Goal: Task Accomplishment & Management: Manage account settings

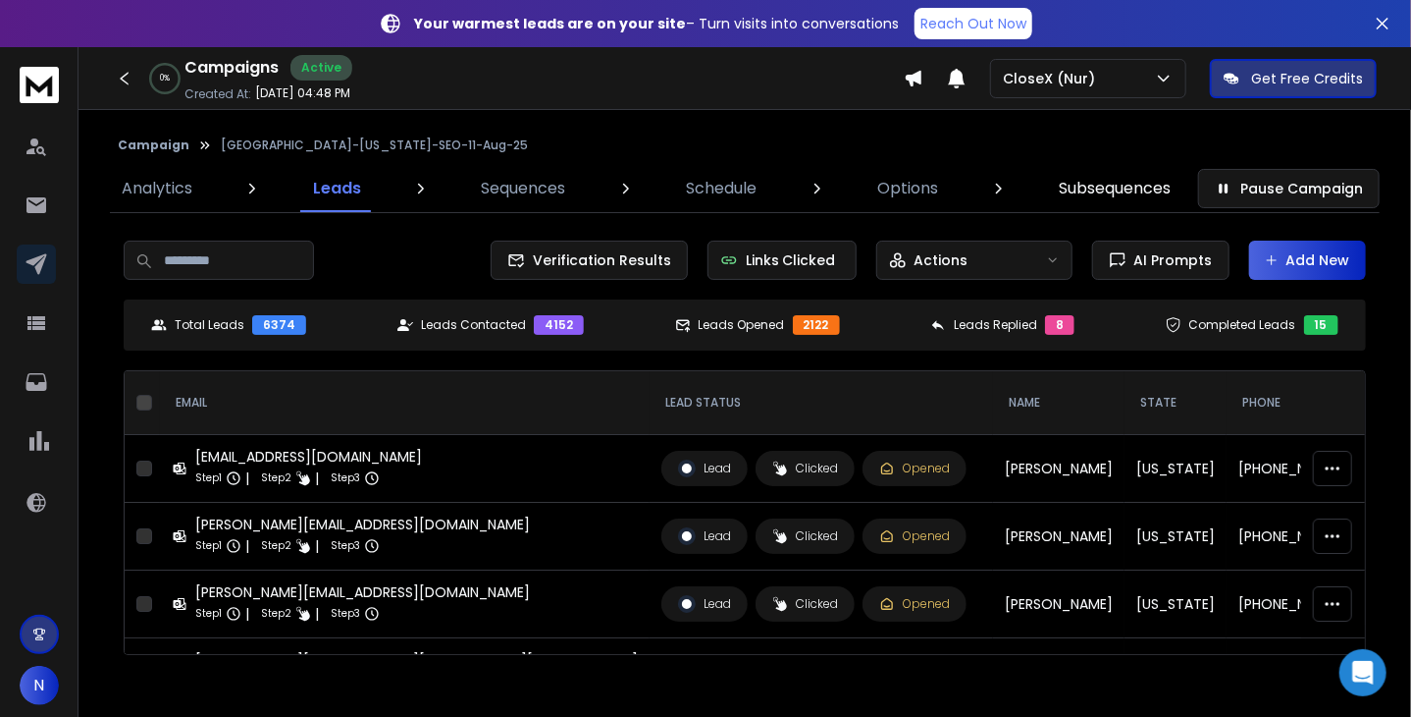
click at [1080, 188] on p "Subsequences" at bounding box center [1115, 189] width 112 height 24
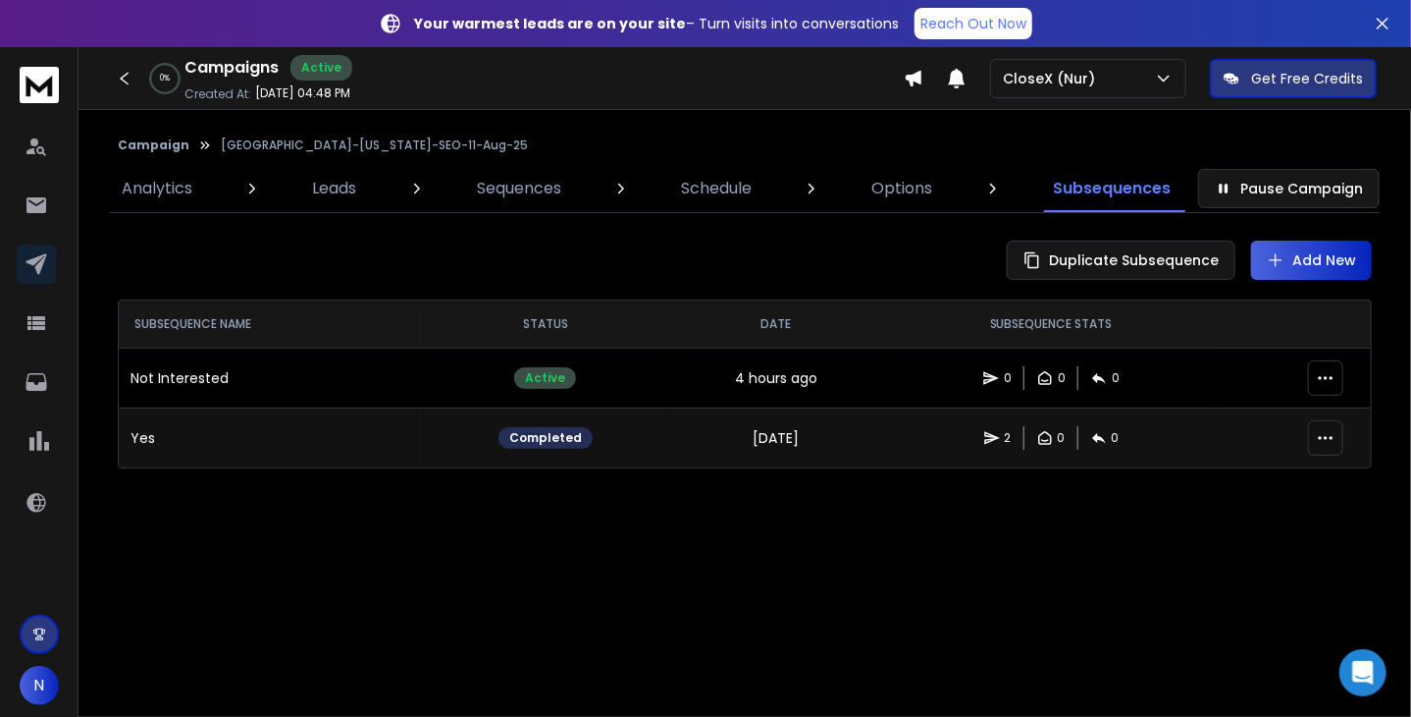
click at [616, 436] on td "Completed" at bounding box center [545, 437] width 242 height 60
click at [415, 437] on td "Yes" at bounding box center [271, 437] width 305 height 60
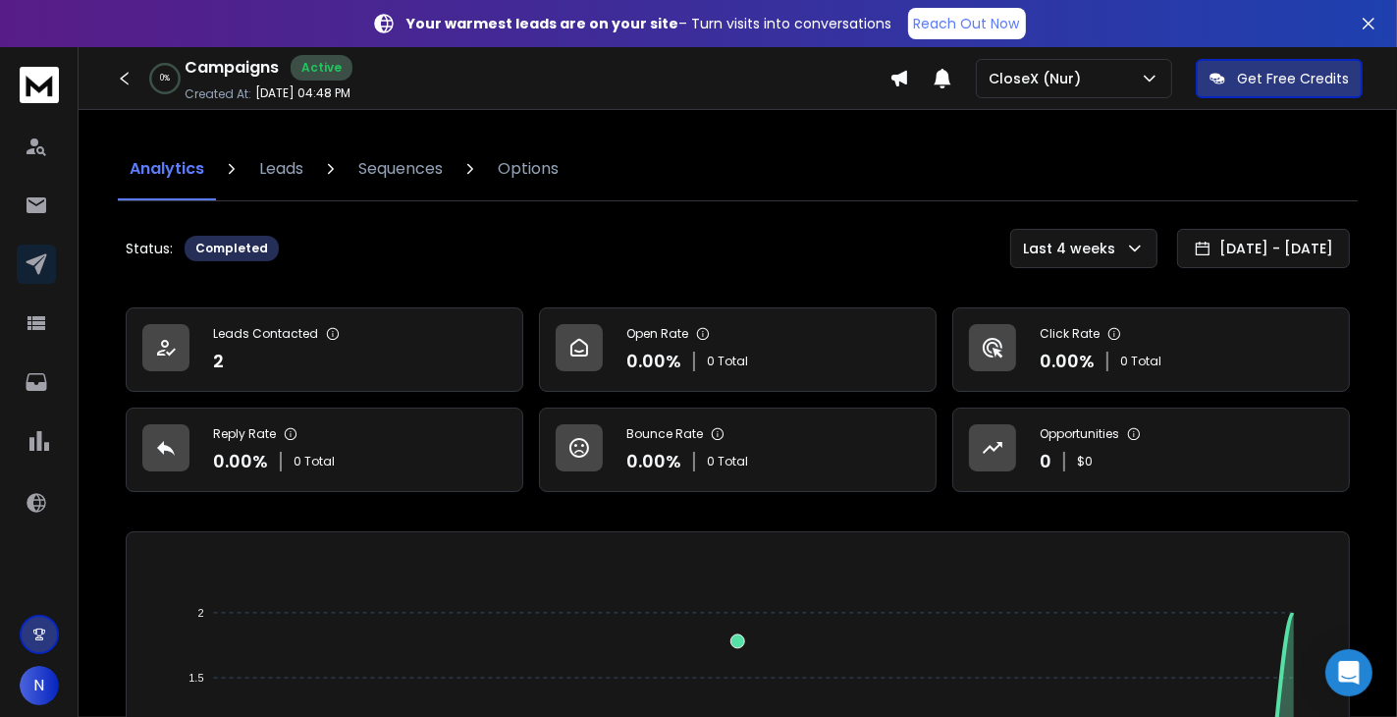
click at [535, 241] on div "Status: Completed Last 4 weeks 18 Jul 2025 - 15 Aug 2025" at bounding box center [738, 248] width 1224 height 39
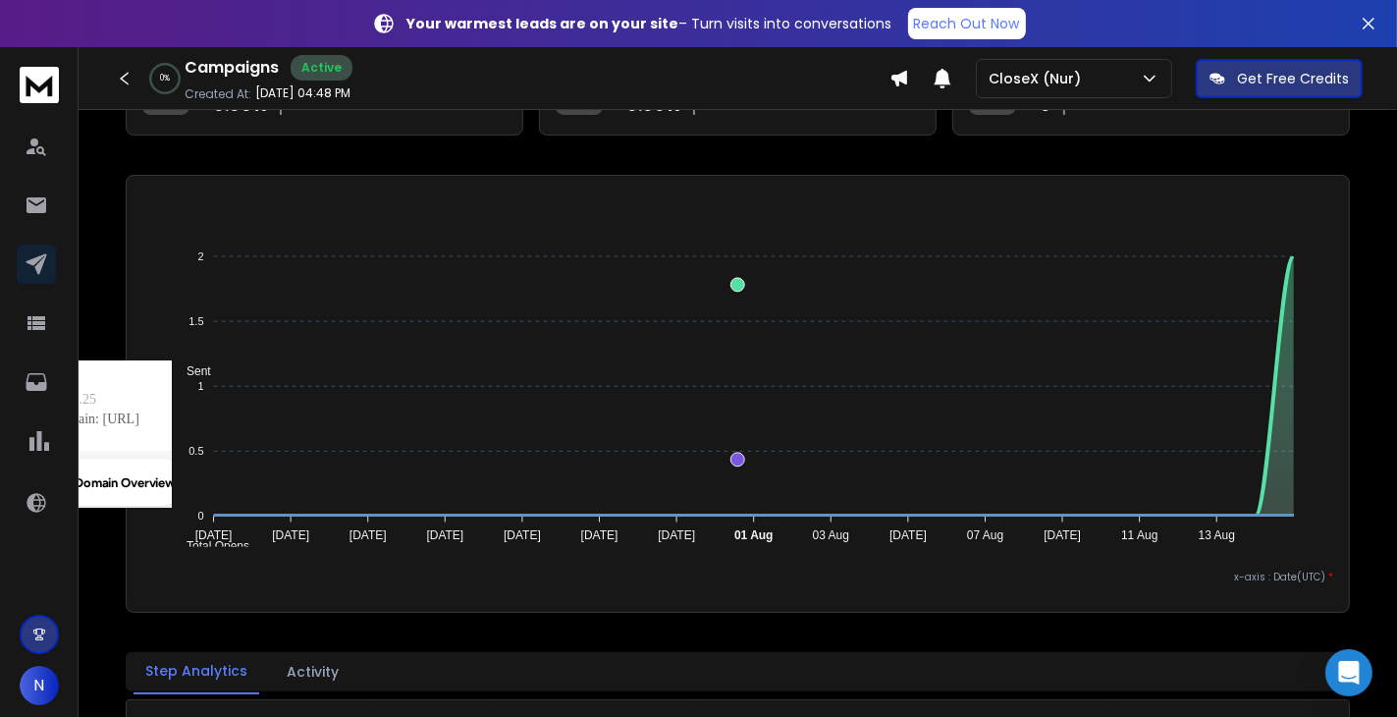
scroll to position [393, 0]
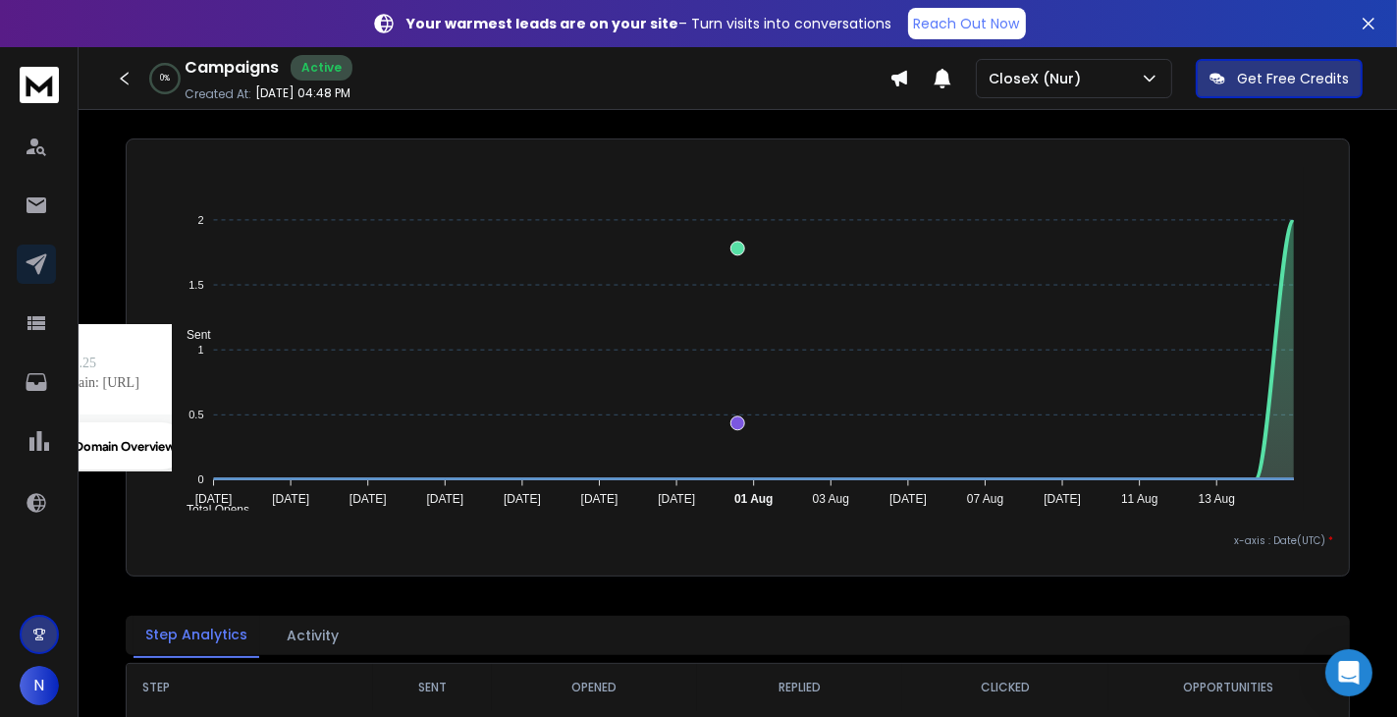
click at [832, 123] on div "Status: Completed Last 4 weeks 18 Jul 2025 - 15 Aug 2025 Leads Contacted 2 Open…" at bounding box center [738, 338] width 1224 height 1005
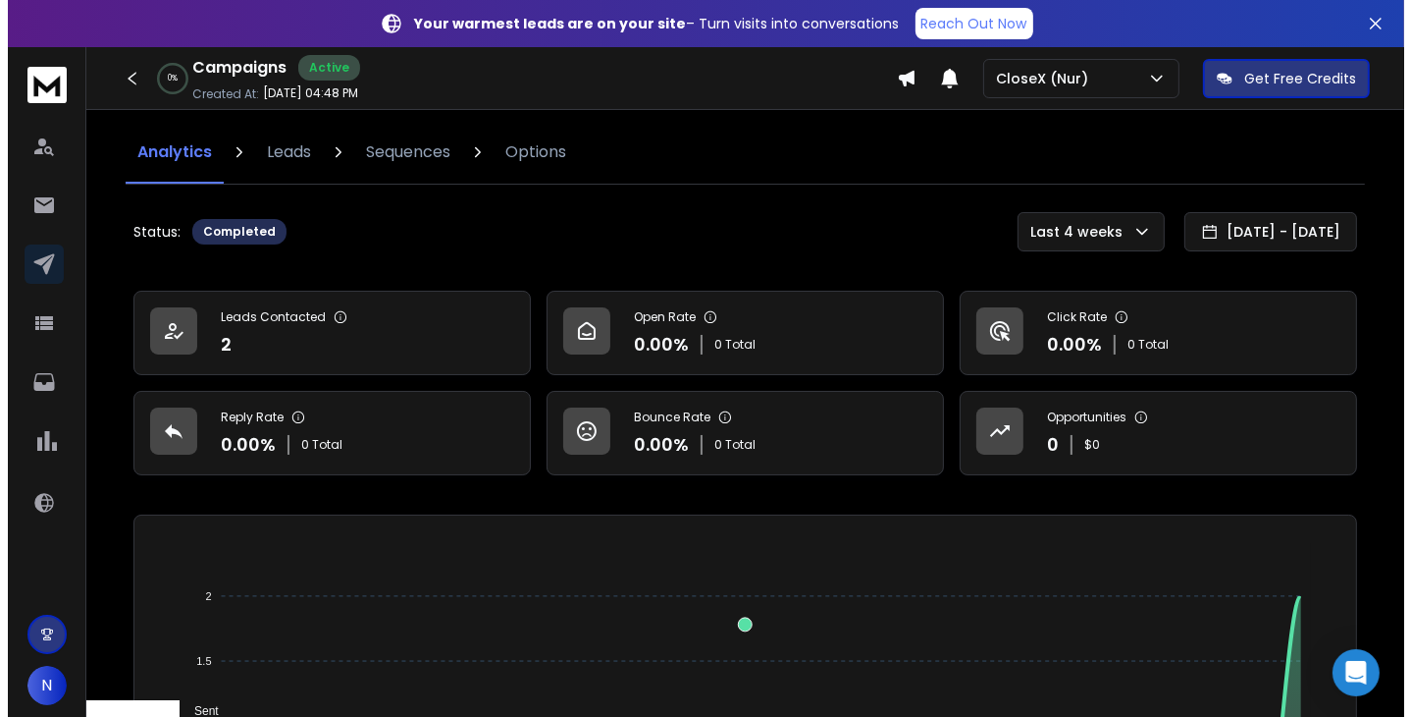
scroll to position [0, 0]
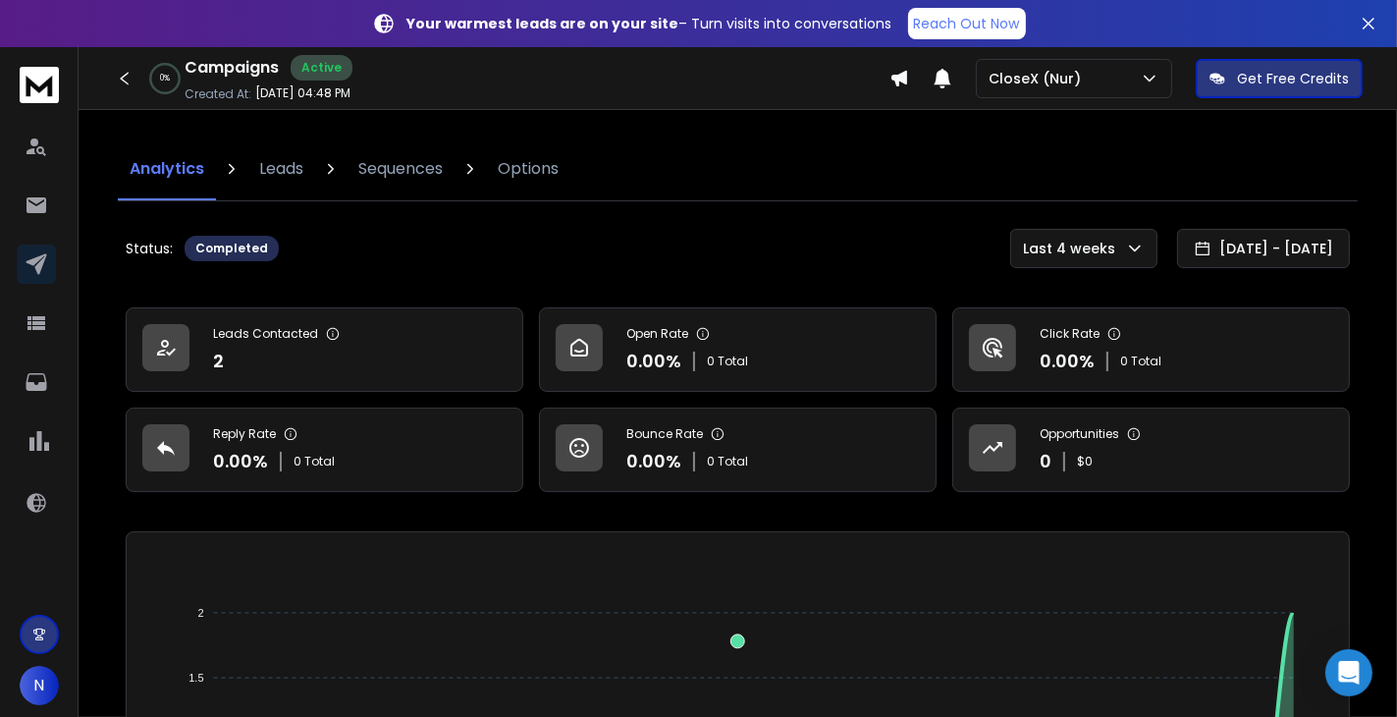
click at [298, 375] on link "Leads Contacted 2" at bounding box center [325, 349] width 398 height 84
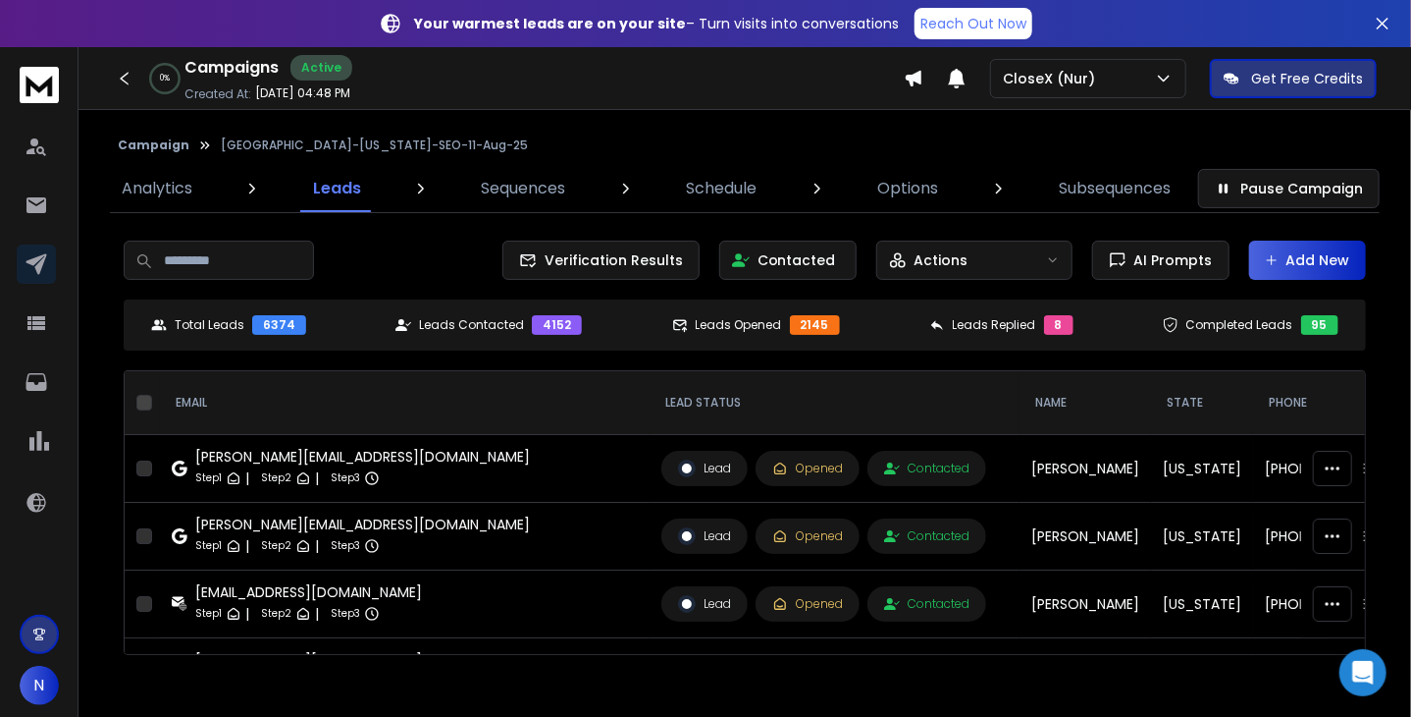
click at [1212, 322] on p "Completed Leads" at bounding box center [1240, 325] width 107 height 16
click at [907, 292] on icon at bounding box center [908, 294] width 11 height 9
drag, startPoint x: 907, startPoint y: 292, endPoint x: 1048, endPoint y: 275, distance: 142.4
click at [907, 292] on icon at bounding box center [908, 294] width 11 height 9
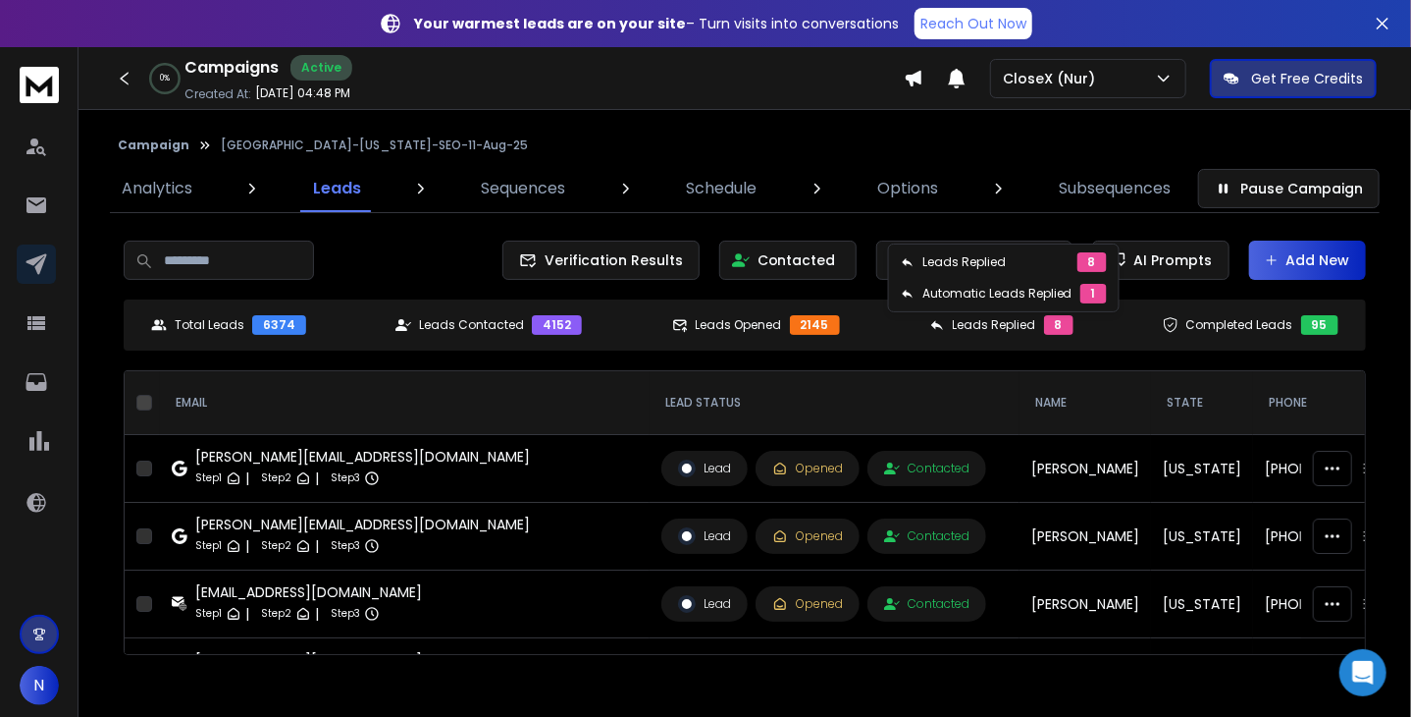
click at [1088, 300] on div "1" at bounding box center [1094, 294] width 27 height 20
click at [447, 245] on div "Verification Results Contacted Actions AI Prompts Add New" at bounding box center [745, 259] width 1242 height 39
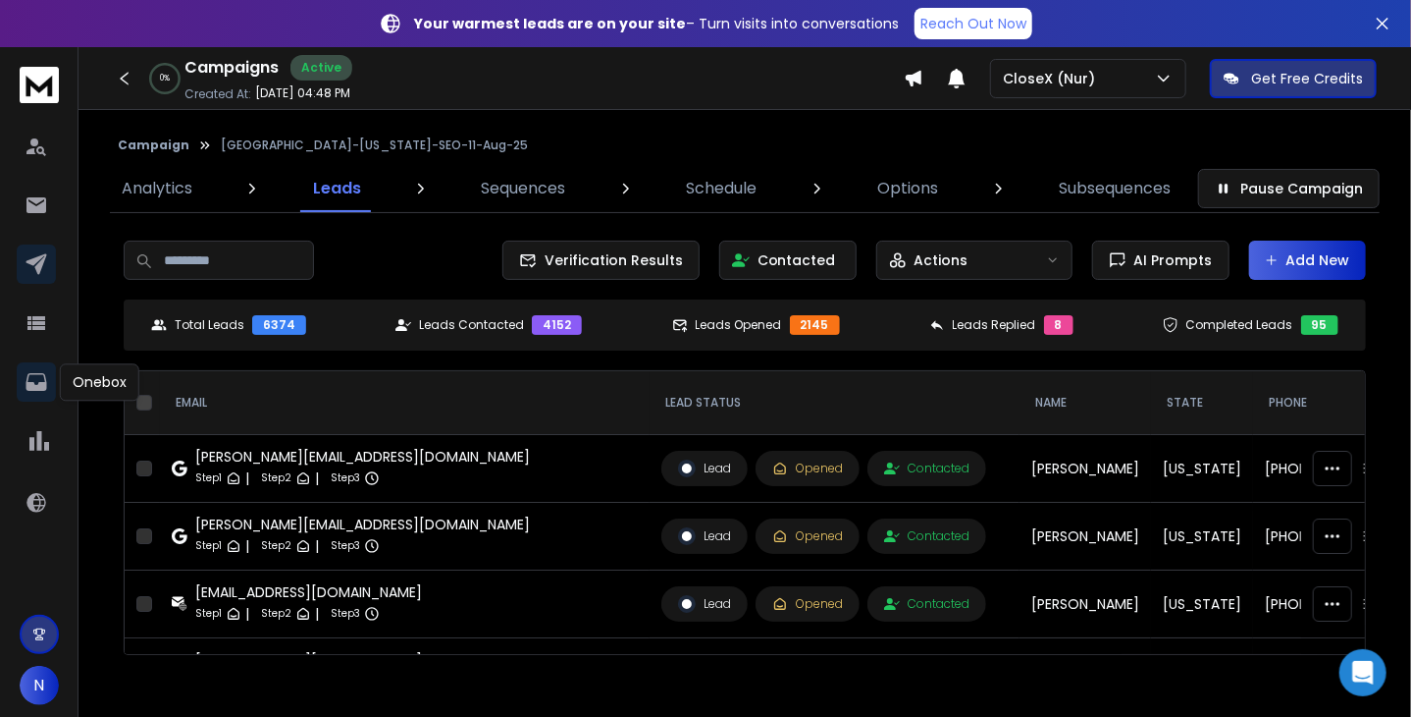
click at [34, 382] on icon at bounding box center [37, 382] width 24 height 24
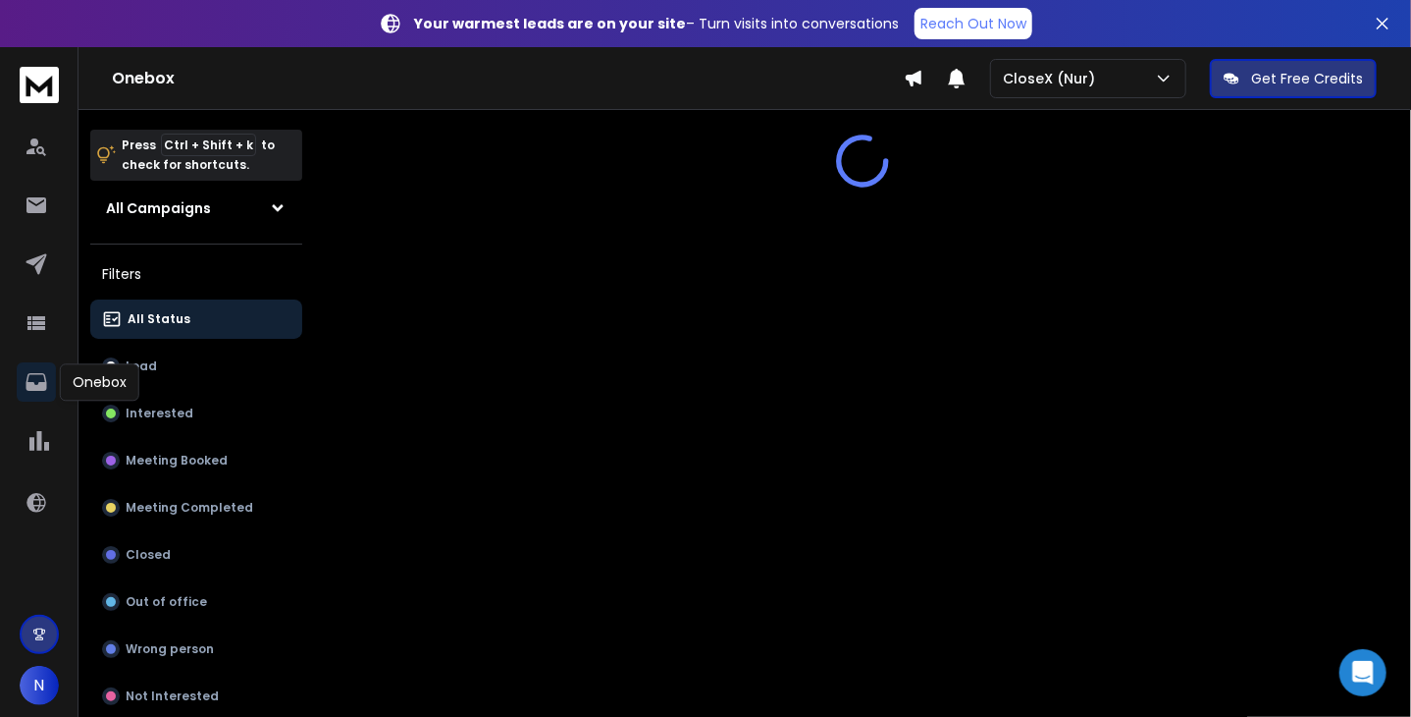
click at [34, 382] on icon at bounding box center [37, 382] width 24 height 24
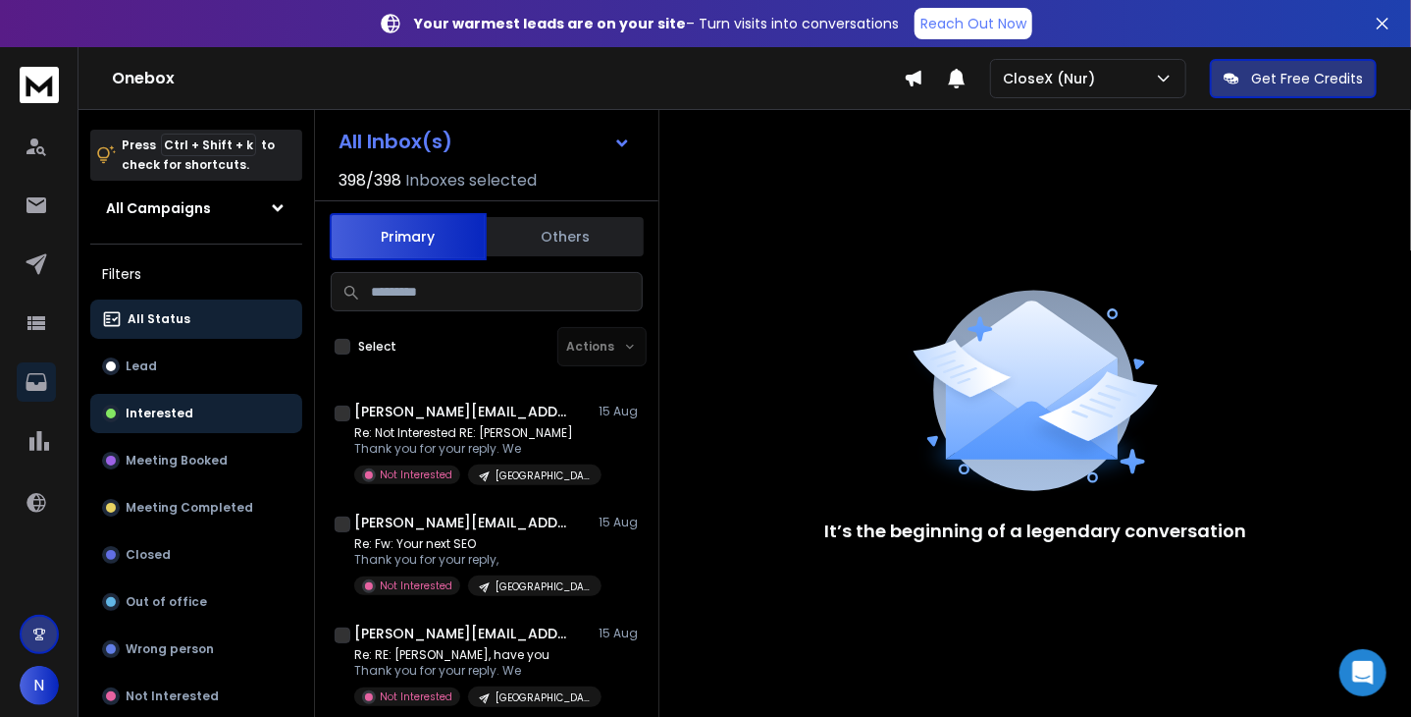
click at [169, 416] on p "Interested" at bounding box center [160, 413] width 68 height 16
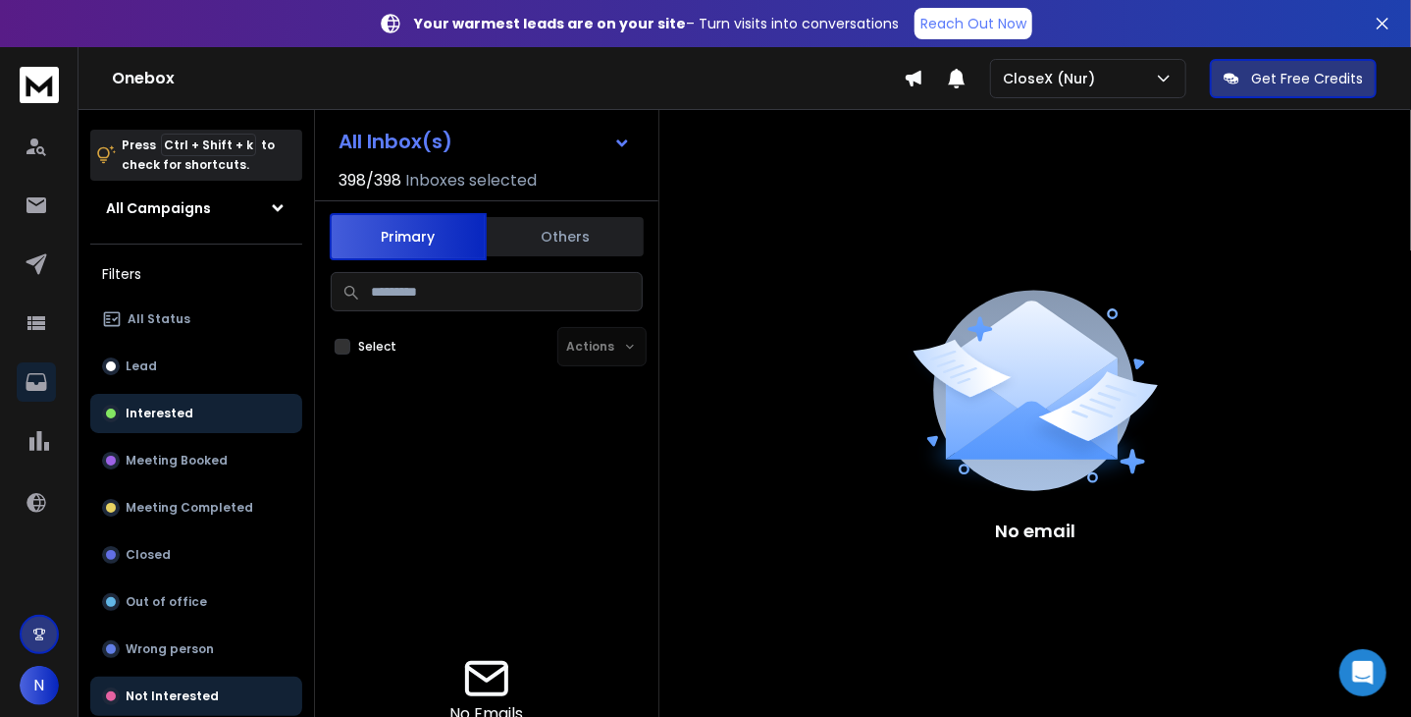
click at [165, 697] on p "Not Interested" at bounding box center [172, 696] width 93 height 16
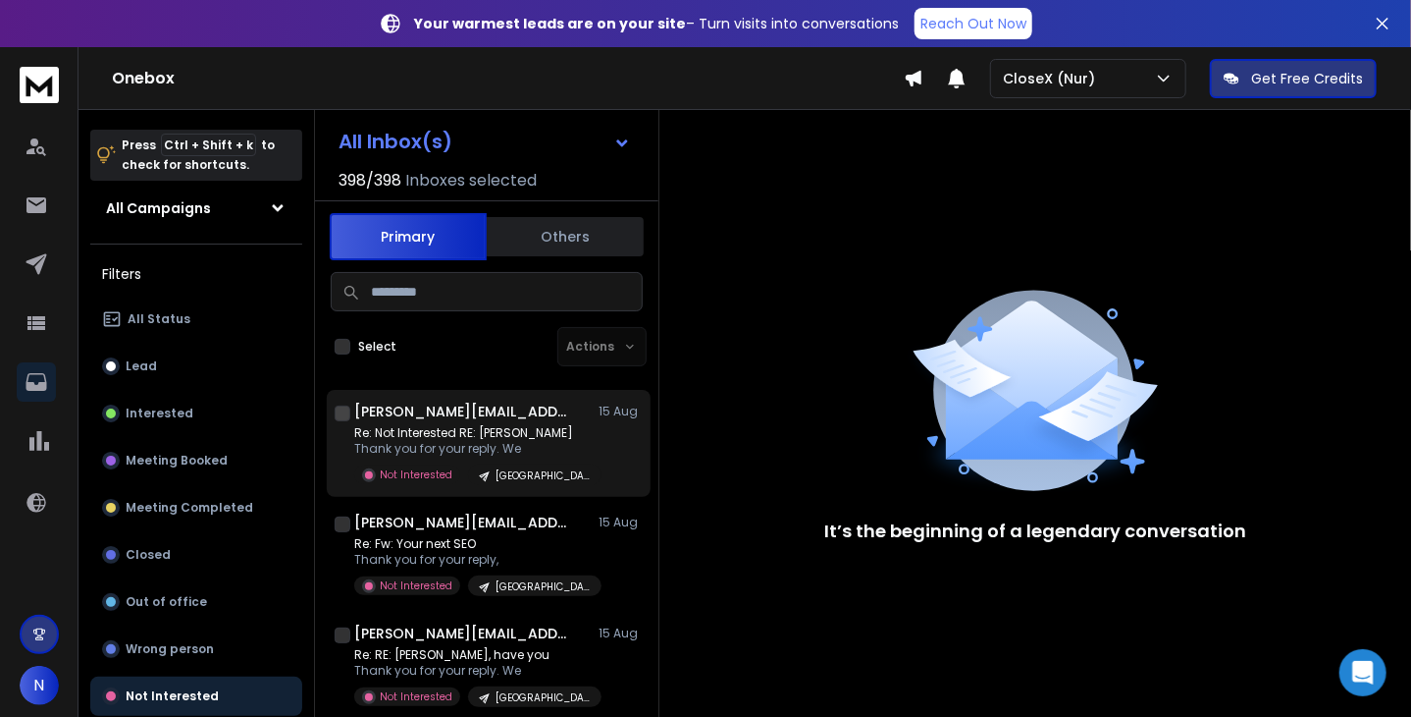
click at [361, 421] on div "bob.hodgkiss@hodgkissconsultingllc.com 15 Aug Re: Not Interested RE: Hodgkiss T…" at bounding box center [498, 442] width 289 height 83
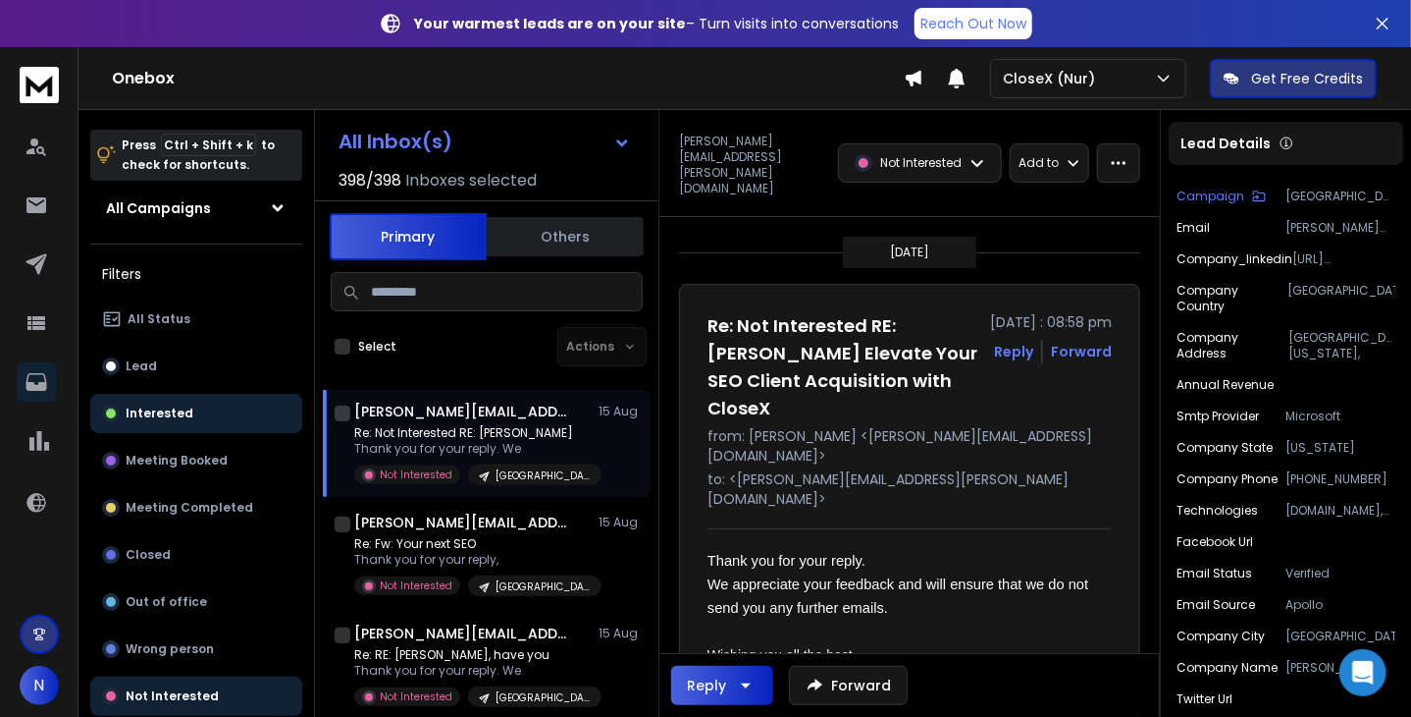
click at [199, 406] on button "Interested" at bounding box center [196, 413] width 212 height 39
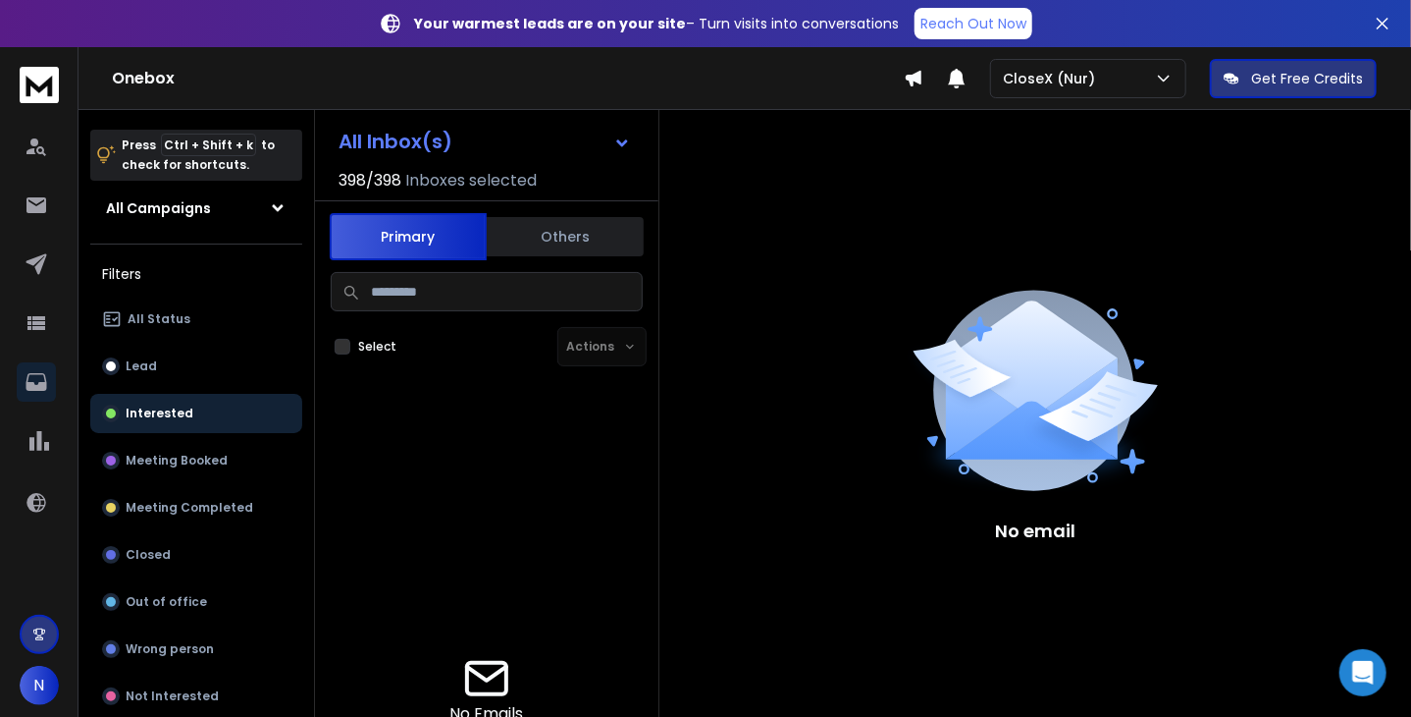
click at [609, 344] on div "Actions" at bounding box center [602, 346] width 89 height 39
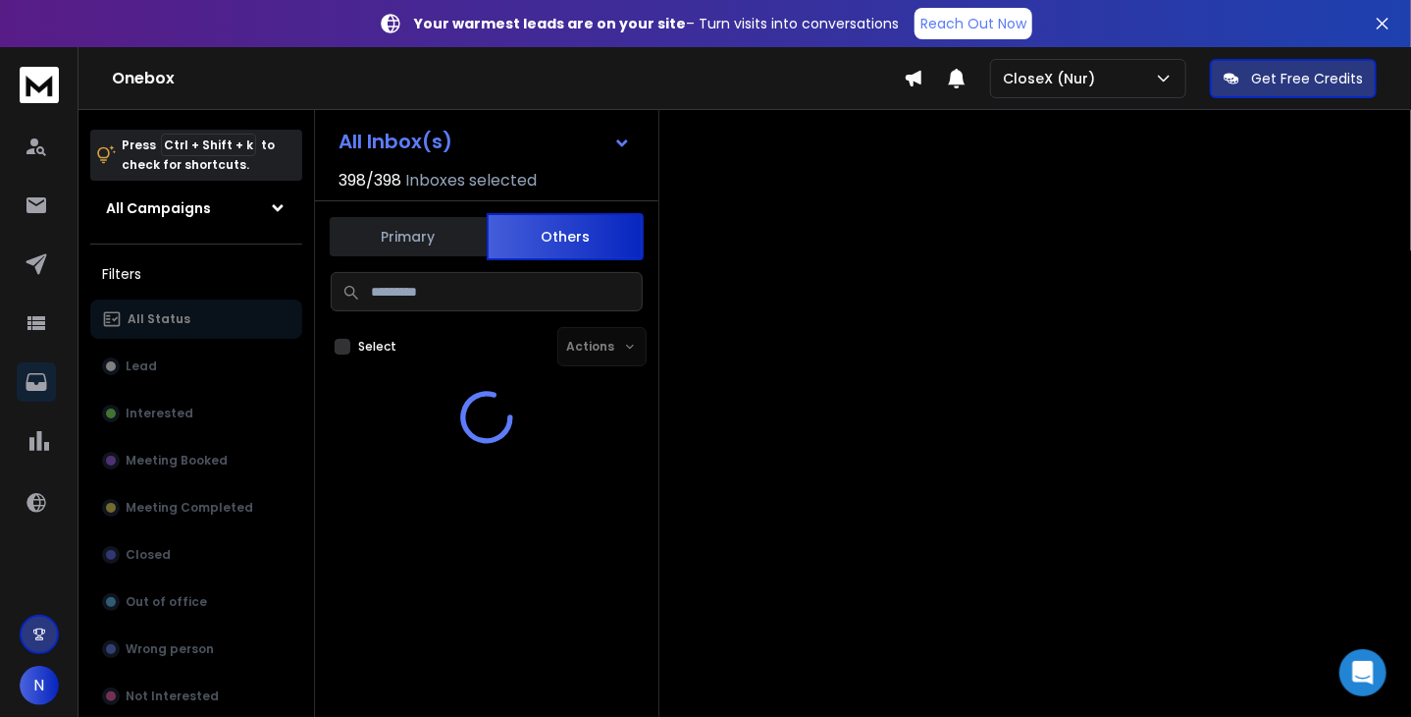
click at [585, 230] on button "Others" at bounding box center [565, 236] width 157 height 47
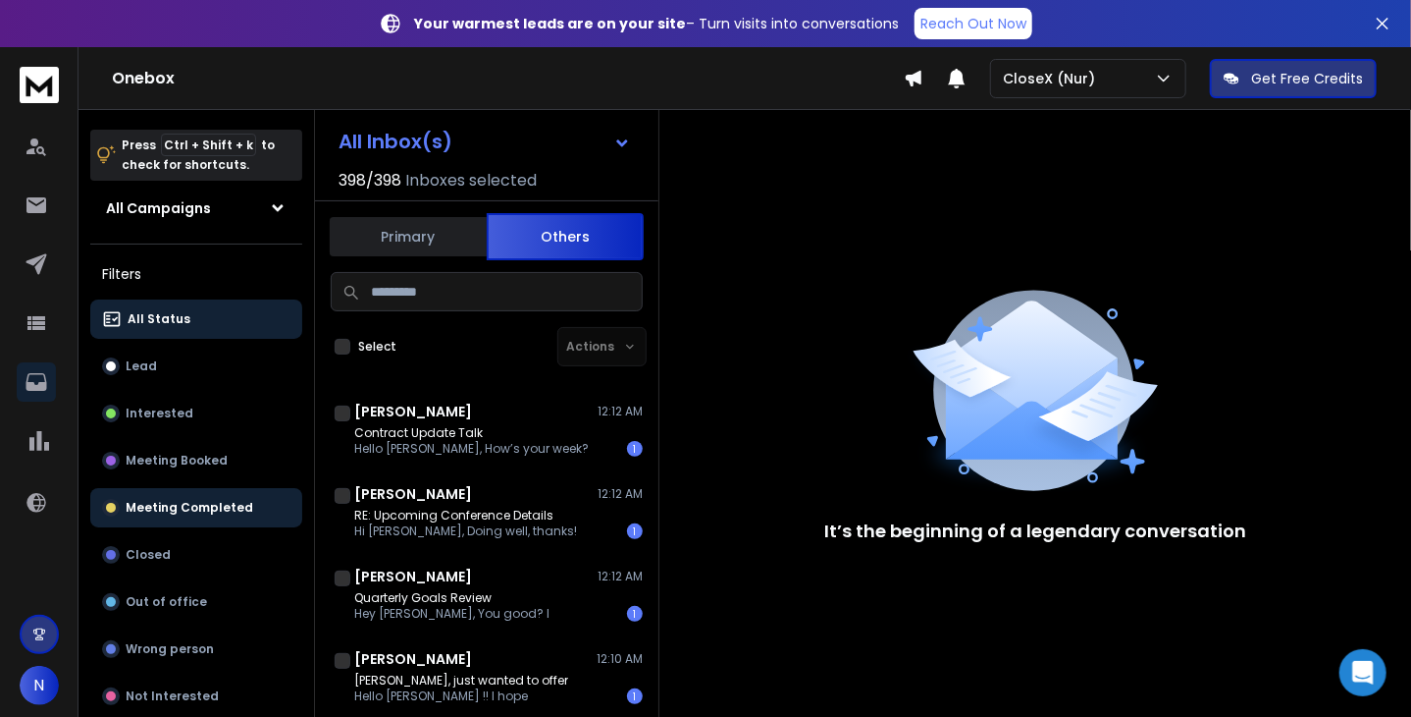
click at [200, 507] on p "Meeting Completed" at bounding box center [190, 508] width 128 height 16
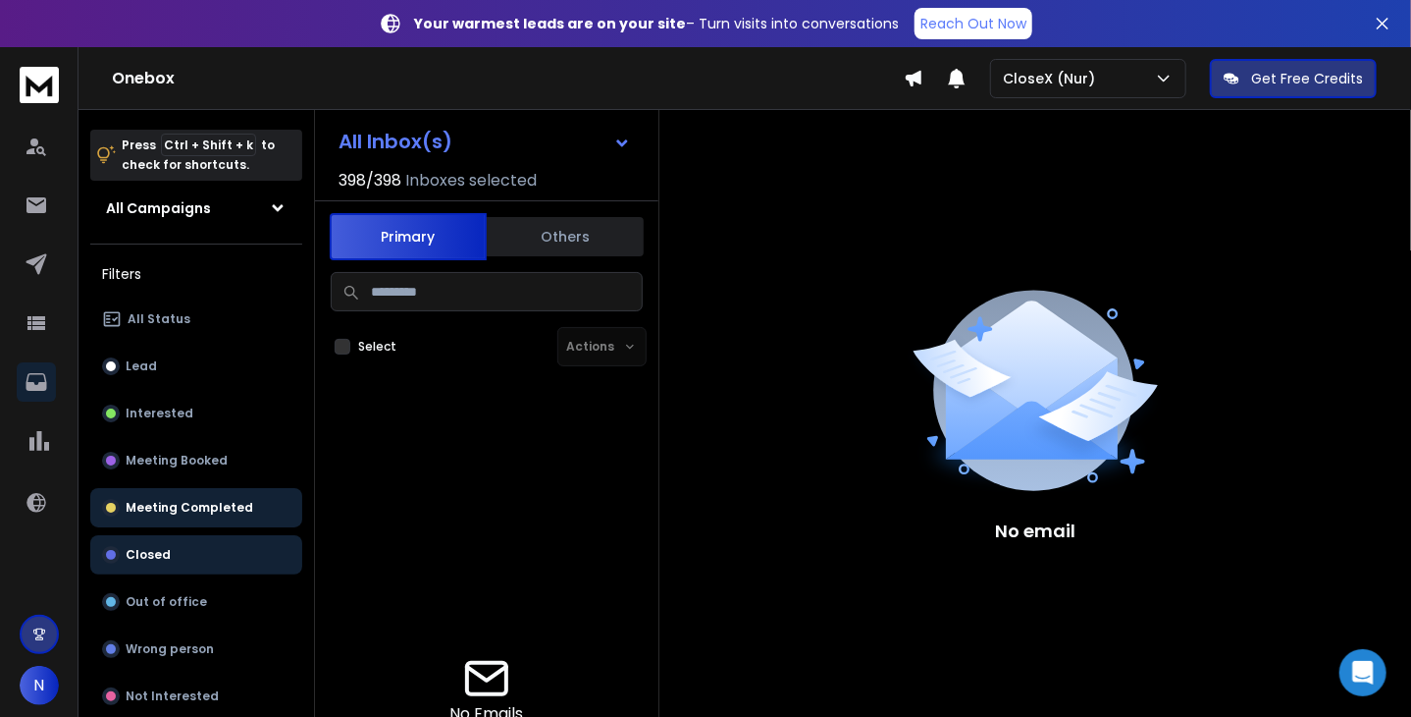
click at [161, 560] on p "Closed" at bounding box center [148, 555] width 45 height 16
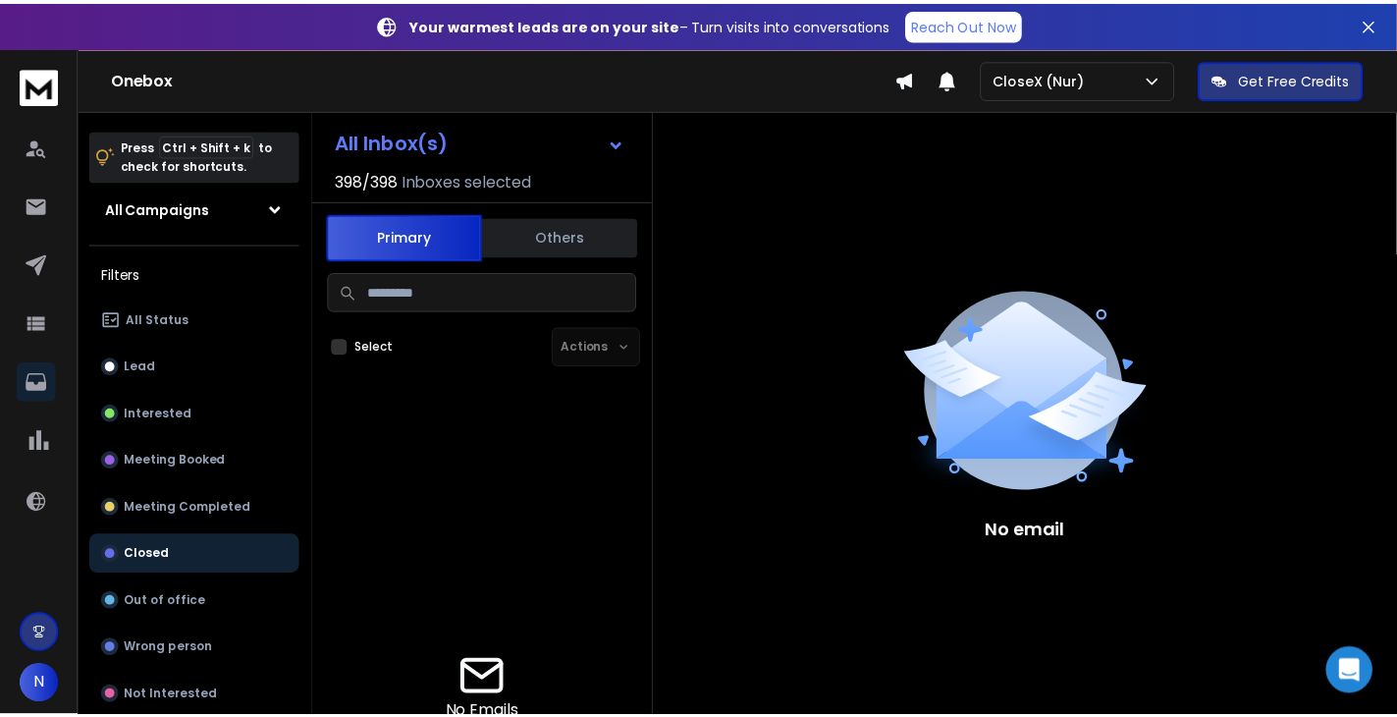
scroll to position [364, 0]
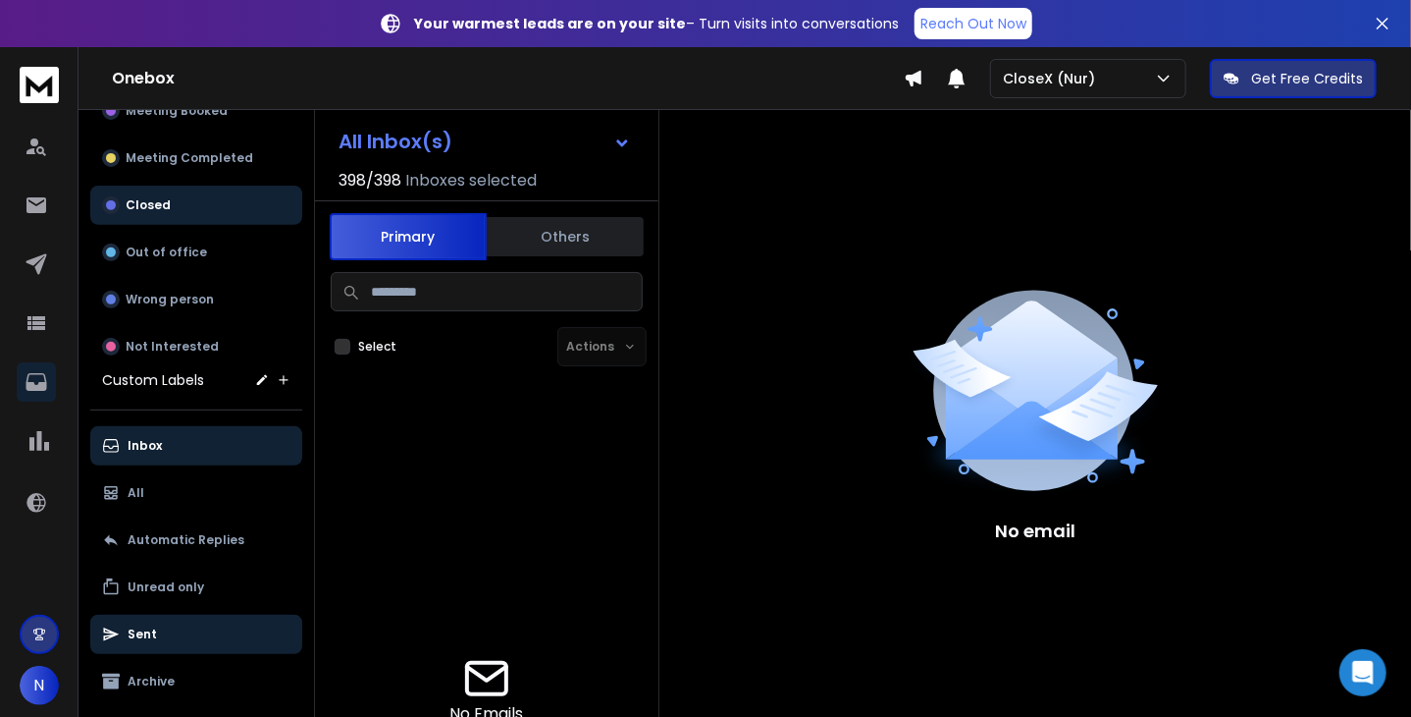
click at [199, 629] on button "Sent" at bounding box center [196, 633] width 212 height 39
click at [37, 370] on icon at bounding box center [37, 382] width 24 height 24
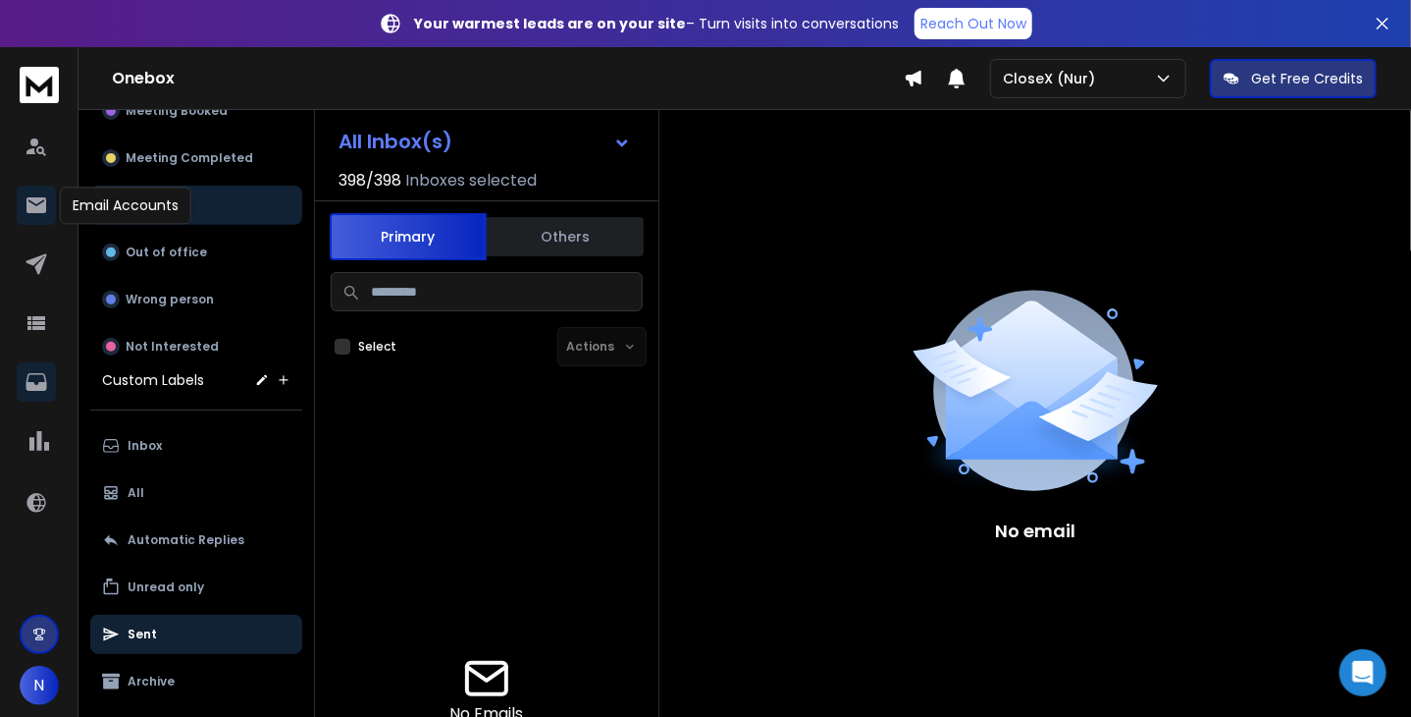
click at [40, 209] on icon at bounding box center [37, 205] width 20 height 16
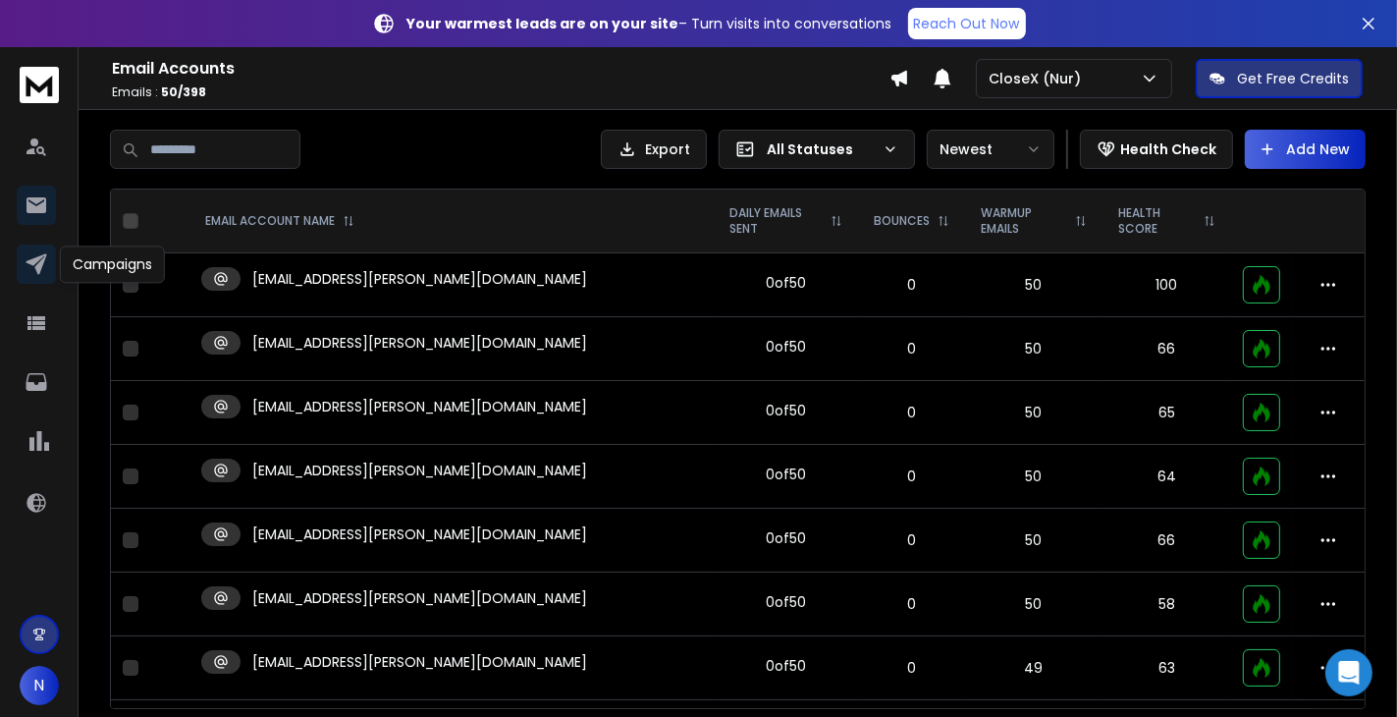
click at [39, 265] on icon at bounding box center [36, 263] width 21 height 21
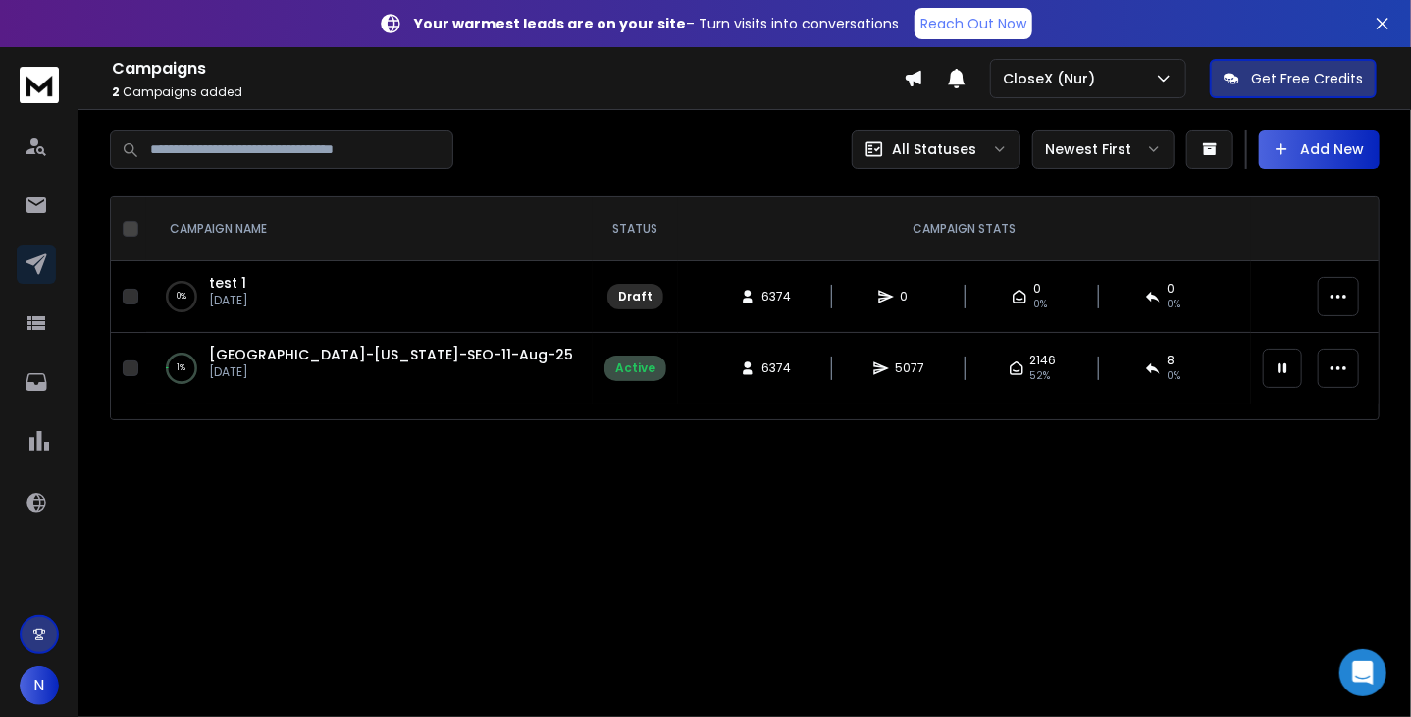
click at [380, 353] on span "[GEOGRAPHIC_DATA]-[US_STATE]-SEO-11-Aug-25" at bounding box center [391, 355] width 364 height 20
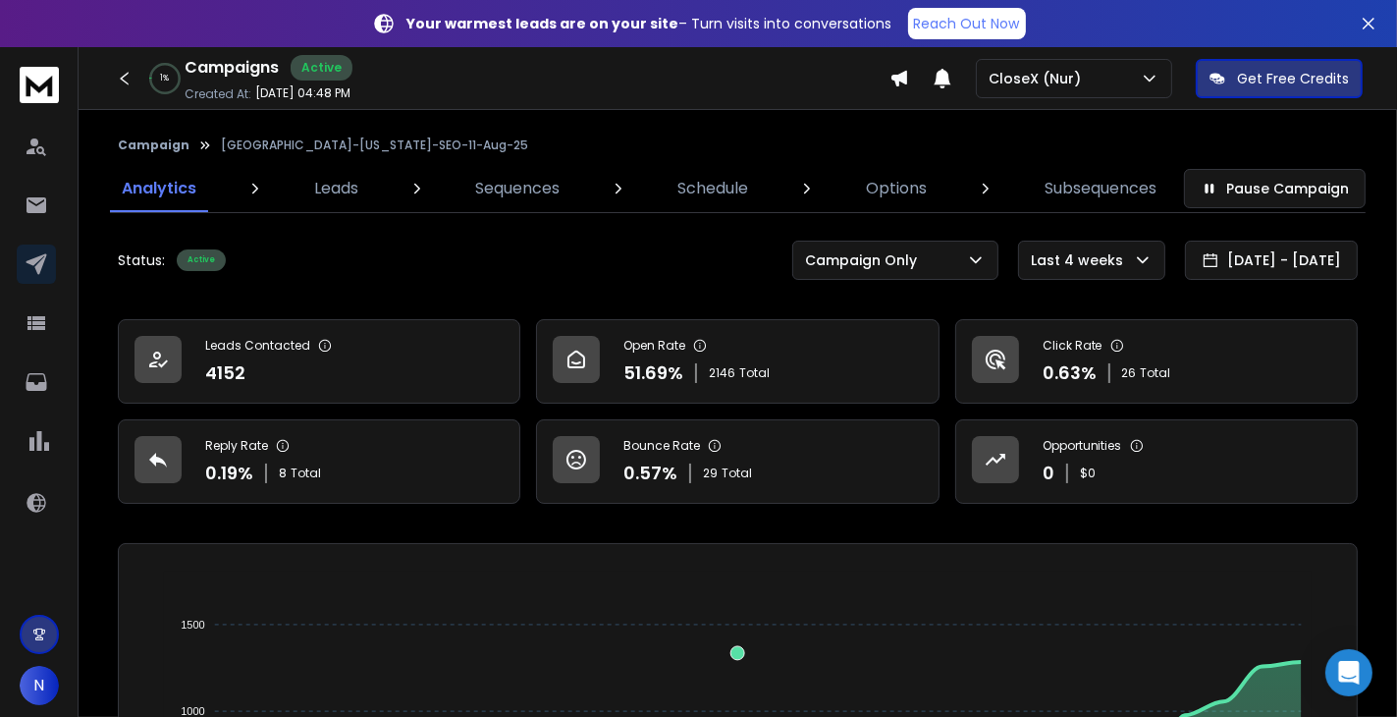
click at [570, 274] on div "Status: Active Pause Campaign Campaign Only Last 4 weeks 18 Jul 2025 - 15 Aug 2…" at bounding box center [738, 259] width 1240 height 39
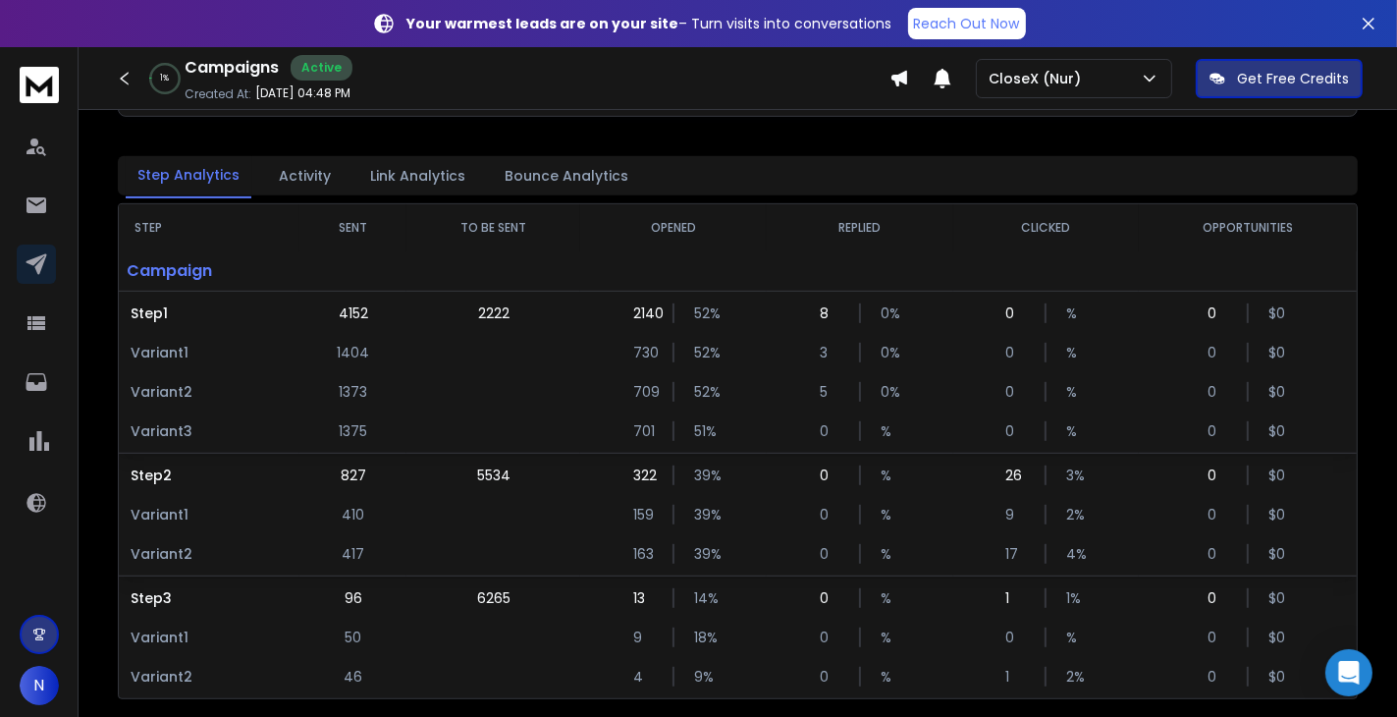
scroll to position [878, 0]
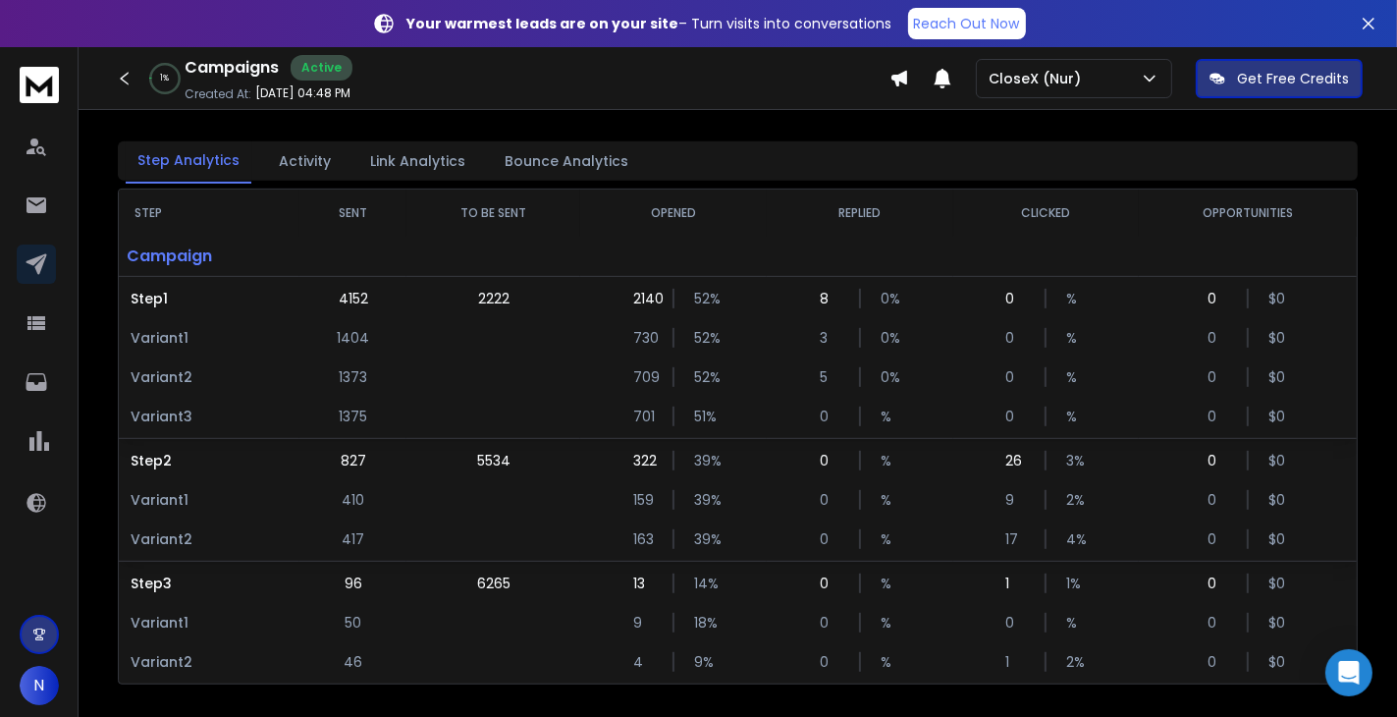
click at [570, 272] on table "STEP SENT TO BE SENT OPENED REPLIED CLICKED OPPORTUNITIES Campaign Step 1 Varia…" at bounding box center [738, 436] width 1238 height 494
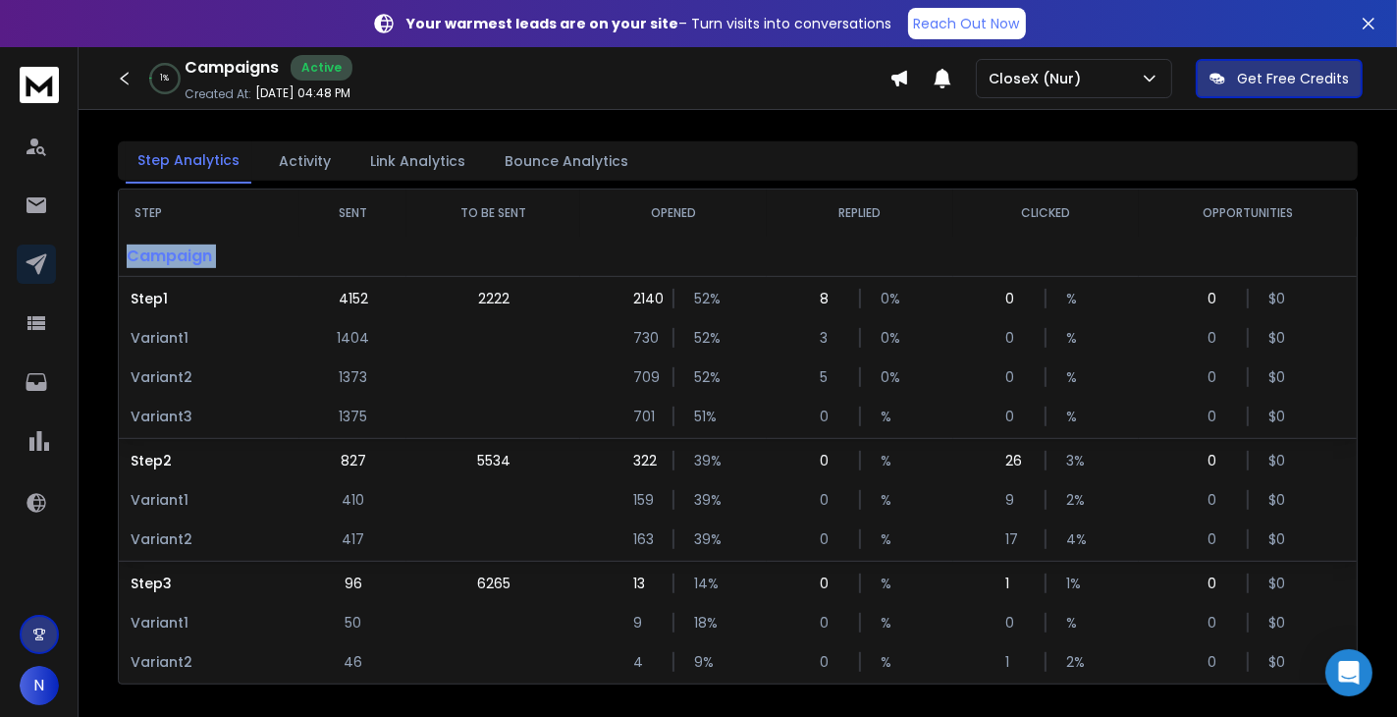
click at [570, 272] on table "STEP SENT TO BE SENT OPENED REPLIED CLICKED OPPORTUNITIES Campaign Step 1 Varia…" at bounding box center [738, 436] width 1238 height 494
click at [570, 264] on table "STEP SENT TO BE SENT OPENED REPLIED CLICKED OPPORTUNITIES Campaign Step 1 Varia…" at bounding box center [738, 436] width 1238 height 494
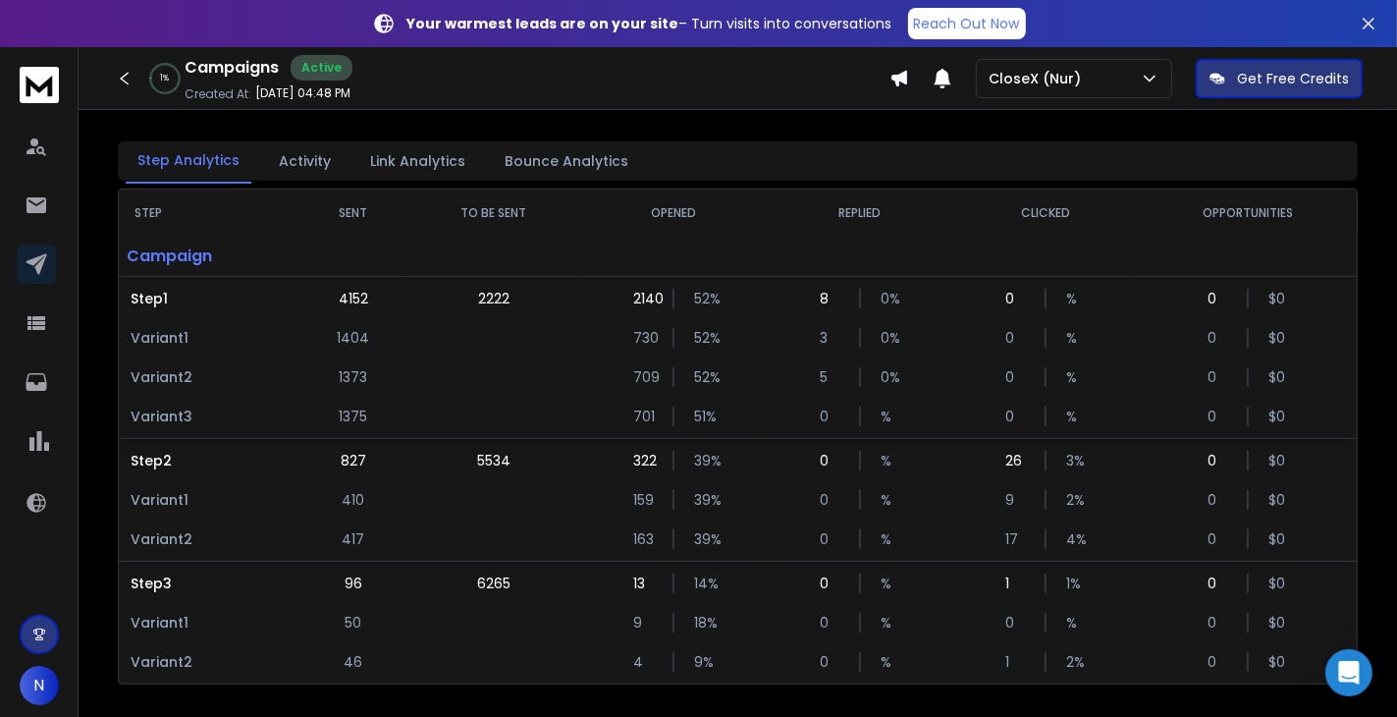
click at [570, 264] on table "STEP SENT TO BE SENT OPENED REPLIED CLICKED OPPORTUNITIES Campaign Step 1 Varia…" at bounding box center [738, 436] width 1238 height 494
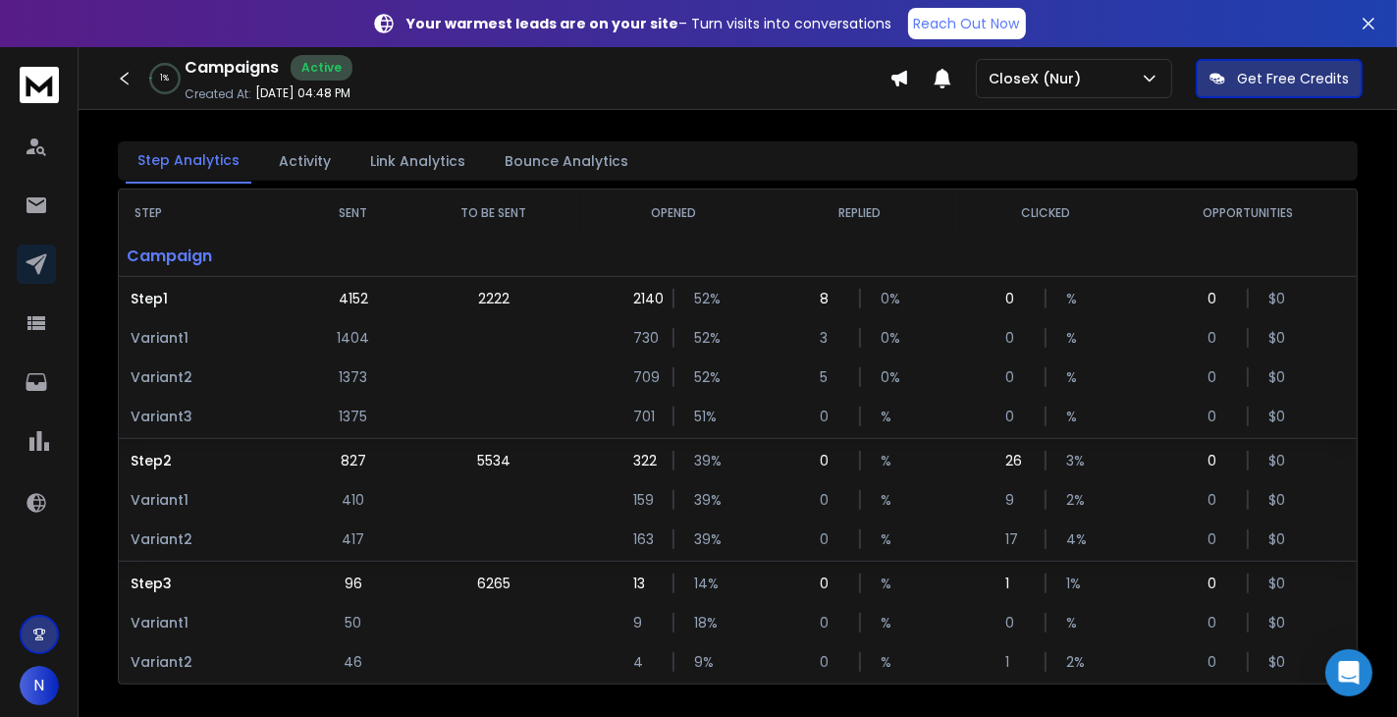
click at [570, 264] on table "STEP SENT TO BE SENT OPENED REPLIED CLICKED OPPORTUNITIES Campaign Step 1 Varia…" at bounding box center [738, 436] width 1238 height 494
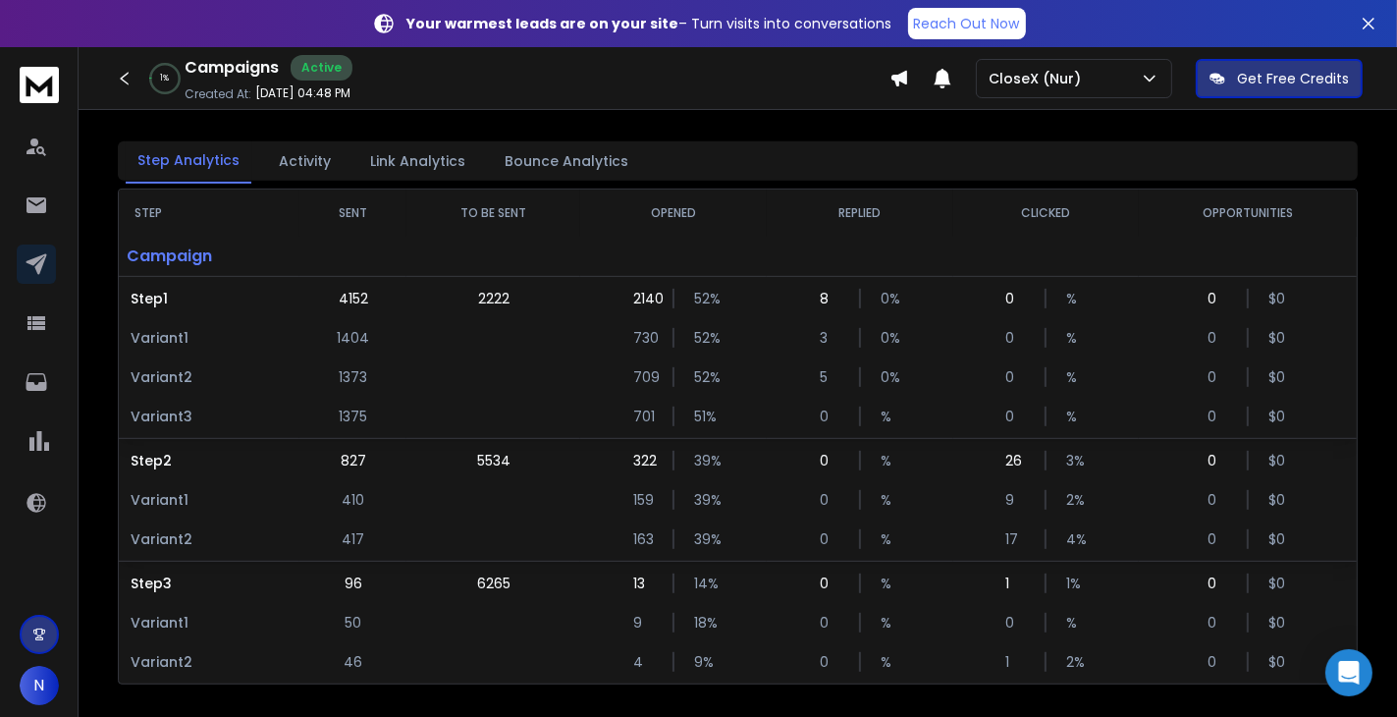
click at [570, 264] on table "STEP SENT TO BE SENT OPENED REPLIED CLICKED OPPORTUNITIES Campaign Step 1 Varia…" at bounding box center [738, 436] width 1238 height 494
click at [683, 142] on div "Step Analytics Activity Link Analytics Bounce Analytics" at bounding box center [738, 160] width 1240 height 39
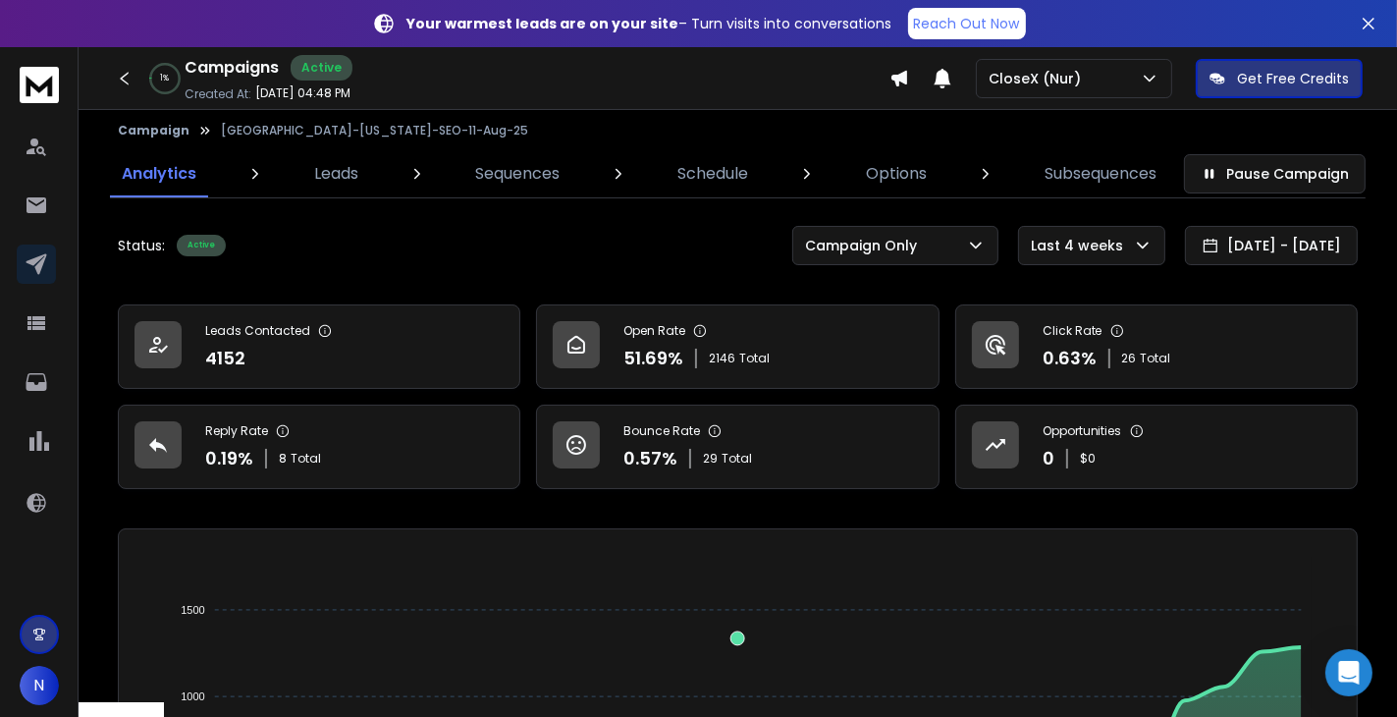
scroll to position [0, 0]
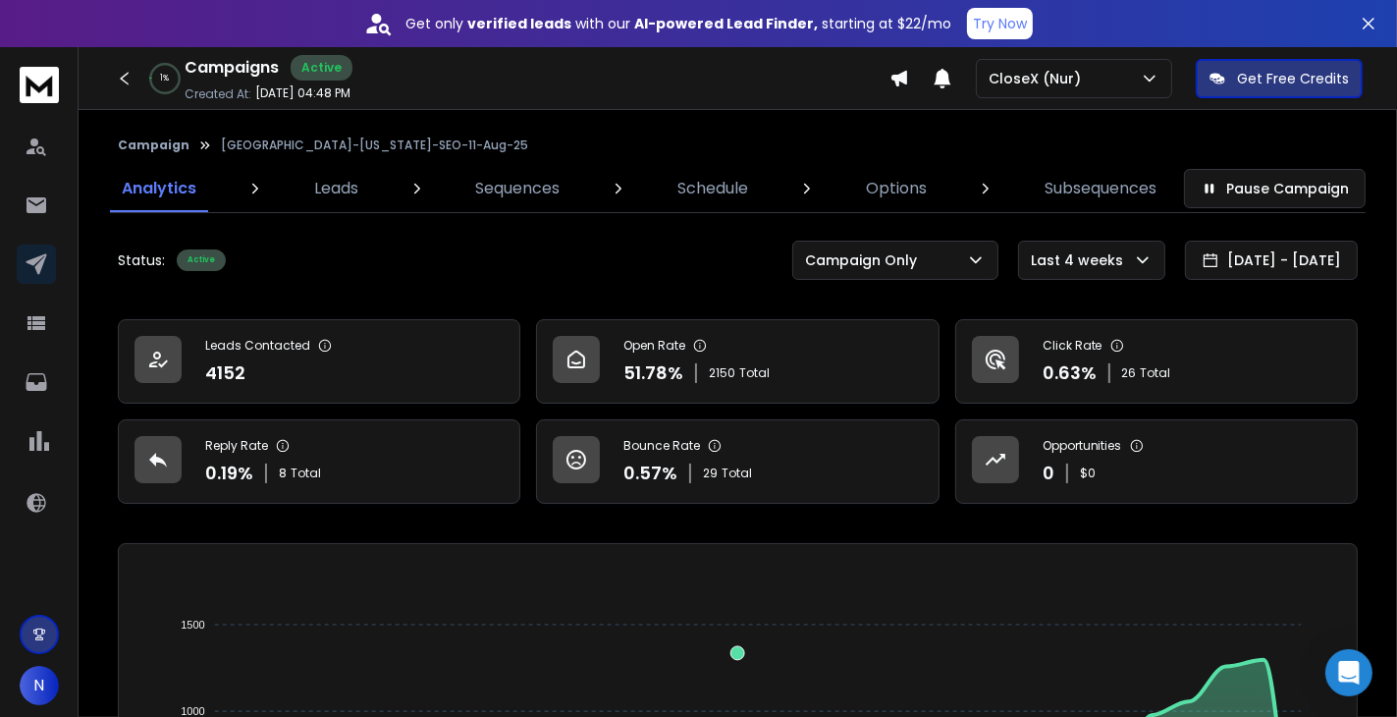
click at [335, 266] on div "Status: Active Pause Campaign Campaign Only Last 4 weeks 18 Jul 2025 - 16 Aug 2…" at bounding box center [738, 259] width 1240 height 39
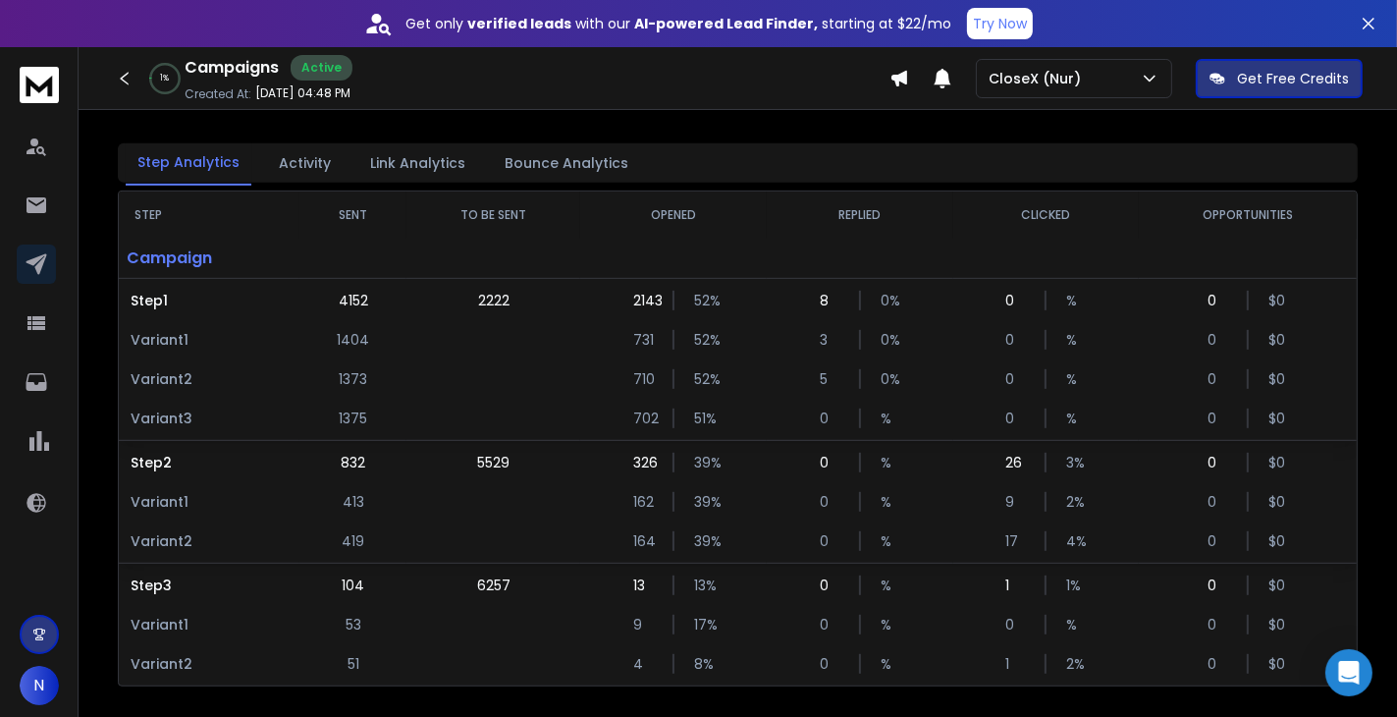
scroll to position [878, 0]
click at [335, 266] on table "STEP SENT TO BE SENT OPENED REPLIED CLICKED OPPORTUNITIES Campaign Step 1 Varia…" at bounding box center [738, 436] width 1238 height 494
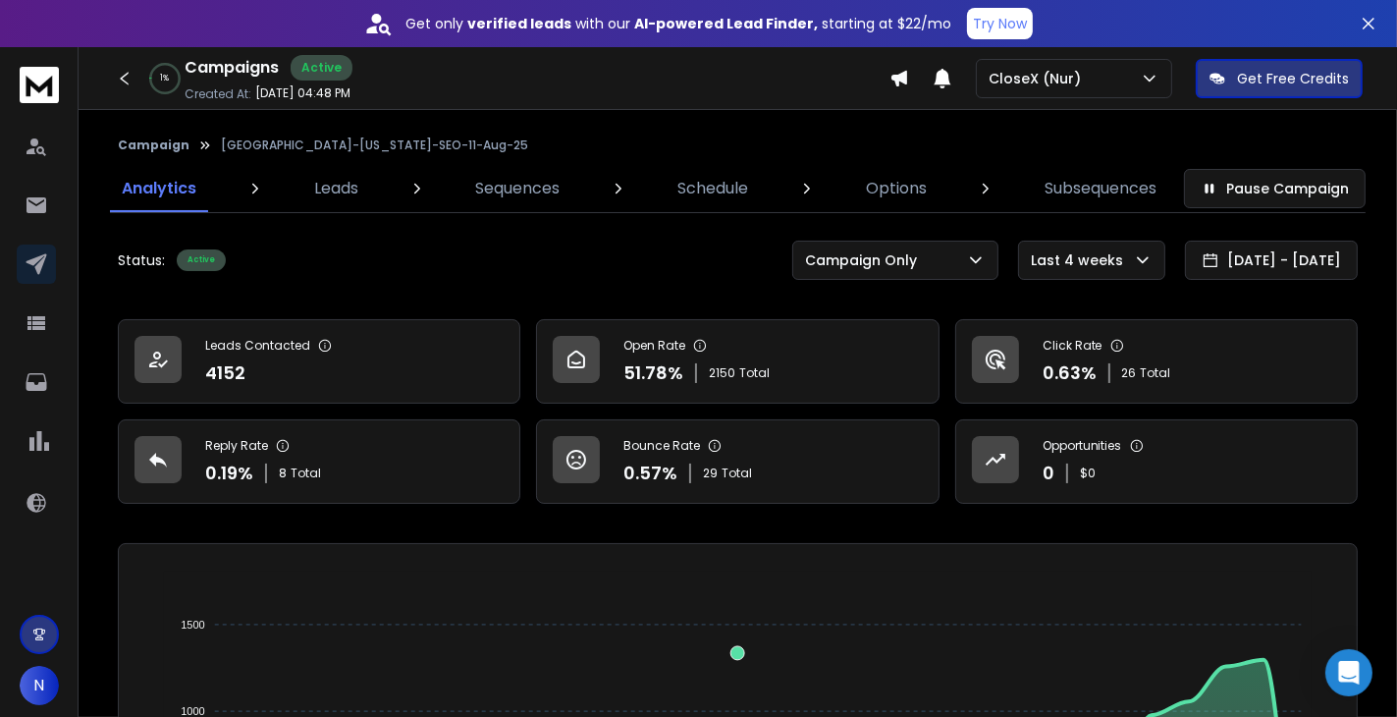
scroll to position [0, 0]
click at [1082, 180] on p "Subsequences" at bounding box center [1100, 189] width 112 height 24
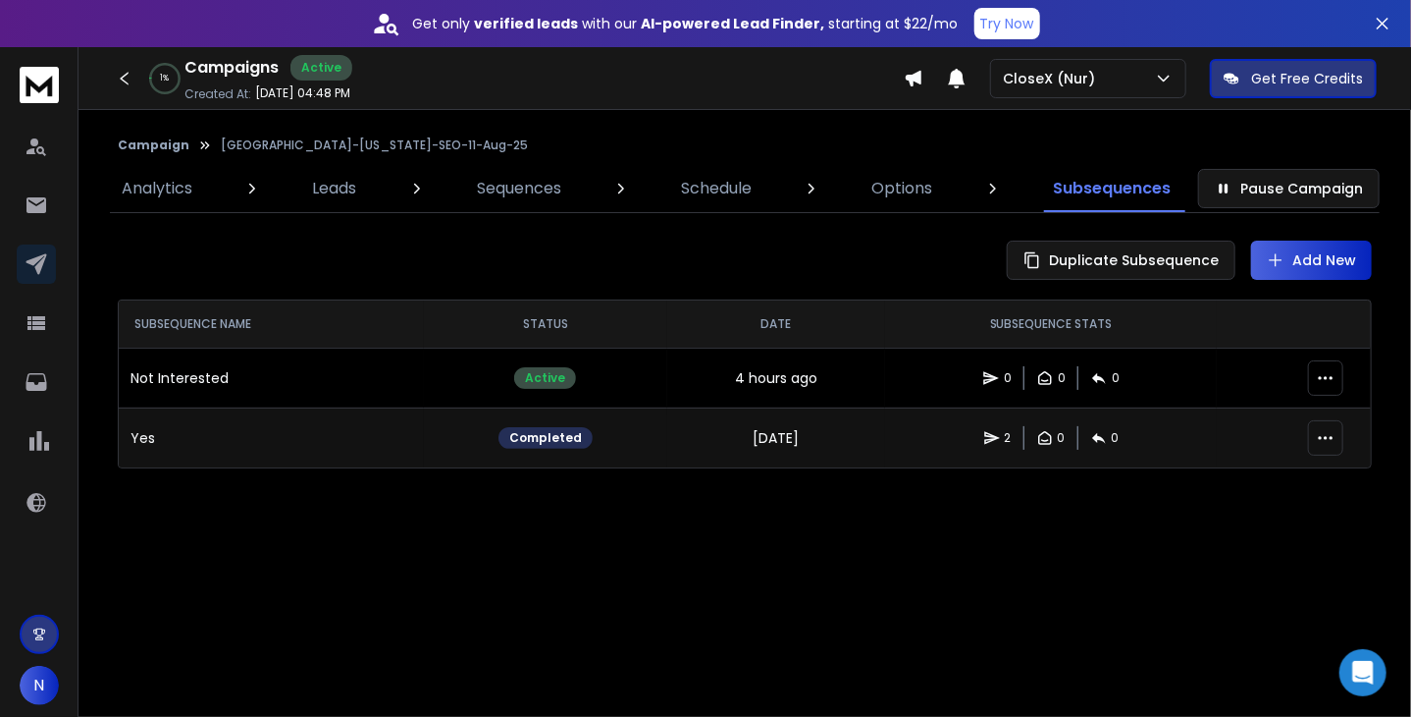
click at [1334, 440] on icon "button" at bounding box center [1326, 438] width 18 height 18
click at [581, 434] on div "Completed" at bounding box center [546, 438] width 94 height 22
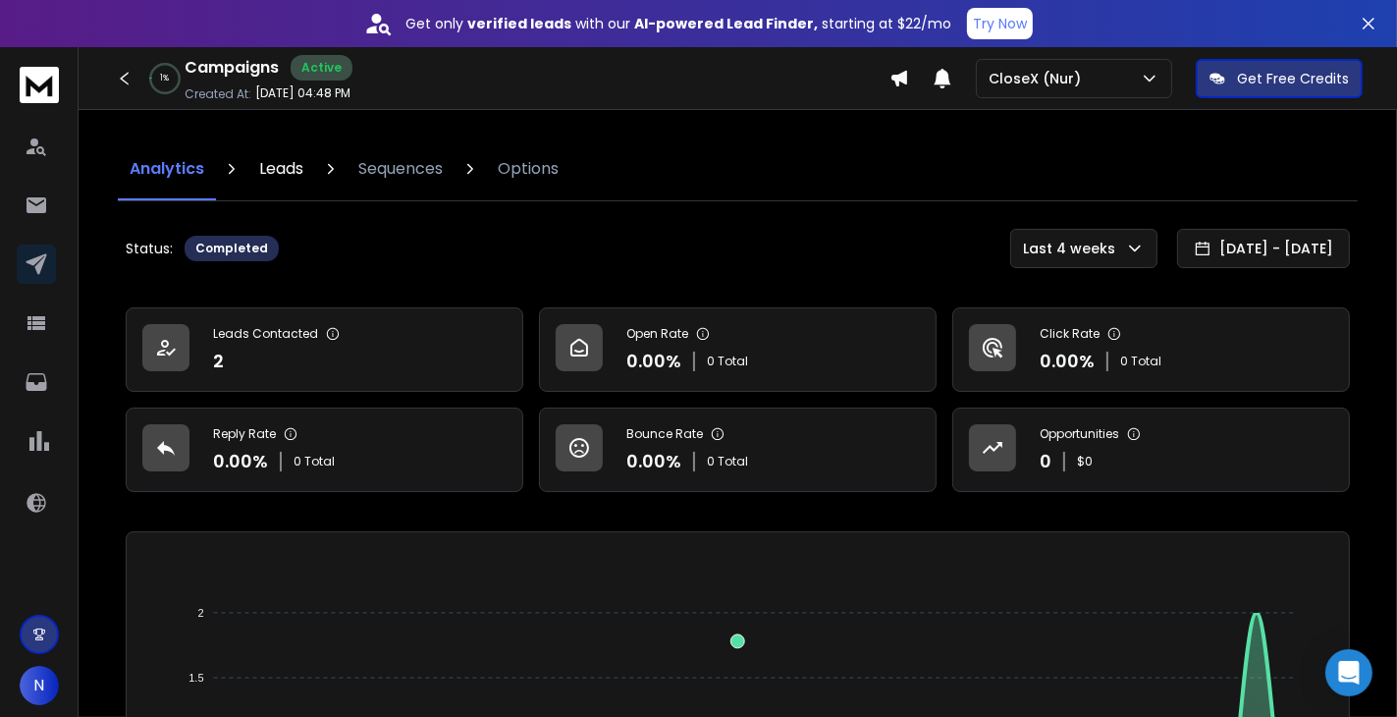
click at [279, 166] on p "Leads" at bounding box center [281, 169] width 44 height 24
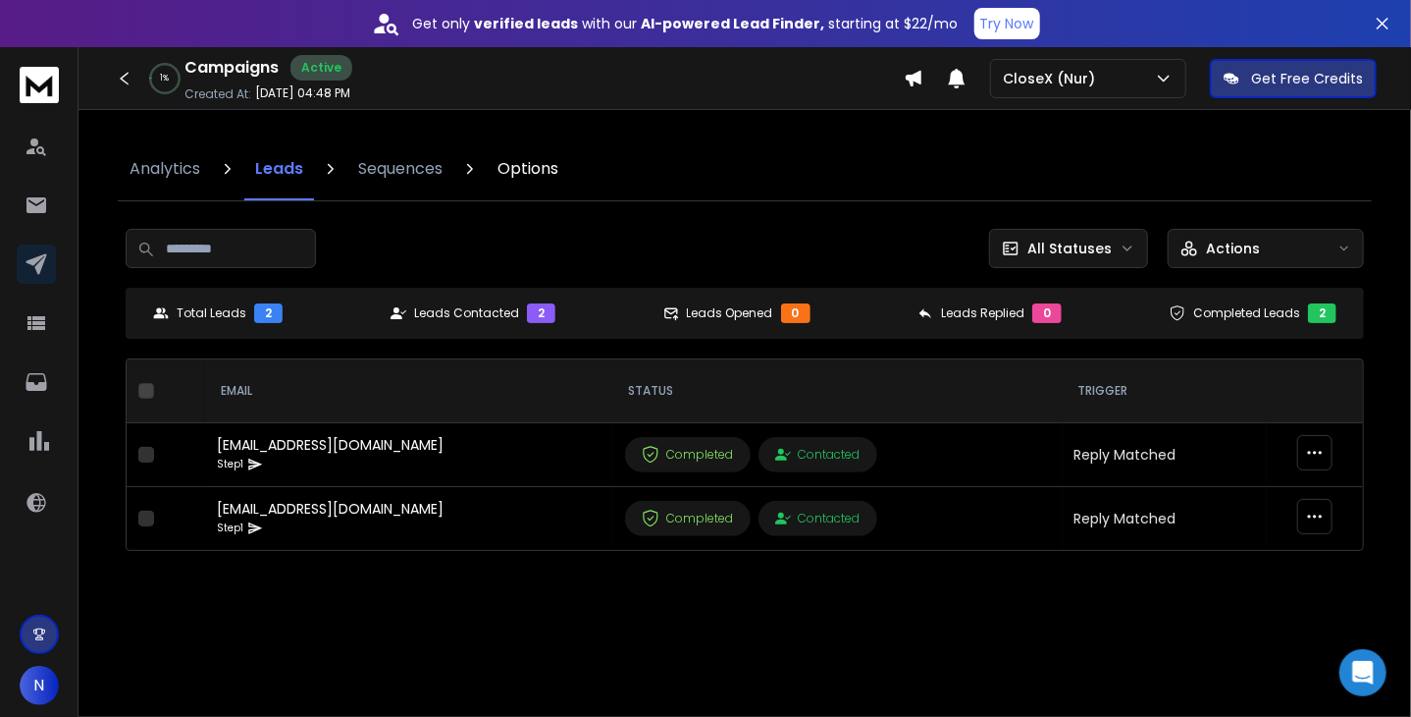
click at [526, 166] on p "Options" at bounding box center [528, 169] width 61 height 24
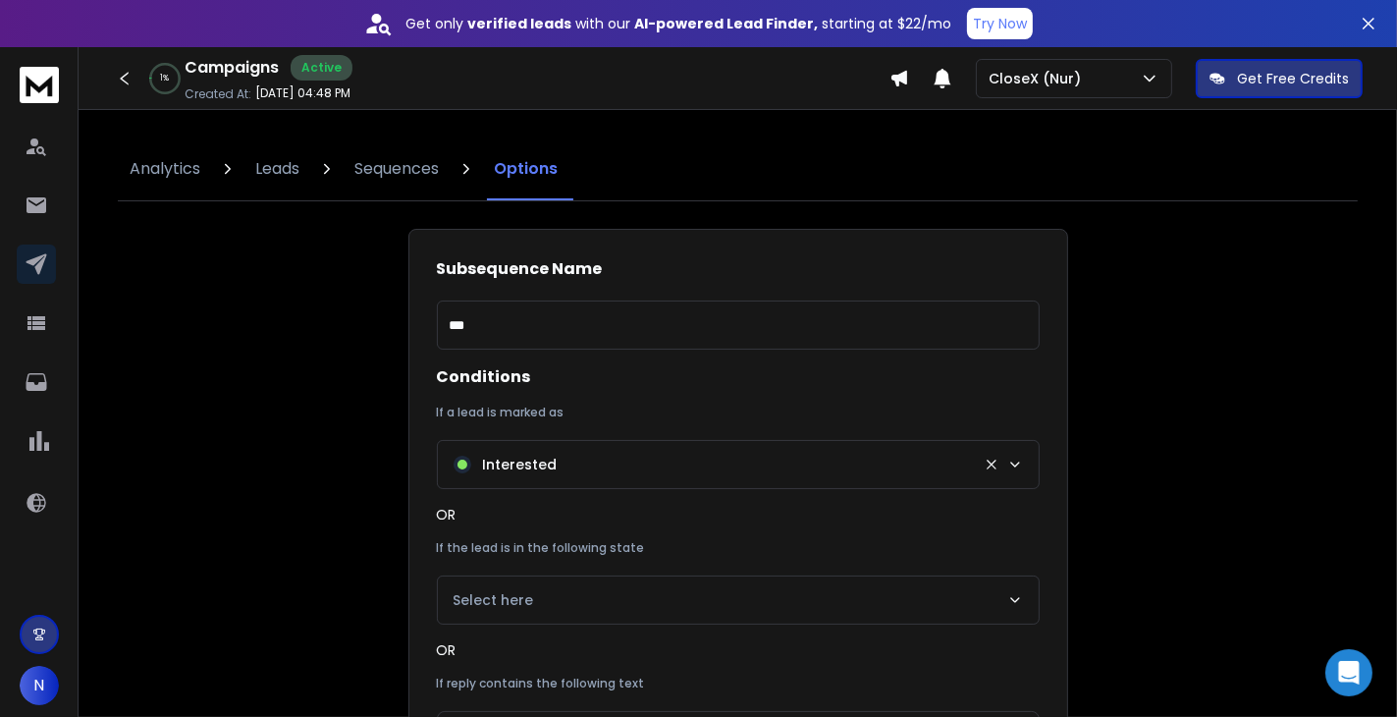
click at [314, 335] on form "Subsequence Name *** Conditions If a lead is marked as Interested OR If the lea…" at bounding box center [738, 618] width 1224 height 779
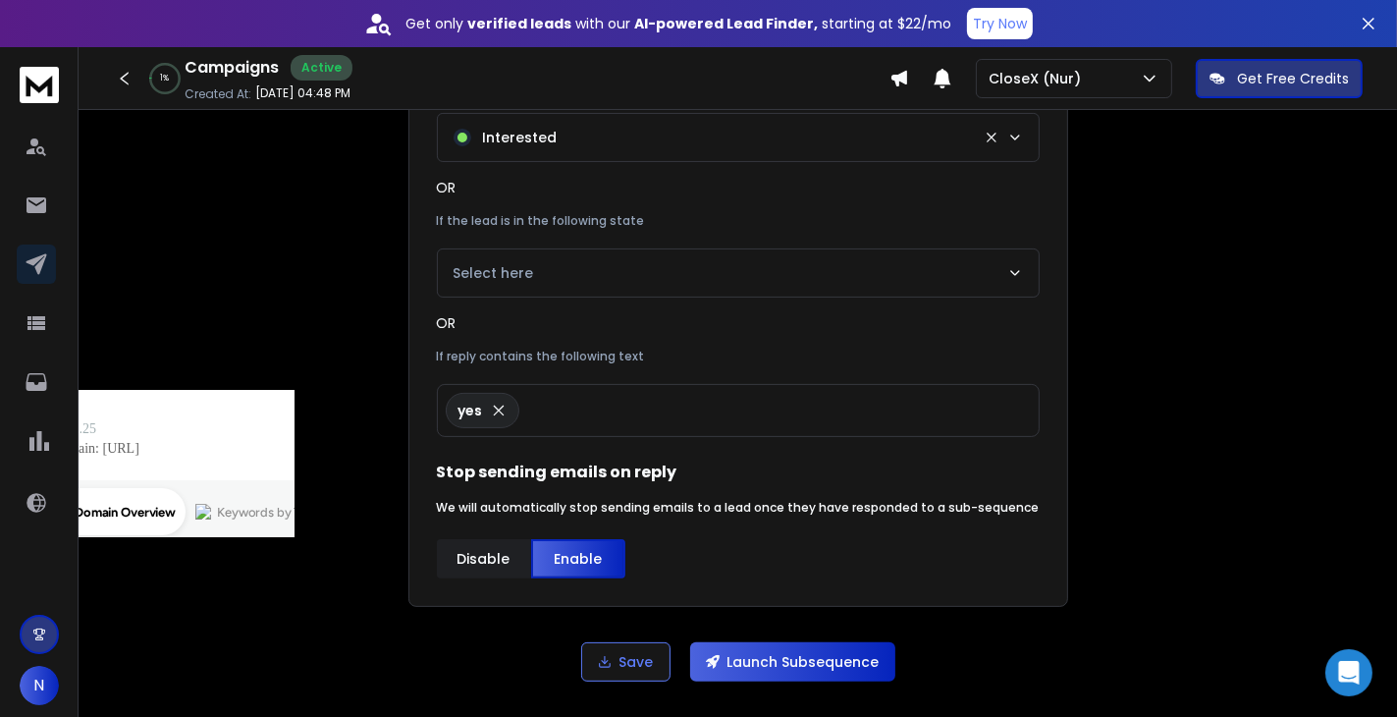
scroll to position [339, 0]
click at [571, 555] on button "Enable" at bounding box center [578, 558] width 94 height 39
click at [770, 653] on button "Launch Subsequence" at bounding box center [792, 661] width 205 height 39
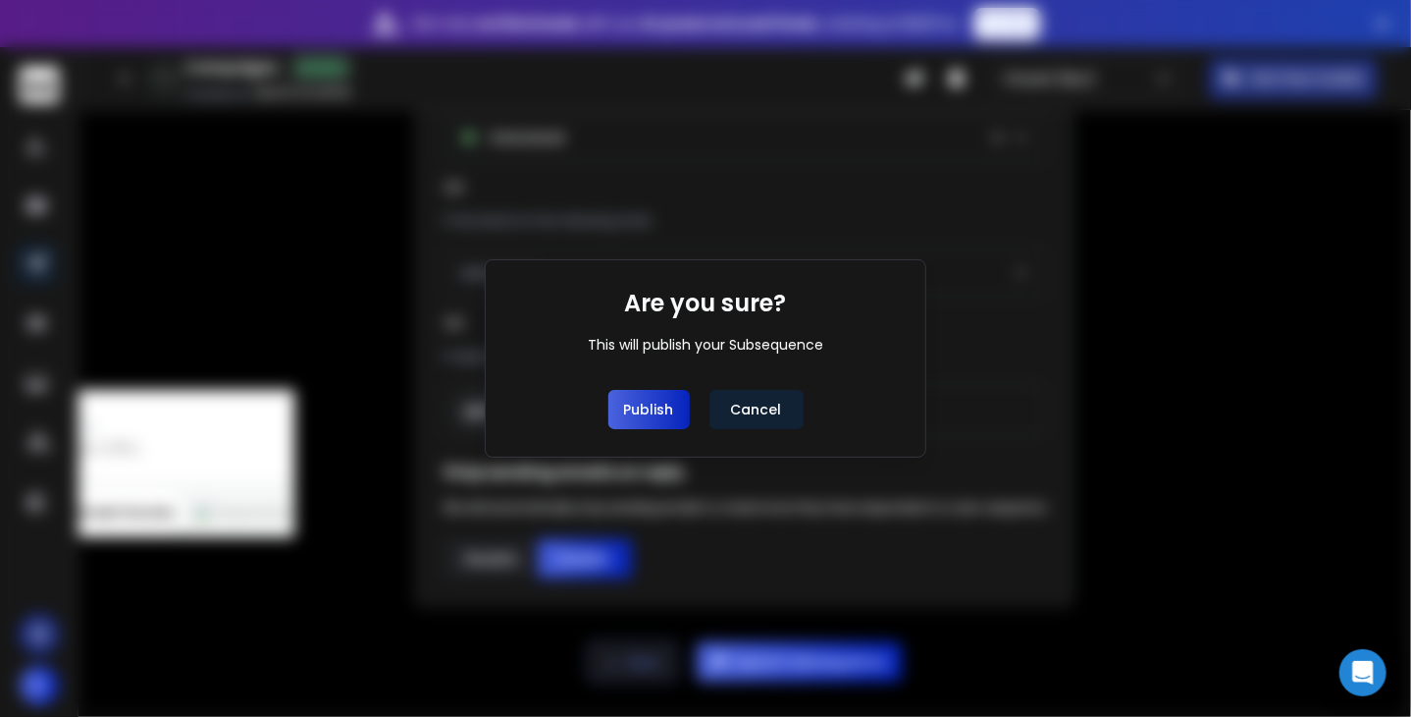
click at [633, 420] on button "Publish" at bounding box center [649, 409] width 81 height 39
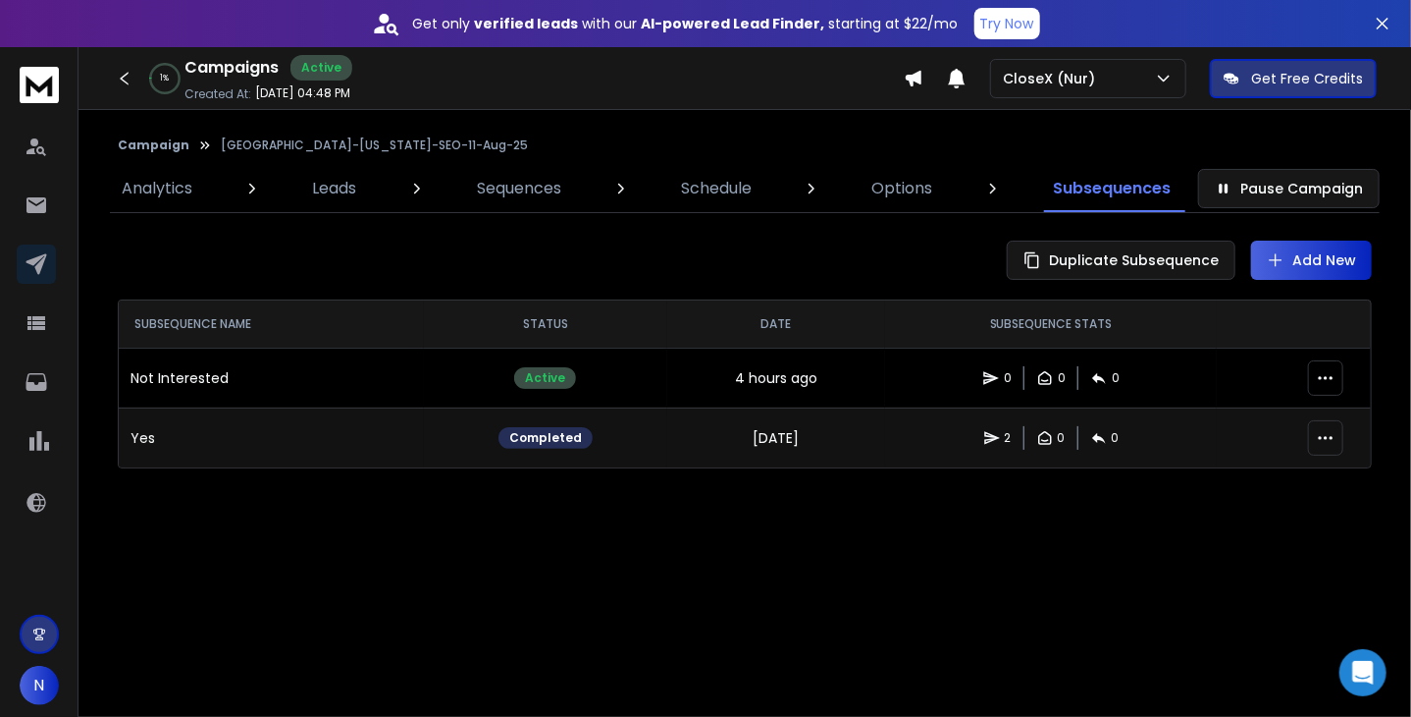
click at [376, 436] on td "Yes" at bounding box center [271, 437] width 305 height 60
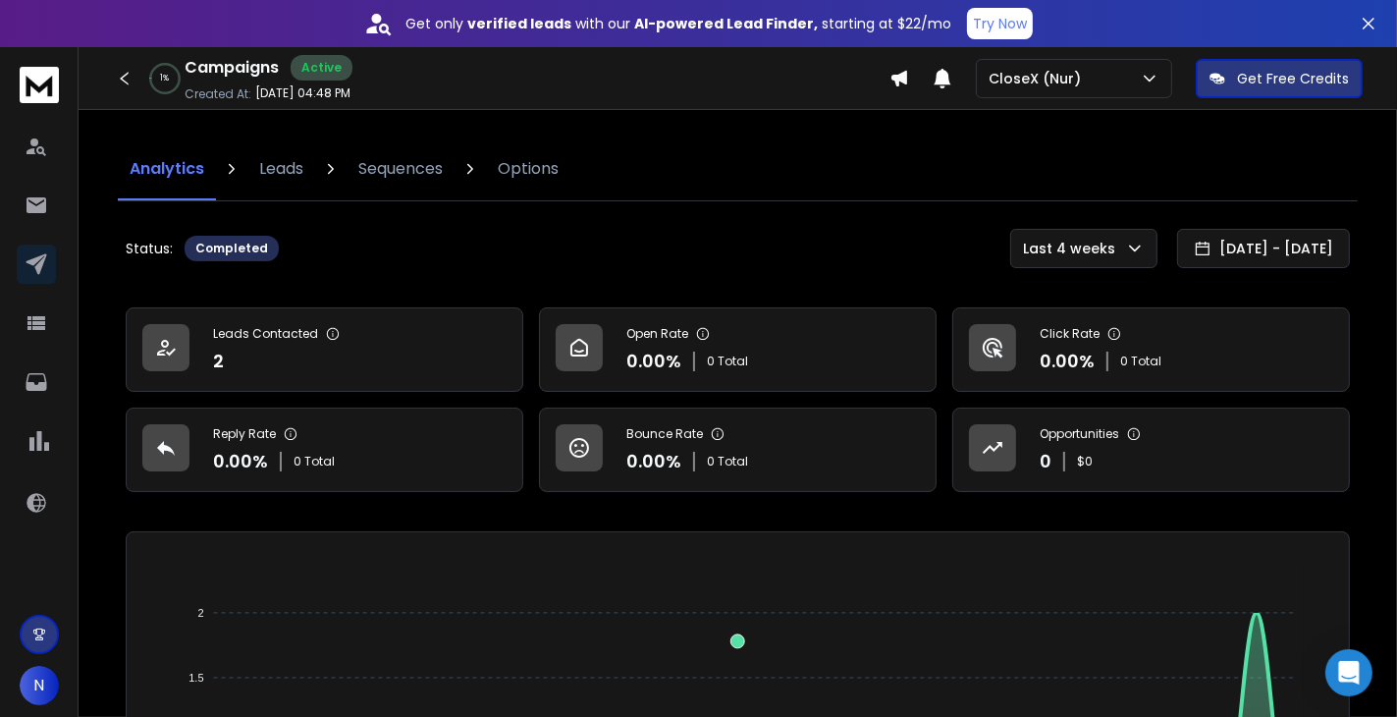
click at [261, 507] on div "Status: Completed Last 4 weeks 18 Jul 2025 - 16 Aug 2025 Leads Contacted 2 Open…" at bounding box center [738, 731] width 1224 height 1005
click at [281, 175] on p "Leads" at bounding box center [281, 169] width 44 height 24
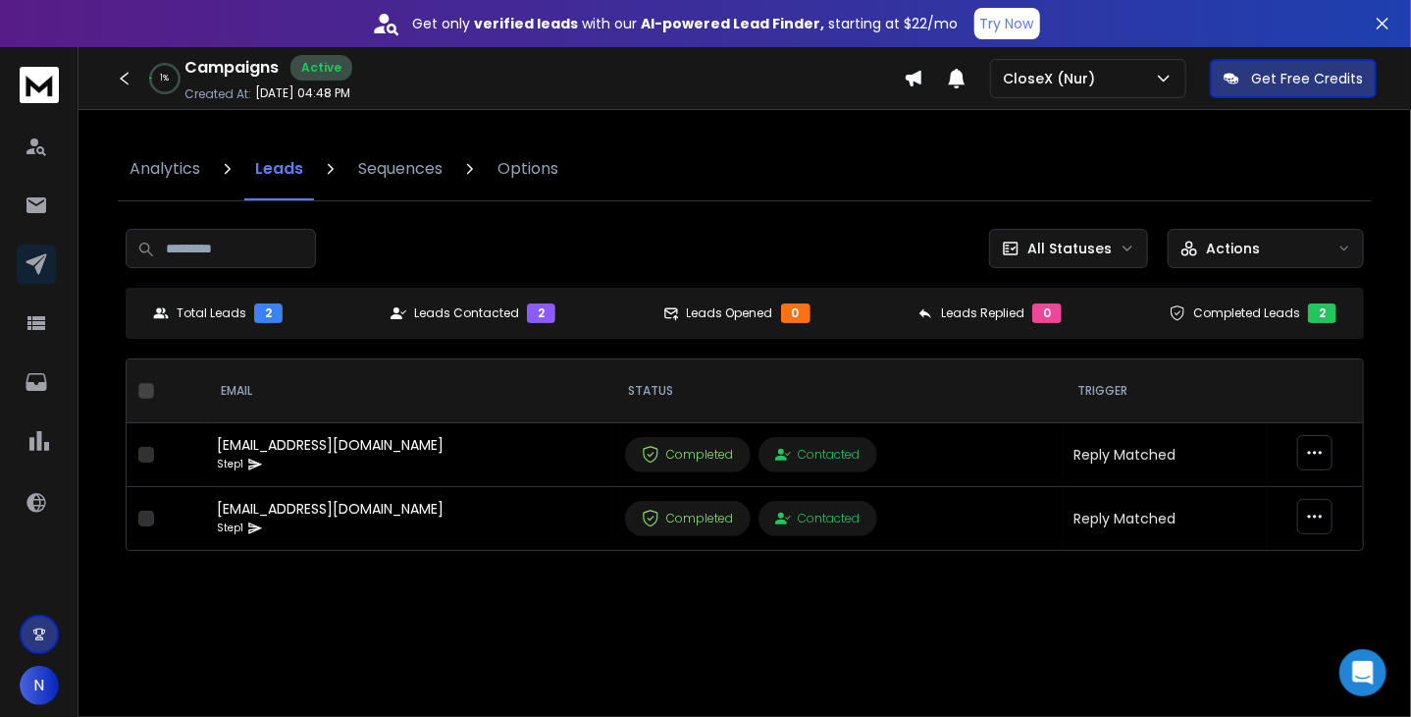
click at [285, 448] on td "farhan@itecexperts.com Step 1" at bounding box center [409, 455] width 408 height 64
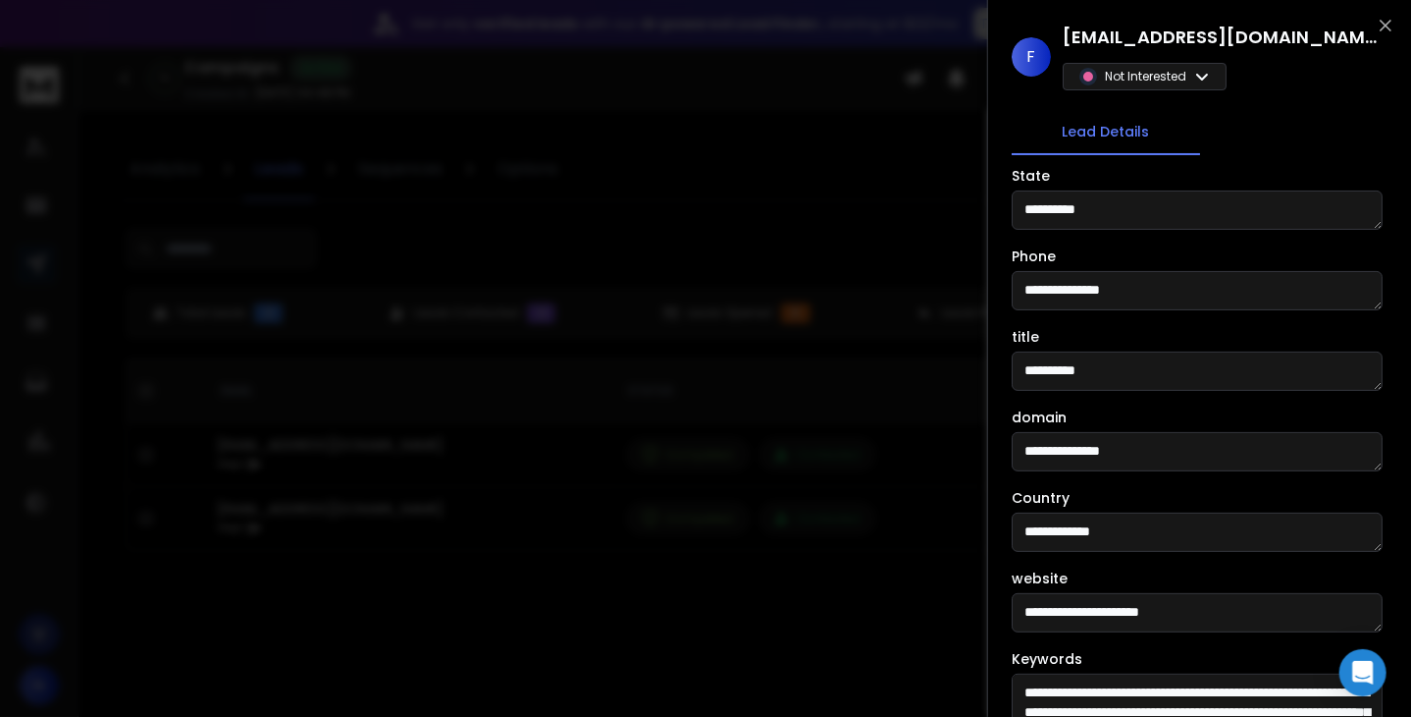
click at [1374, 35] on div "F farhan@itecexperts.com Not Interested" at bounding box center [1200, 57] width 376 height 67
click at [1378, 29] on icon "button" at bounding box center [1386, 26] width 20 height 20
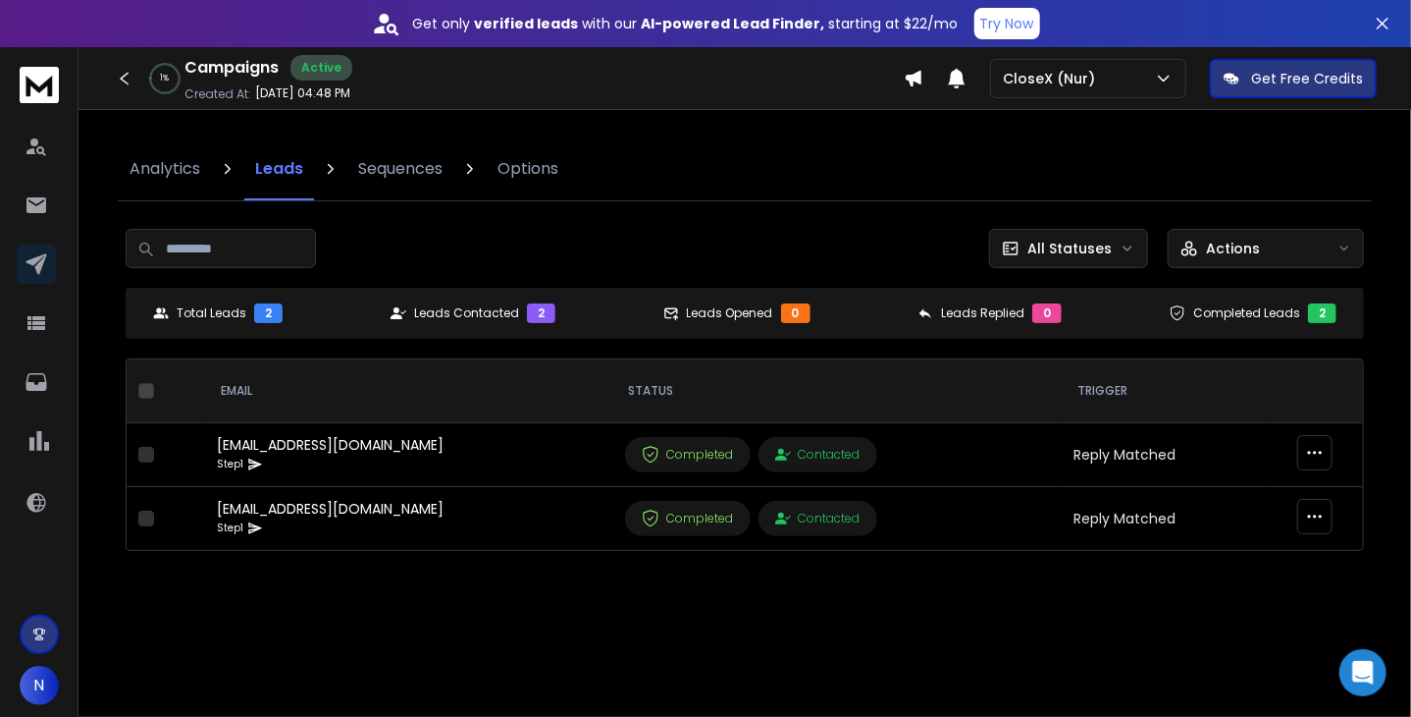
click at [327, 503] on td "jayant@mediaflow.org Step 1" at bounding box center [409, 519] width 408 height 64
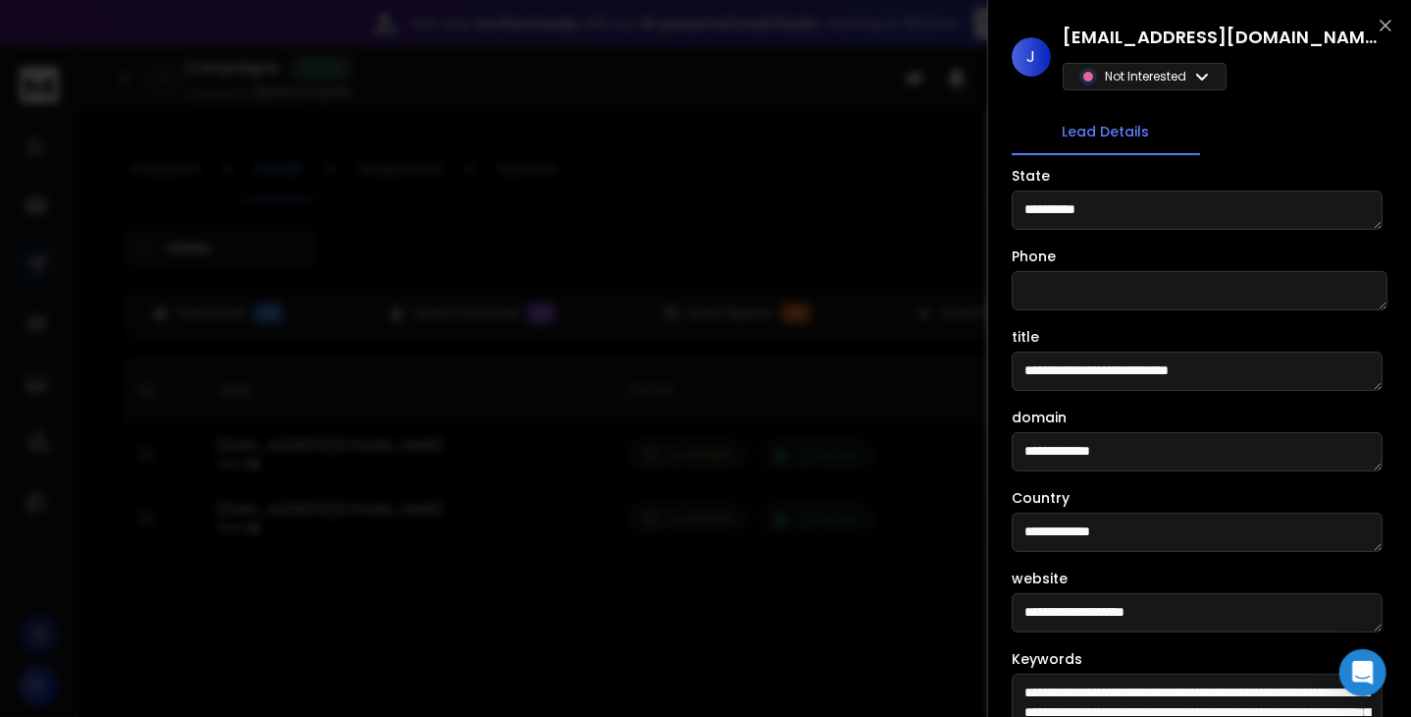
click at [1001, 649] on div "**********" at bounding box center [1199, 358] width 424 height 717
click at [1382, 18] on icon "button" at bounding box center [1386, 26] width 20 height 20
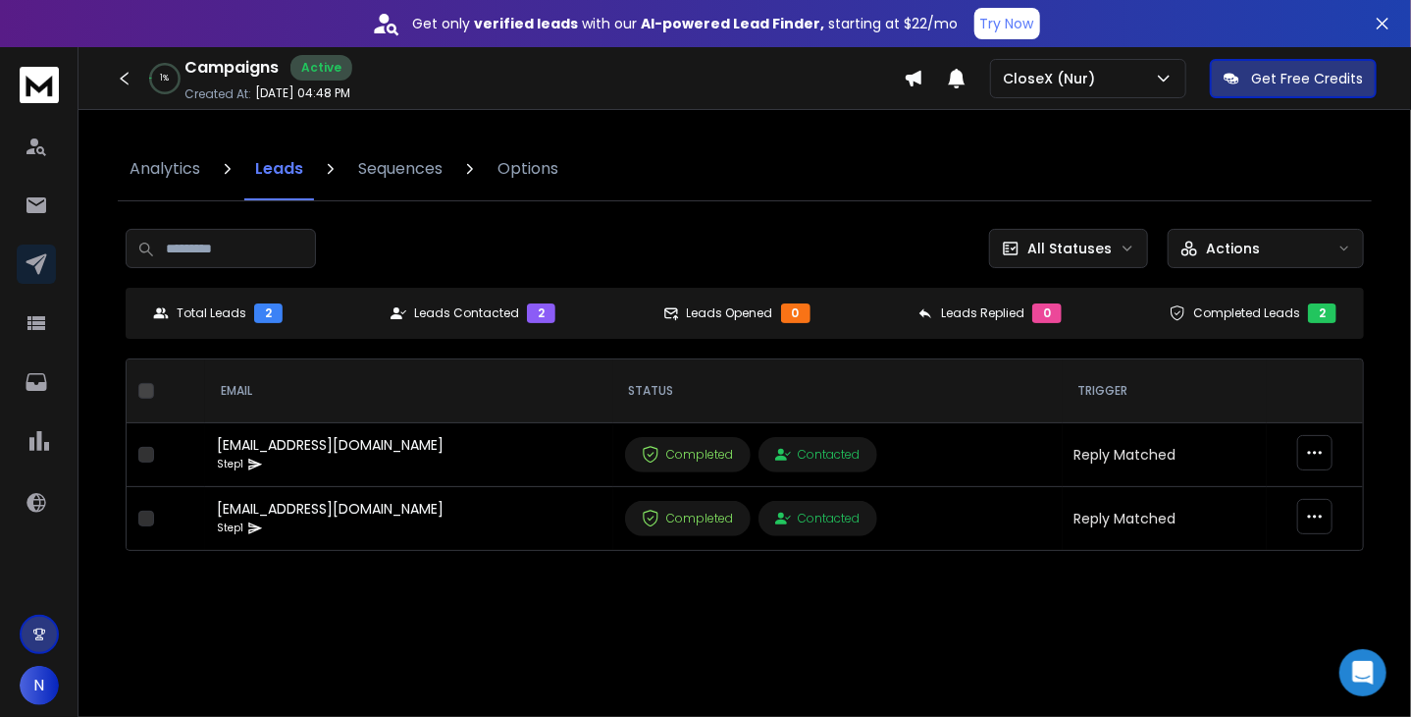
click at [207, 312] on p "Total Leads" at bounding box center [212, 313] width 70 height 16
click at [379, 178] on p "Sequences" at bounding box center [400, 169] width 84 height 24
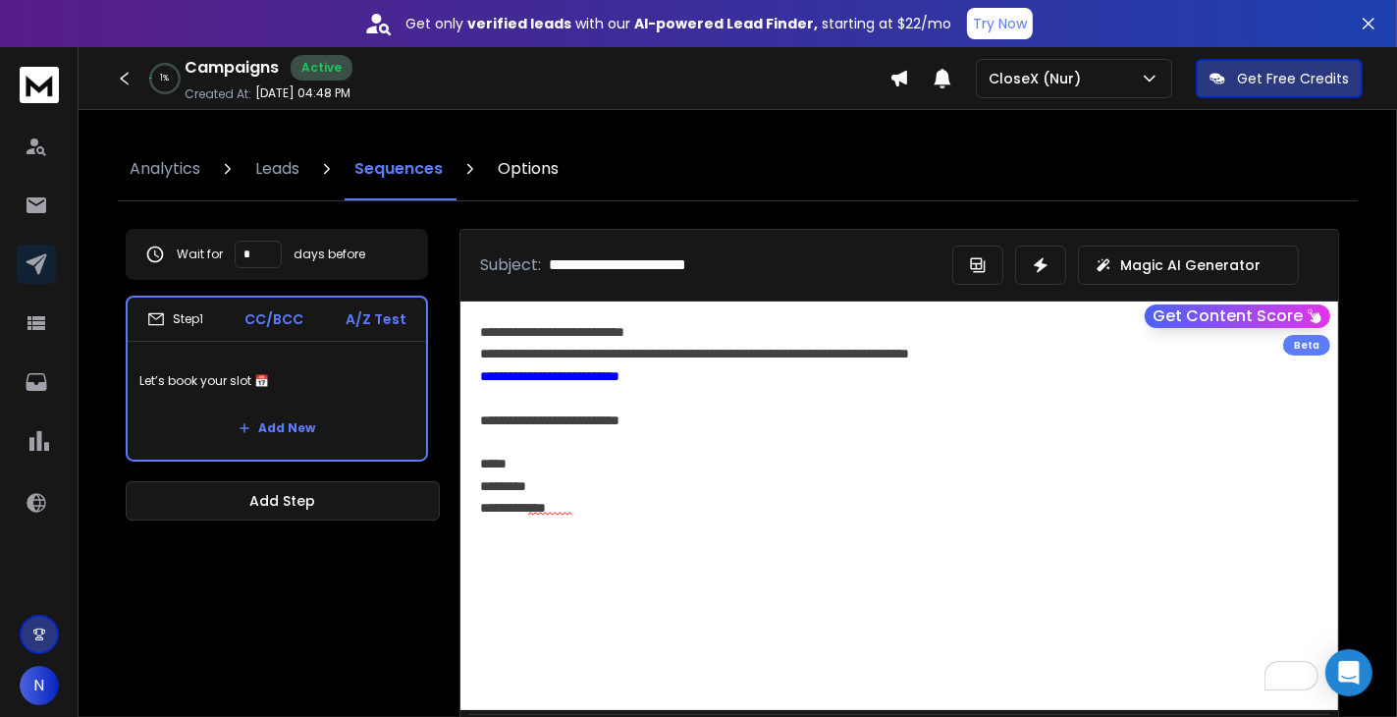
click at [546, 177] on p "Options" at bounding box center [528, 169] width 61 height 24
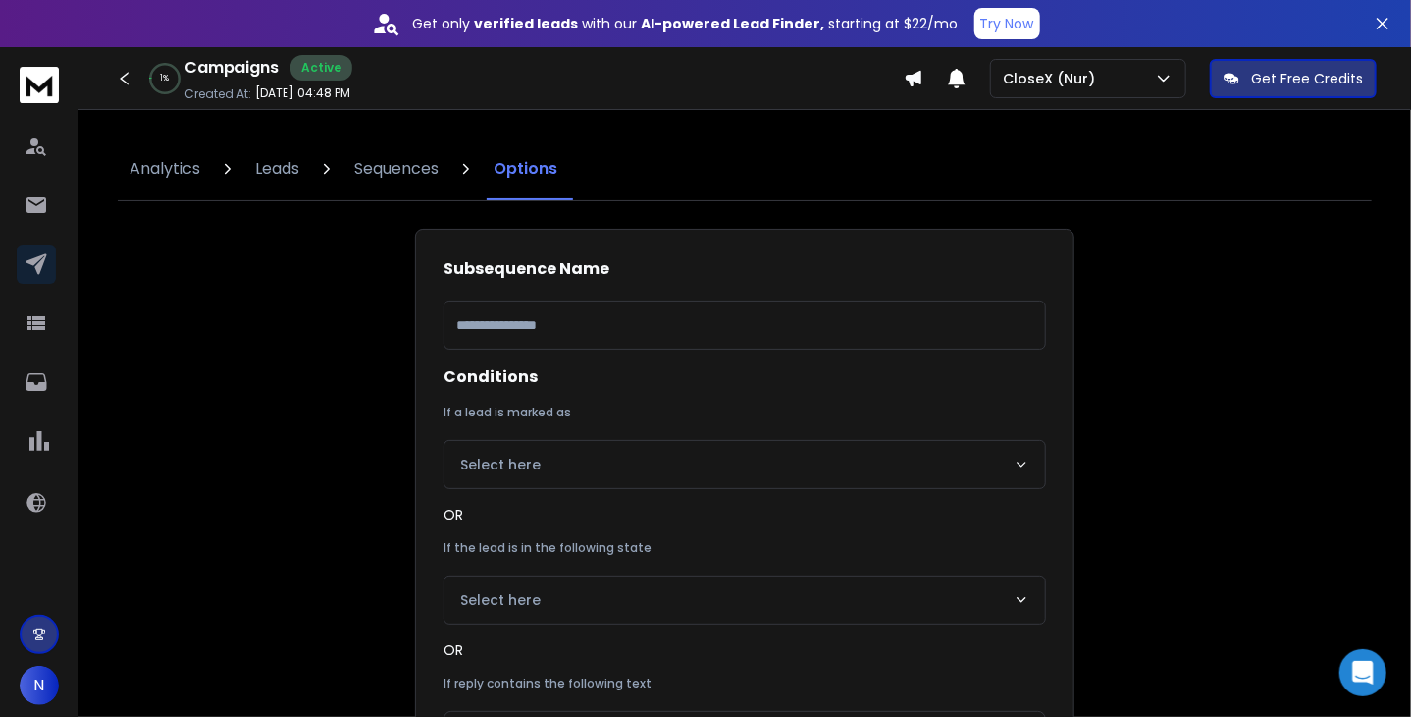
type input "***"
click at [162, 171] on p "Analytics" at bounding box center [165, 169] width 71 height 24
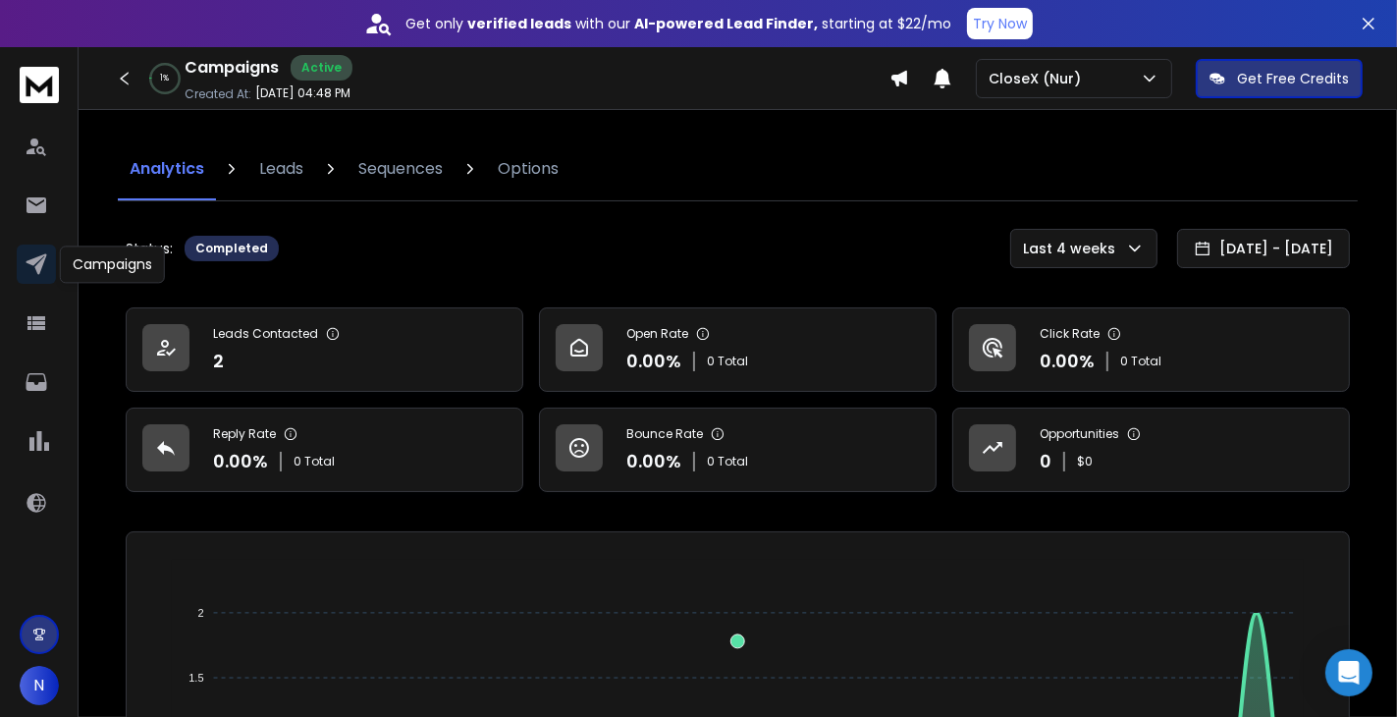
click at [47, 273] on link at bounding box center [36, 263] width 39 height 39
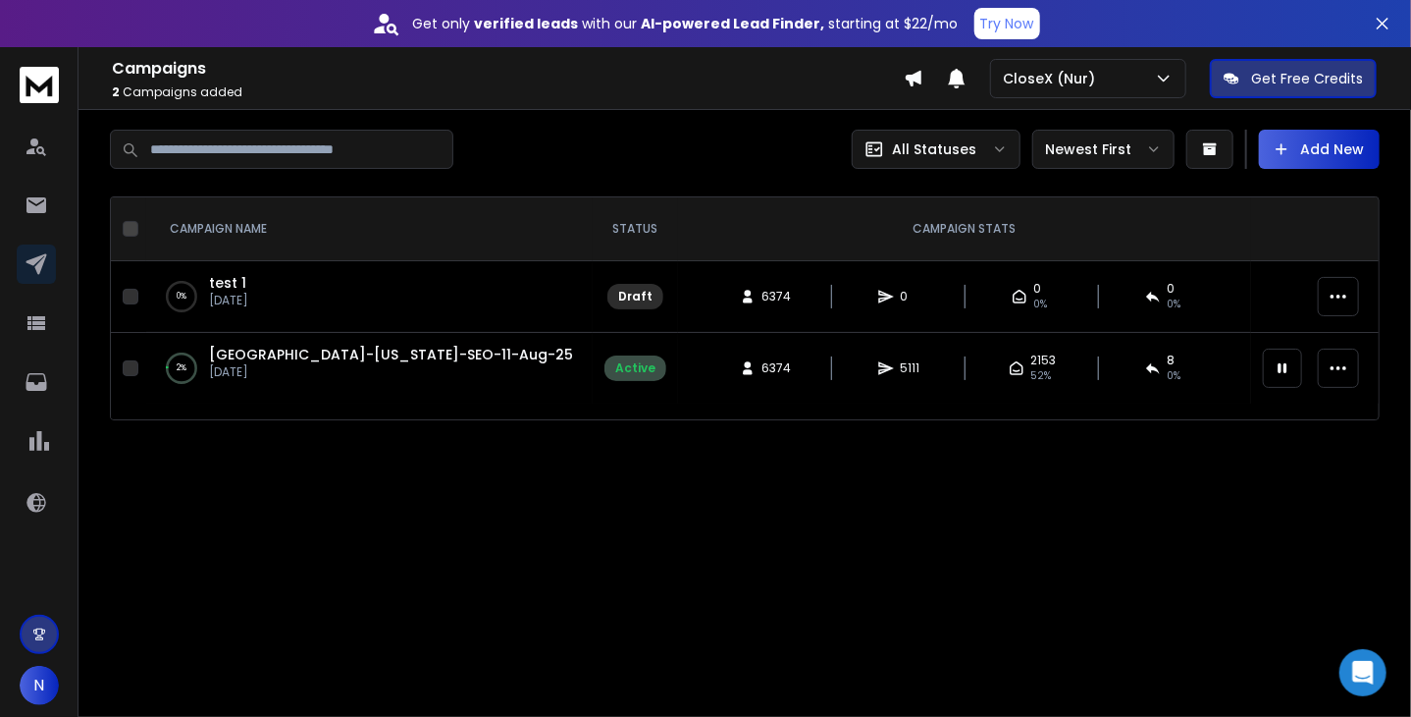
click at [344, 345] on span "[GEOGRAPHIC_DATA]-[US_STATE]-SEO-11-Aug-25" at bounding box center [391, 355] width 364 height 20
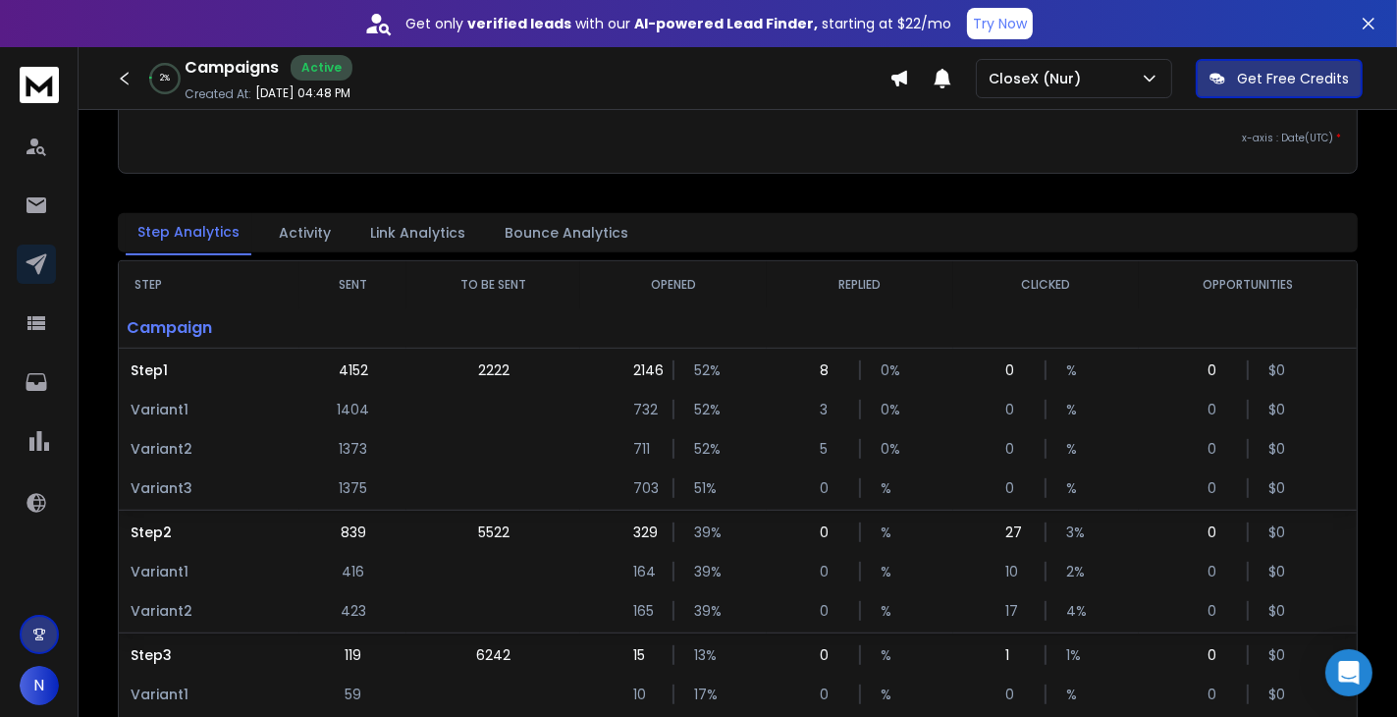
scroll to position [864, 0]
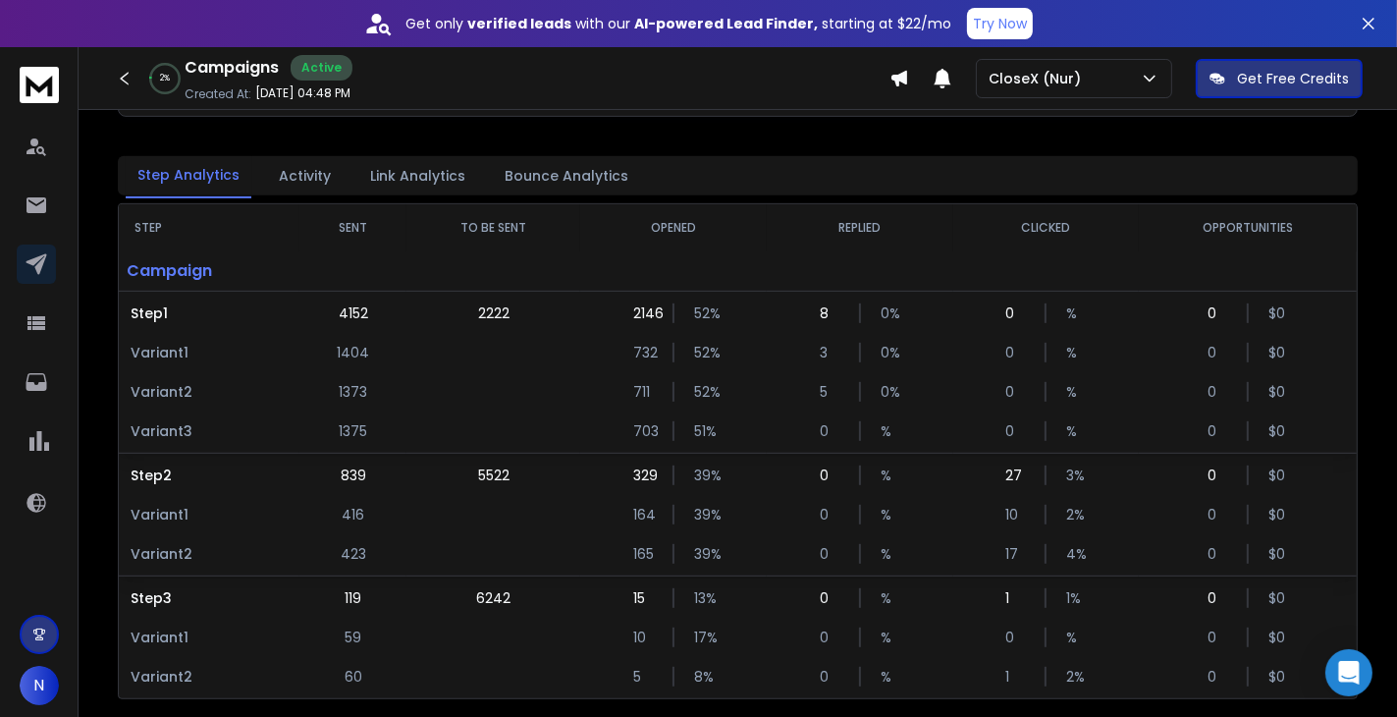
click at [434, 307] on div "2222" at bounding box center [493, 313] width 150 height 20
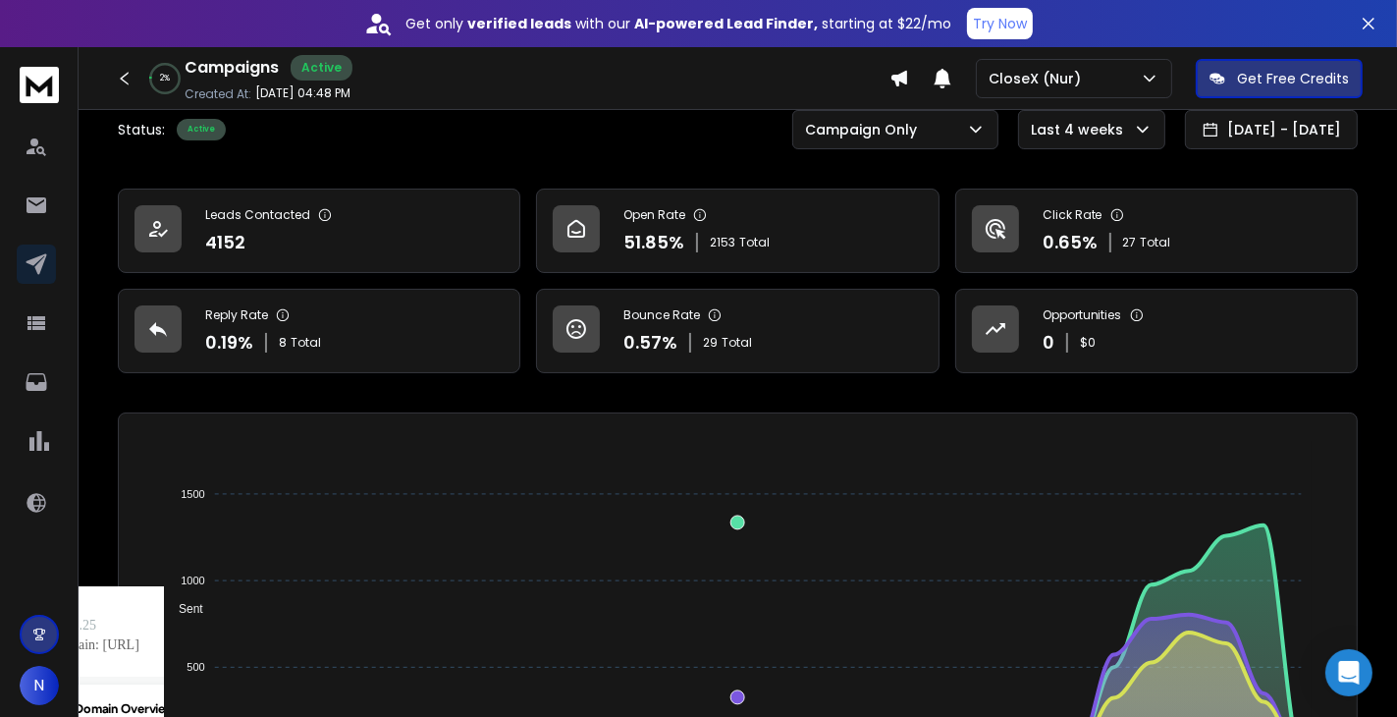
scroll to position [0, 0]
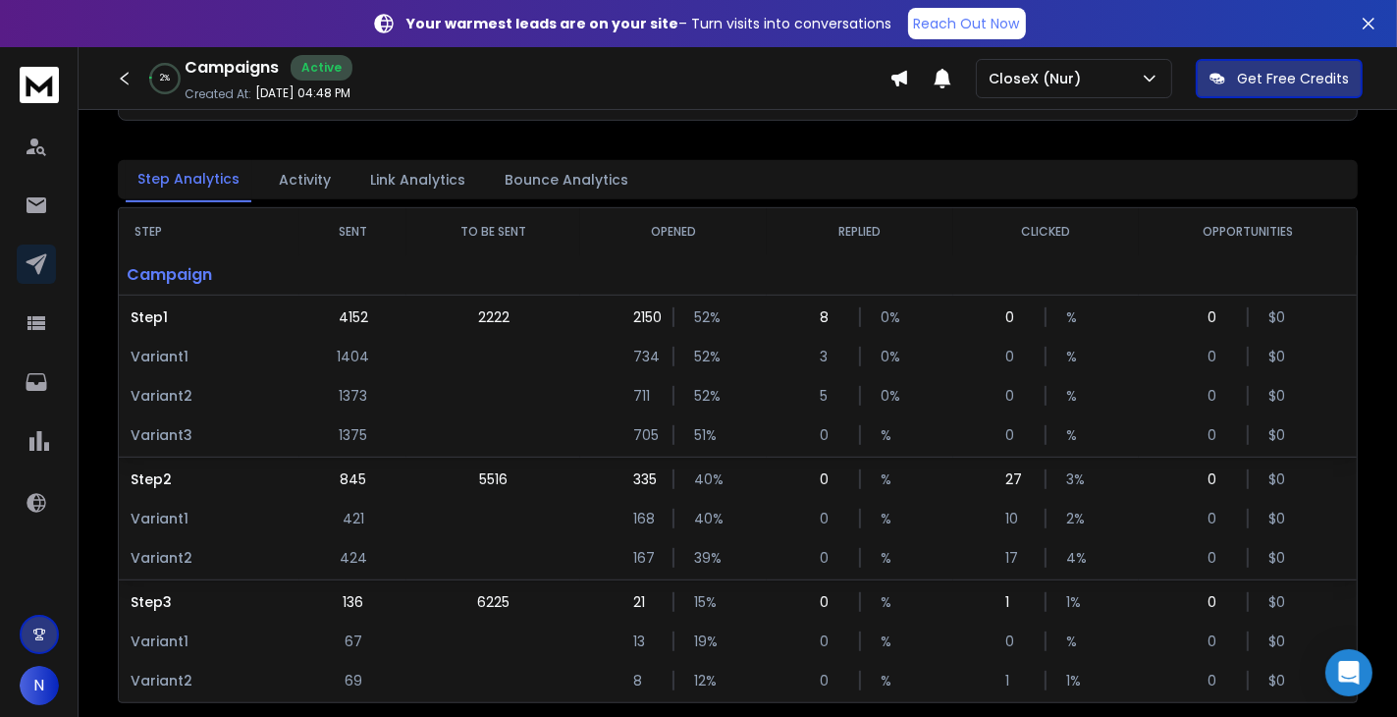
scroll to position [878, 0]
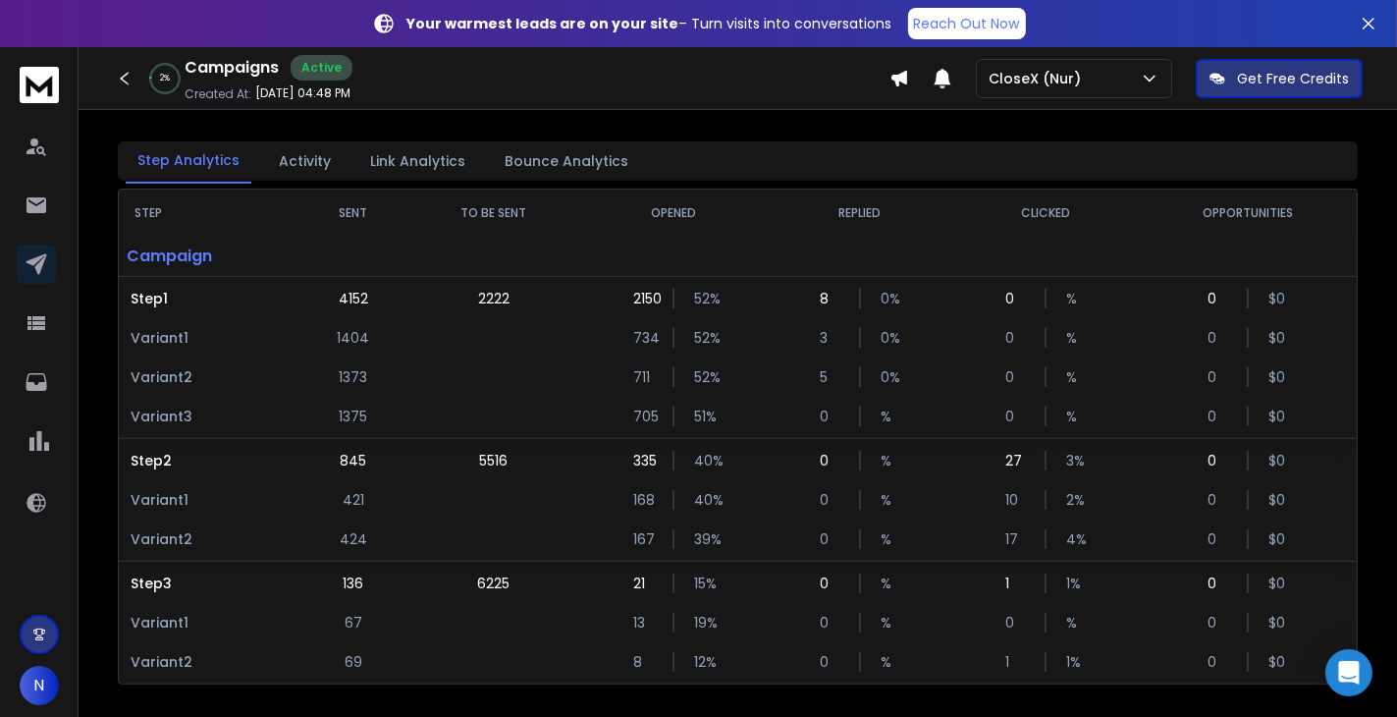
click at [679, 109] on div "2 % Campaigns Active Created At: Aug 07, 2025, 04:48 PM CloseX (Nur) Get Free C…" at bounding box center [698, 78] width 1397 height 63
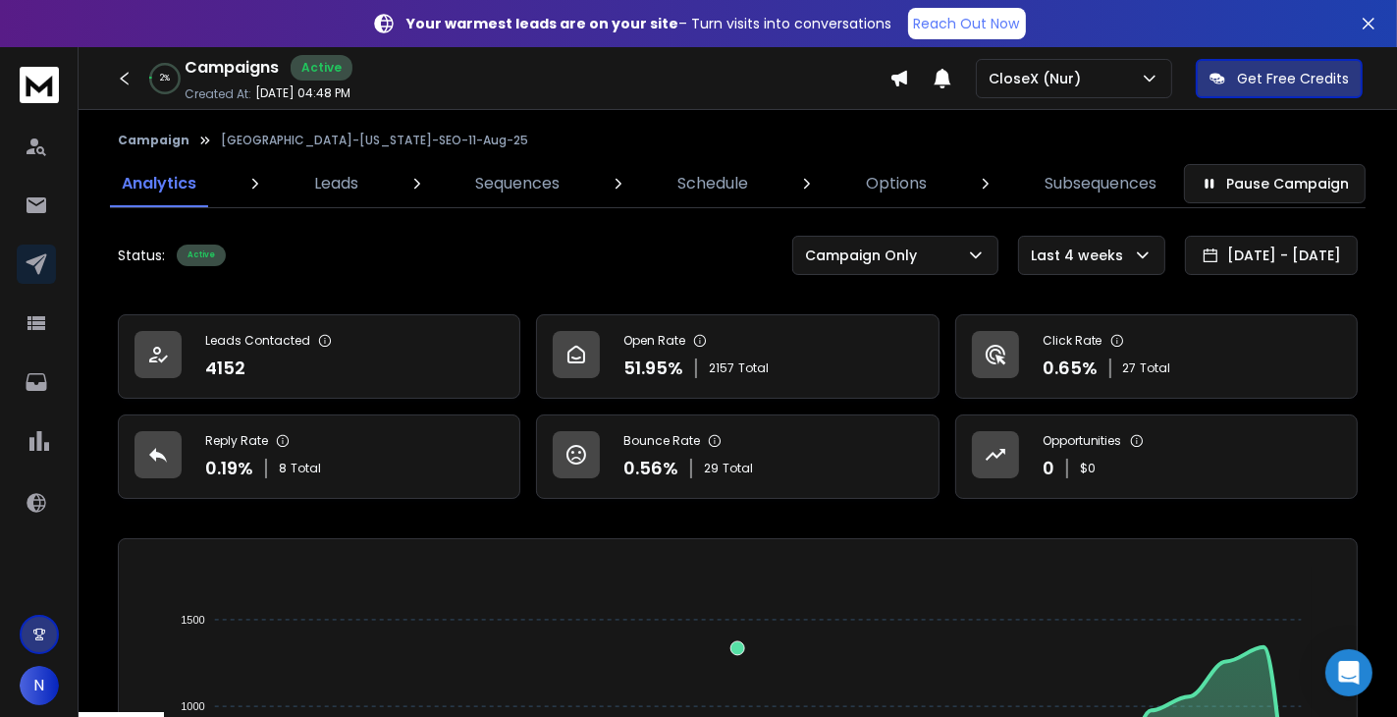
scroll to position [0, 0]
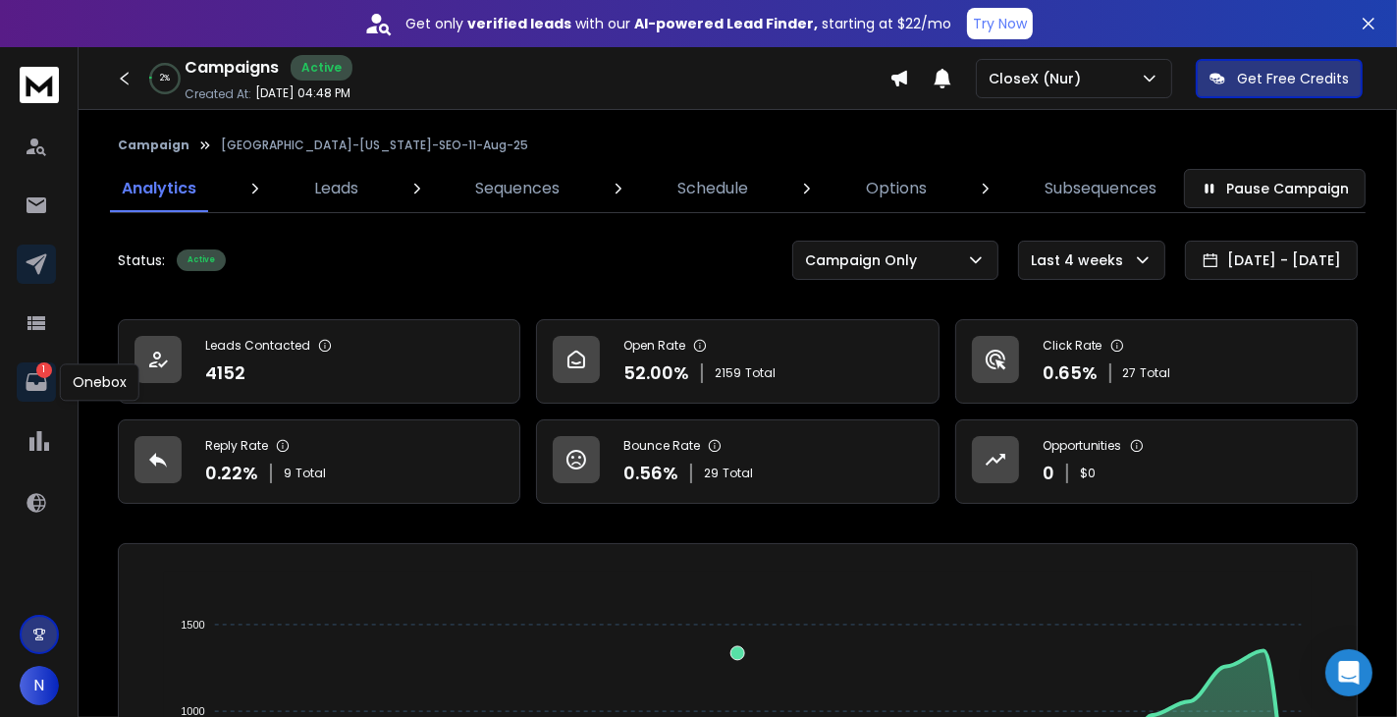
click at [30, 378] on icon at bounding box center [37, 382] width 24 height 24
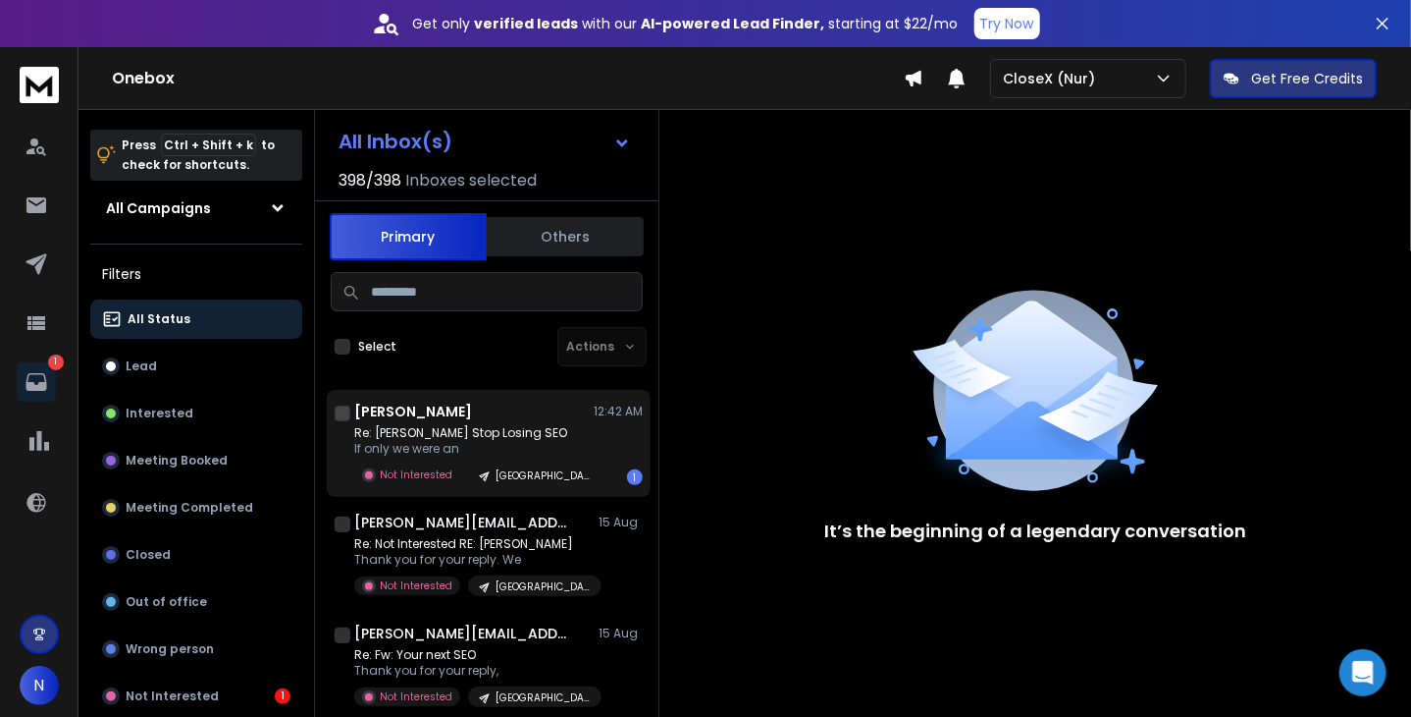
click at [435, 439] on p "Re: Fikhman Stop Losing SEO" at bounding box center [472, 433] width 236 height 16
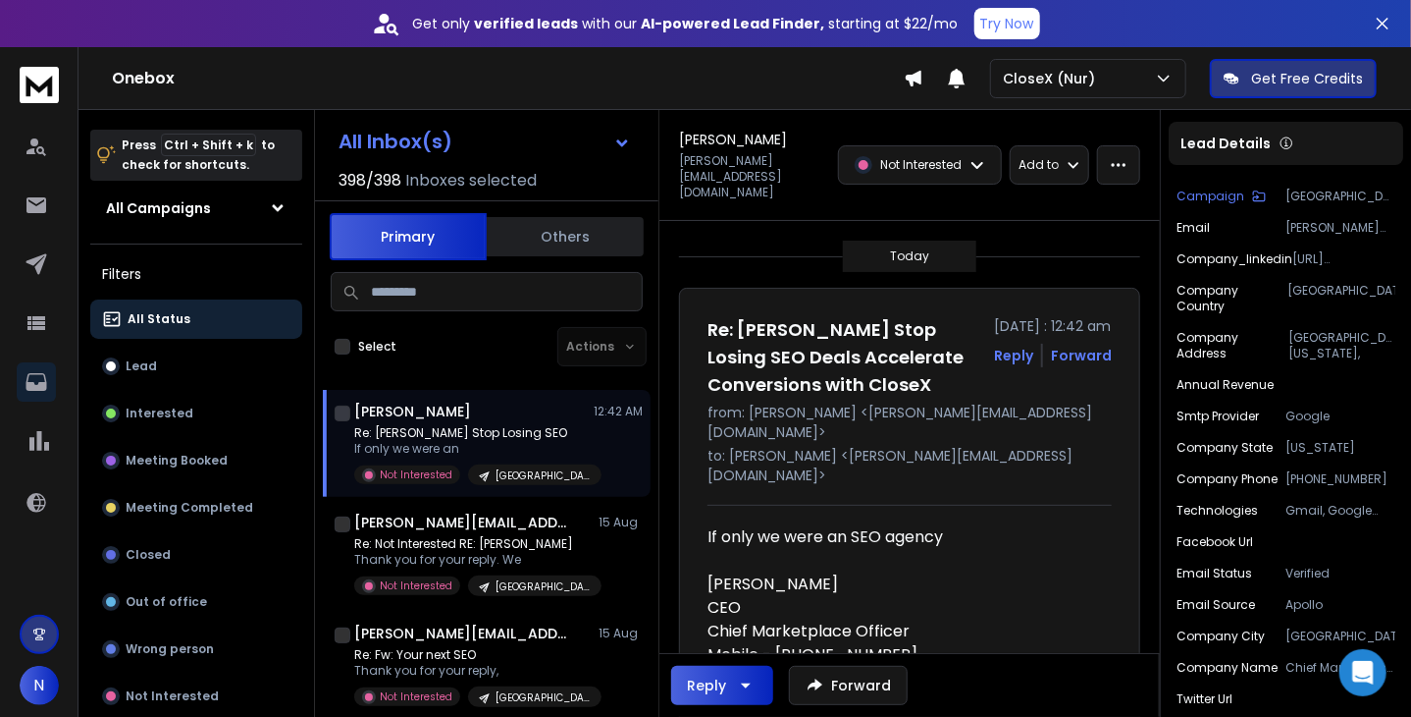
click at [931, 525] on div "If only we were an SEO agency William Fikhman CEO Chief Marketplace Officer Mob…" at bounding box center [902, 607] width 389 height 165
click at [430, 441] on p "If only we were an" at bounding box center [472, 449] width 236 height 16
click at [851, 525] on div "If only we were an SEO agency William Fikhman CEO Chief Marketplace Officer Mob…" at bounding box center [902, 607] width 389 height 165
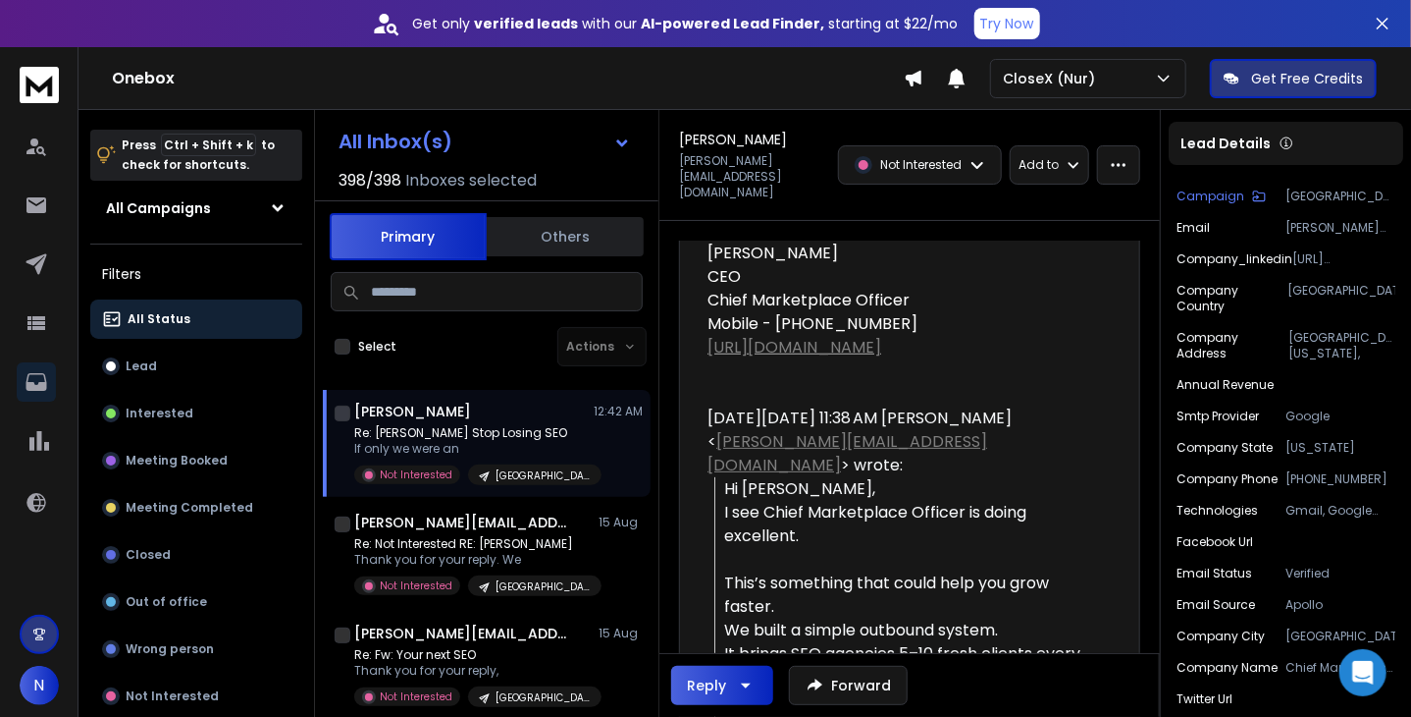
scroll to position [339, 0]
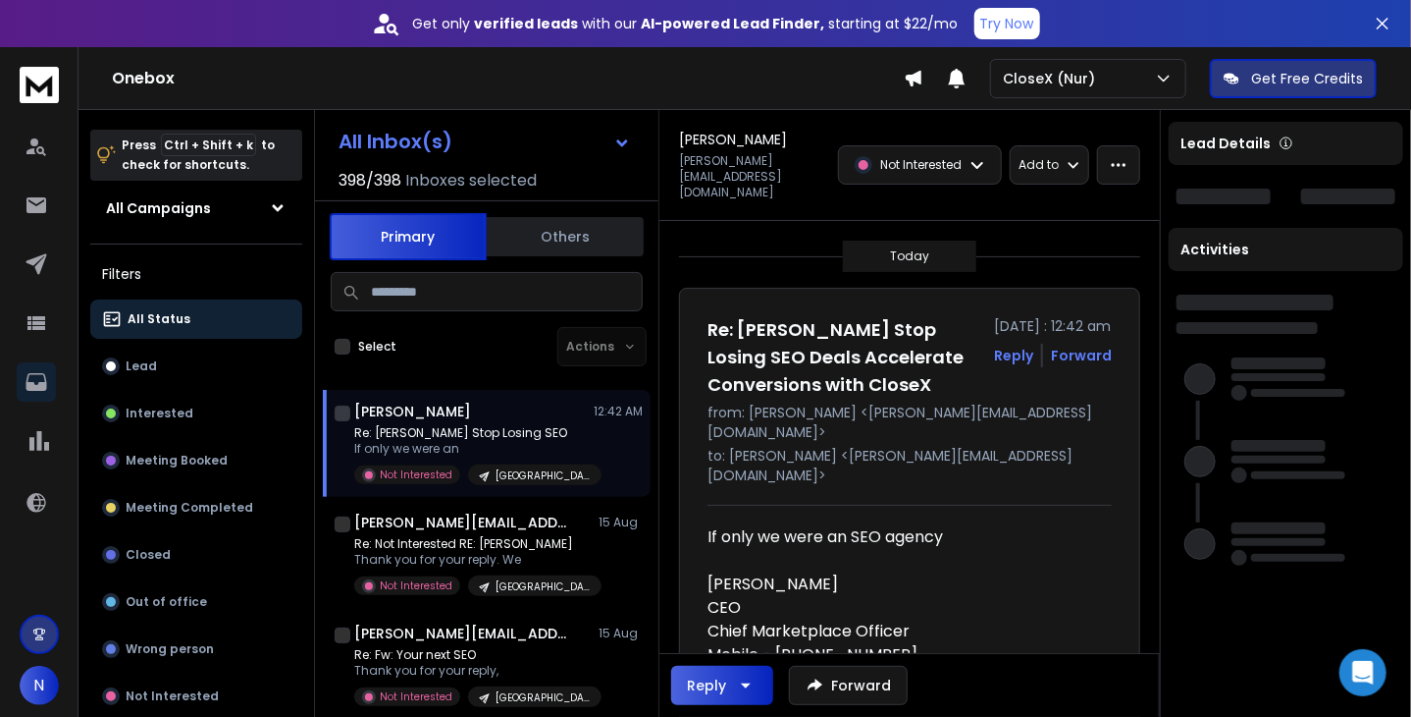
drag, startPoint x: 1240, startPoint y: 323, endPoint x: 1233, endPoint y: 402, distance: 79.8
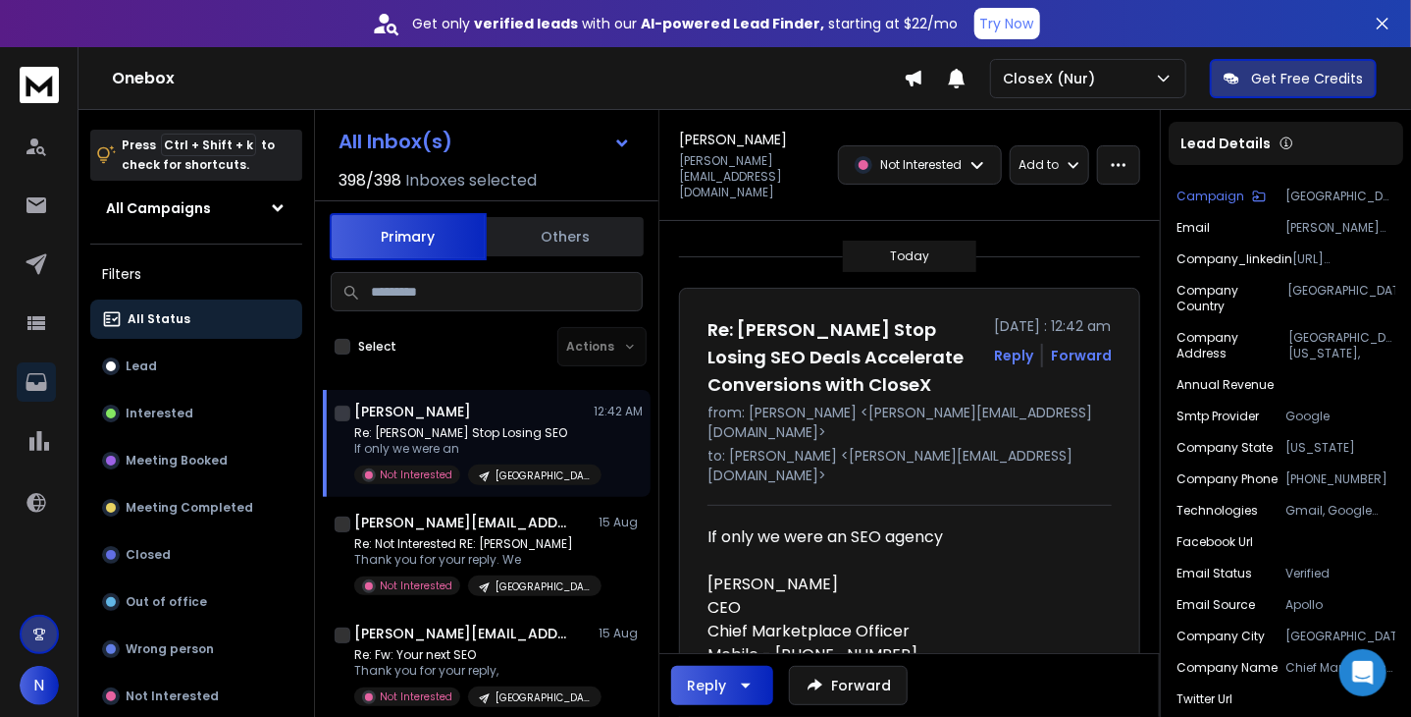
click at [486, 417] on div "William Fikhman 12:42 AM" at bounding box center [498, 411] width 289 height 20
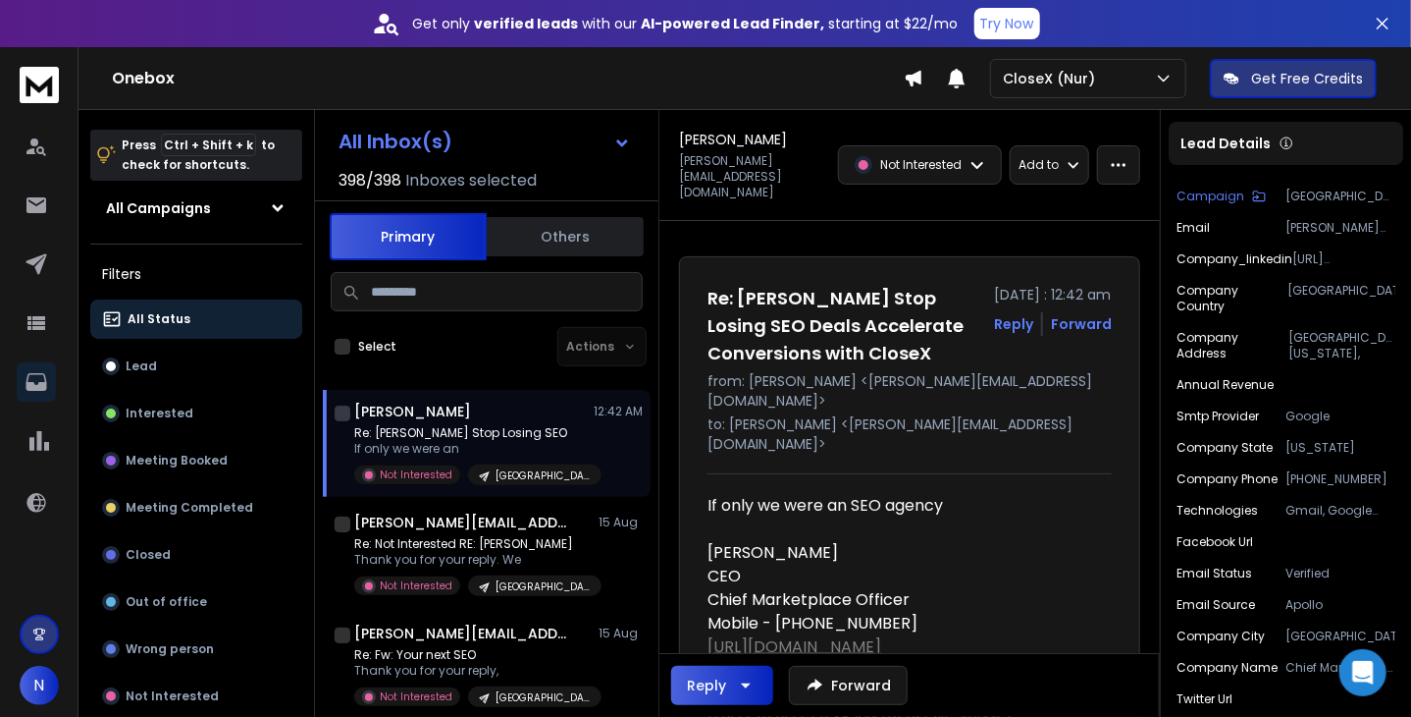
scroll to position [26, 0]
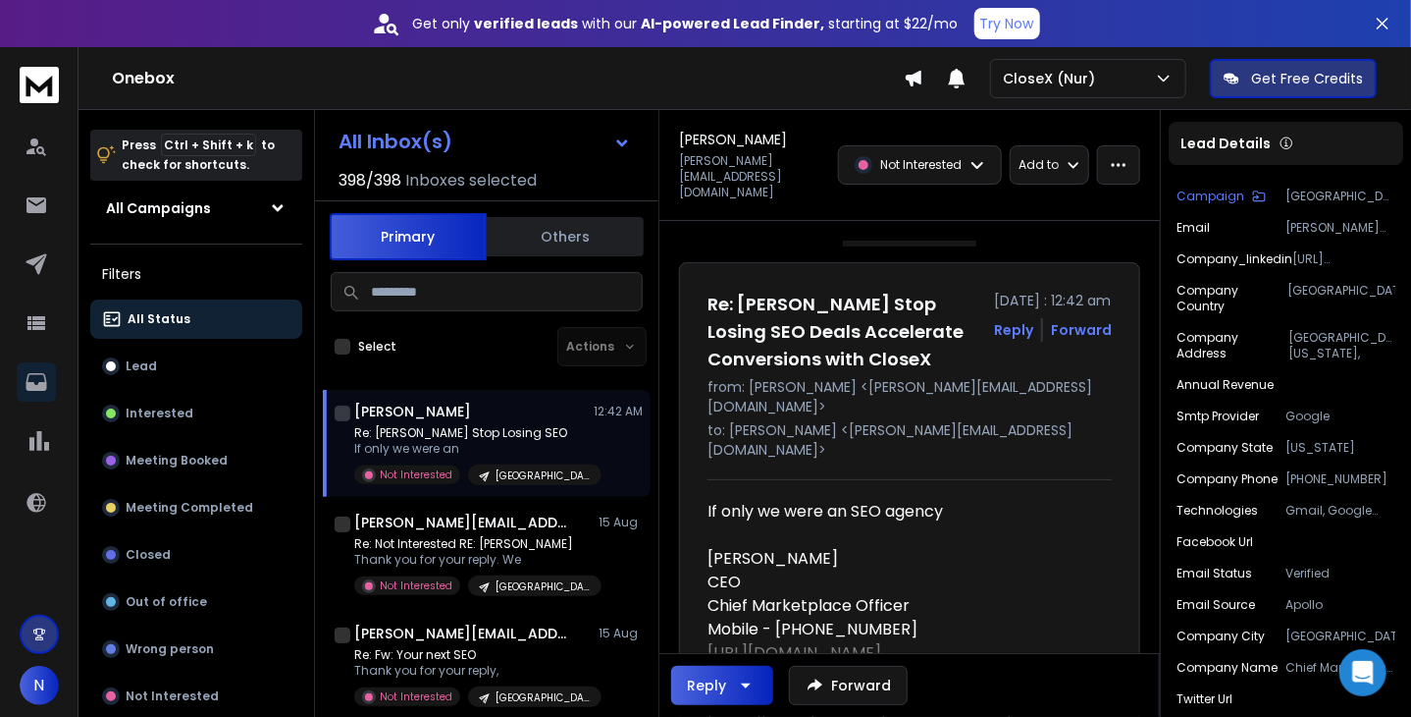
click at [746, 686] on icon "button" at bounding box center [746, 685] width 10 height 5
click at [722, 598] on p "Reply" at bounding box center [721, 597] width 36 height 20
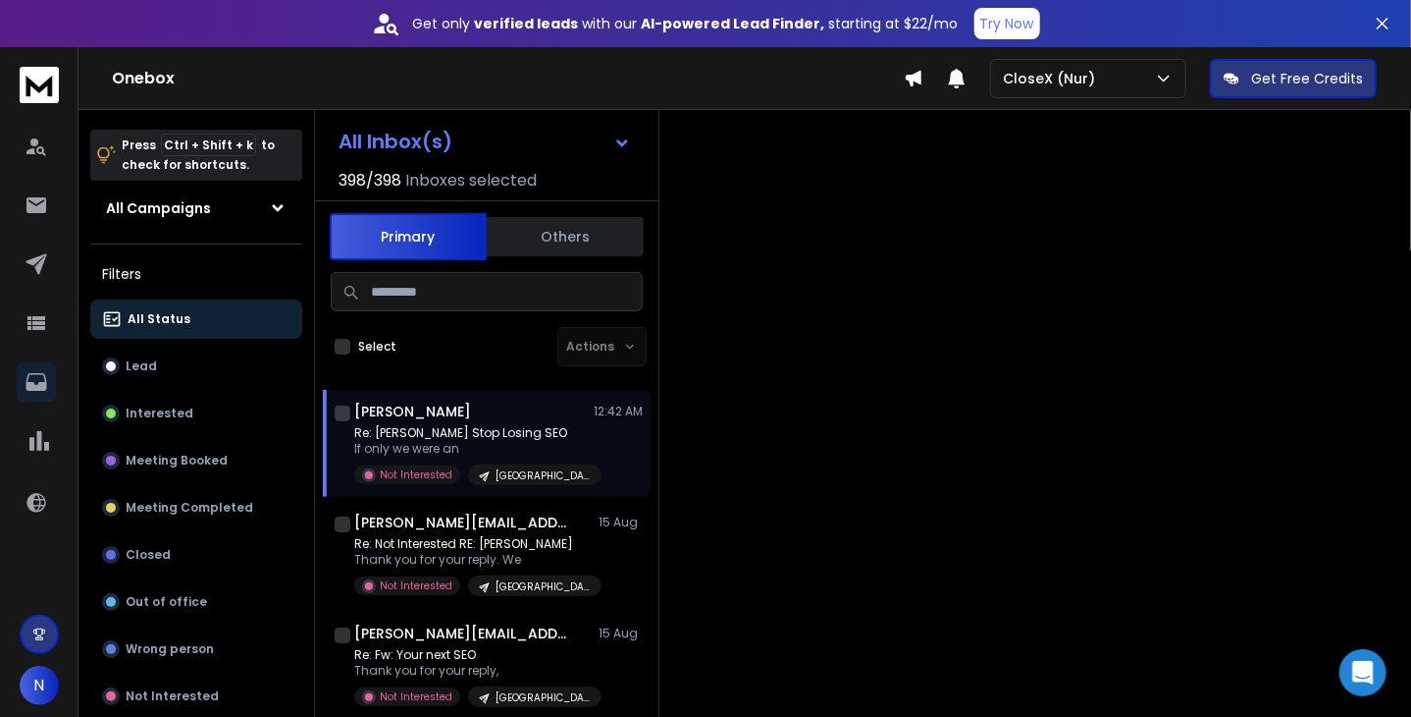
scroll to position [0, 0]
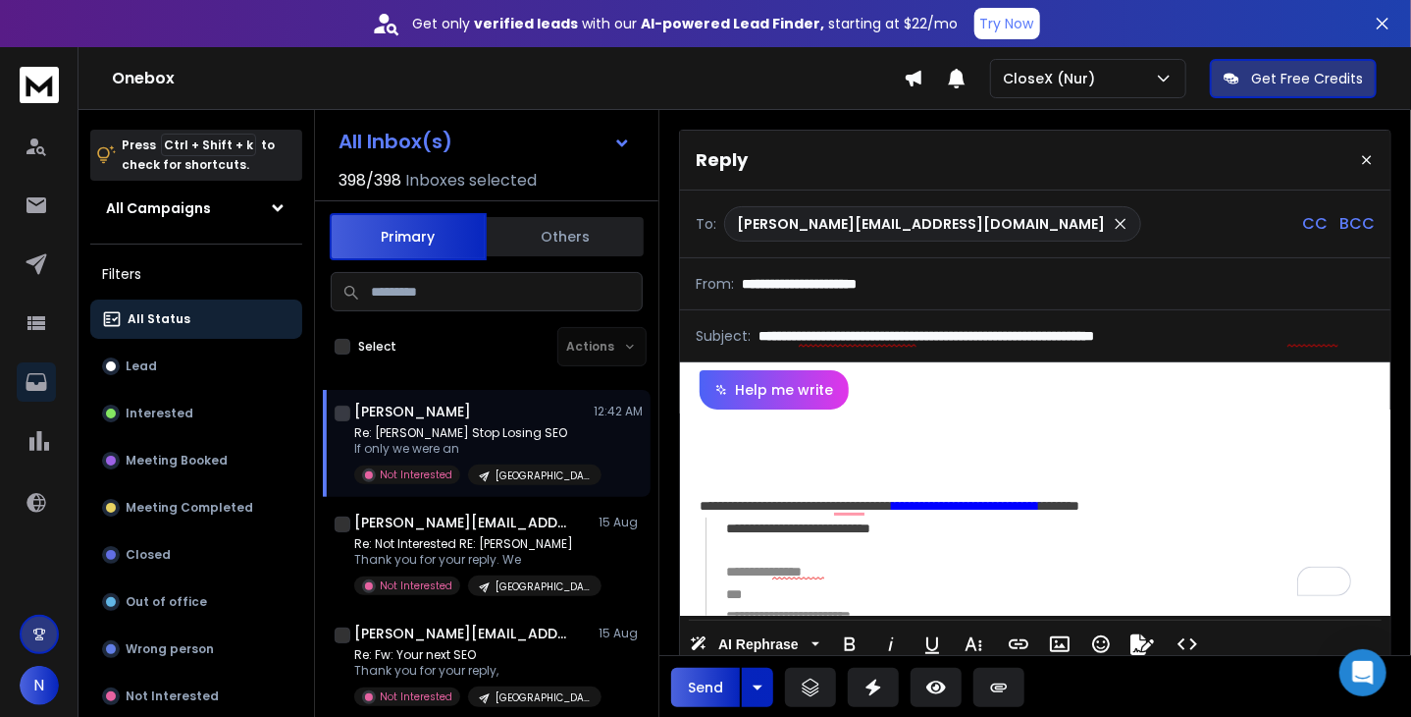
click at [794, 383] on button "Help me write" at bounding box center [774, 389] width 149 height 39
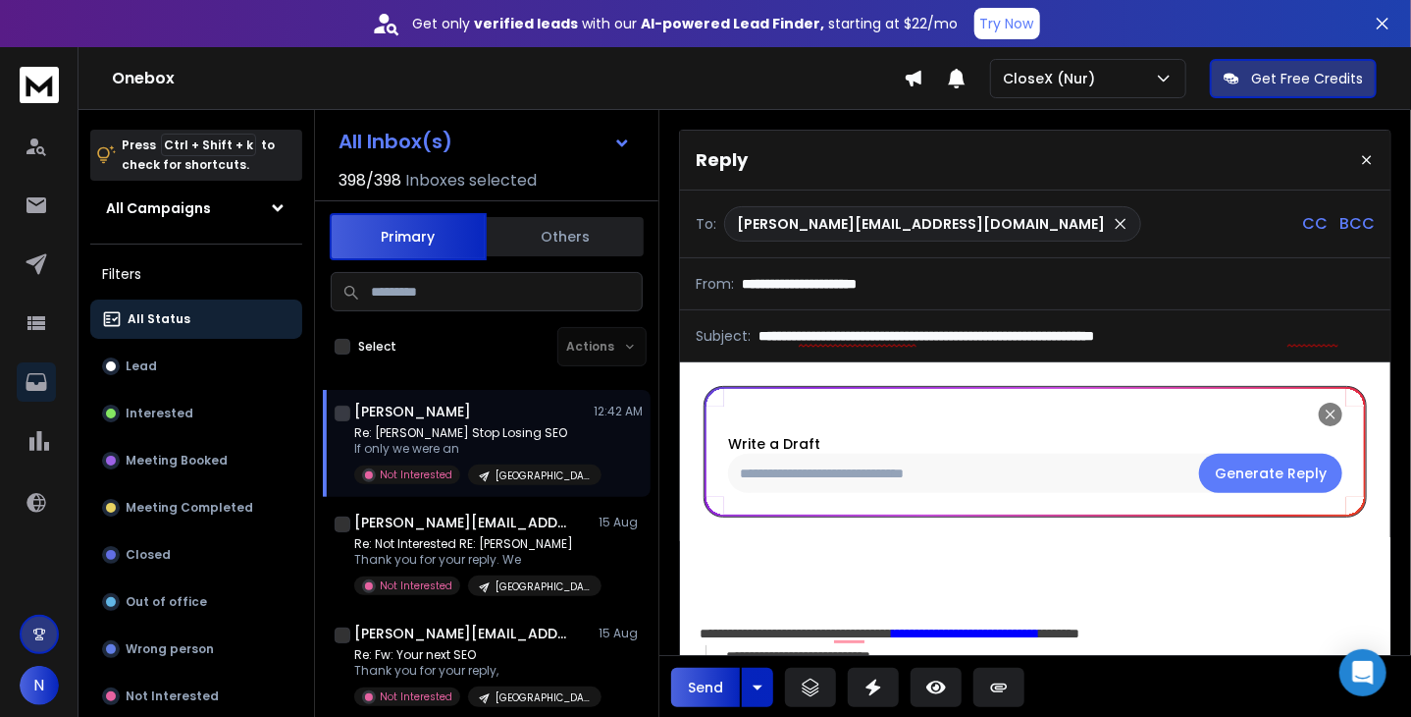
click at [770, 476] on input "text" at bounding box center [1035, 472] width 614 height 39
type input "**********"
click button "Generate Reply" at bounding box center [1270, 472] width 143 height 39
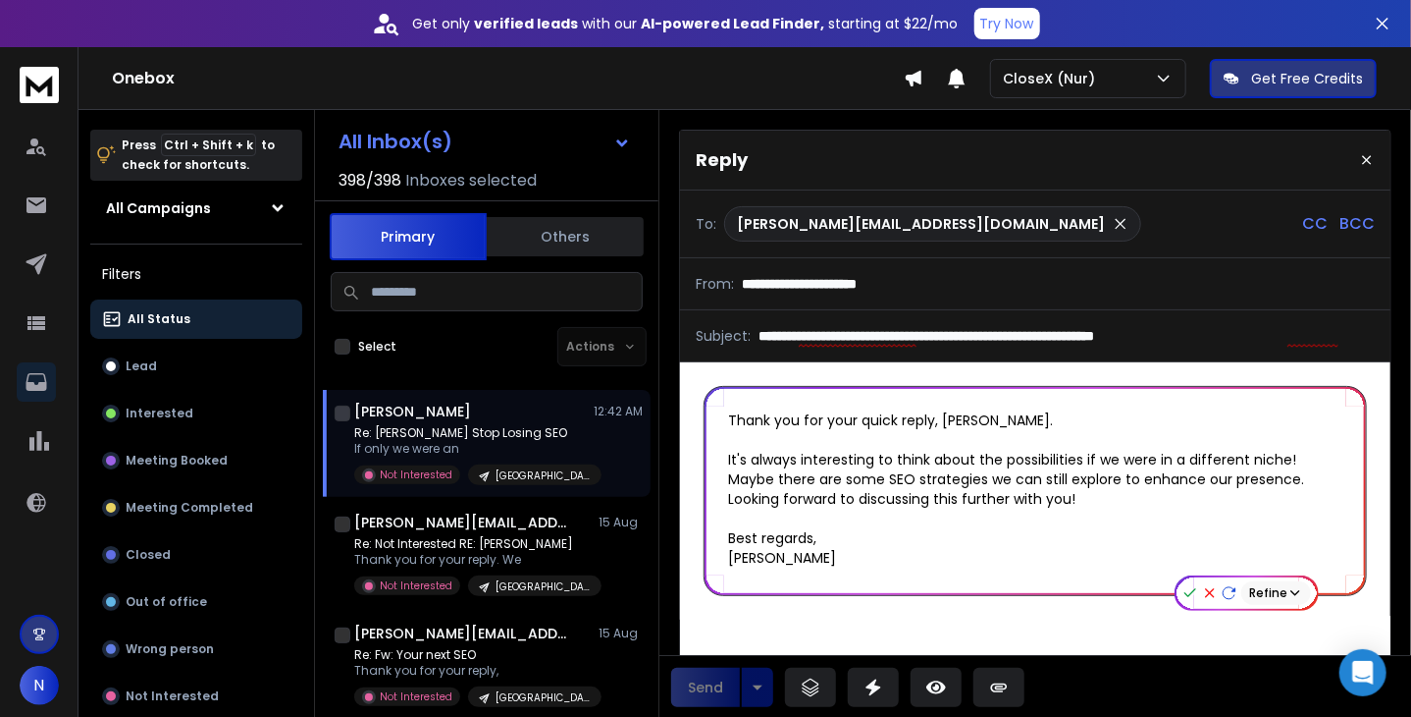
click at [787, 553] on div "Thank you for your quick reply, William. It's always interesting to think about…" at bounding box center [1035, 488] width 614 height 157
click at [774, 561] on div "Thank you for your quick reply, William. It's always interesting to think about…" at bounding box center [1035, 488] width 614 height 157
click at [1186, 593] on polyline at bounding box center [1191, 592] width 11 height 7
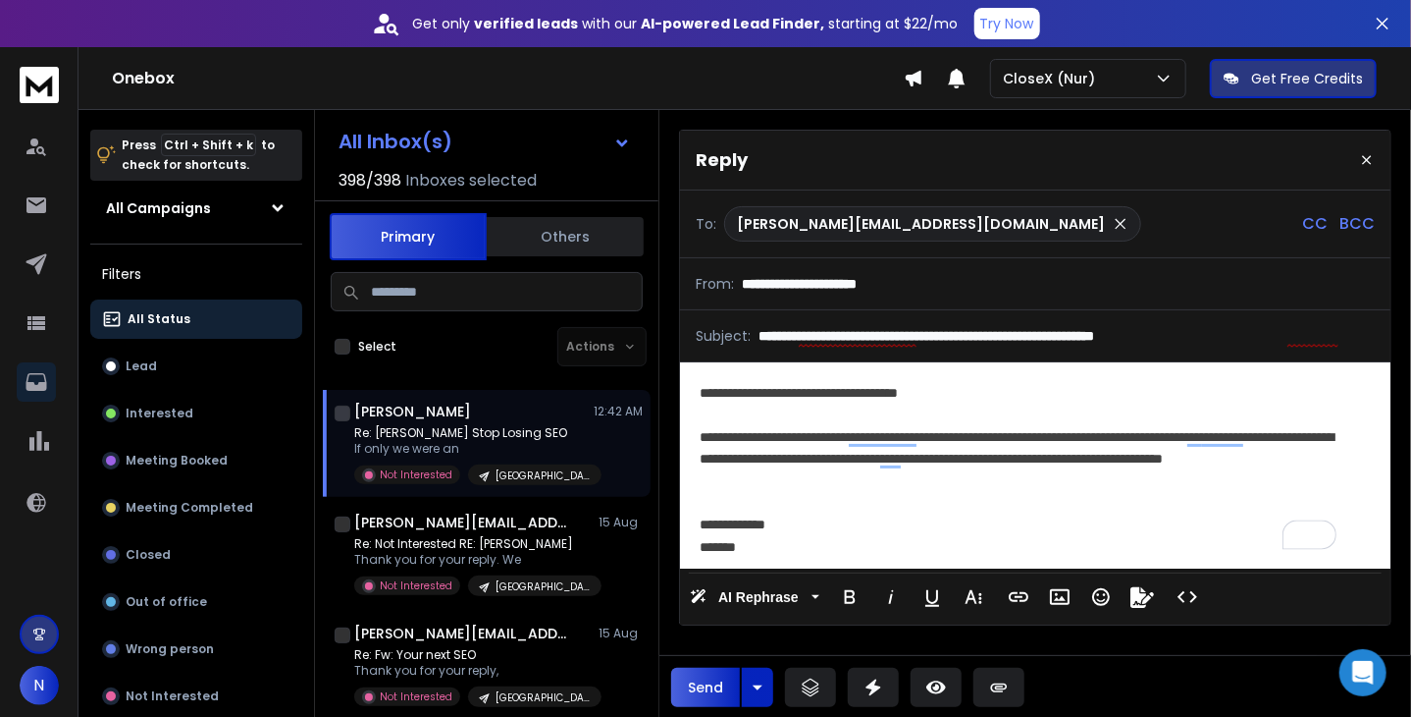
click at [752, 545] on div "*******" at bounding box center [1018, 547] width 637 height 22
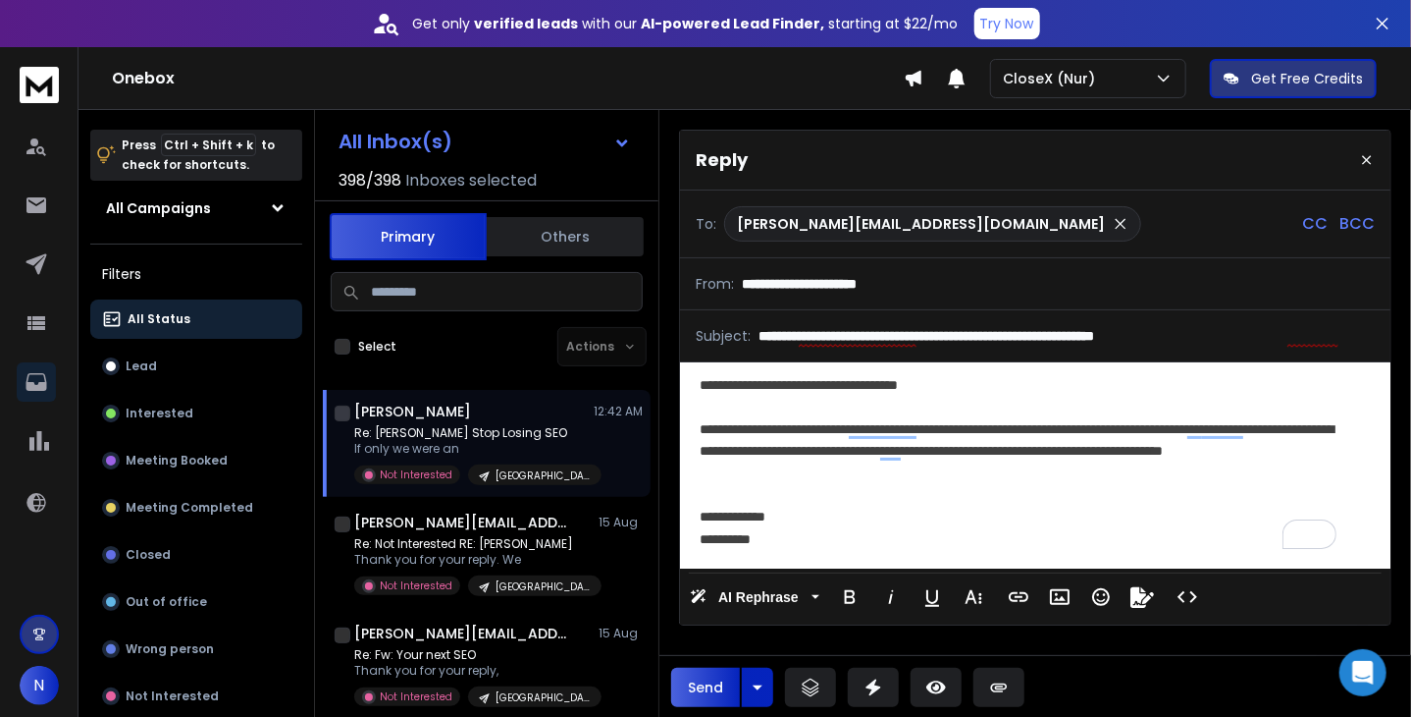
scroll to position [29, 0]
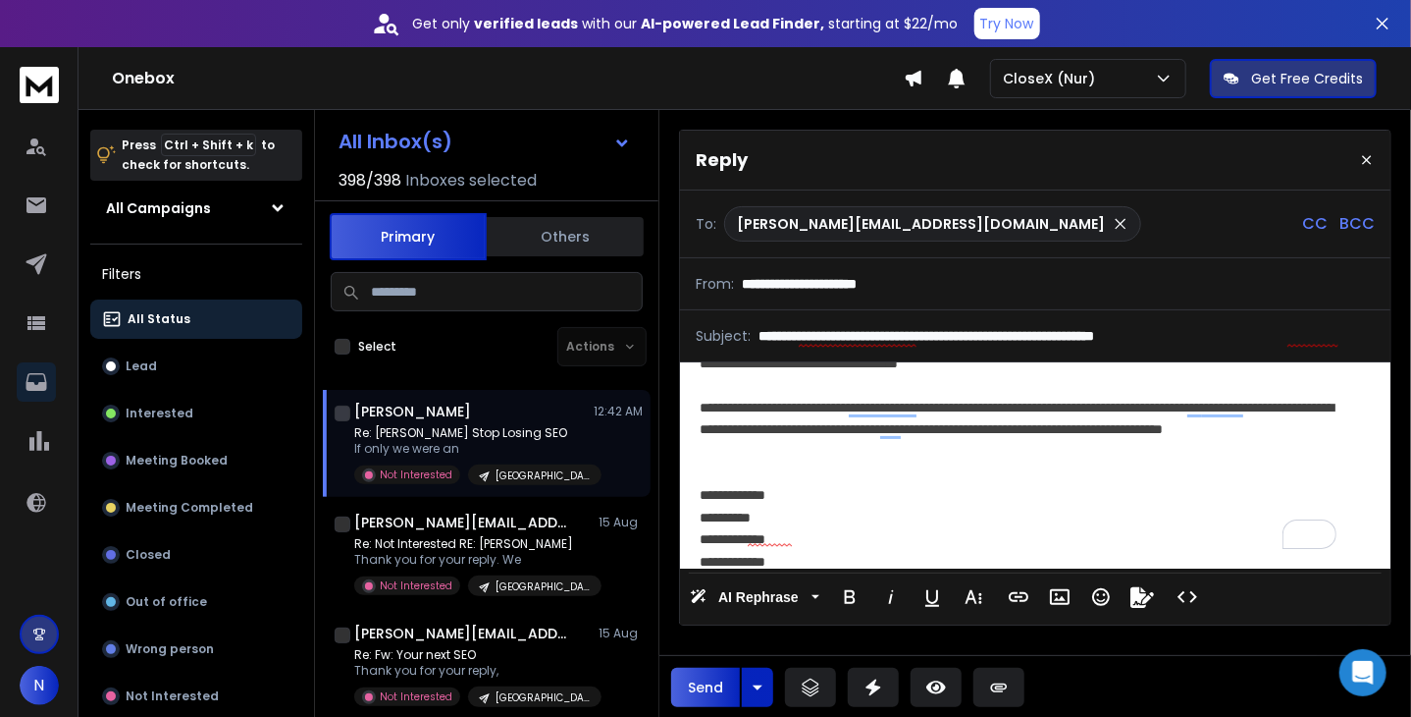
click at [926, 492] on div "**********" at bounding box center [1018, 495] width 637 height 22
click at [820, 456] on div "**********" at bounding box center [1018, 430] width 637 height 66
click at [894, 497] on div "**********" at bounding box center [1018, 452] width 637 height 110
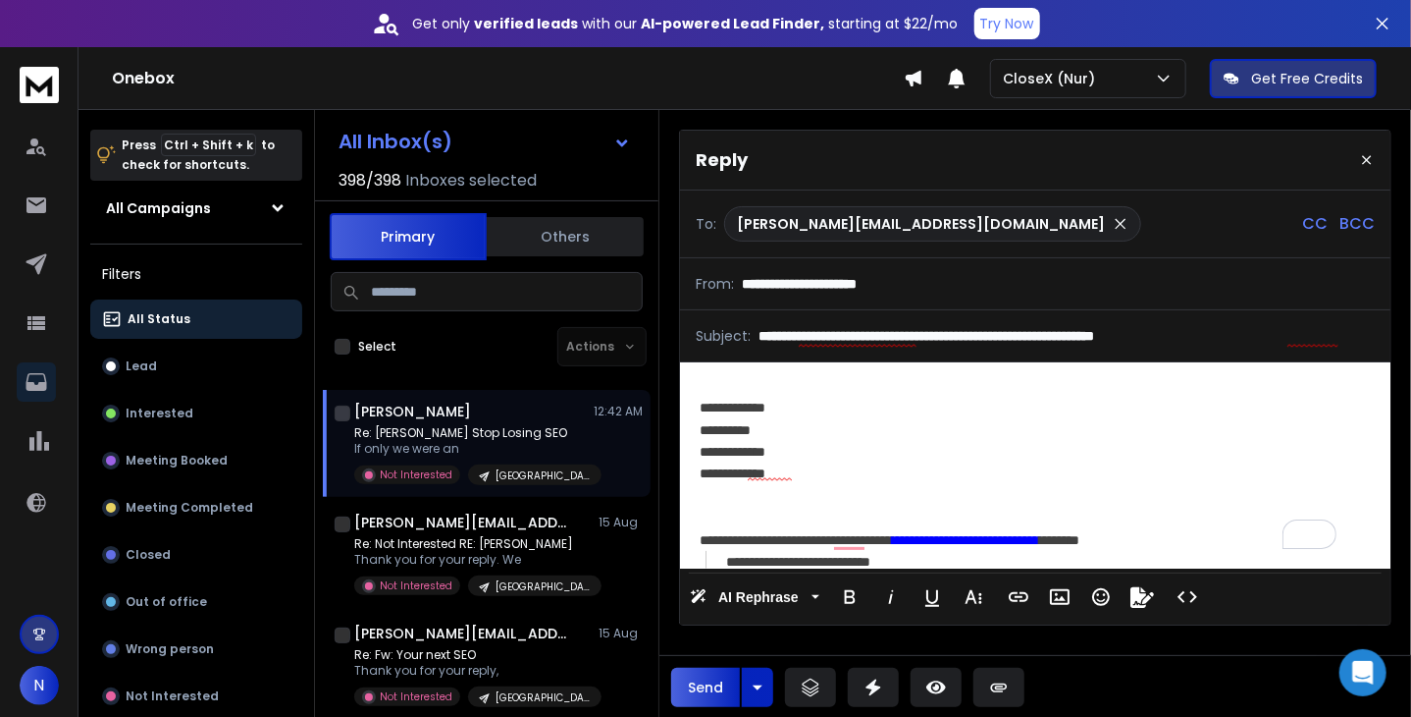
scroll to position [161, 0]
click at [695, 699] on button "Send" at bounding box center [705, 686] width 69 height 39
click at [695, 699] on div "Send" at bounding box center [722, 686] width 102 height 39
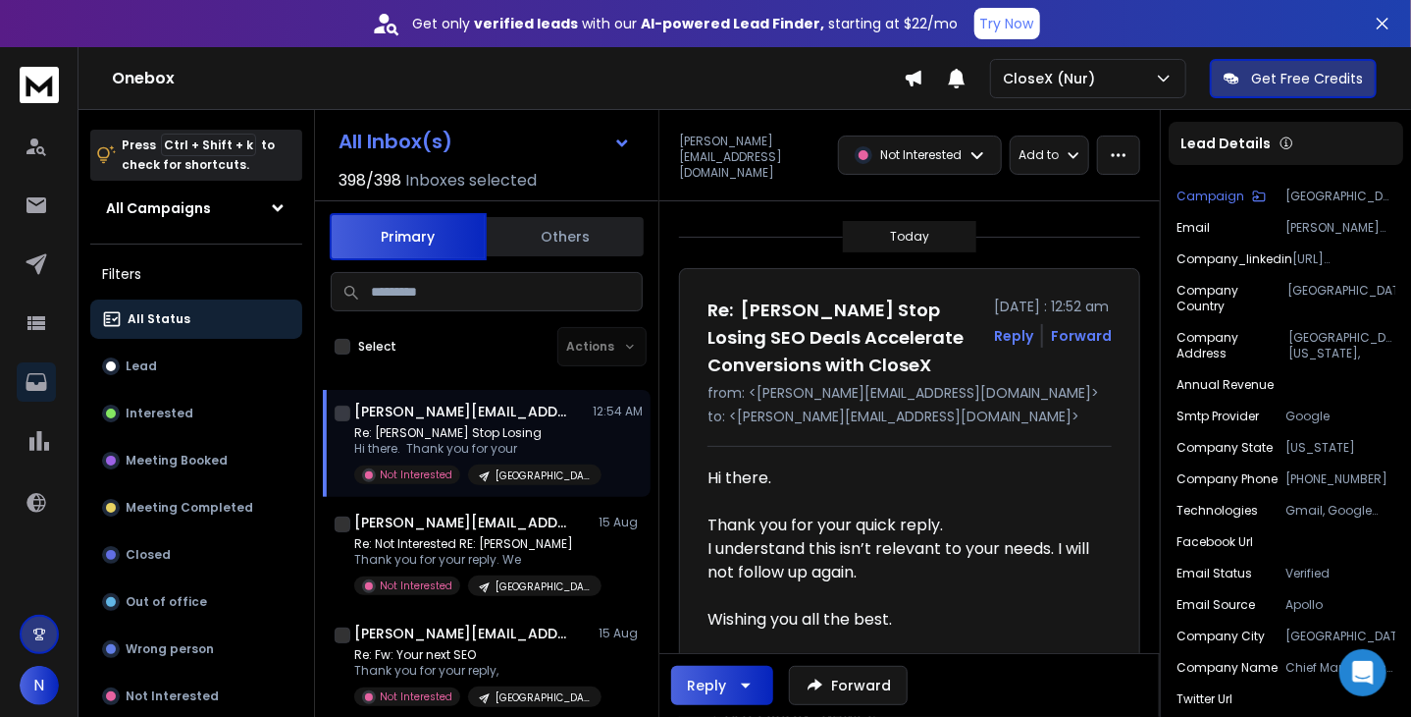
click at [421, 411] on h1 "william@marketplaceofficer.com" at bounding box center [462, 411] width 216 height 20
click at [464, 434] on p "Re: Fikhman Stop Losing" at bounding box center [472, 433] width 236 height 16
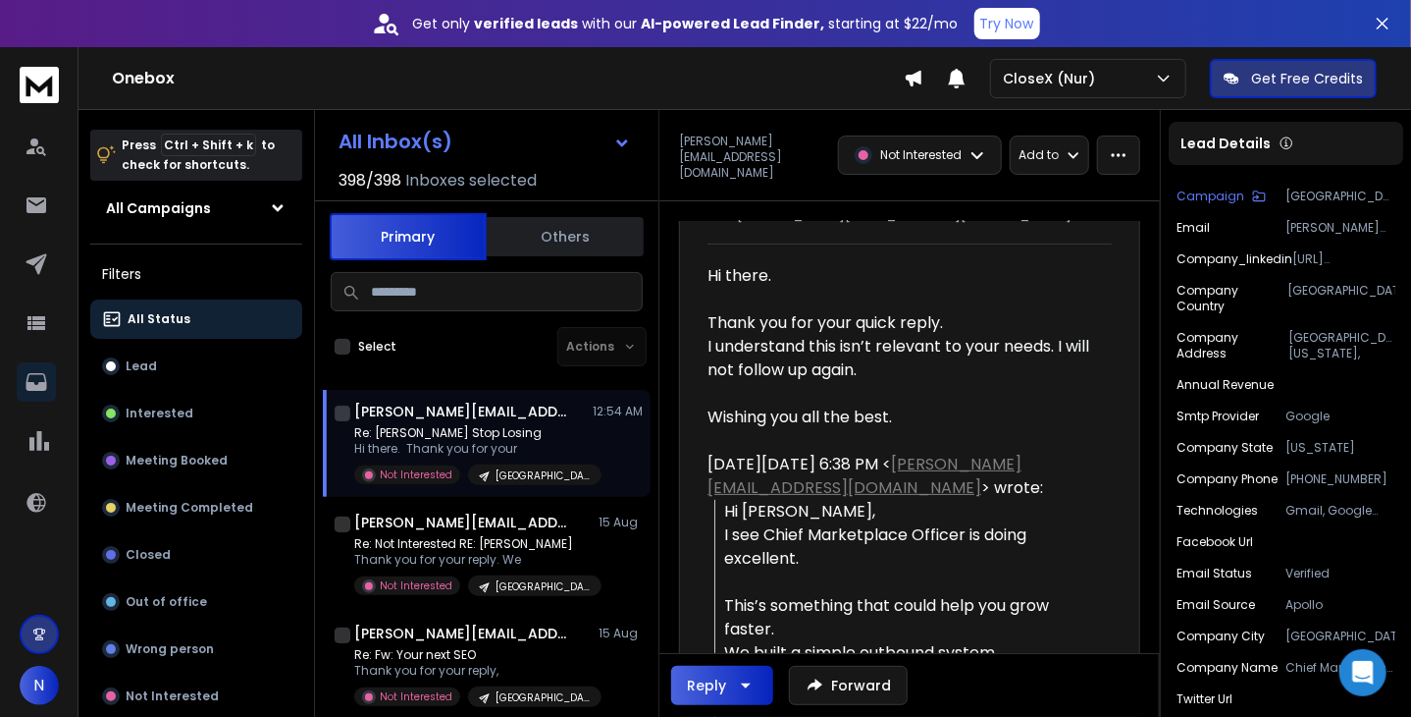
scroll to position [224, 0]
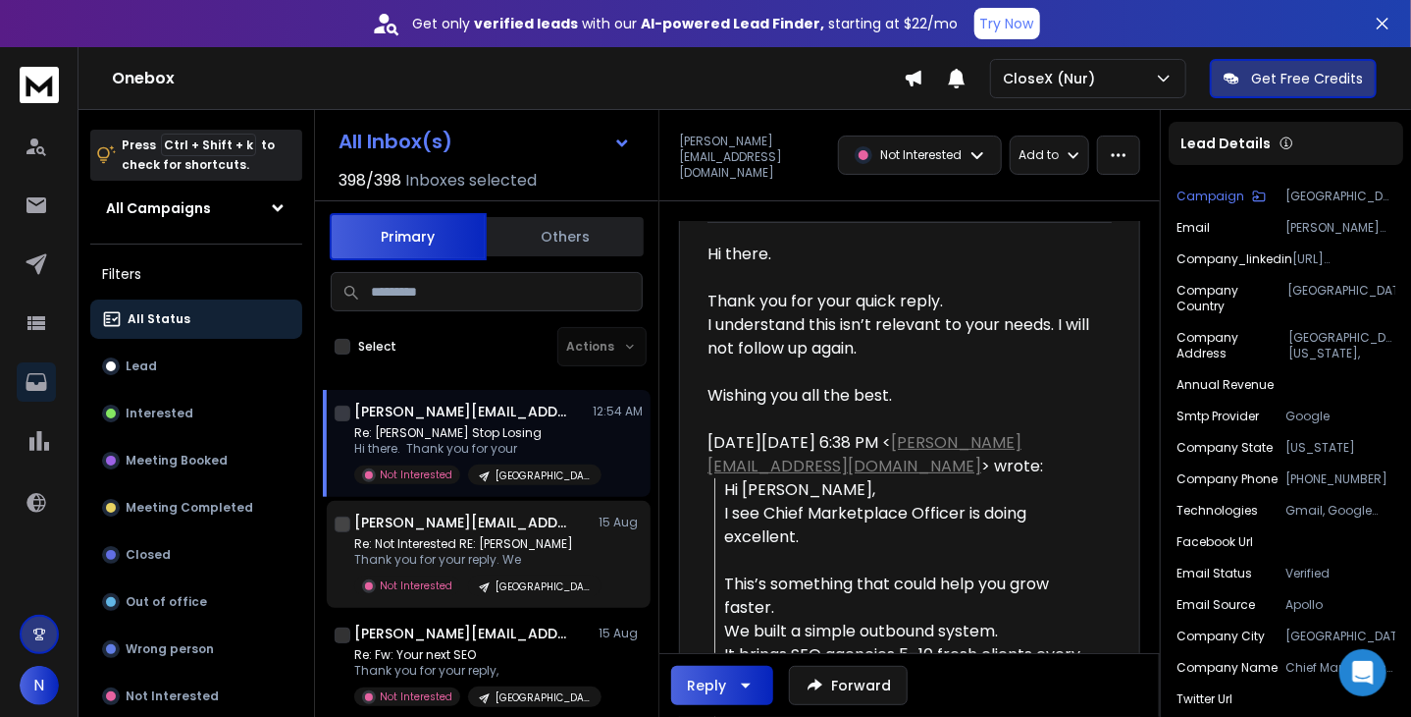
click at [418, 558] on p "Thank you for your reply. We" at bounding box center [472, 560] width 236 height 16
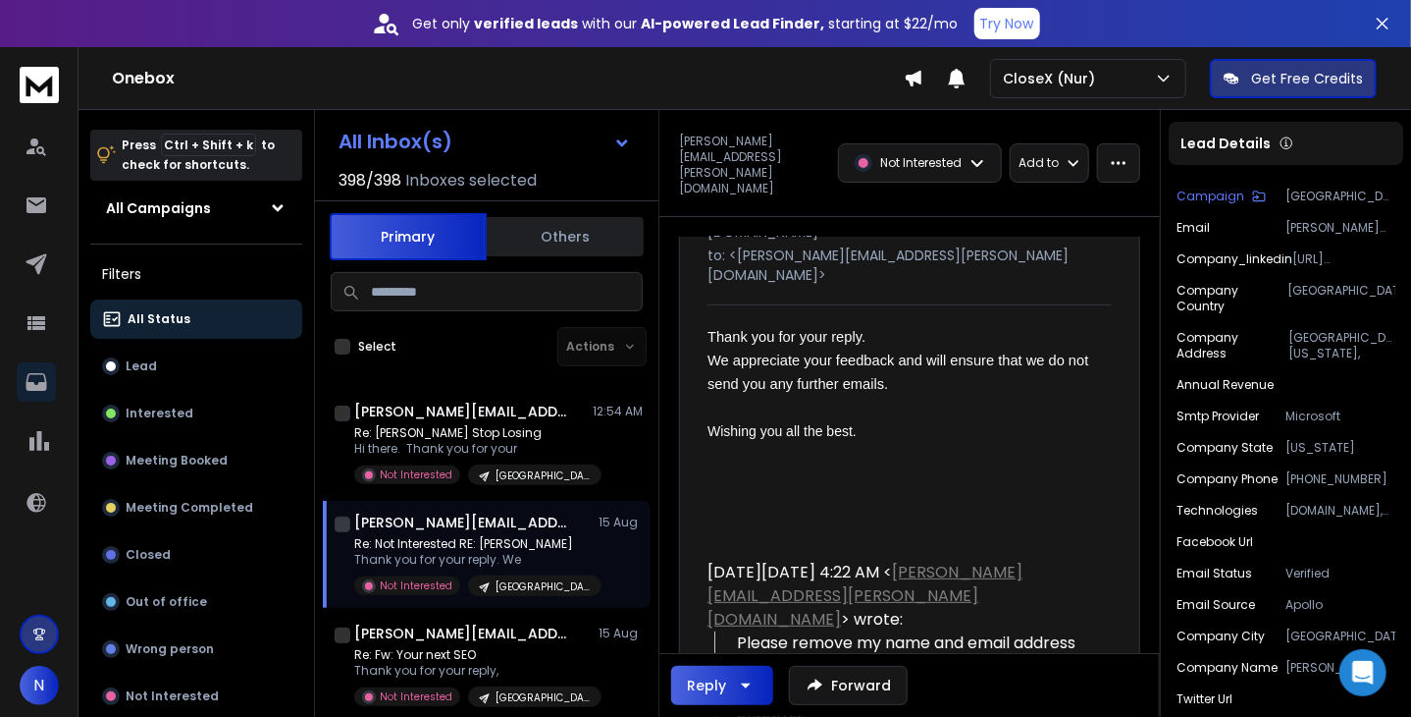
click at [418, 558] on p "Thank you for your reply. We" at bounding box center [472, 560] width 236 height 16
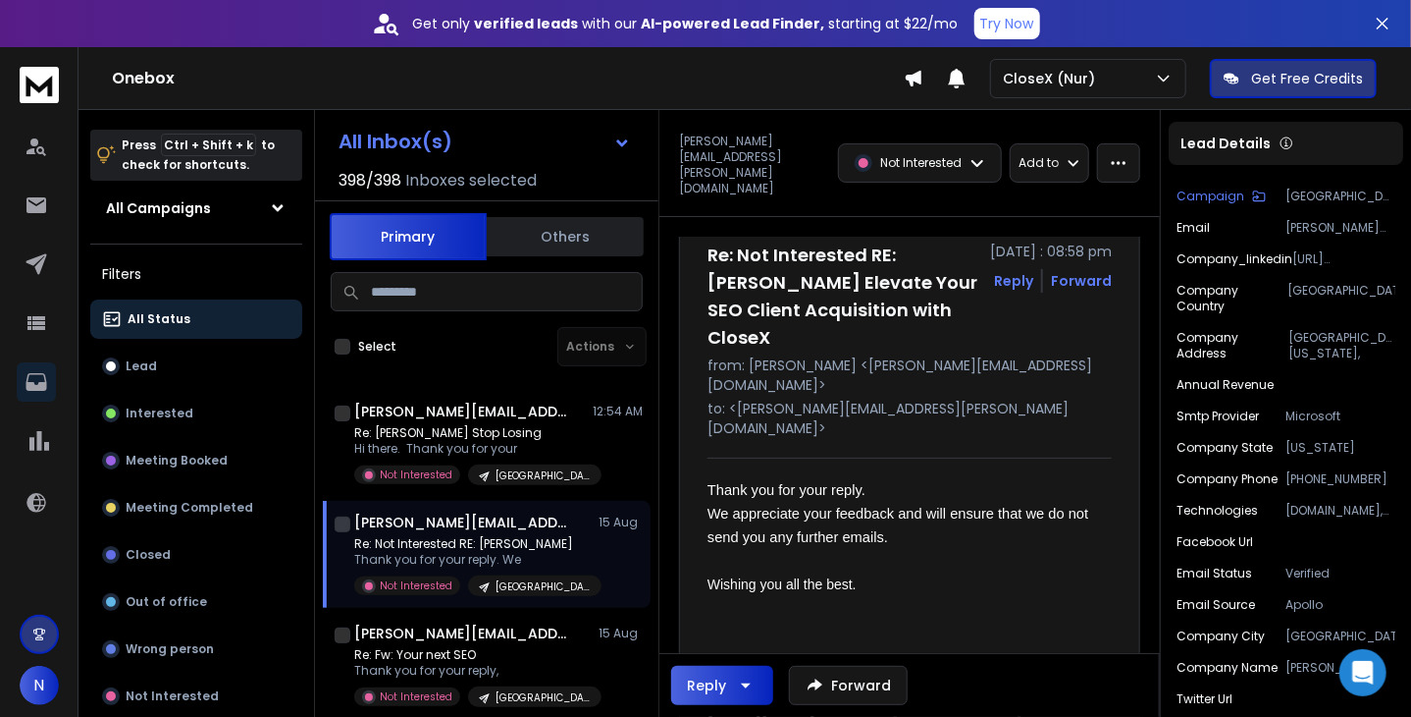
scroll to position [0, 0]
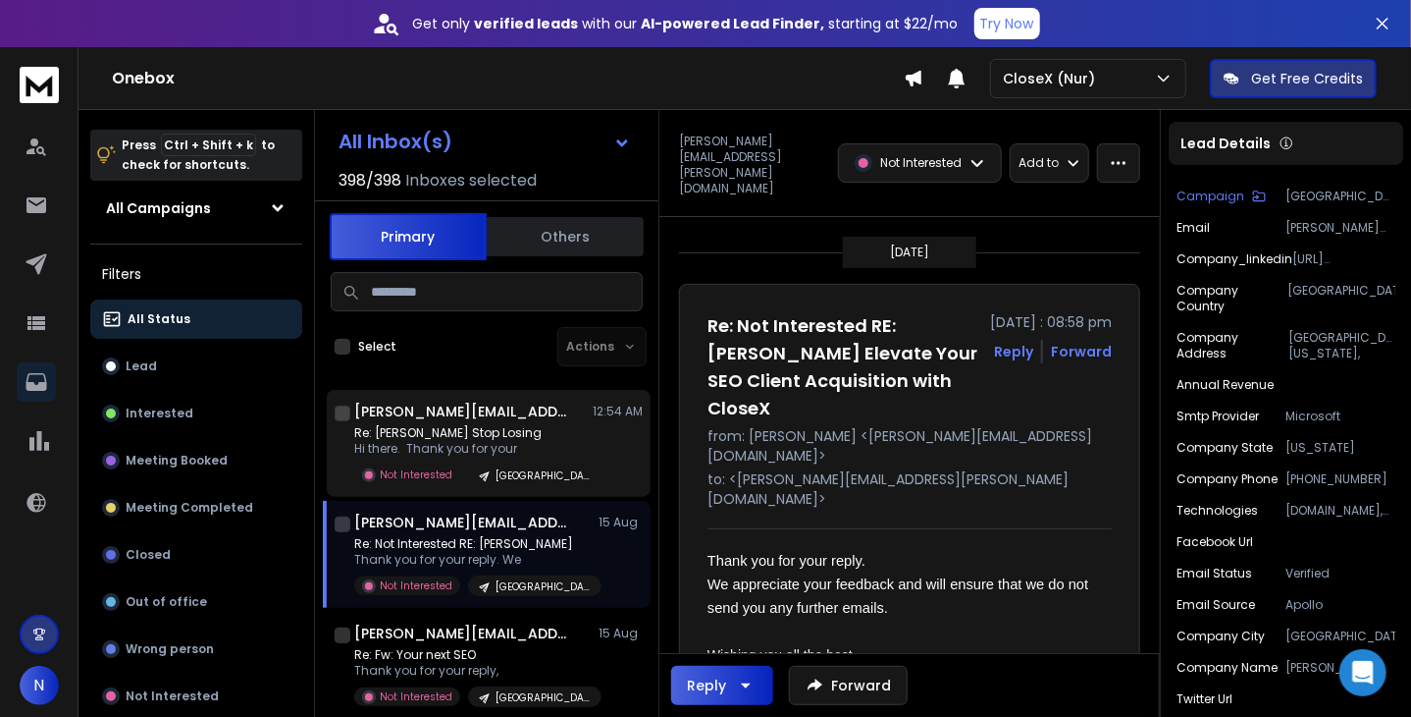
click at [428, 426] on p "Re: Fikhman Stop Losing" at bounding box center [472, 433] width 236 height 16
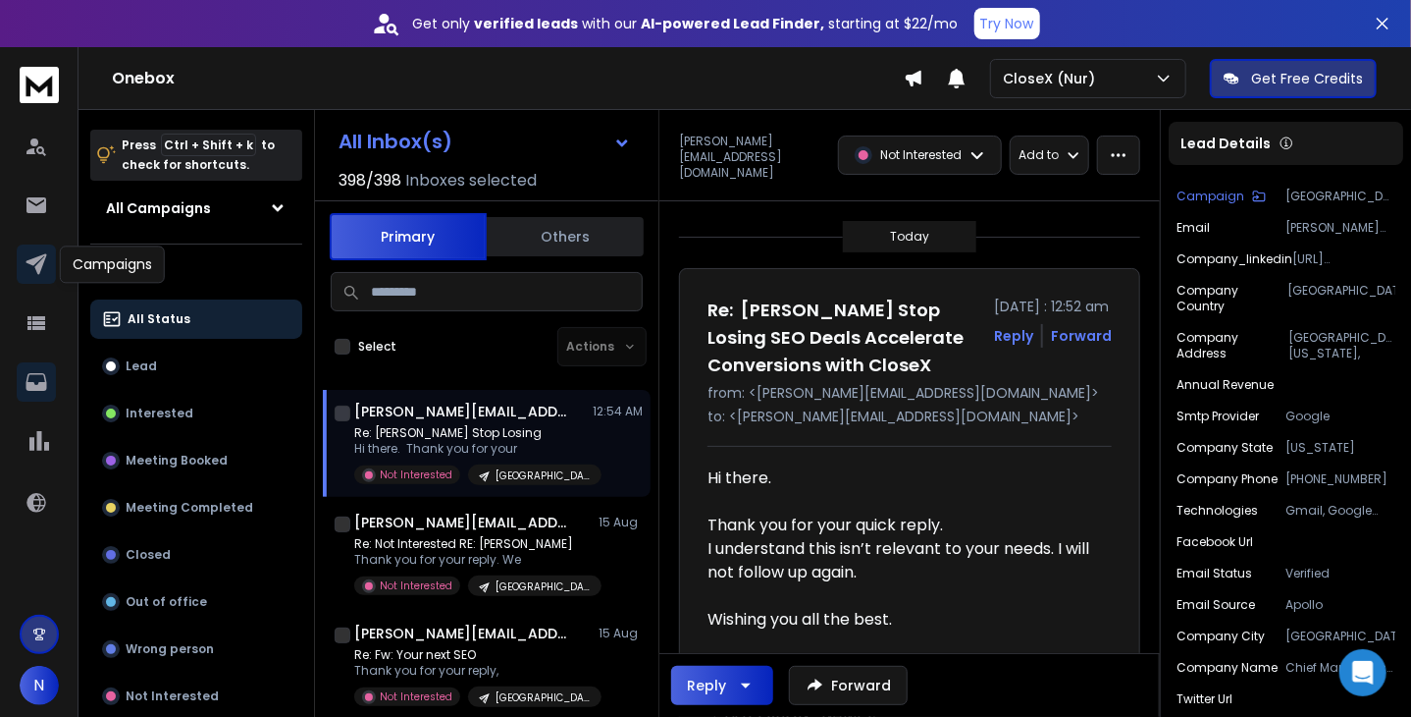
click at [42, 266] on icon at bounding box center [37, 264] width 24 height 24
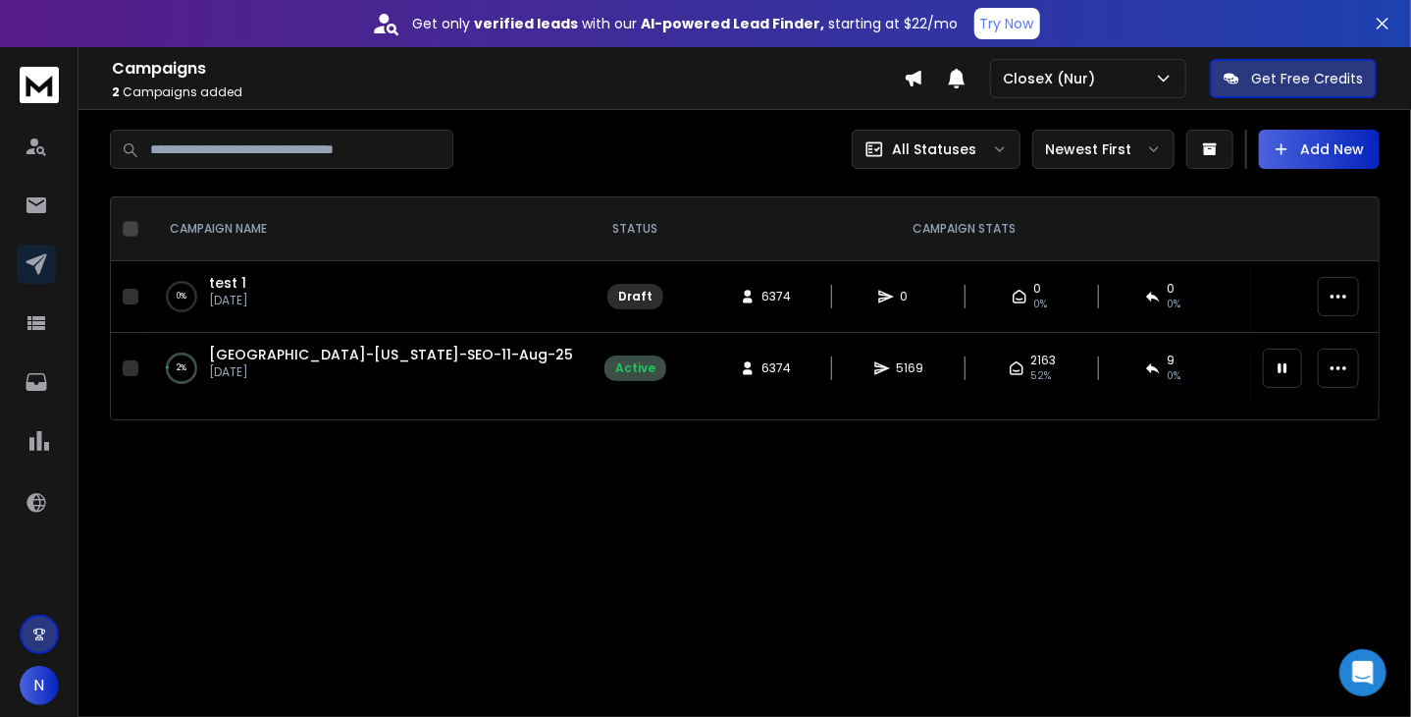
click at [310, 348] on span "[GEOGRAPHIC_DATA]-[US_STATE]-SEO-11-Aug-25" at bounding box center [391, 355] width 364 height 20
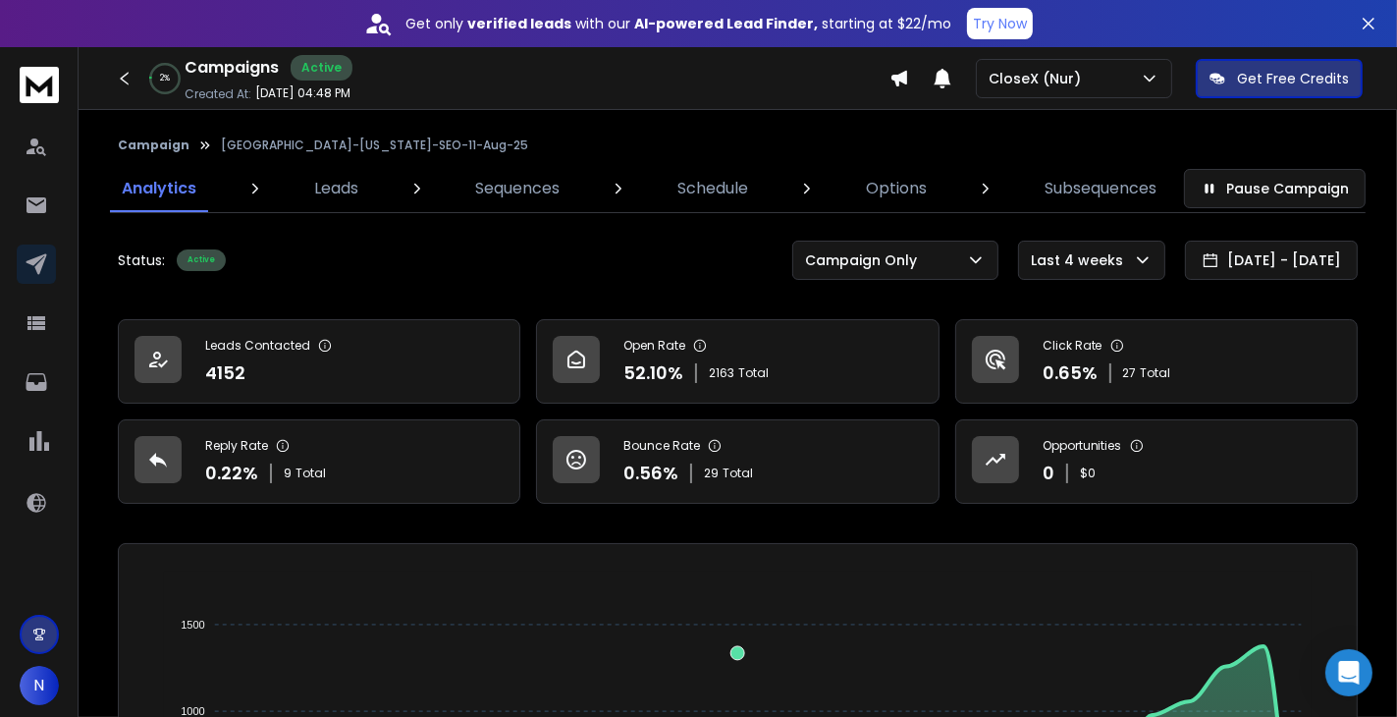
click at [248, 467] on p "0.22 %" at bounding box center [231, 472] width 53 height 27
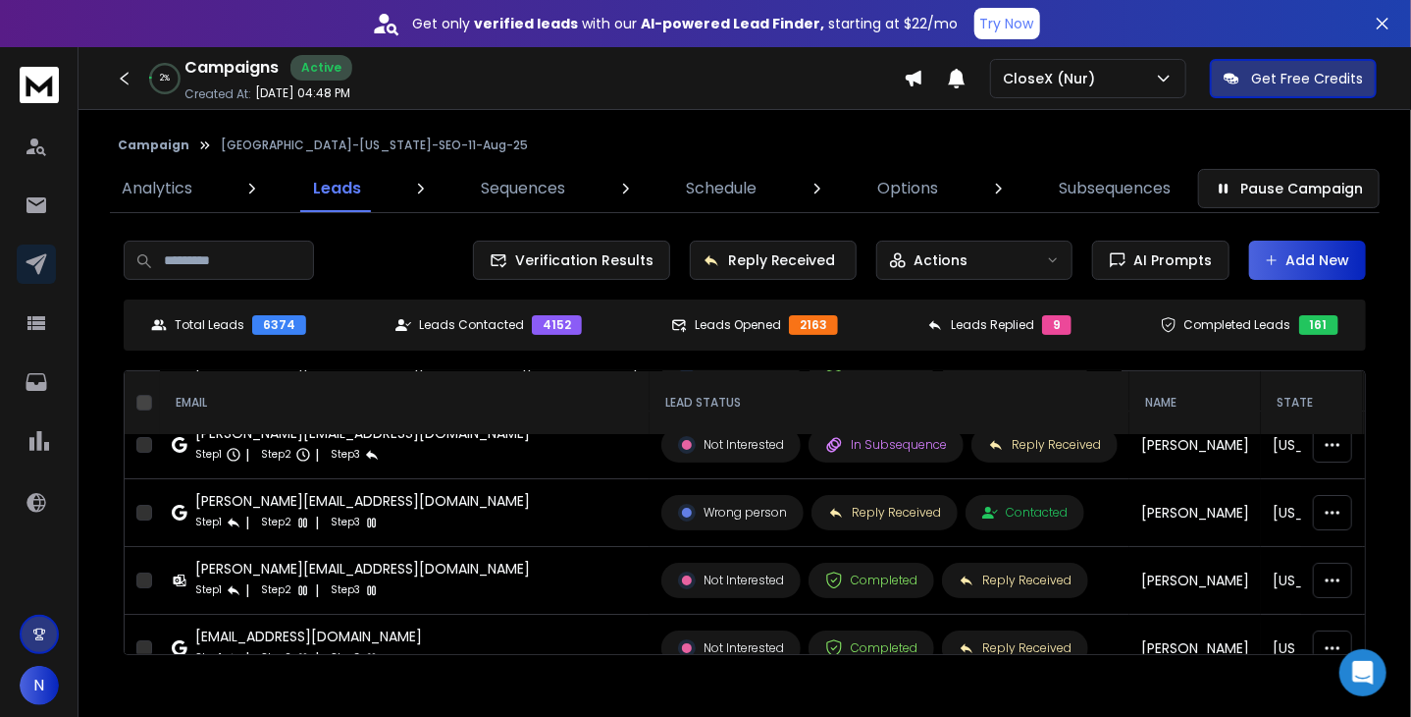
scroll to position [76, 0]
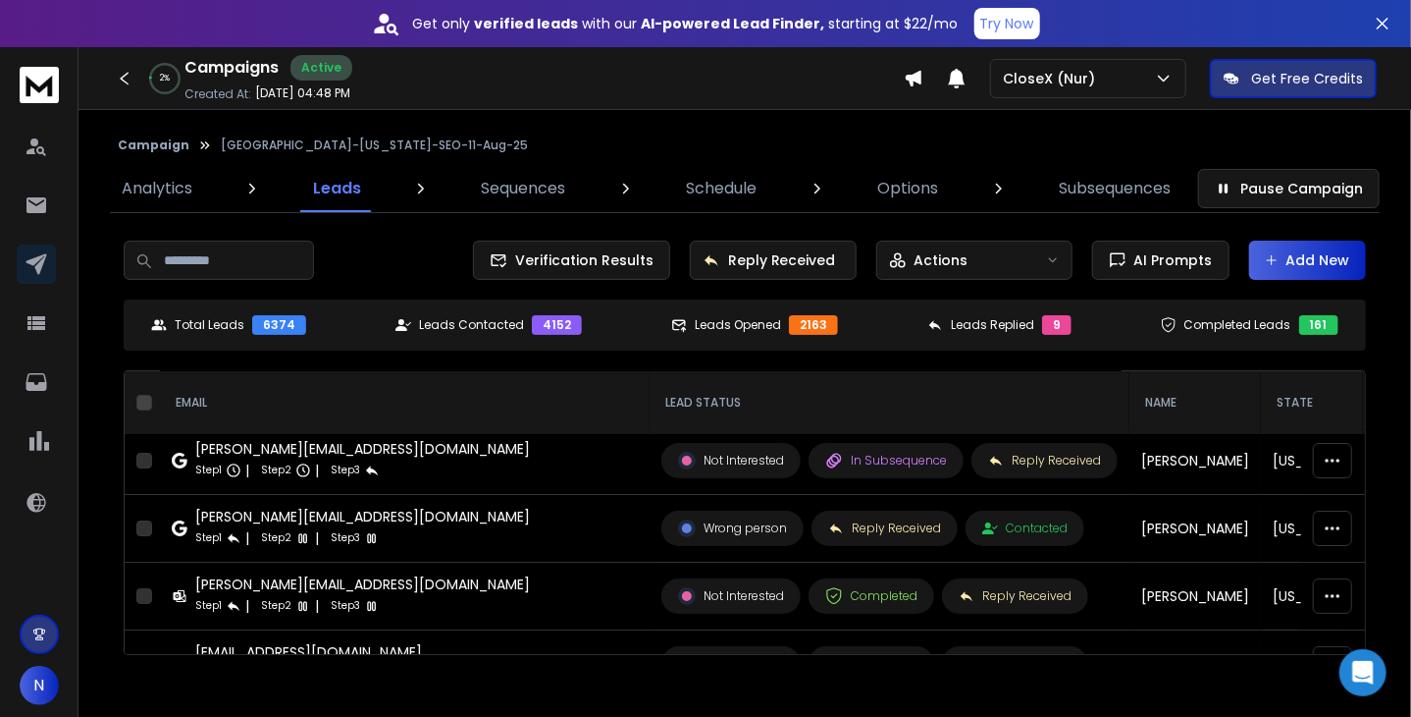
click at [335, 511] on div "ashley@lassomd.com" at bounding box center [362, 516] width 335 height 20
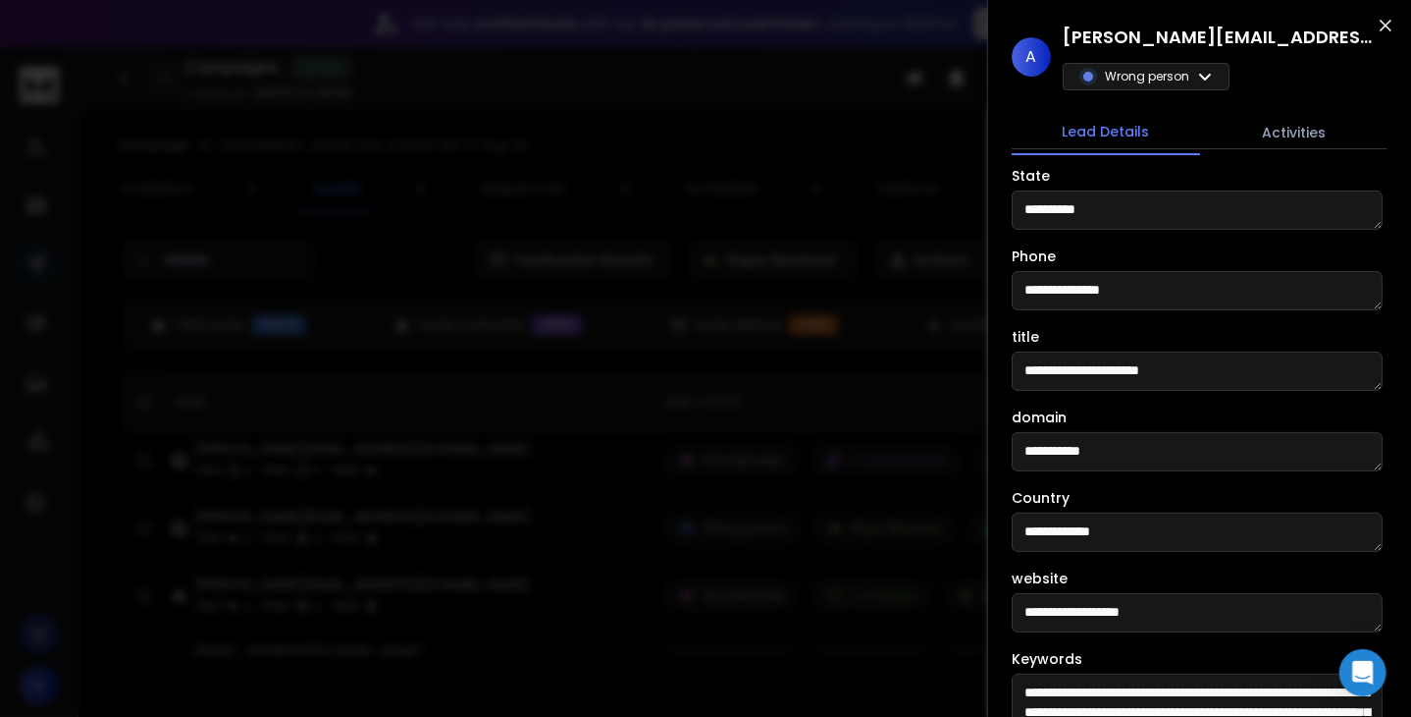
click at [1382, 28] on icon "button" at bounding box center [1386, 26] width 10 height 10
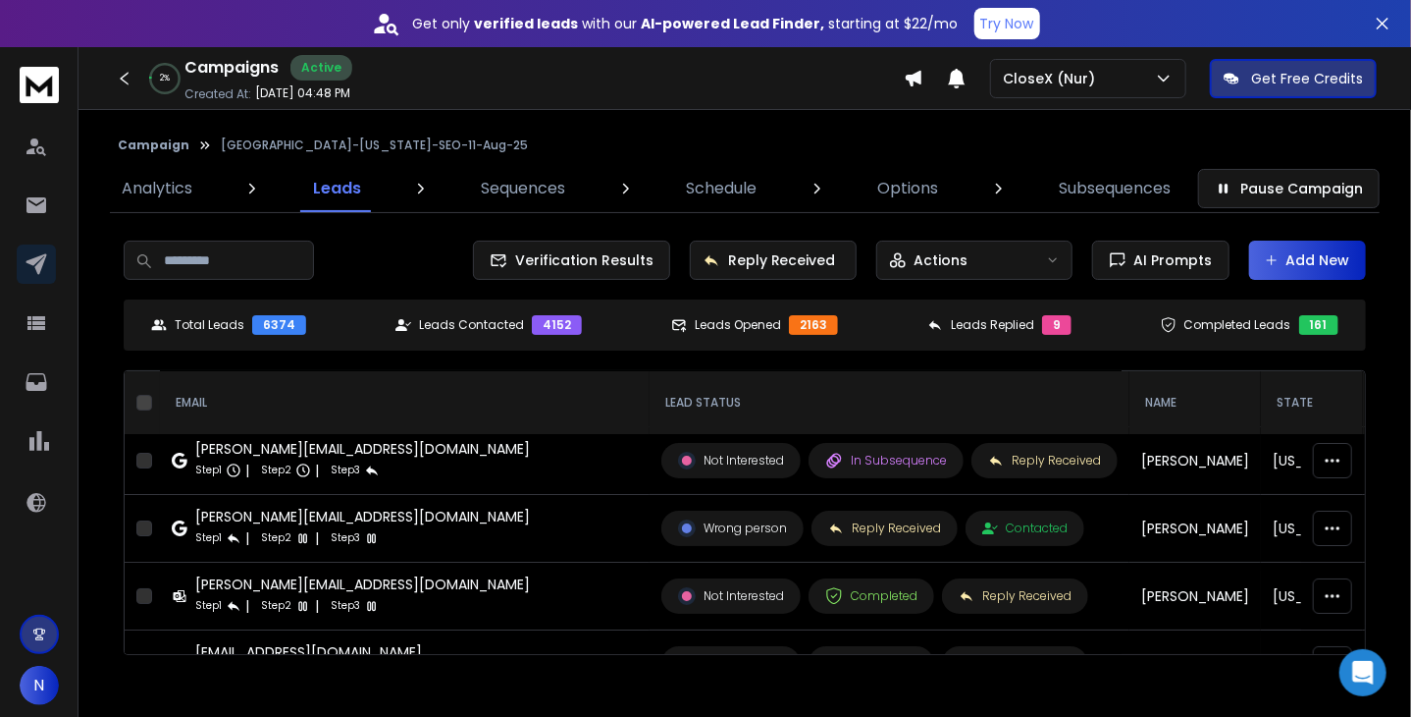
click at [1236, 330] on p "Completed Leads" at bounding box center [1238, 325] width 107 height 16
click at [1177, 324] on icon at bounding box center [1169, 325] width 16 height 16
click at [825, 456] on div "In Subsequence" at bounding box center [886, 461] width 122 height 18
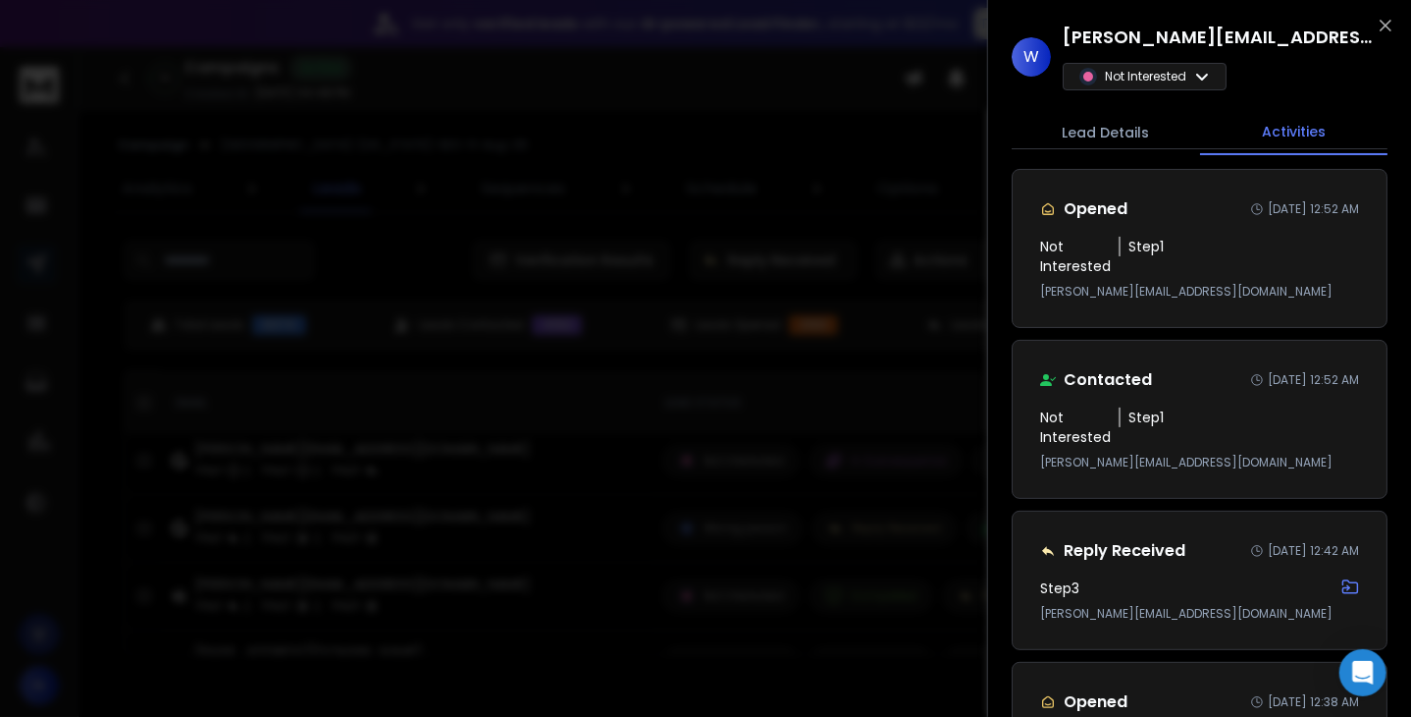
click at [1290, 135] on button "Activities" at bounding box center [1294, 132] width 188 height 45
click at [1013, 626] on div "Reply Received Aug 16, 2025, 12:42 AM Step 3 patrick@ecomleading.com" at bounding box center [1200, 579] width 376 height 139
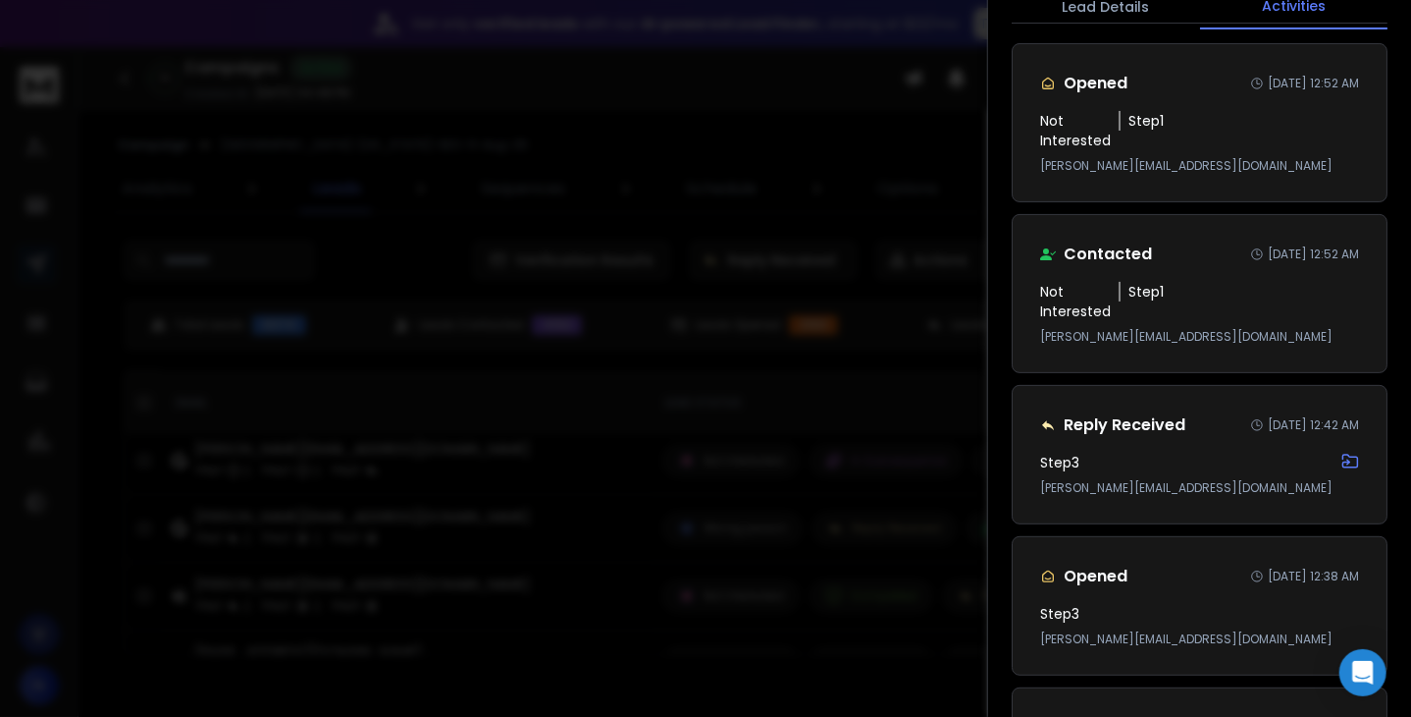
scroll to position [0, 0]
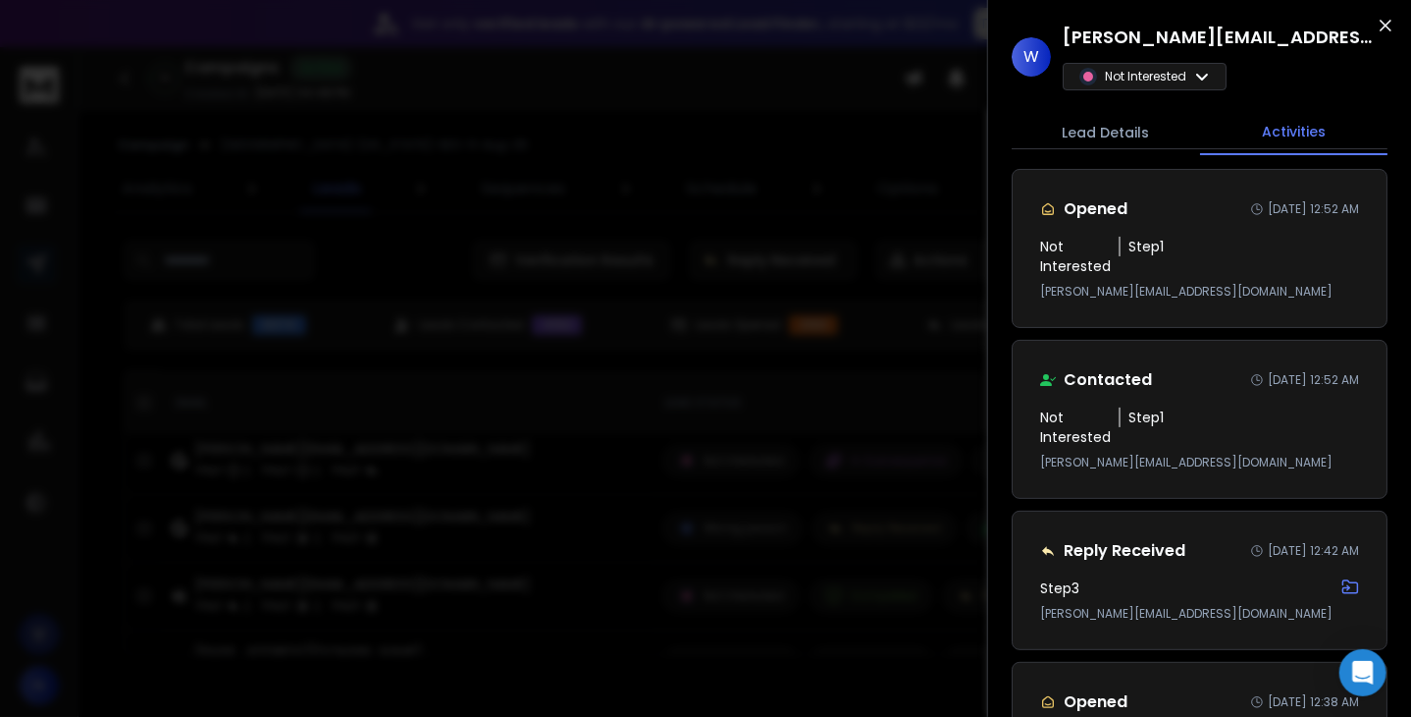
click at [1381, 23] on icon "button" at bounding box center [1386, 26] width 10 height 10
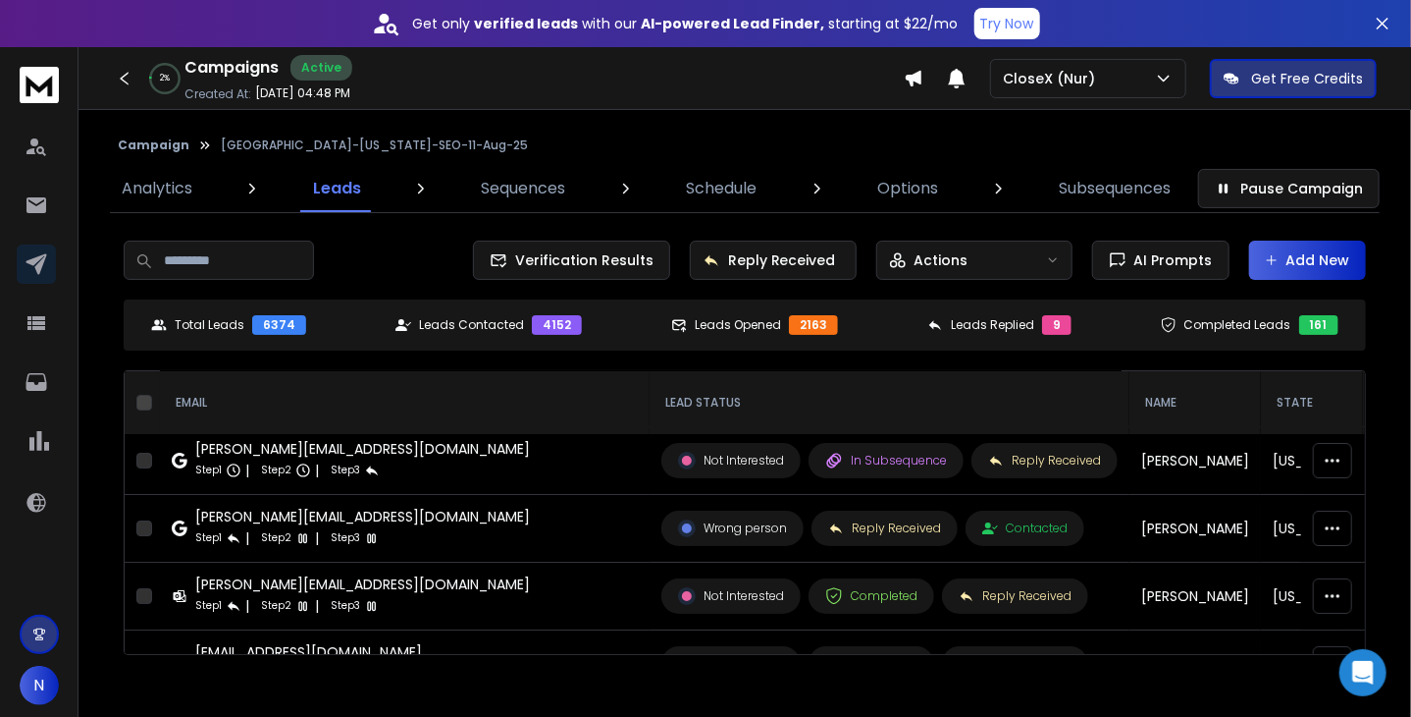
click at [870, 148] on div "Campaign USA-California-SEO-11-Aug-25" at bounding box center [745, 145] width 1270 height 31
click at [1109, 181] on p "Subsequences" at bounding box center [1115, 189] width 112 height 24
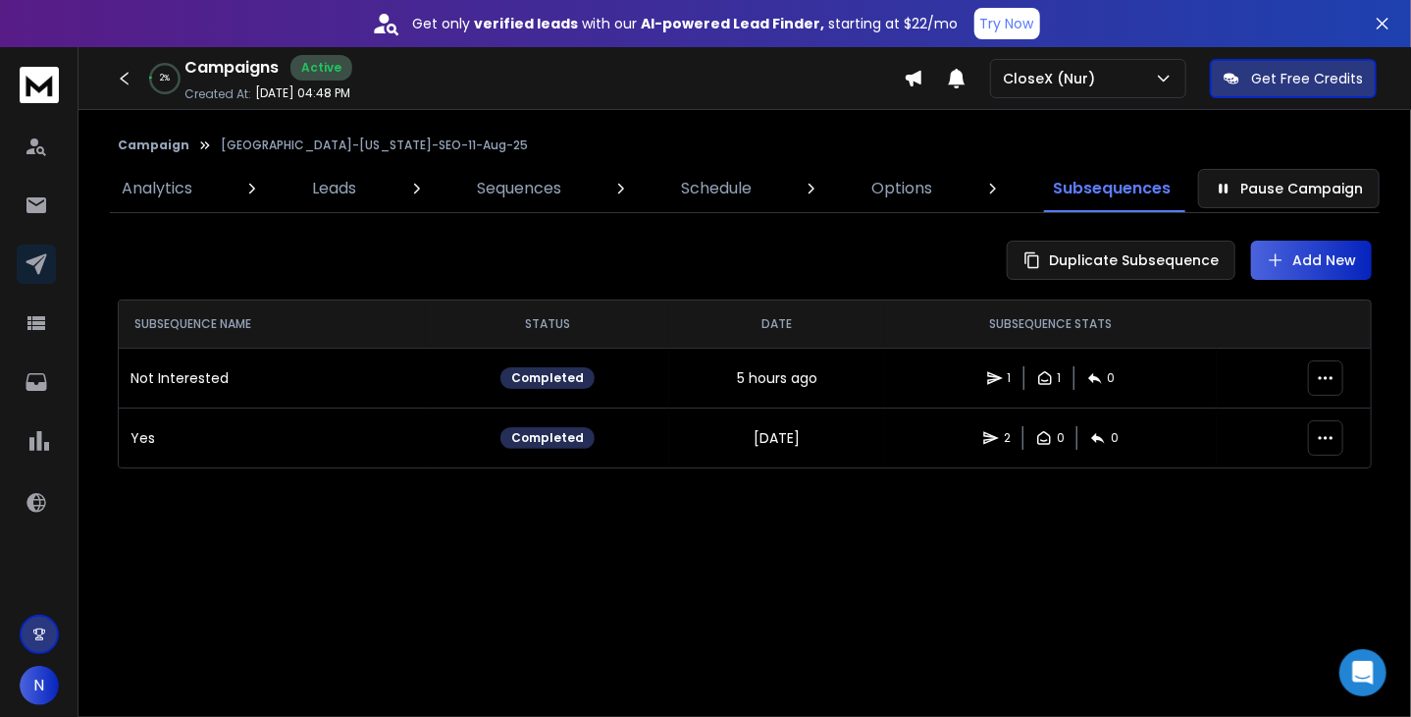
click at [1307, 259] on button "Add New" at bounding box center [1311, 259] width 121 height 39
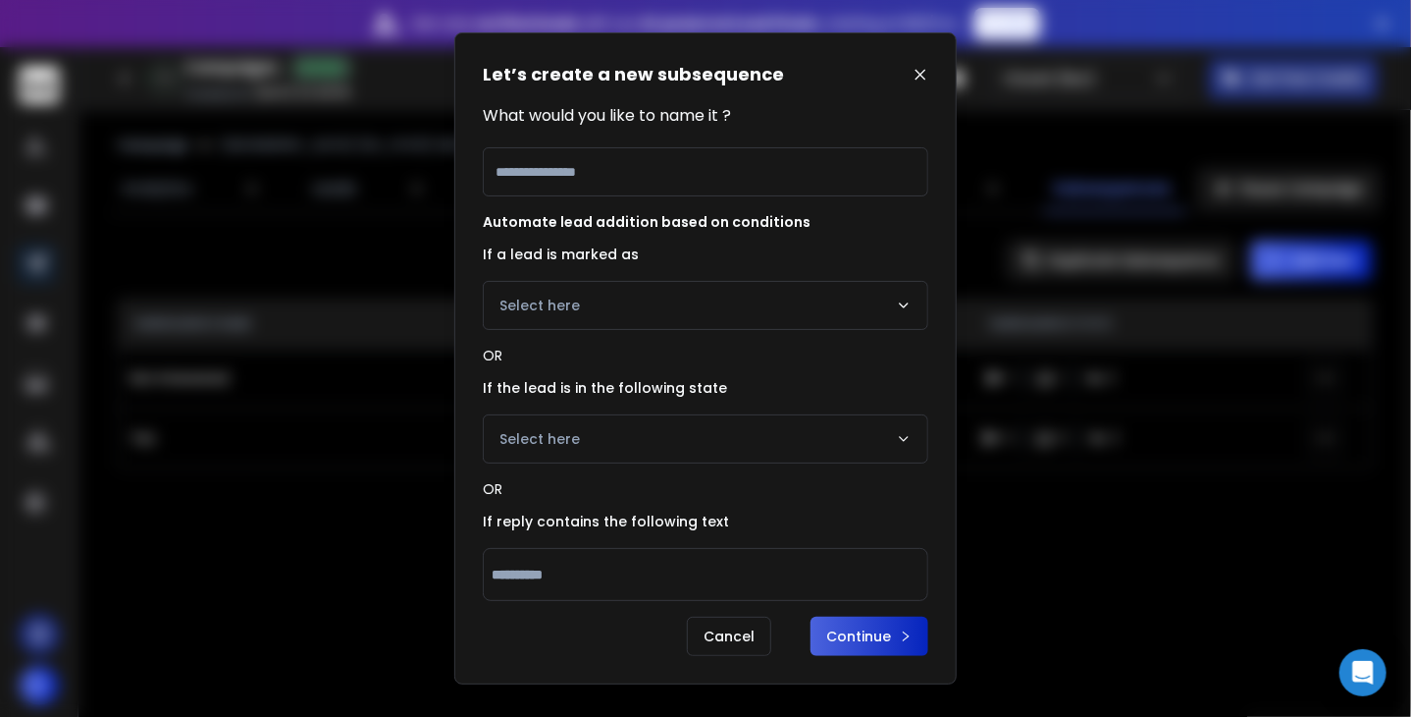
click at [654, 154] on input at bounding box center [706, 171] width 446 height 49
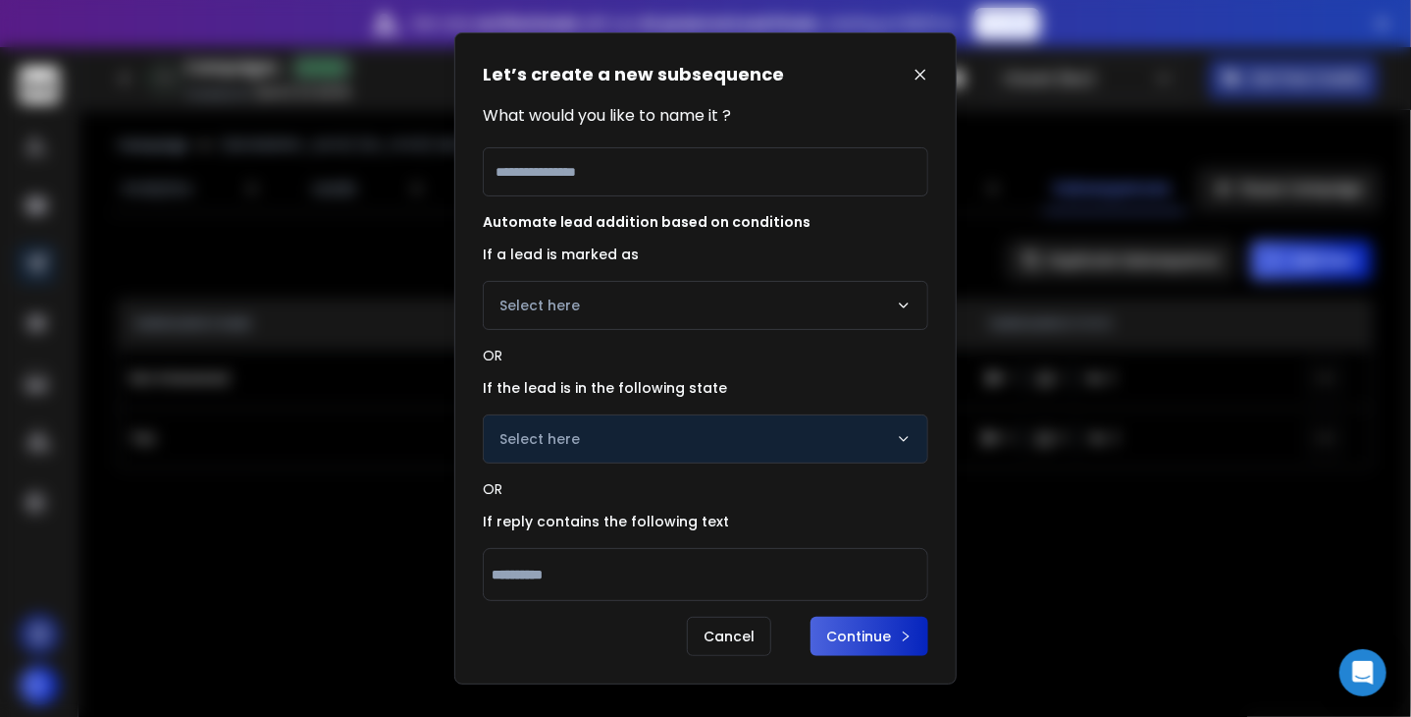
click at [530, 433] on p "Select here" at bounding box center [540, 439] width 80 height 20
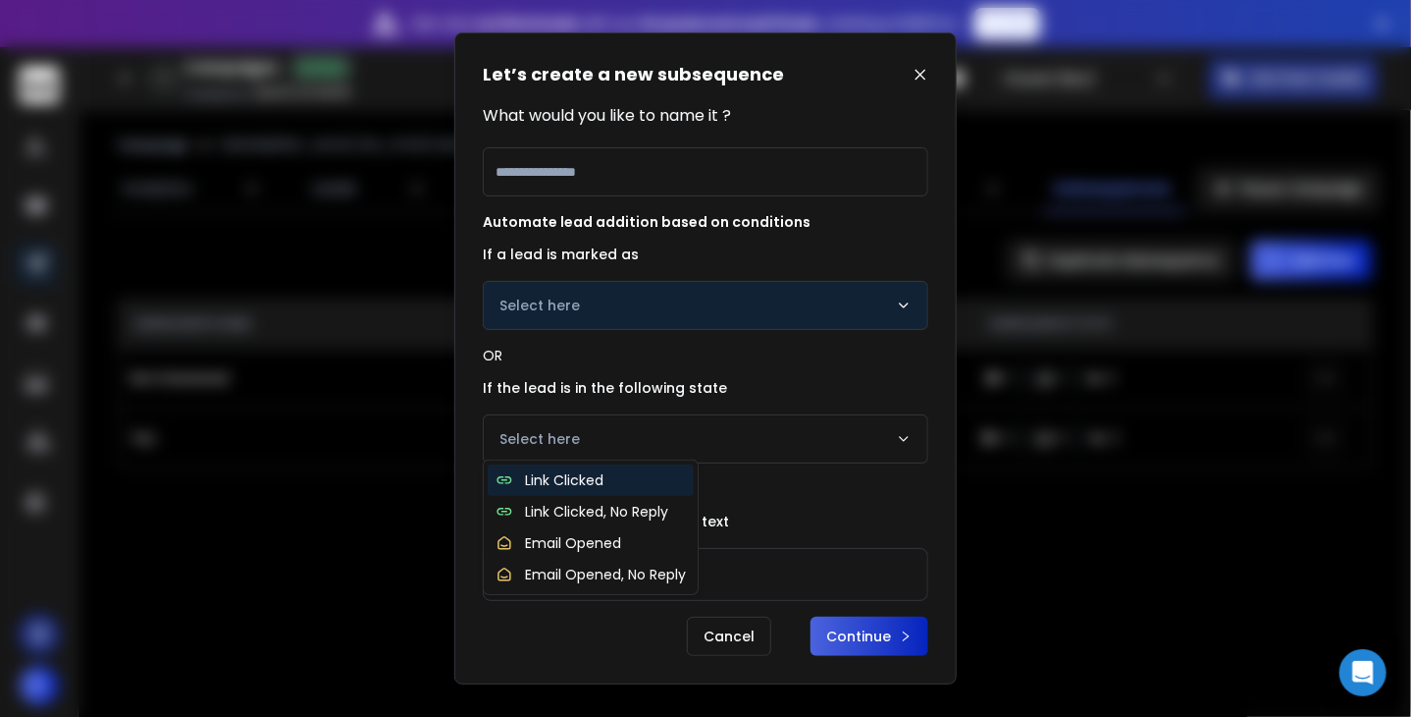
click at [560, 309] on button "Select here" at bounding box center [706, 305] width 446 height 49
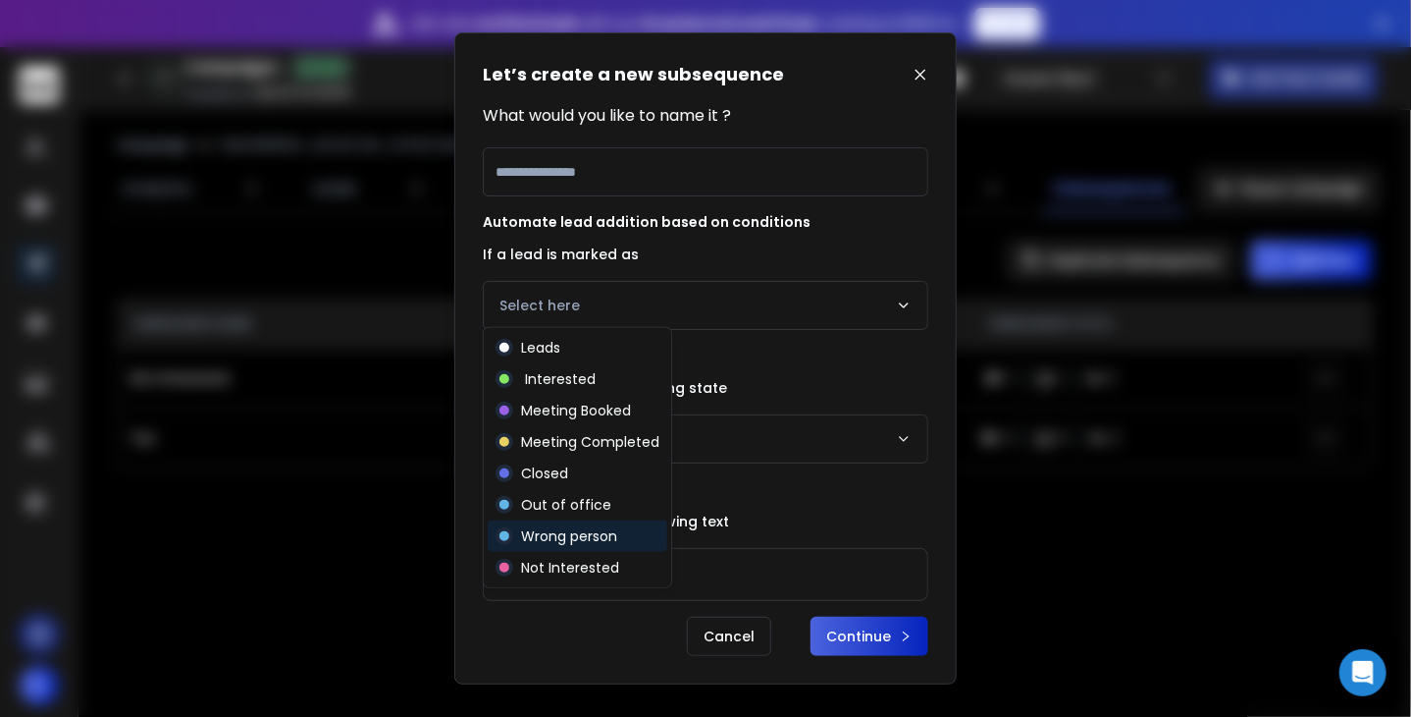
click at [554, 532] on p "Wrong person" at bounding box center [569, 536] width 96 height 20
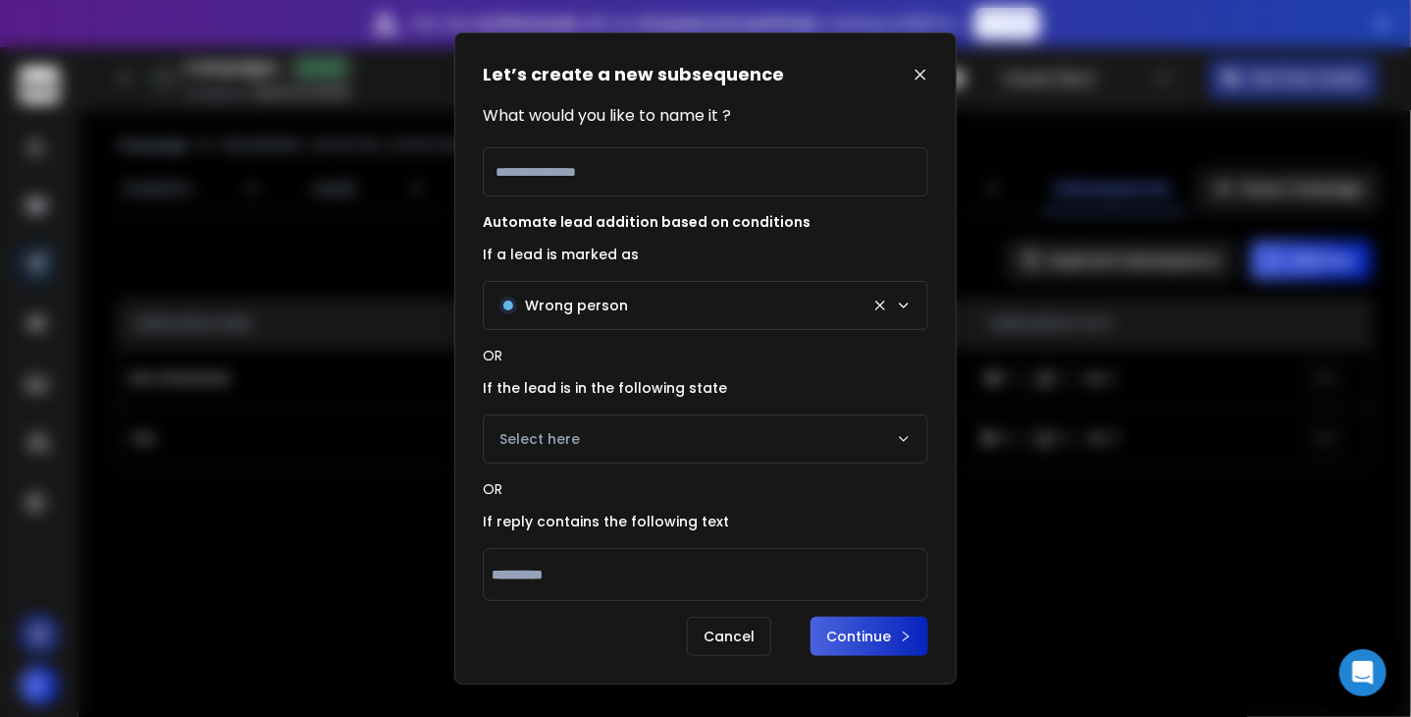
click at [526, 162] on input at bounding box center [706, 171] width 446 height 49
type input "**********"
click at [467, 342] on div "**********" at bounding box center [705, 358] width 503 height 652
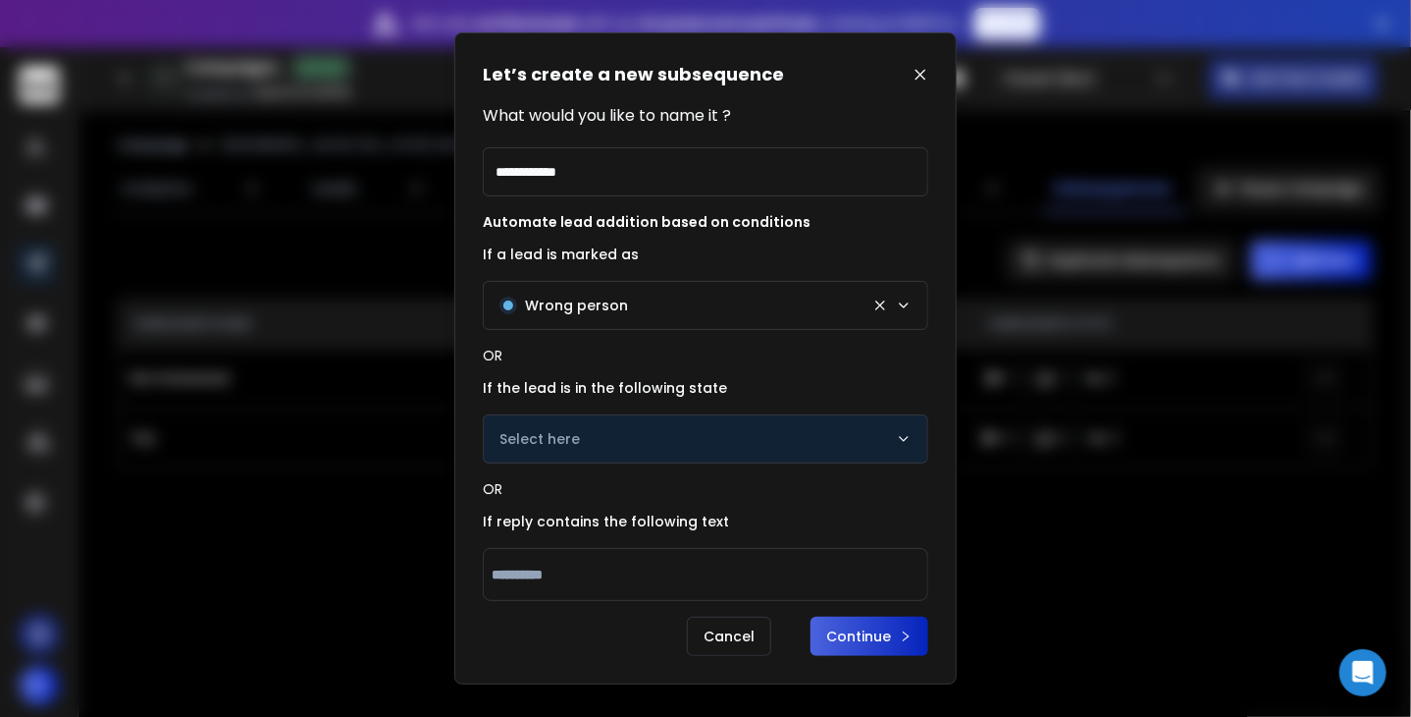
click at [578, 417] on button "Select here" at bounding box center [706, 438] width 446 height 49
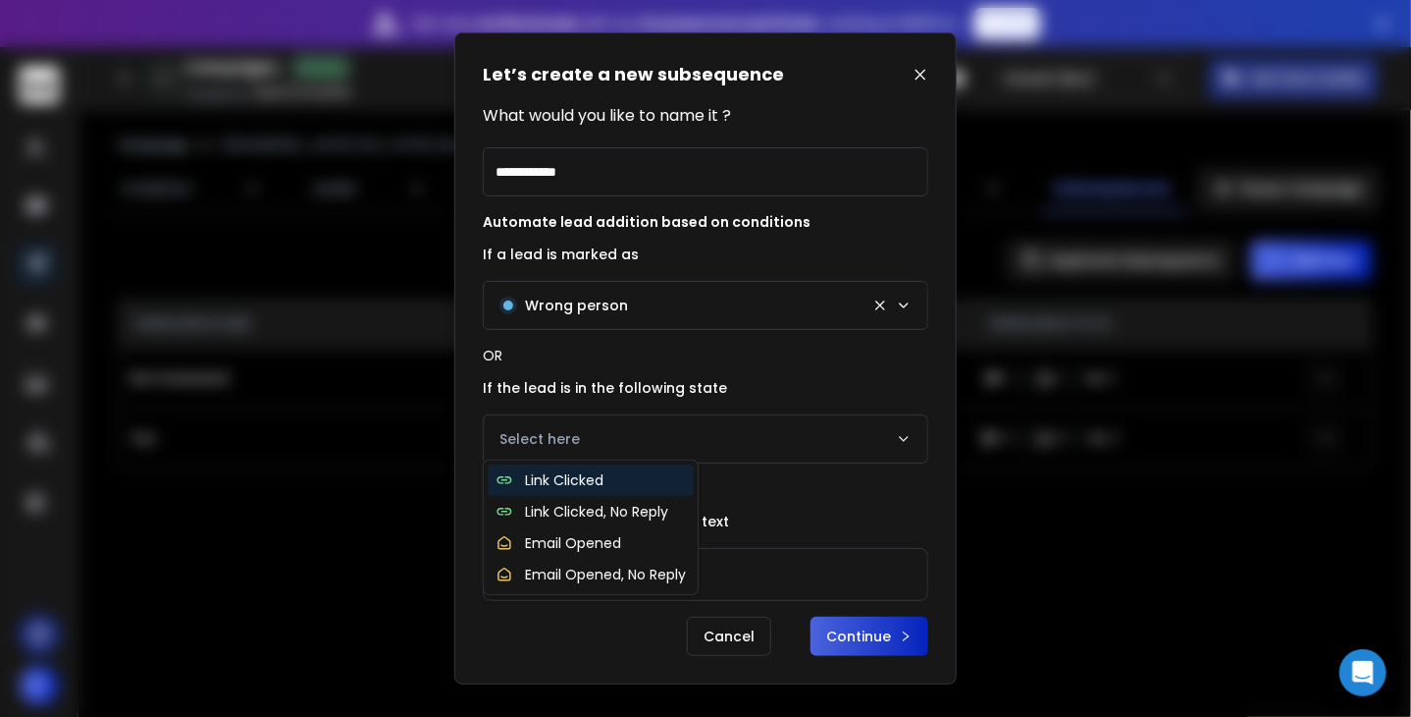
click at [477, 412] on div "**********" at bounding box center [705, 358] width 503 height 652
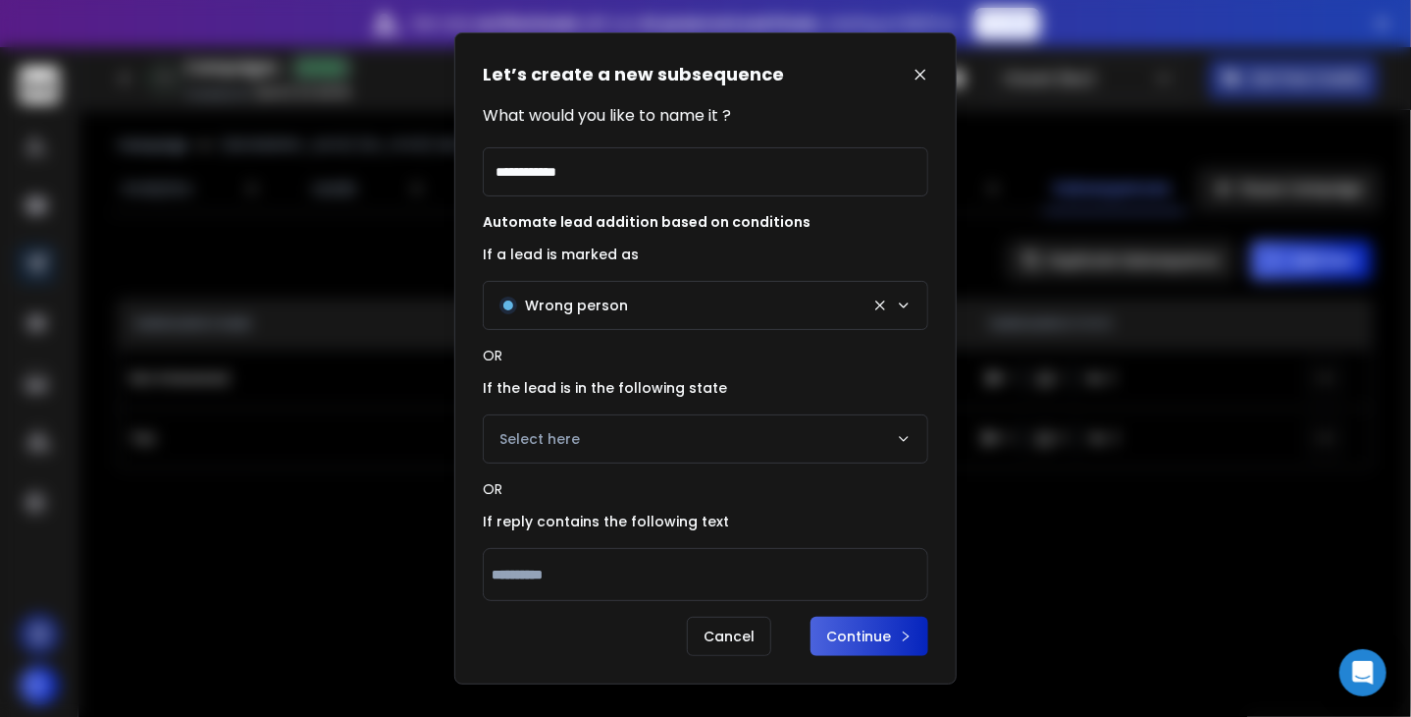
click at [565, 578] on input at bounding box center [706, 574] width 428 height 35
type input "**********"
click at [853, 645] on button "Continue" at bounding box center [870, 635] width 118 height 39
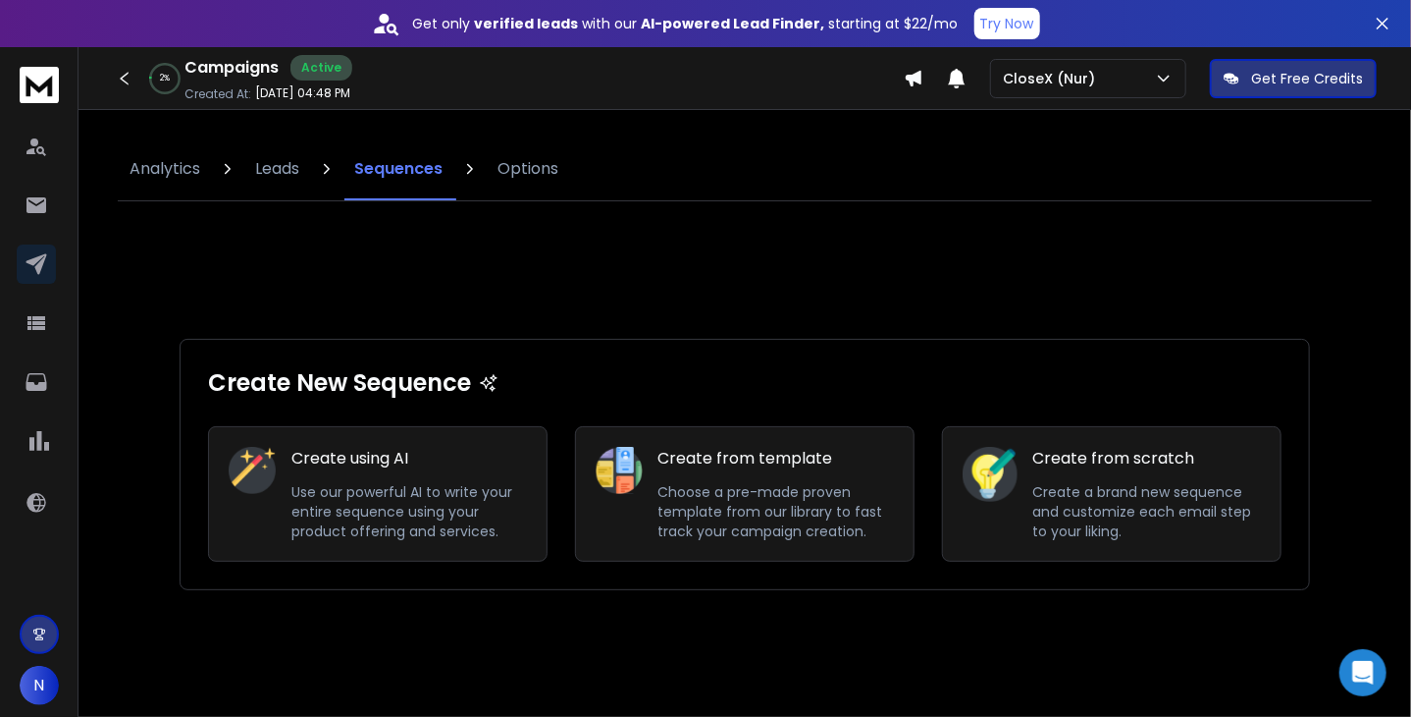
click at [770, 476] on div "Create from template Choose a pre-made proven template from our library to fast…" at bounding box center [777, 494] width 236 height 94
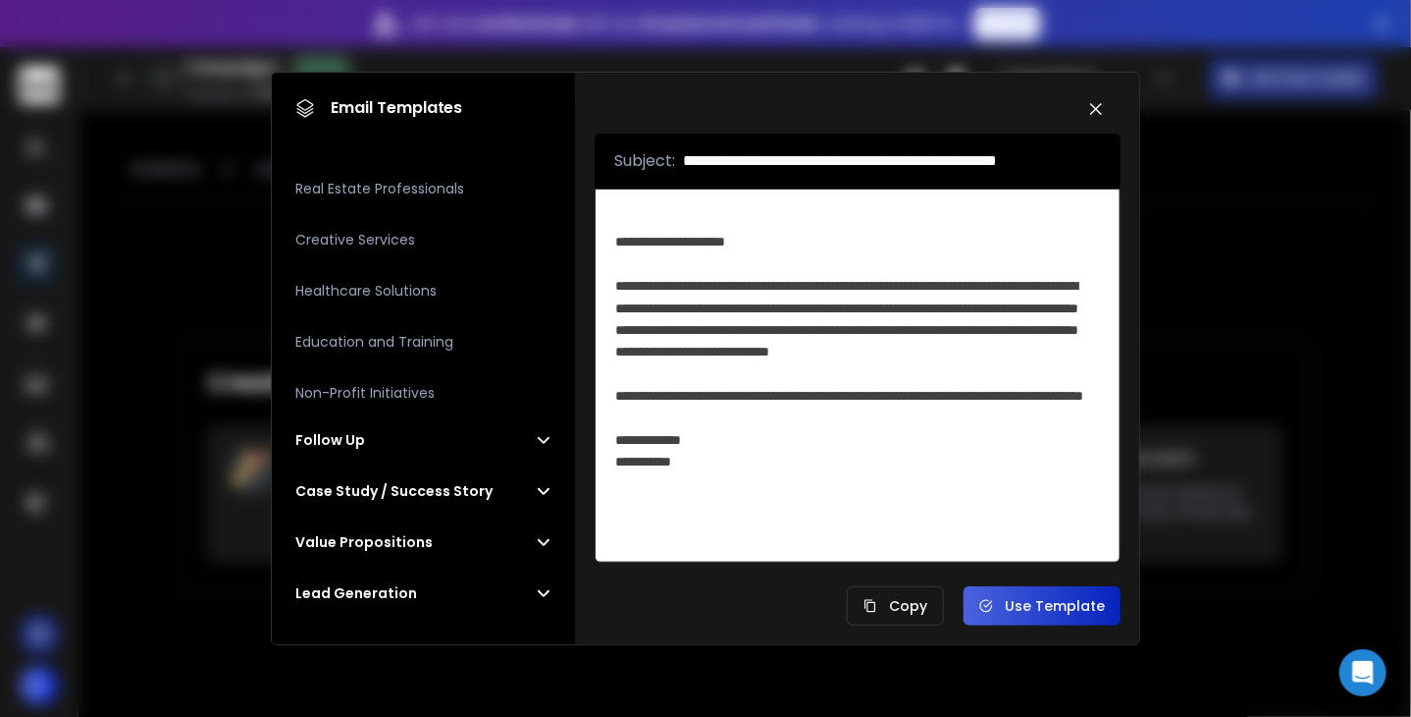
scroll to position [251, 0]
click at [518, 433] on button "Follow Up" at bounding box center [423, 440] width 257 height 20
click at [536, 533] on icon "button" at bounding box center [544, 541] width 16 height 16
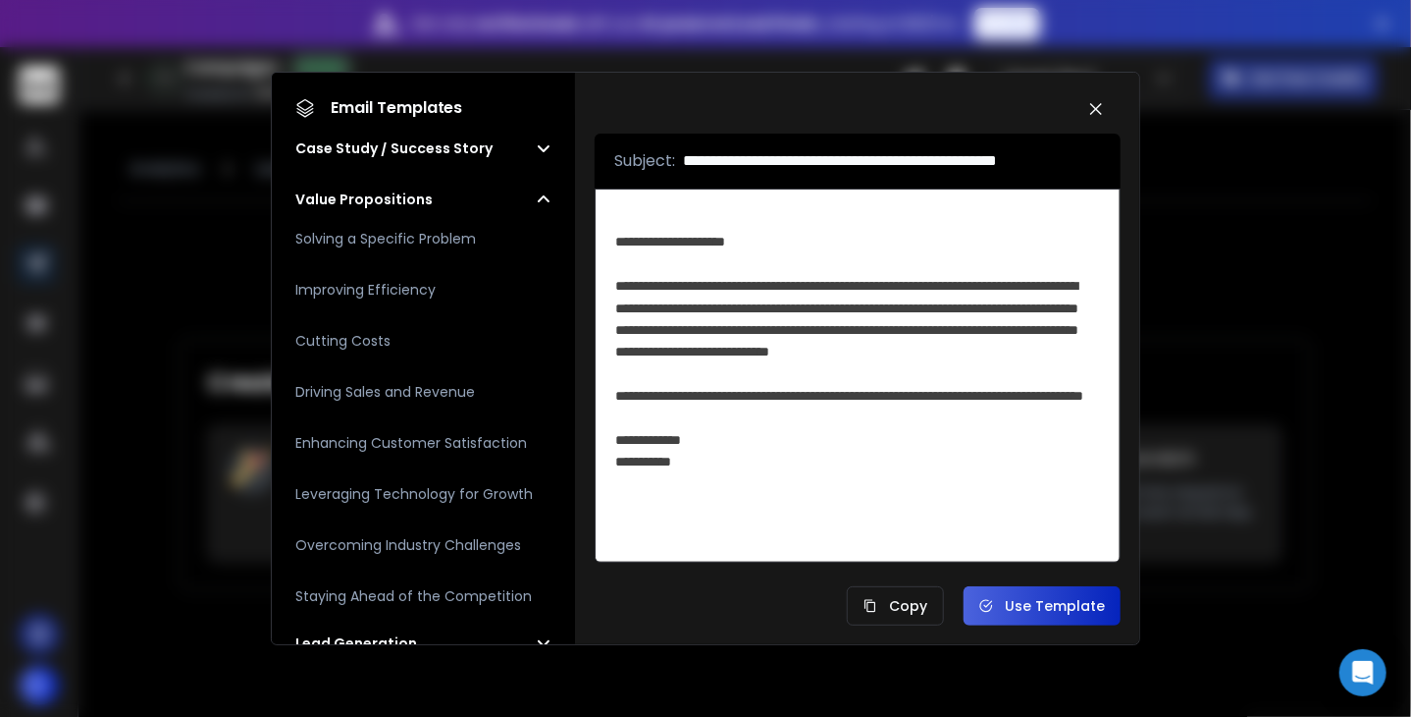
scroll to position [200, 0]
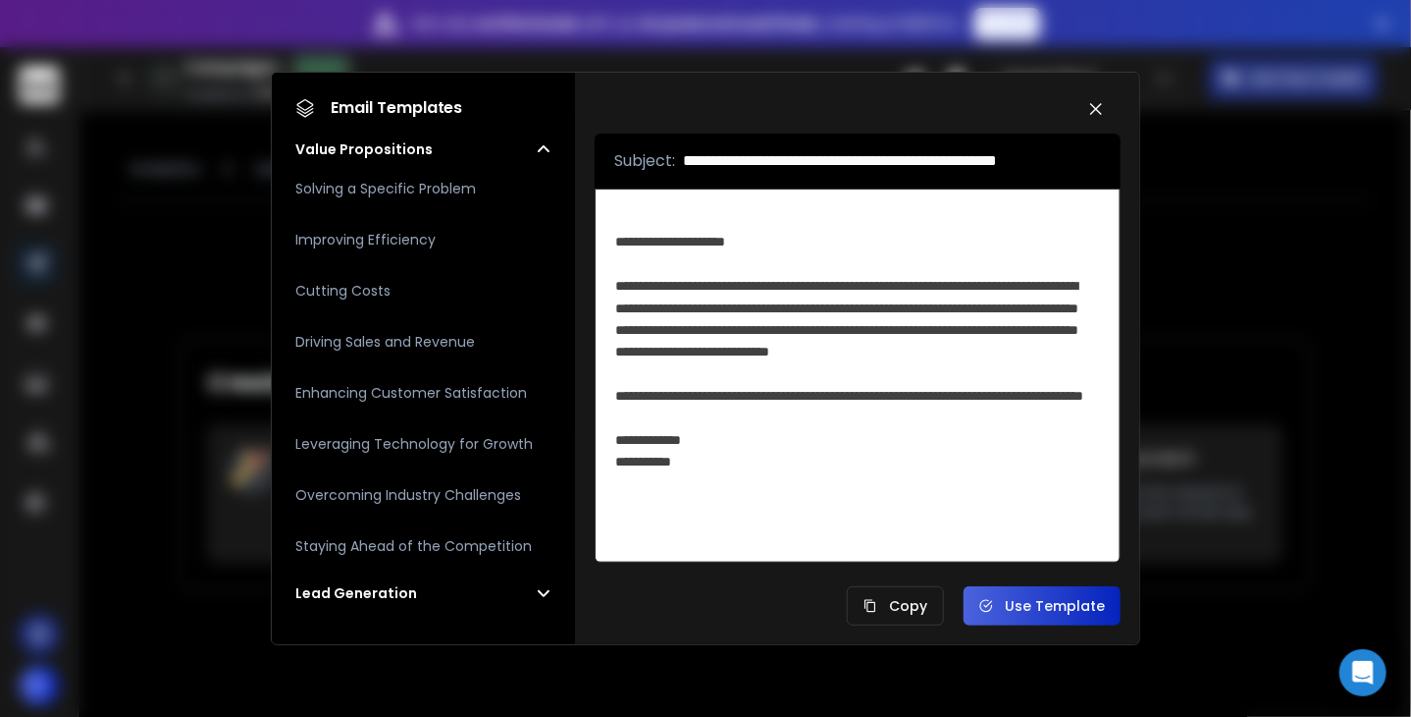
click at [536, 586] on icon "button" at bounding box center [544, 593] width 16 height 16
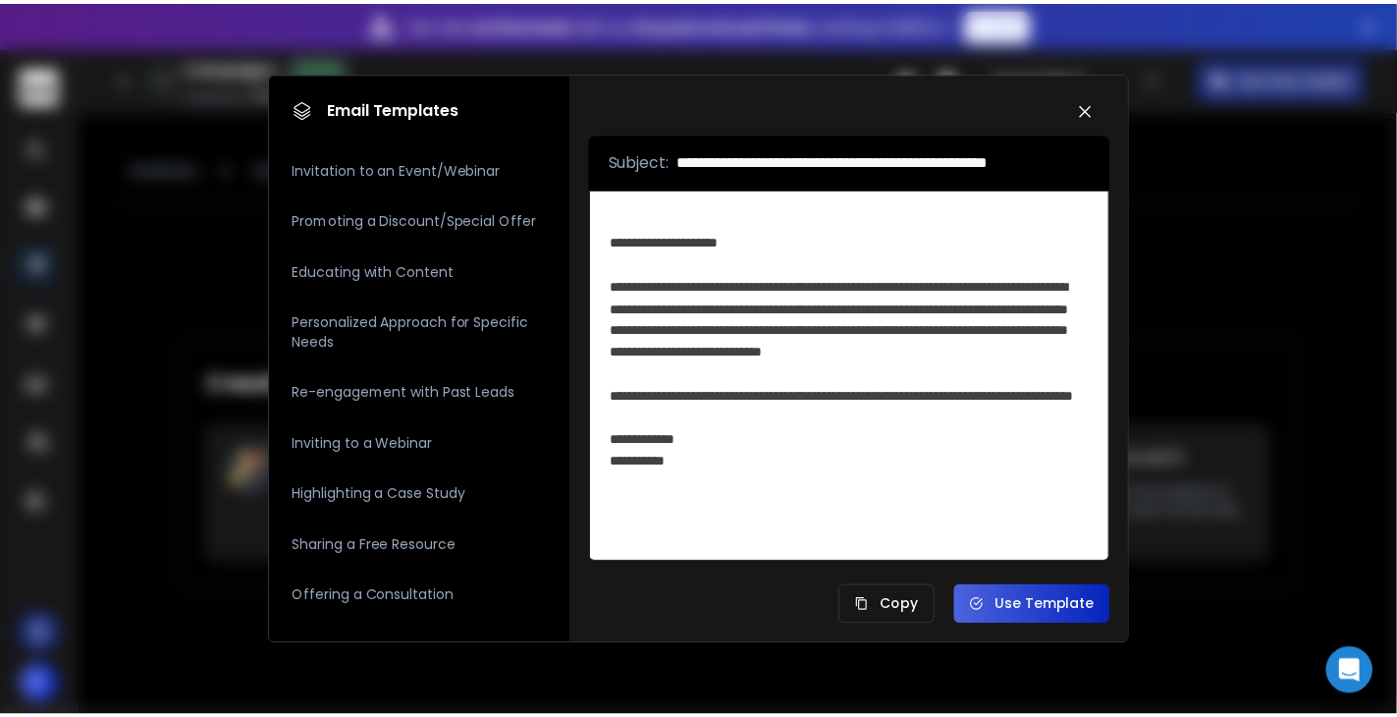
scroll to position [0, 0]
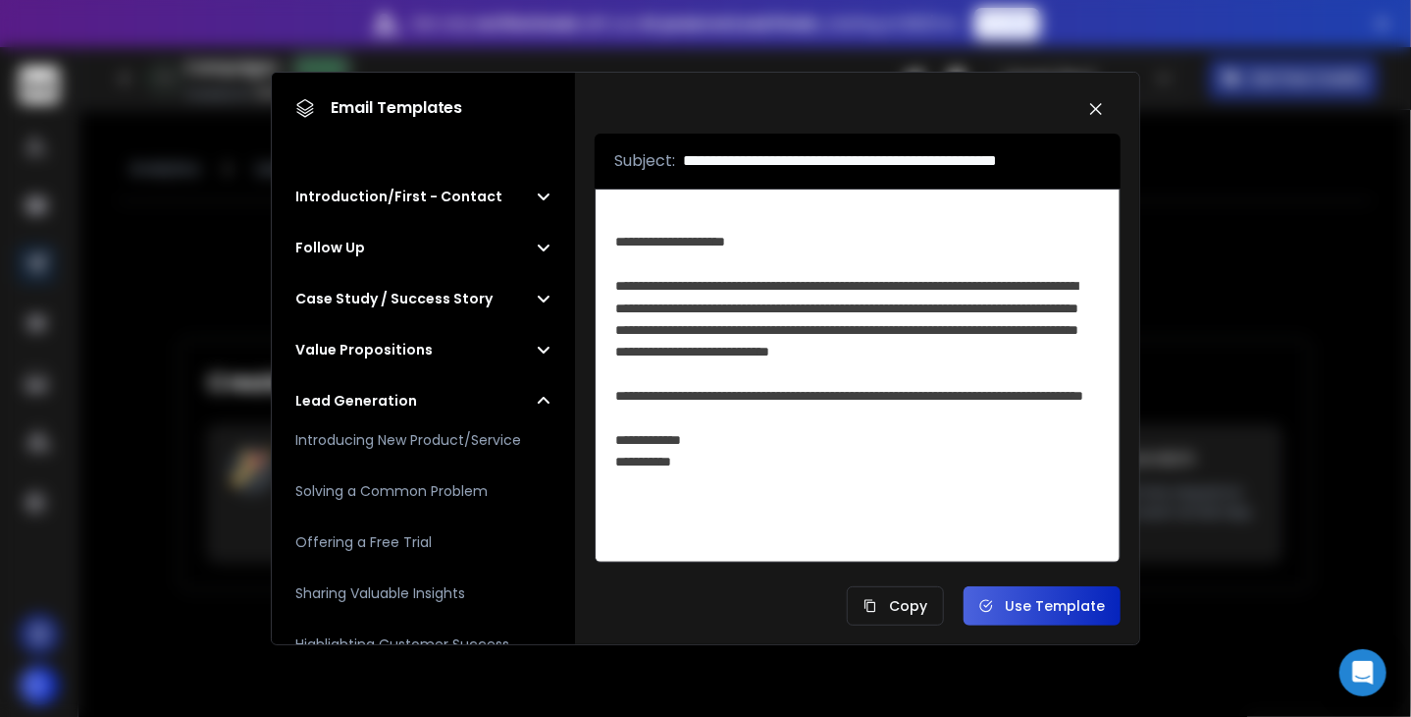
click at [1101, 114] on icon at bounding box center [1096, 109] width 12 height 12
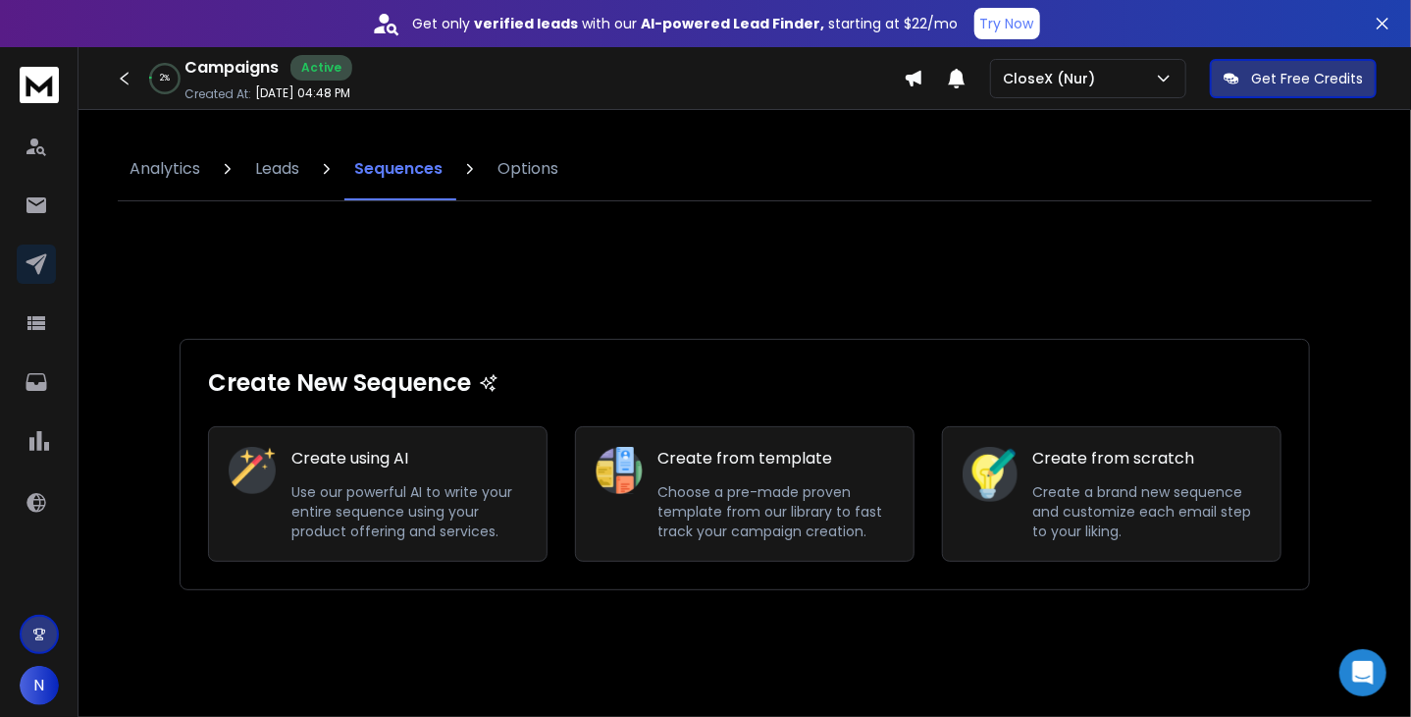
click at [1061, 485] on p "Create a brand new sequence and customize each email step to your liking." at bounding box center [1148, 511] width 228 height 59
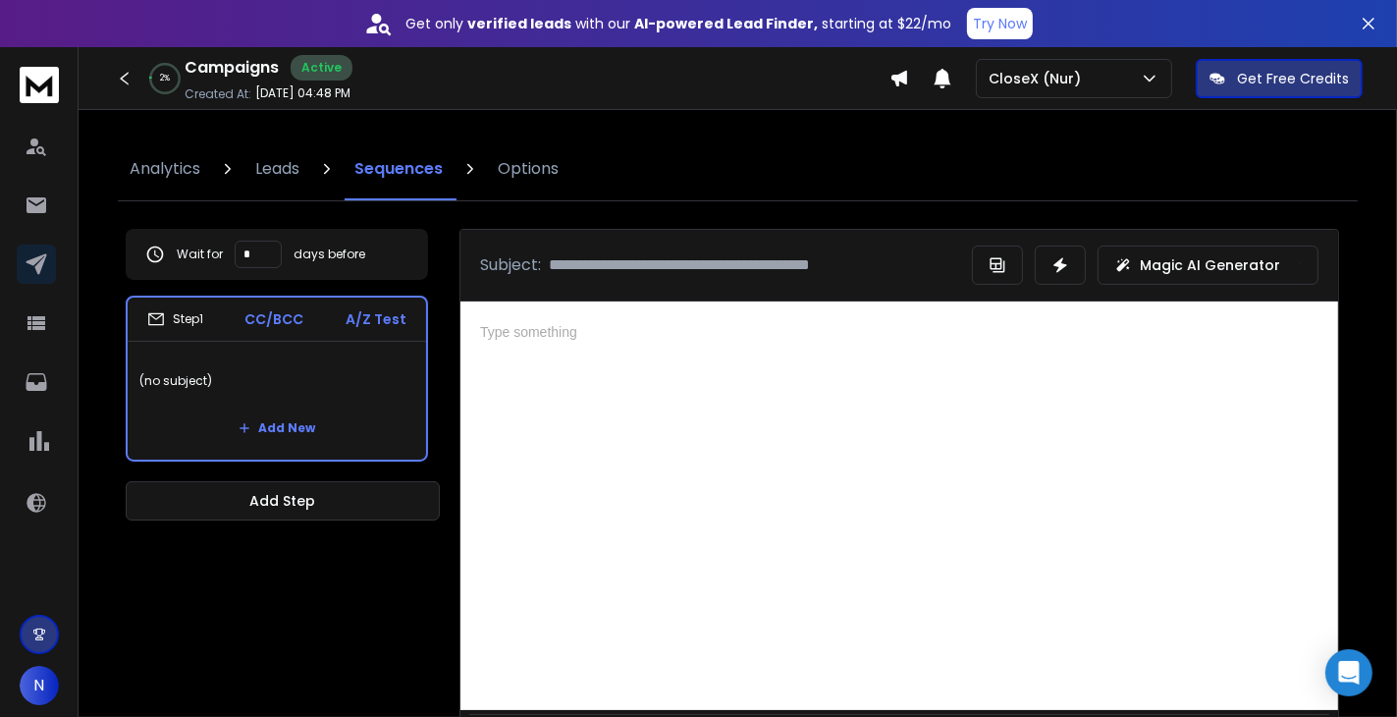
click at [540, 341] on div at bounding box center [899, 332] width 838 height 22
click at [540, 341] on div "To enrich screen reader interactions, please activate Accessibility in Grammarl…" at bounding box center [899, 332] width 838 height 22
click at [681, 441] on div "To enrich screen reader interactions, please activate Accessibility in Grammarl…" at bounding box center [898, 505] width 877 height 408
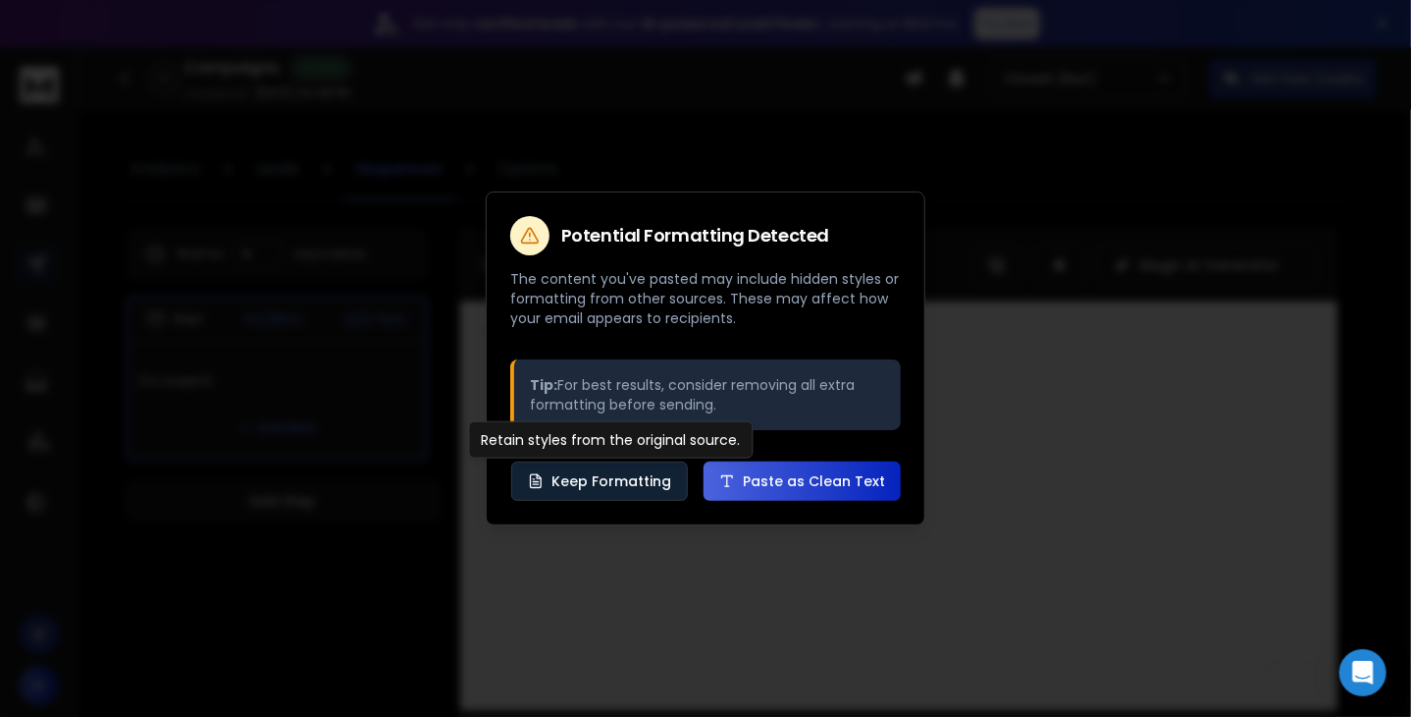
click at [596, 488] on button "Keep Formatting" at bounding box center [599, 480] width 177 height 39
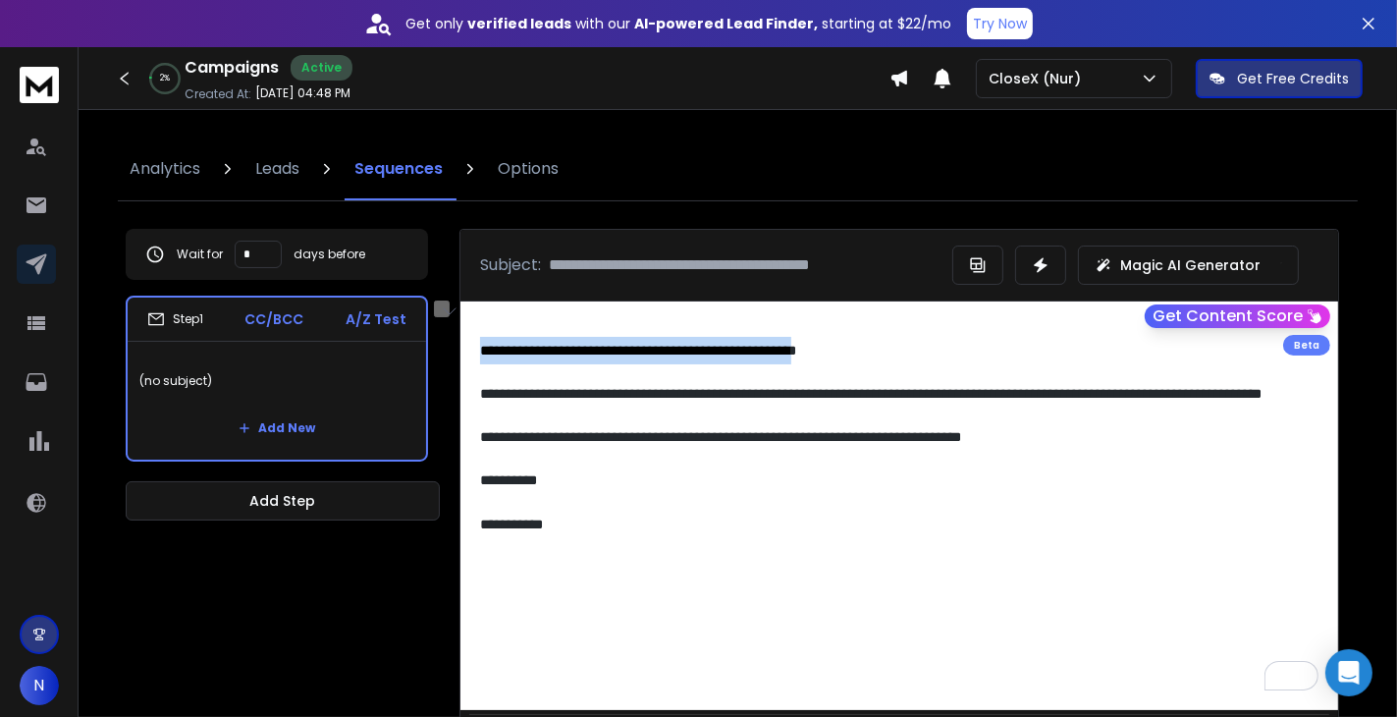
drag, startPoint x: 479, startPoint y: 346, endPoint x: 828, endPoint y: 353, distance: 349.5
click at [828, 353] on div "**********" at bounding box center [898, 505] width 877 height 408
click at [768, 494] on p "**********" at bounding box center [899, 479] width 838 height 27
click at [506, 531] on span "**********" at bounding box center [511, 524] width 63 height 14
drag, startPoint x: 571, startPoint y: 554, endPoint x: 471, endPoint y: 535, distance: 101.8
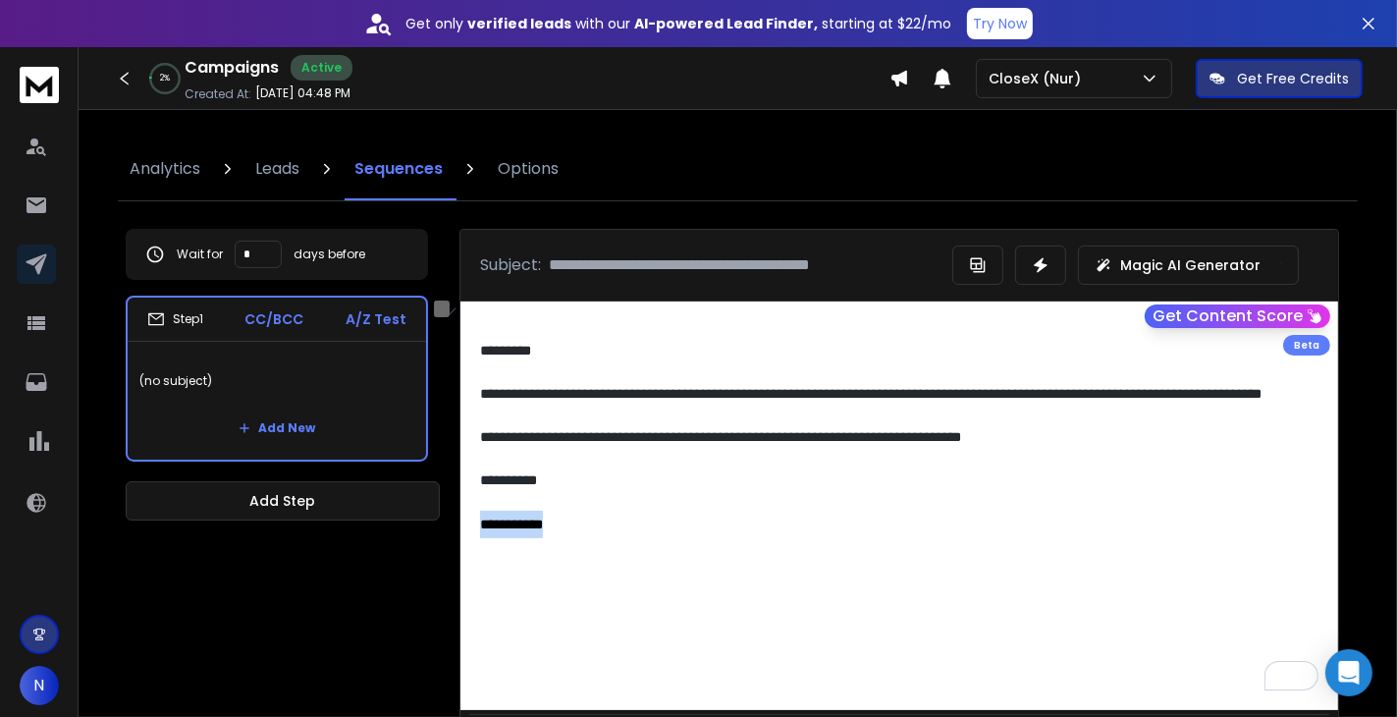
click at [471, 535] on div "**********" at bounding box center [898, 505] width 877 height 408
click at [499, 523] on b "**********" at bounding box center [899, 435] width 838 height 196
click at [482, 523] on b "**********" at bounding box center [899, 435] width 838 height 196
drag, startPoint x: 476, startPoint y: 500, endPoint x: 558, endPoint y: 554, distance: 98.6
click at [558, 554] on div "**********" at bounding box center [898, 505] width 877 height 408
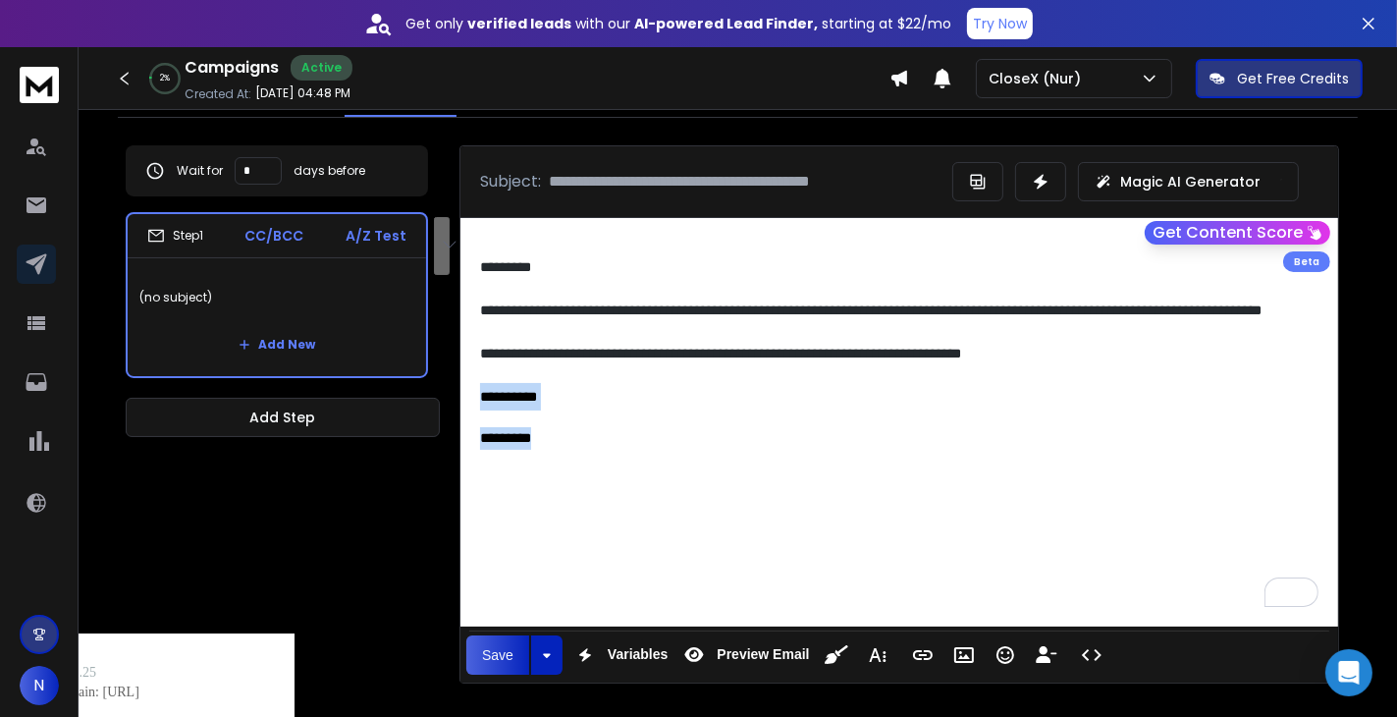
scroll to position [84, 0]
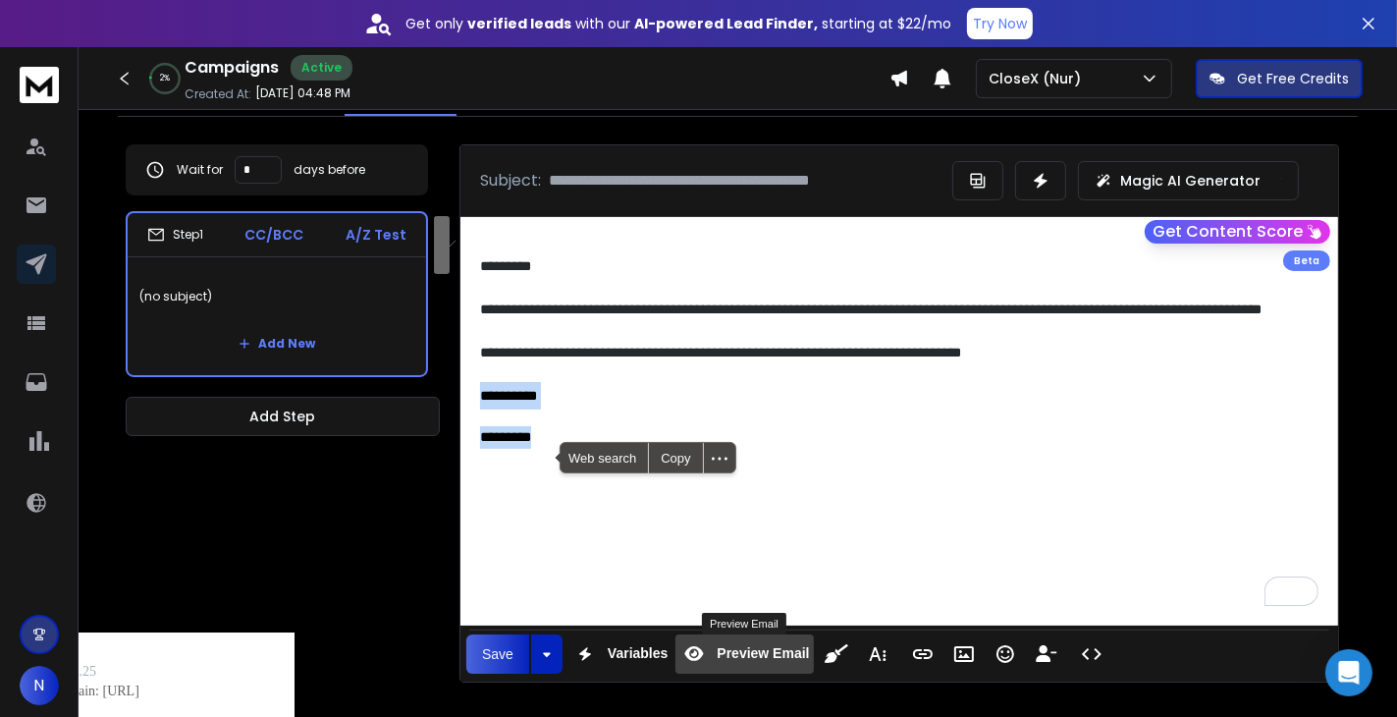
click at [734, 652] on span "Preview Email" at bounding box center [763, 653] width 100 height 17
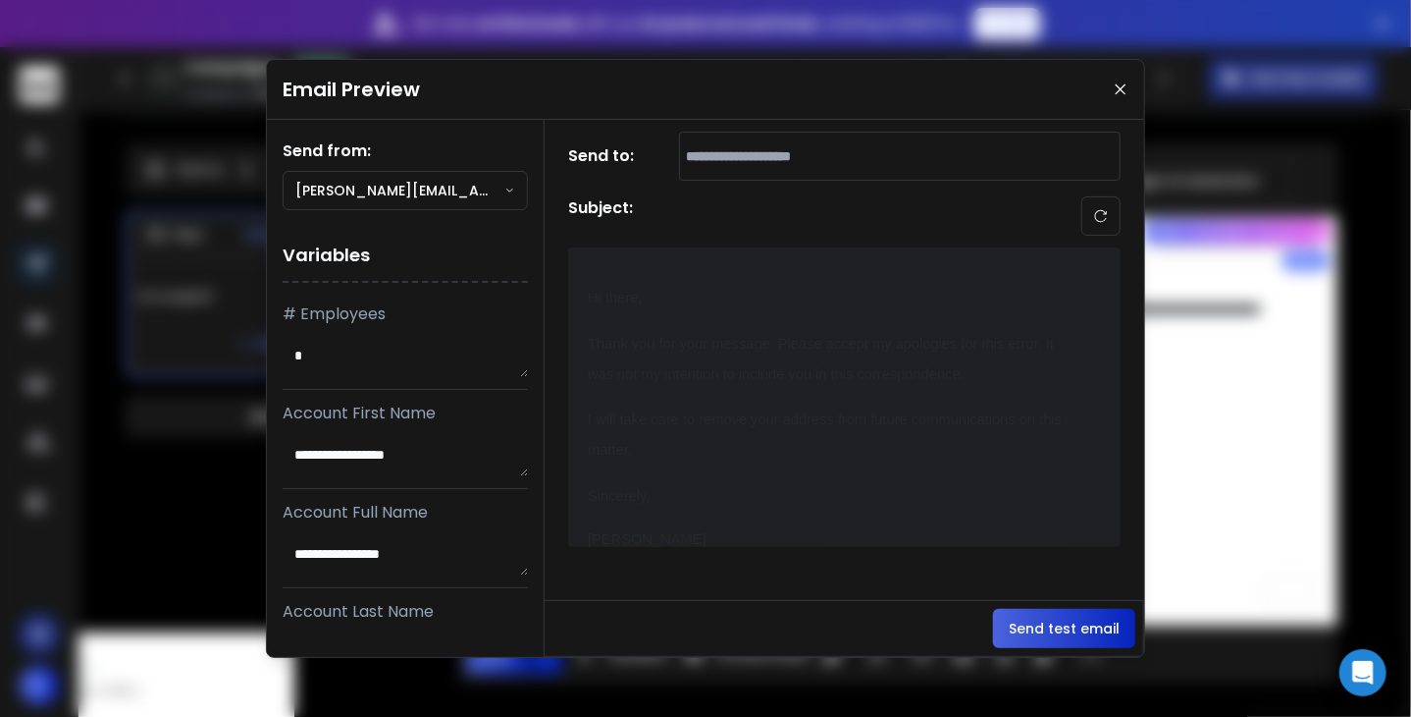
click at [1129, 87] on div "Email Preview" at bounding box center [705, 89] width 877 height 59
click at [1118, 87] on icon at bounding box center [1121, 89] width 11 height 11
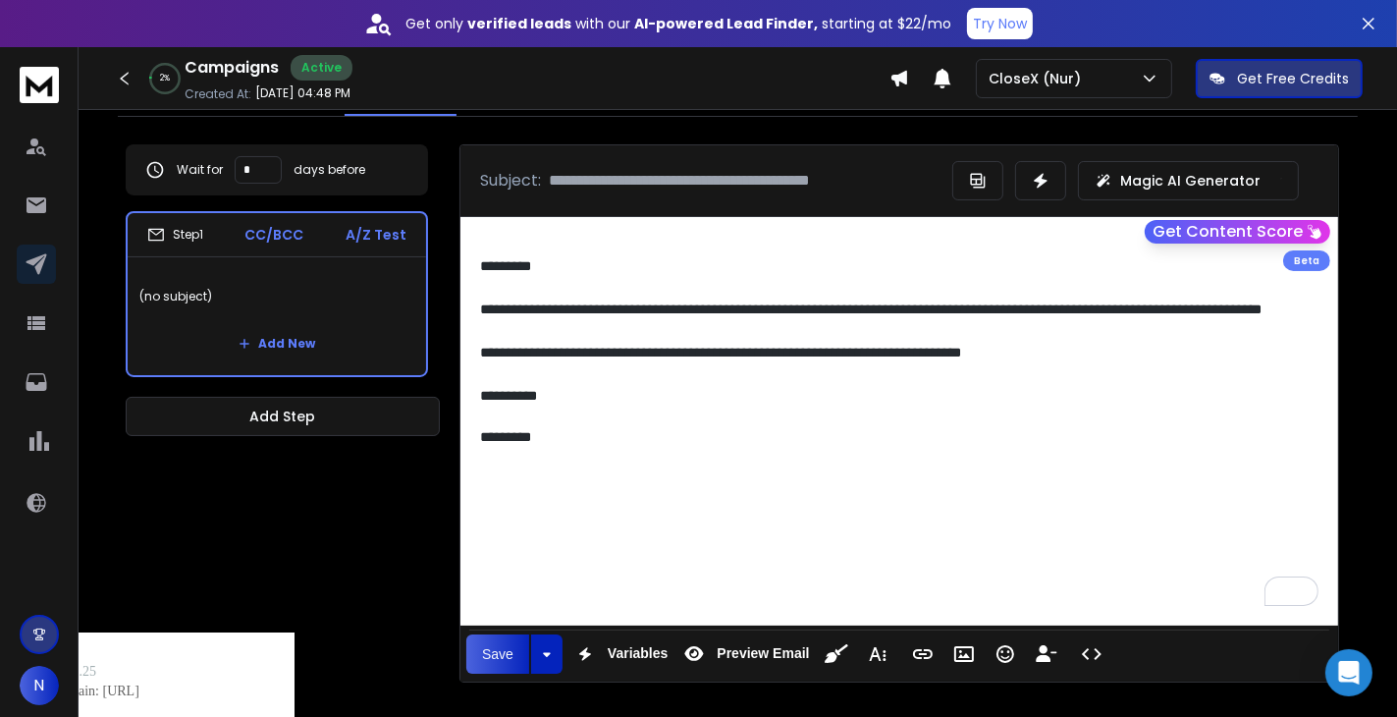
click at [485, 449] on b "**********" at bounding box center [899, 350] width 838 height 196
click at [475, 463] on div "**********" at bounding box center [898, 421] width 877 height 408
drag, startPoint x: 481, startPoint y: 421, endPoint x: 538, endPoint y: 444, distance: 61.2
click at [538, 444] on b "**********" at bounding box center [899, 371] width 838 height 239
click at [485, 448] on div "To enrich screen reader interactions, please activate Accessibility in Grammarl…" at bounding box center [899, 437] width 838 height 22
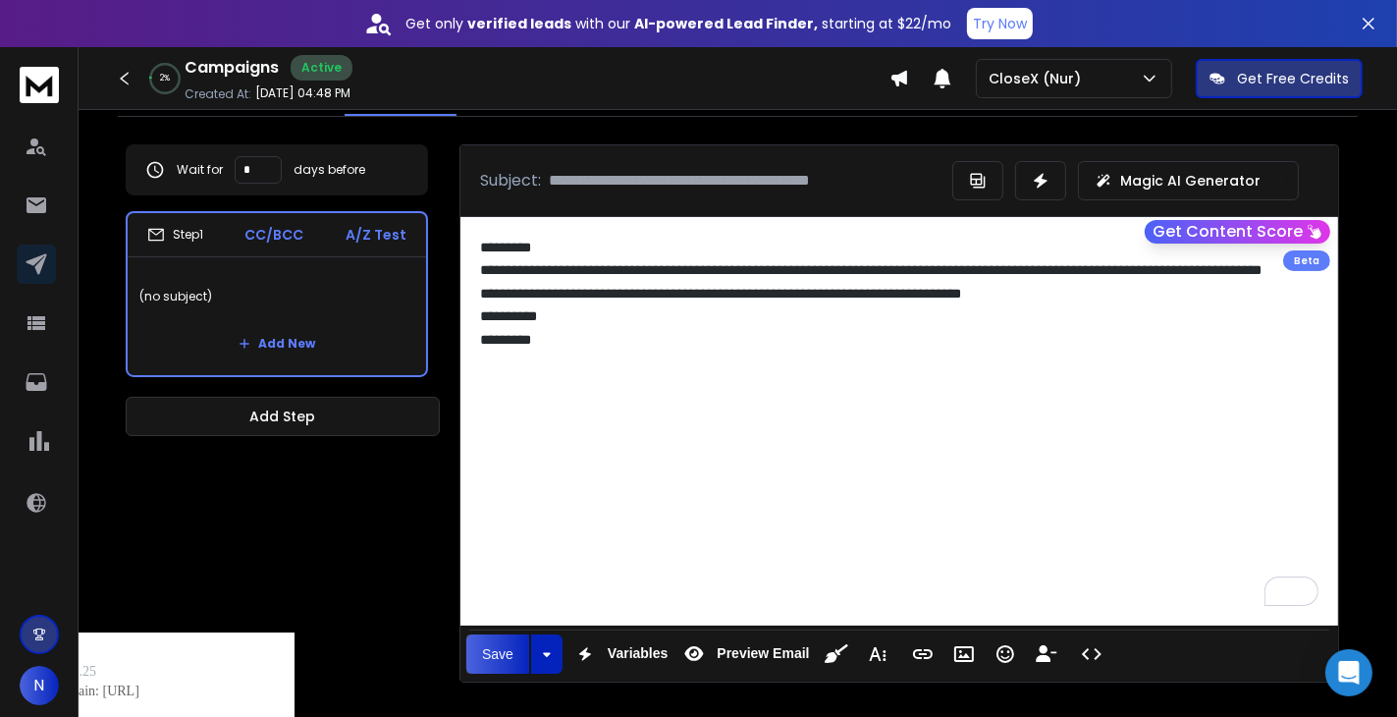
click at [1021, 305] on div "**********" at bounding box center [899, 294] width 838 height 23
click at [1221, 220] on button "Get Content Score" at bounding box center [1237, 232] width 186 height 24
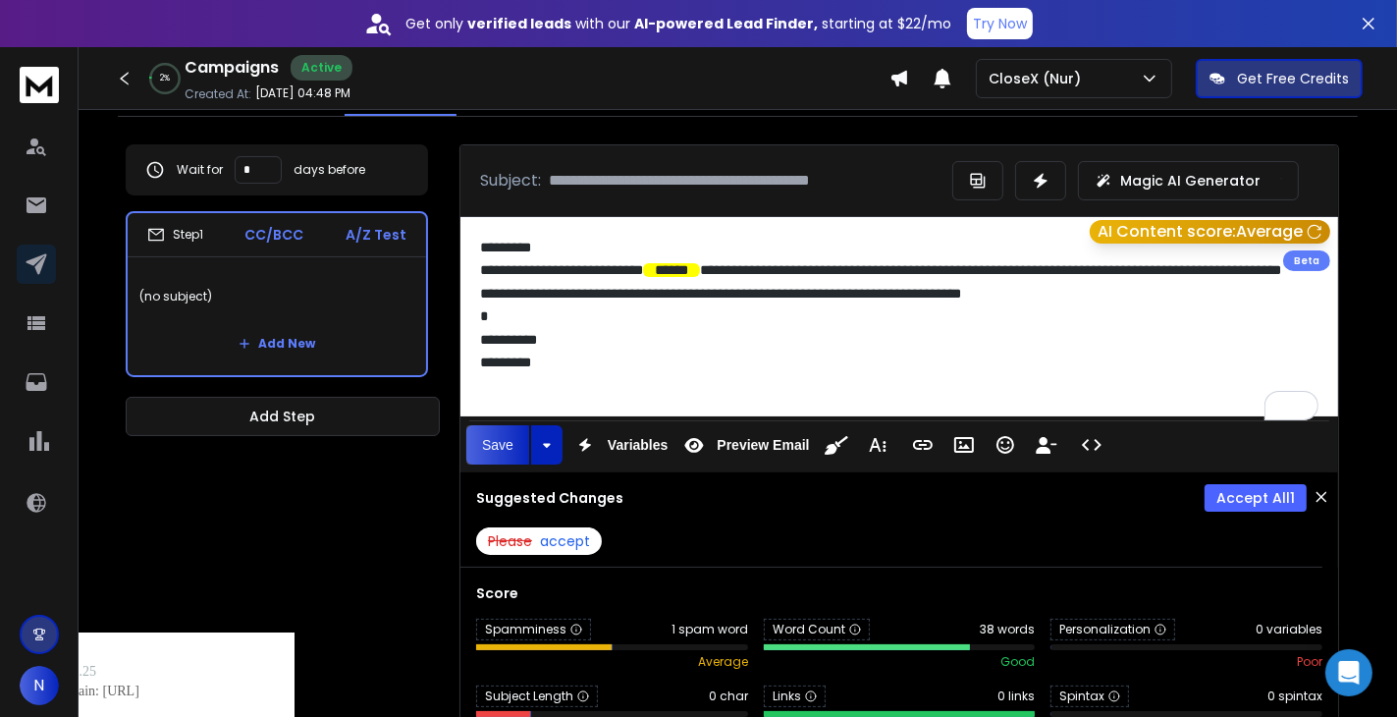
click at [1270, 511] on button "Accept All 1" at bounding box center [1255, 497] width 102 height 27
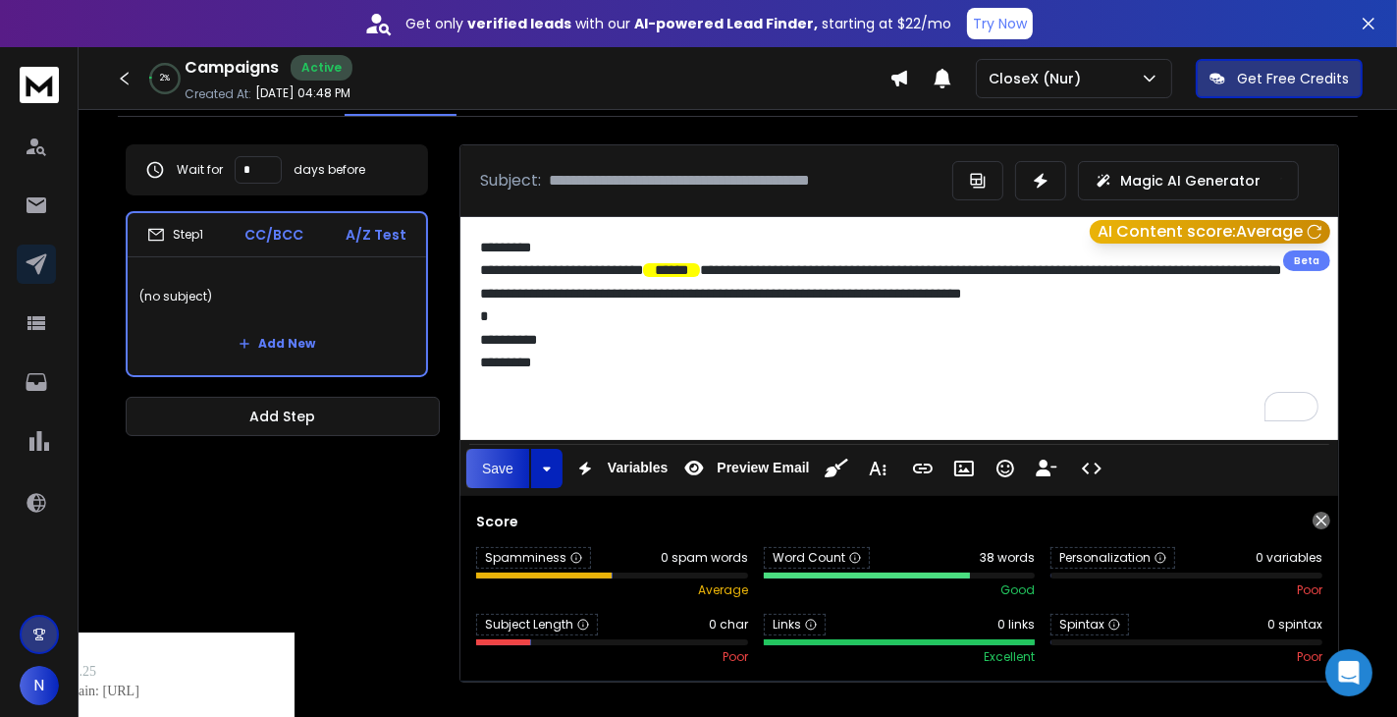
click at [1326, 524] on icon at bounding box center [1321, 519] width 9 height 9
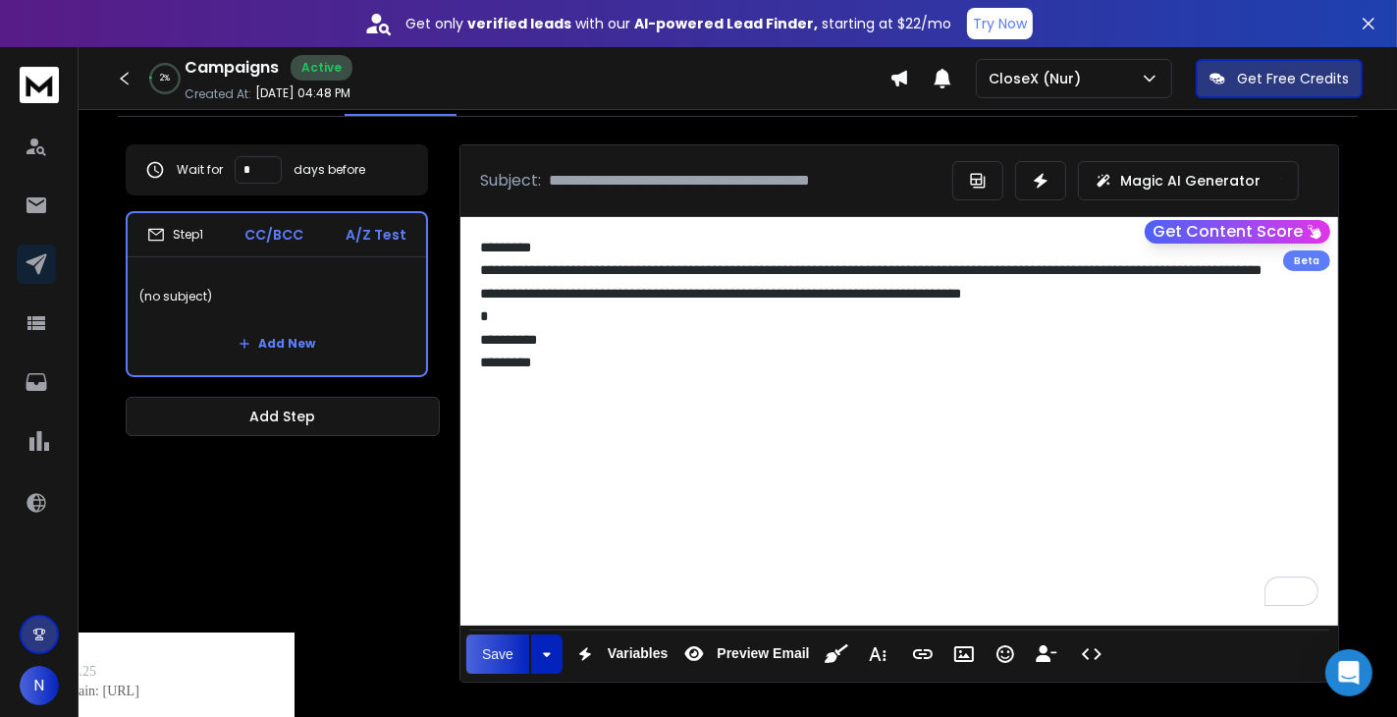
click at [374, 533] on div "Wait for * days before Step 1 CC/BCC A/Z Test (no subject) Add New Add Step" at bounding box center [283, 413] width 314 height 538
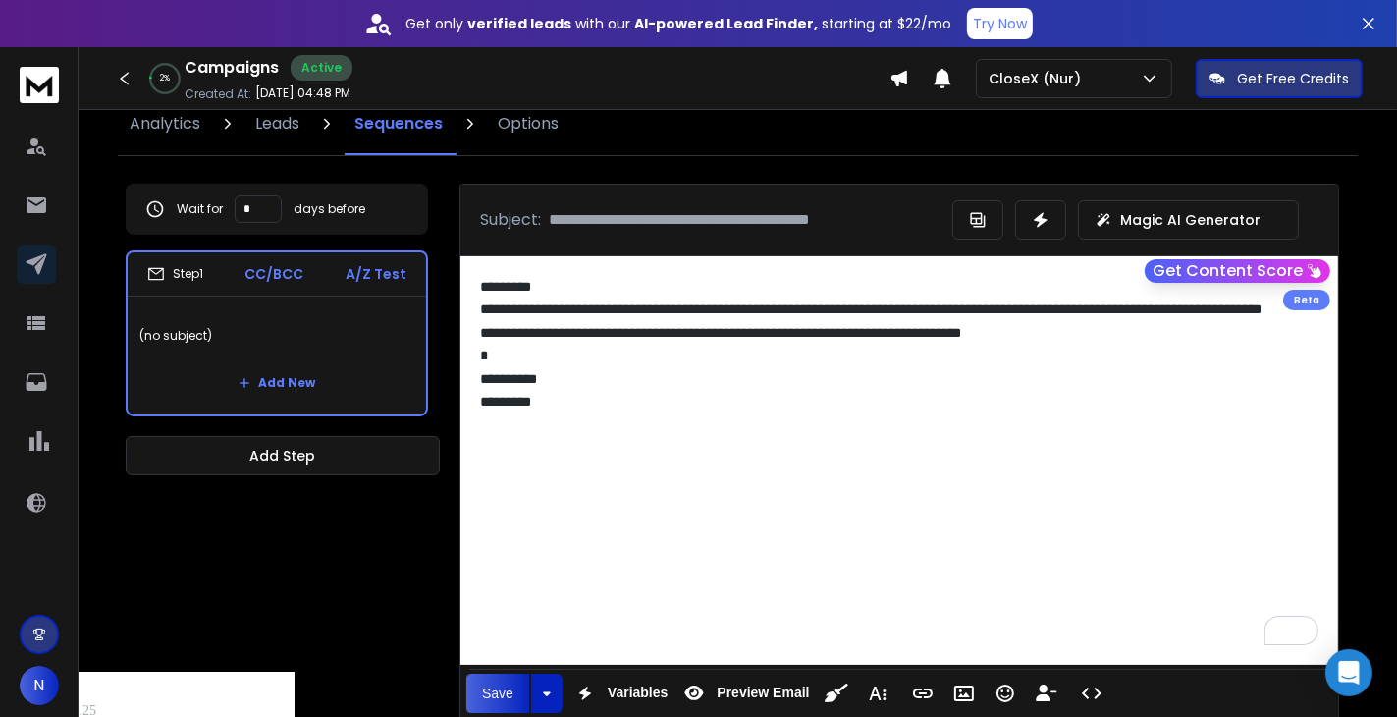
scroll to position [0, 0]
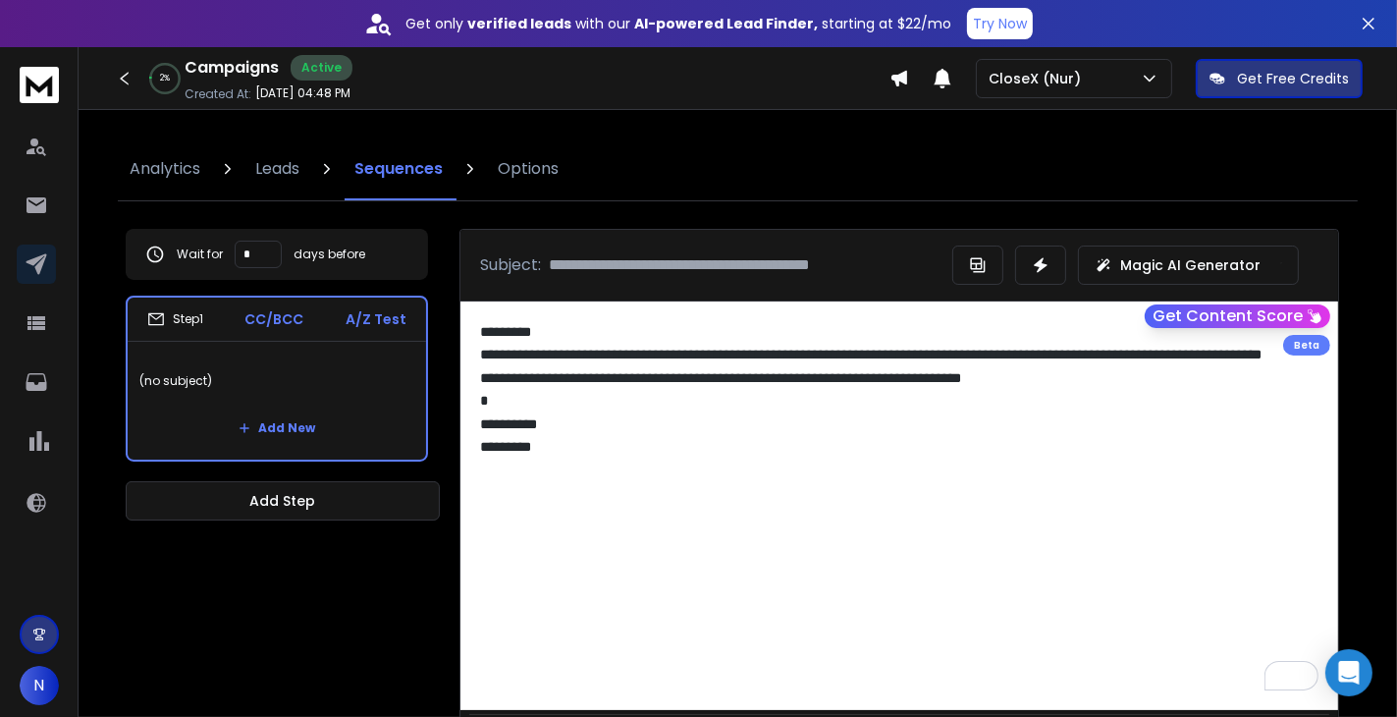
click at [196, 250] on p "Wait for" at bounding box center [200, 254] width 46 height 16
click at [158, 258] on icon at bounding box center [155, 254] width 20 height 20
click at [604, 352] on span "**********" at bounding box center [870, 354] width 781 height 14
click at [502, 679] on div "**********" at bounding box center [898, 505] width 877 height 408
click at [398, 690] on div "Wait for * days before Step 1 CC/BCC A/Z Test (no subject) Add New Add Step" at bounding box center [283, 498] width 314 height 538
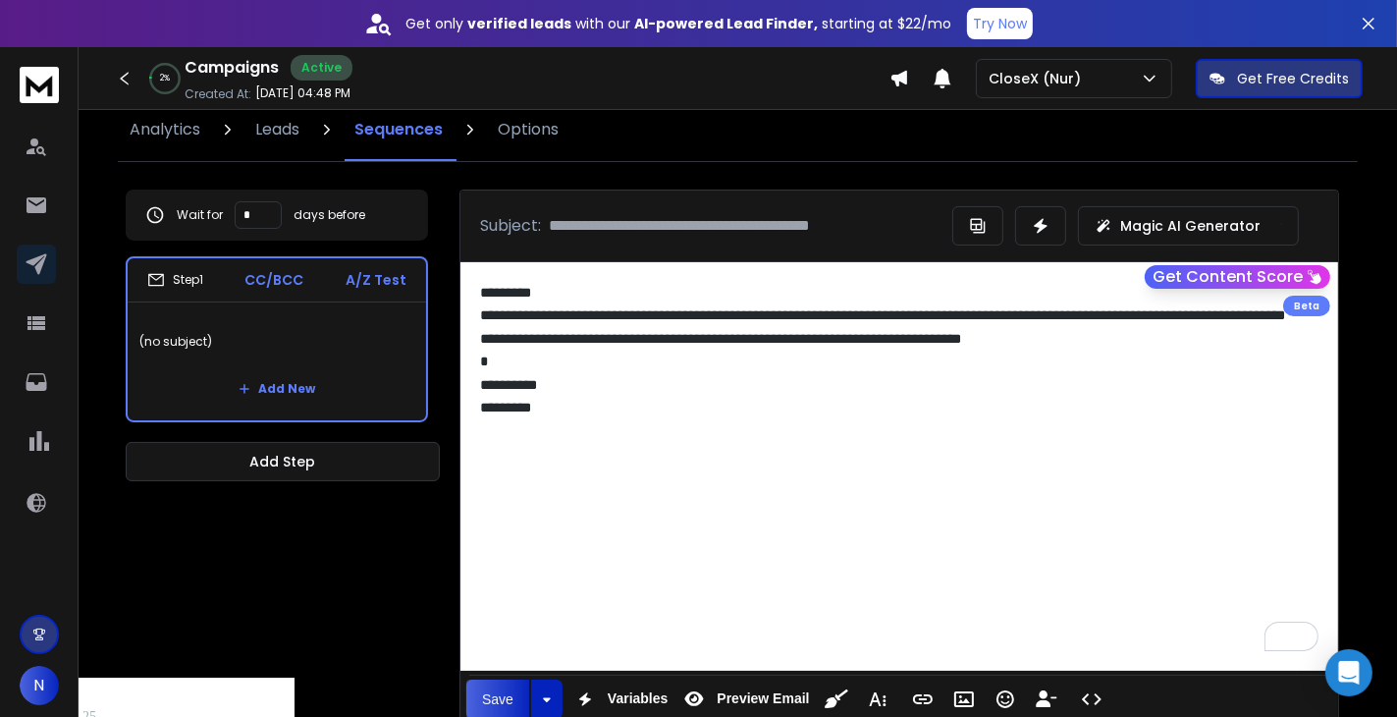
scroll to position [84, 0]
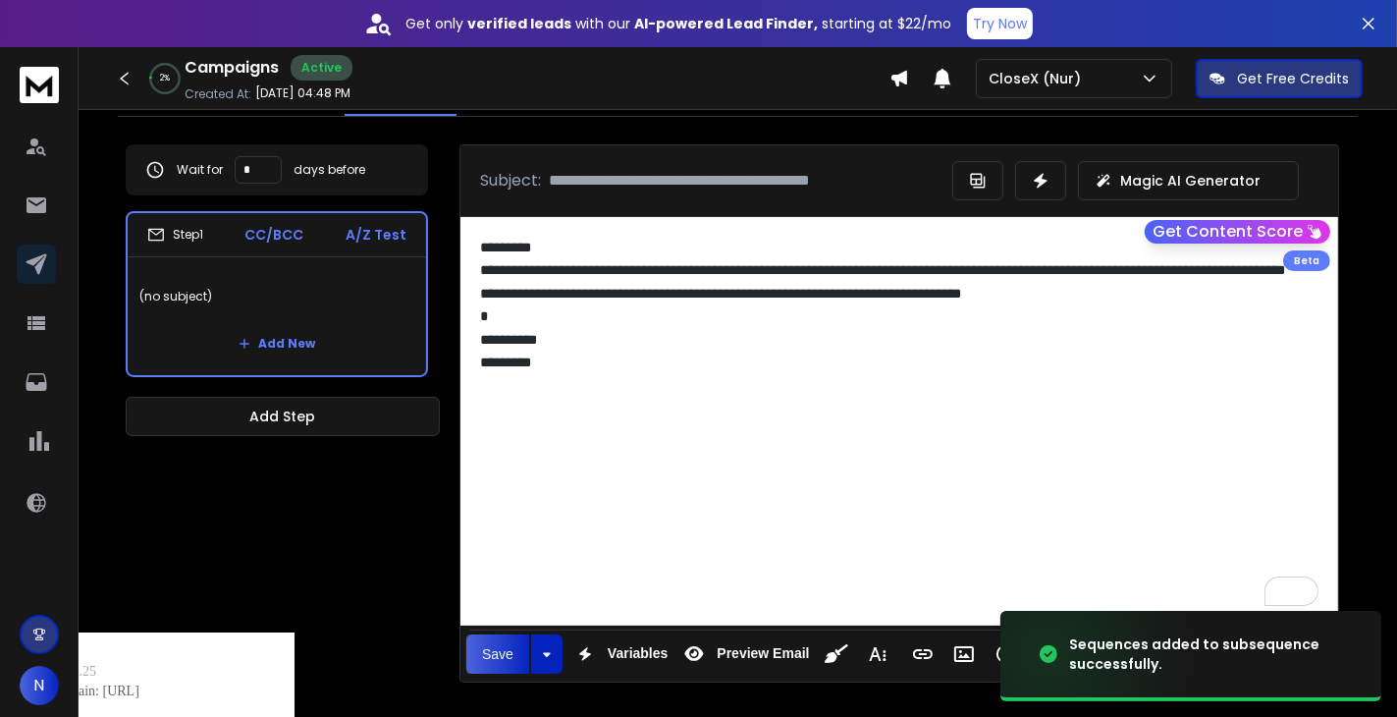
click at [373, 641] on div "Wait for * days before Step 1 CC/BCC A/Z Test (no subject) Add New Add Step" at bounding box center [283, 413] width 314 height 538
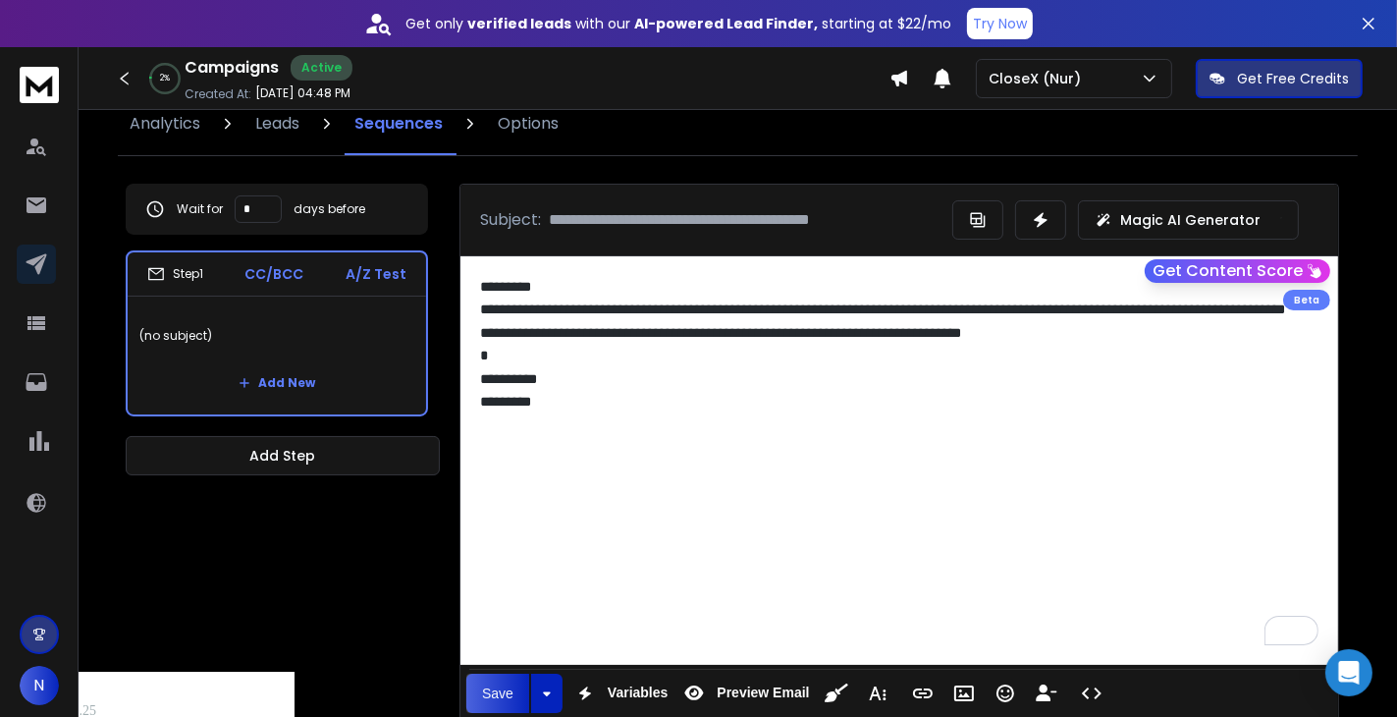
scroll to position [6, 0]
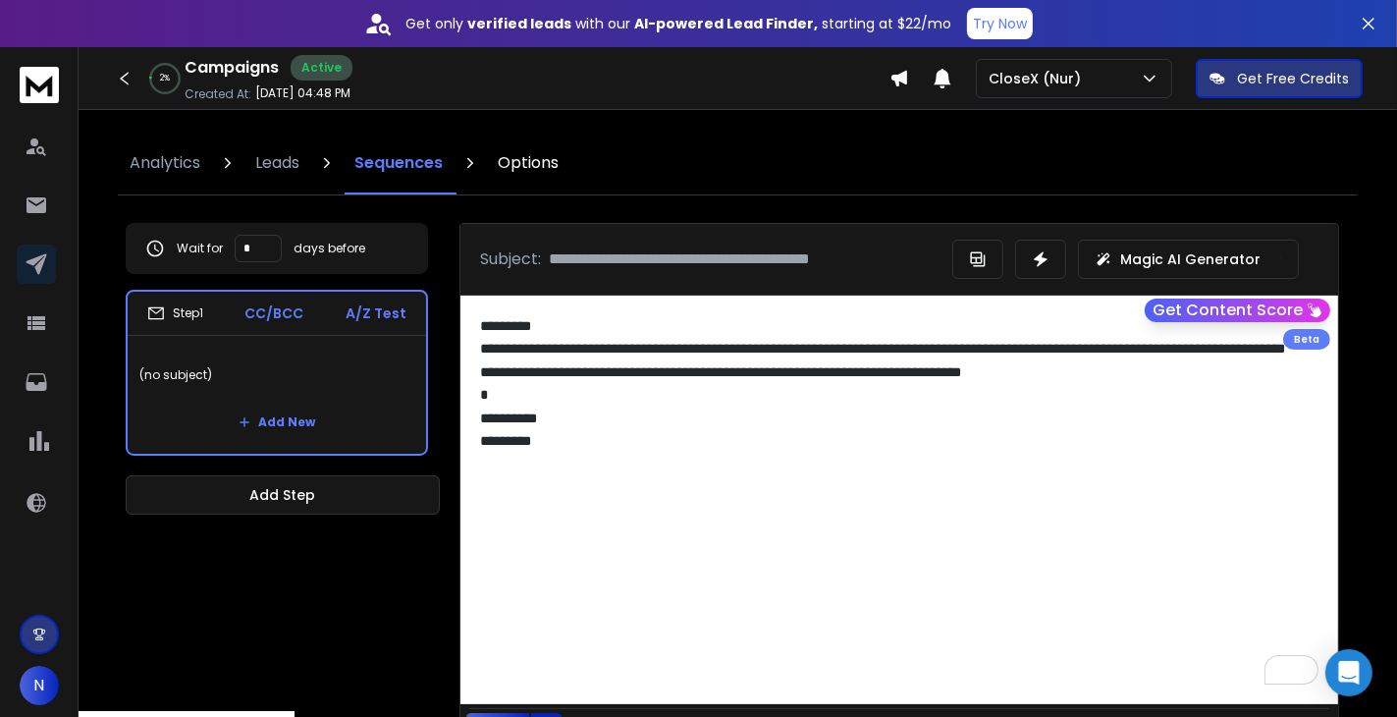
click at [529, 172] on p "Options" at bounding box center [528, 163] width 61 height 24
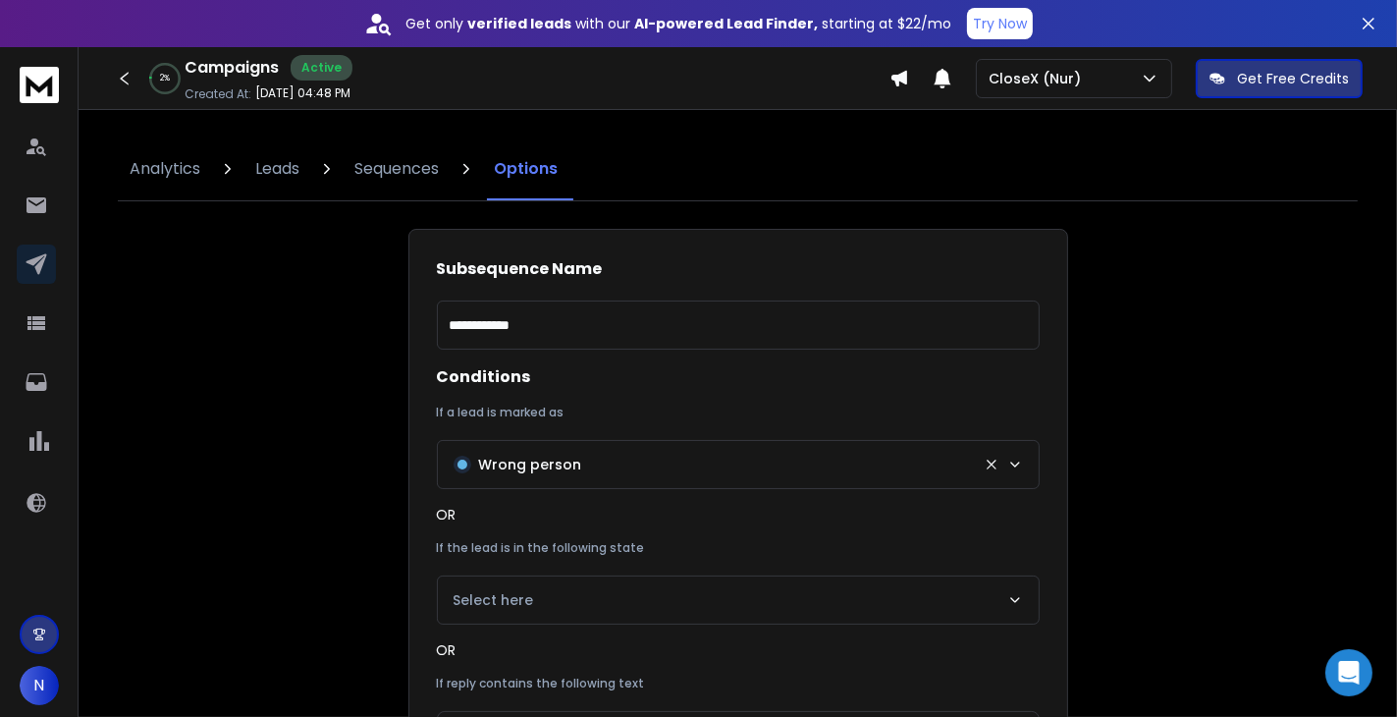
click at [310, 446] on form "**********" at bounding box center [738, 618] width 1224 height 779
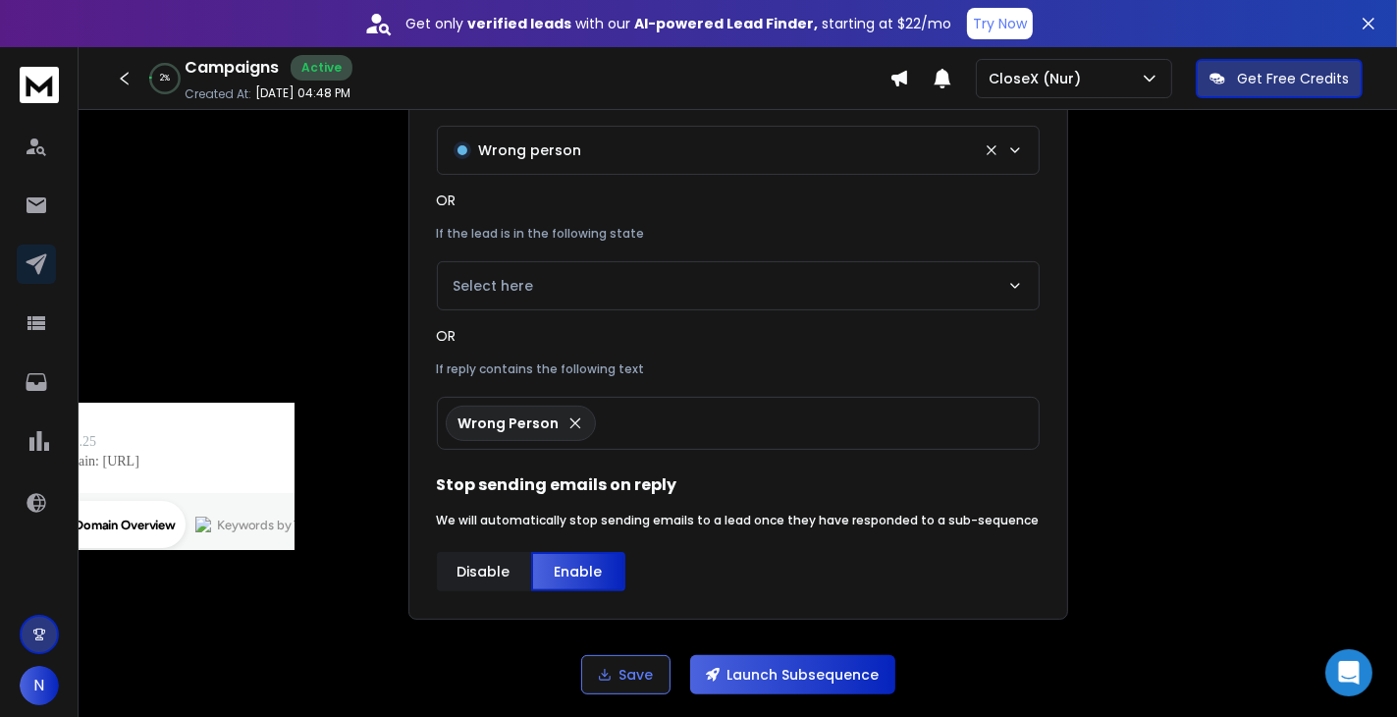
scroll to position [339, 0]
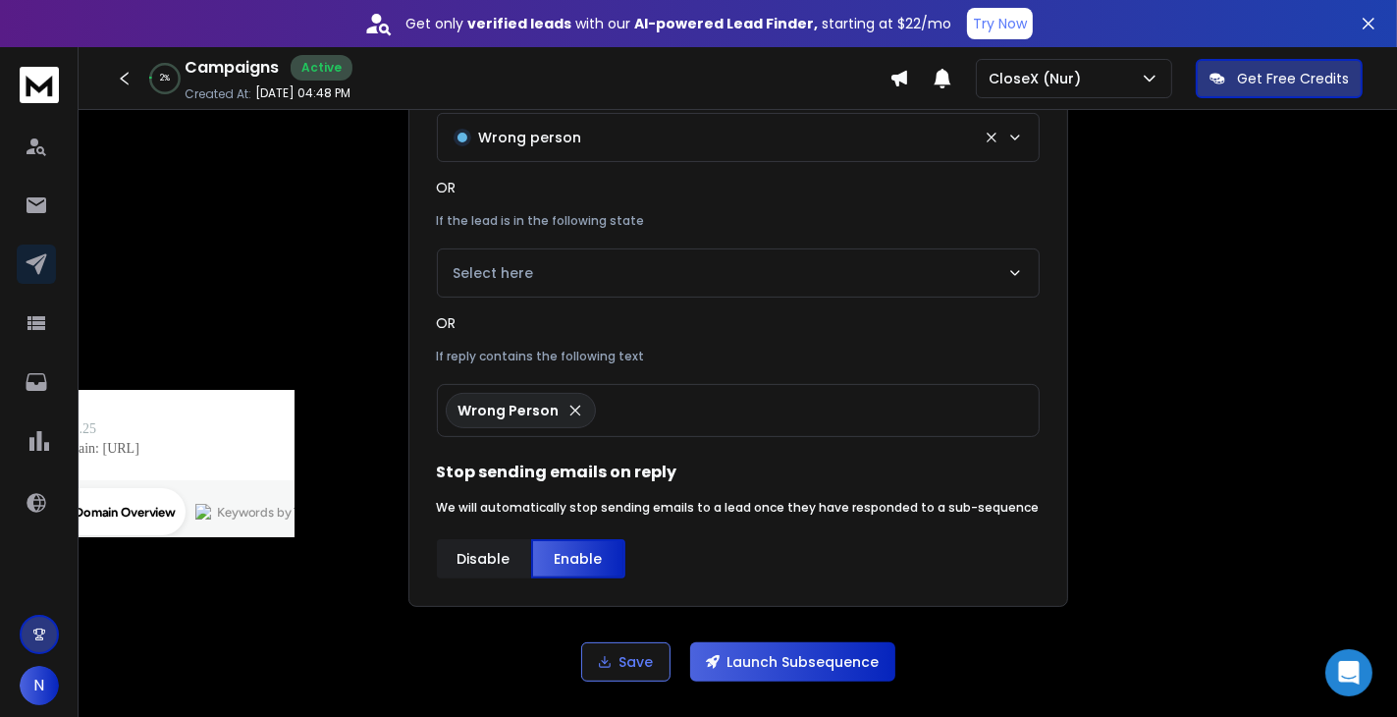
click at [728, 659] on button "Launch Subsequence" at bounding box center [792, 661] width 205 height 39
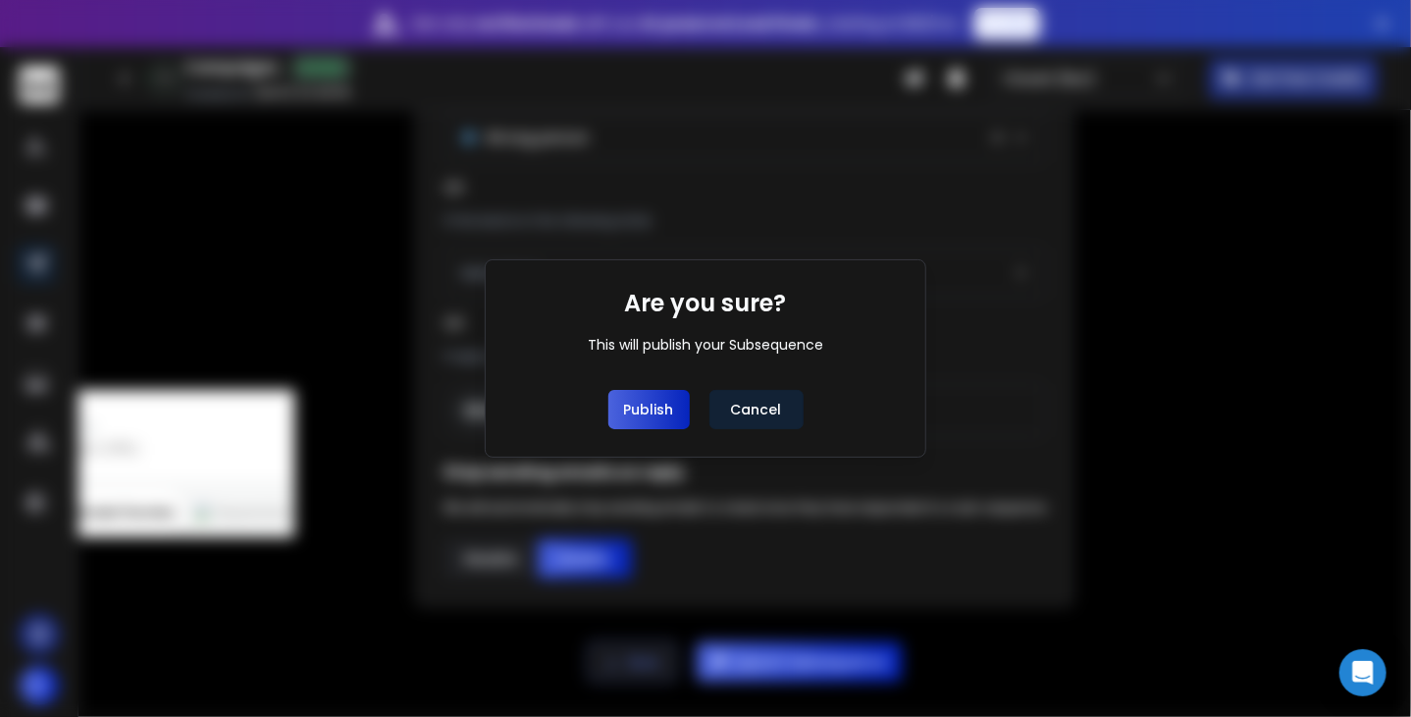
click at [642, 424] on button "Publish" at bounding box center [649, 409] width 81 height 39
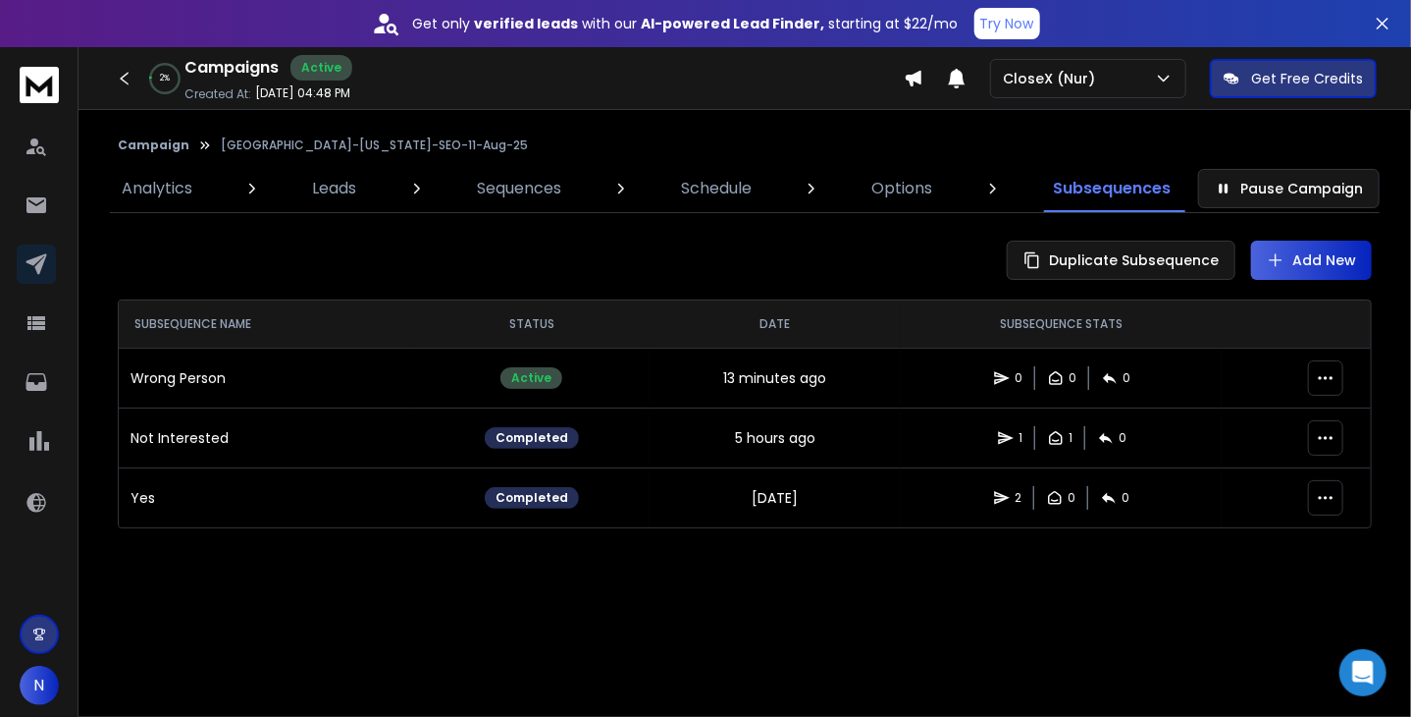
click at [642, 424] on td "Completed" at bounding box center [531, 437] width 235 height 60
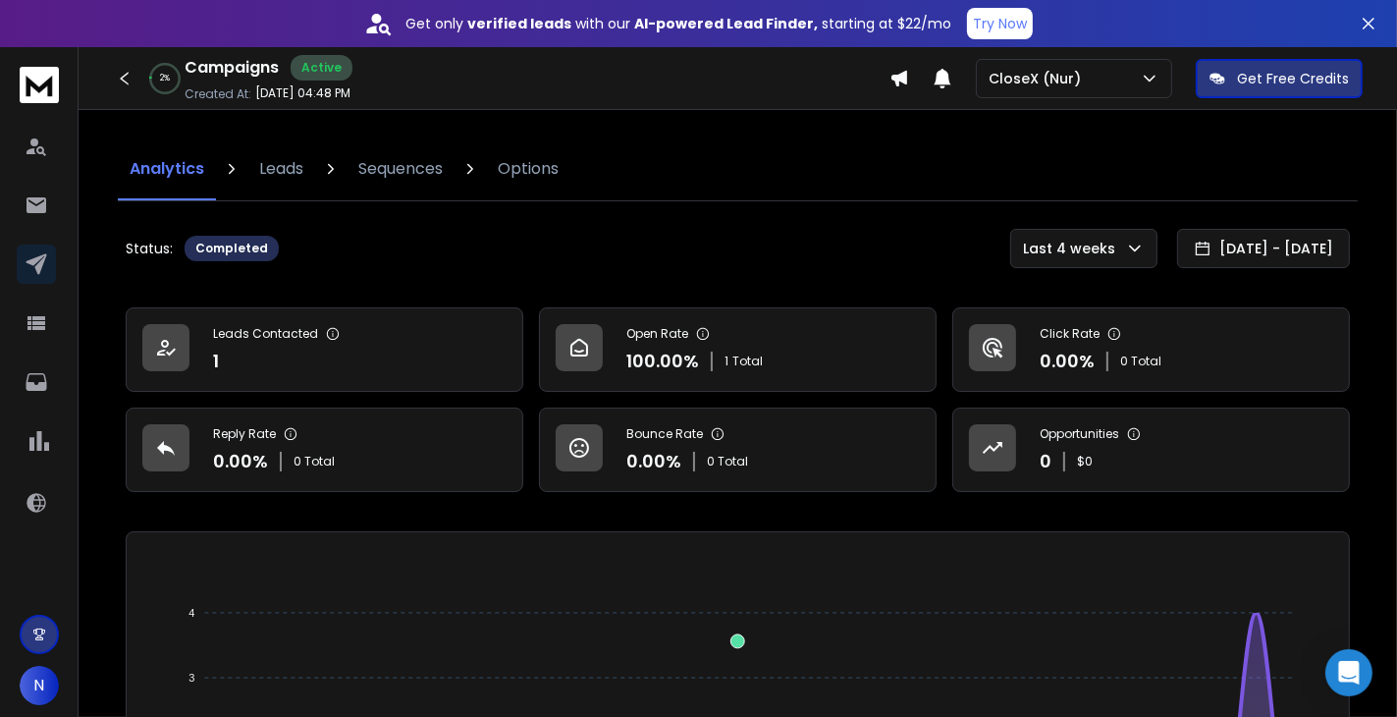
click at [484, 240] on div "Status: Completed Last 4 weeks 18 Jul 2025 - 16 Aug 2025" at bounding box center [738, 248] width 1224 height 39
click at [40, 264] on icon at bounding box center [36, 263] width 21 height 21
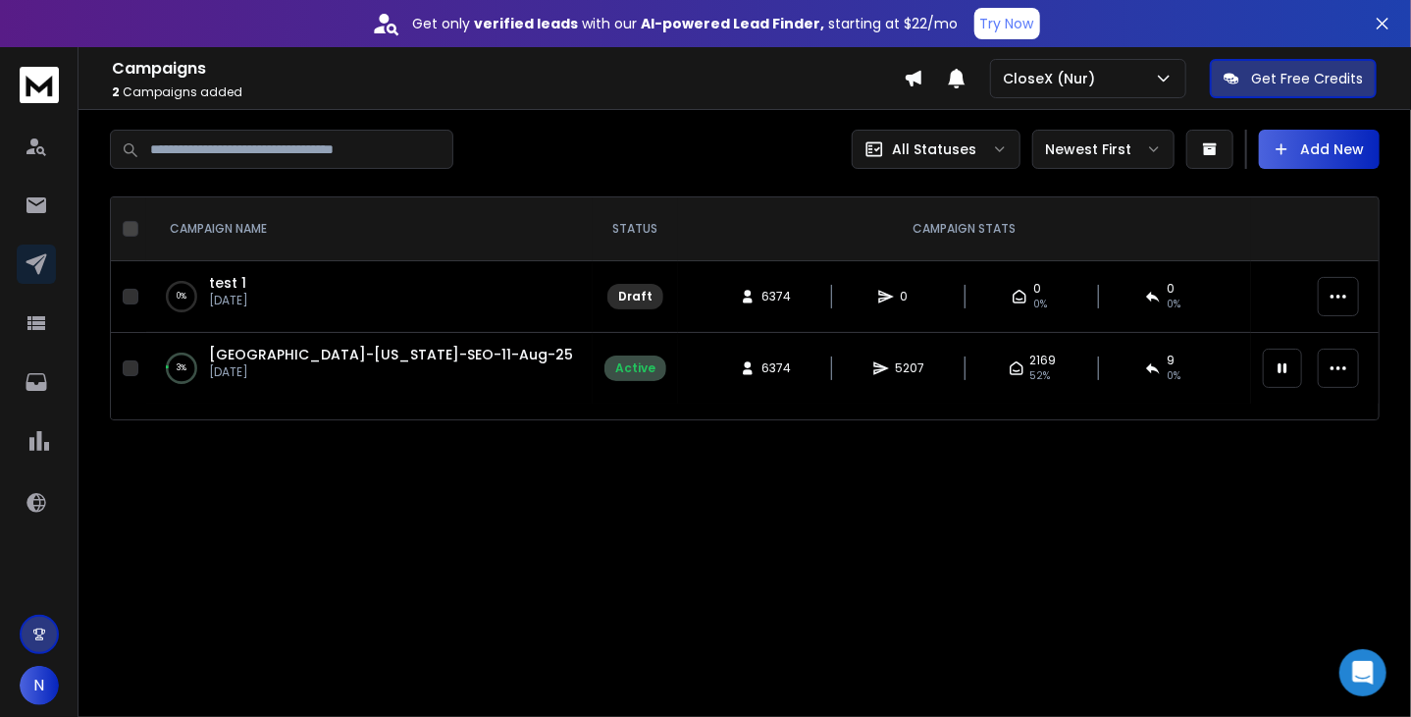
click at [277, 350] on span "[GEOGRAPHIC_DATA]-[US_STATE]-SEO-11-Aug-25" at bounding box center [391, 355] width 364 height 20
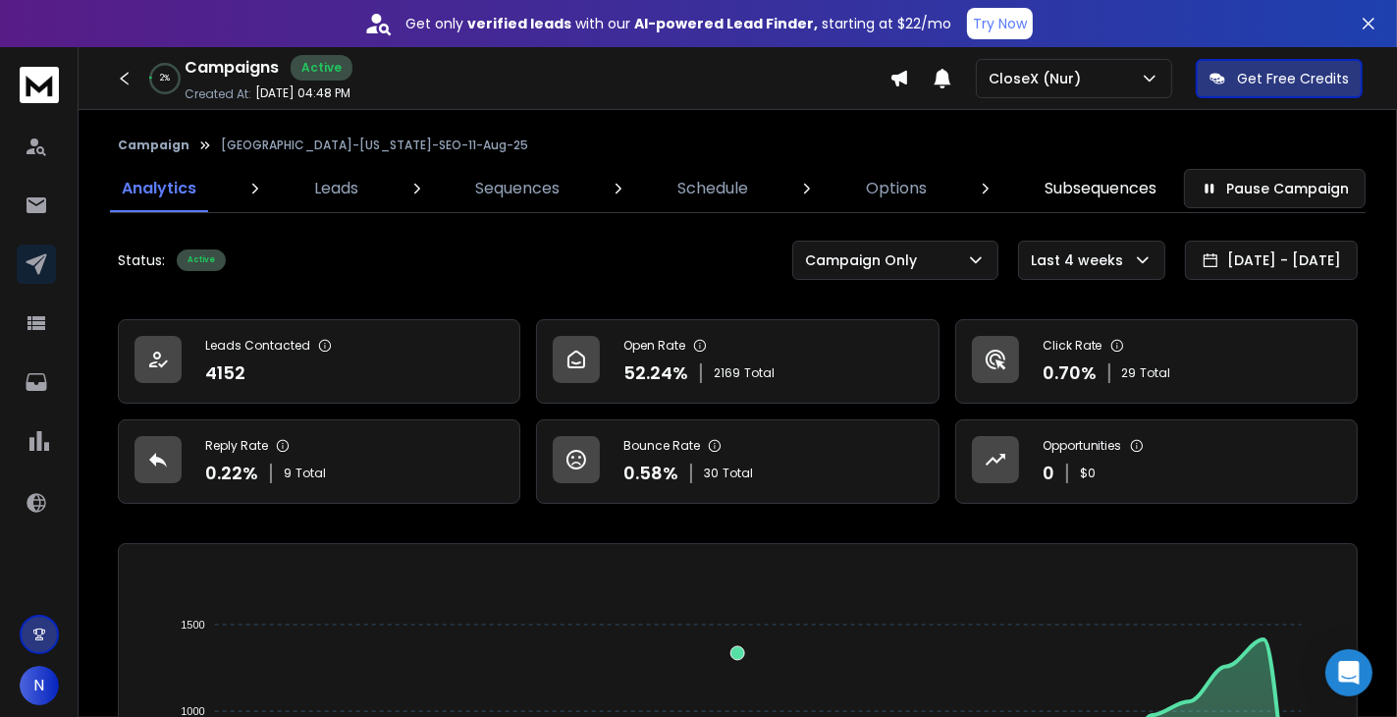
click at [1085, 189] on p "Subsequences" at bounding box center [1100, 189] width 112 height 24
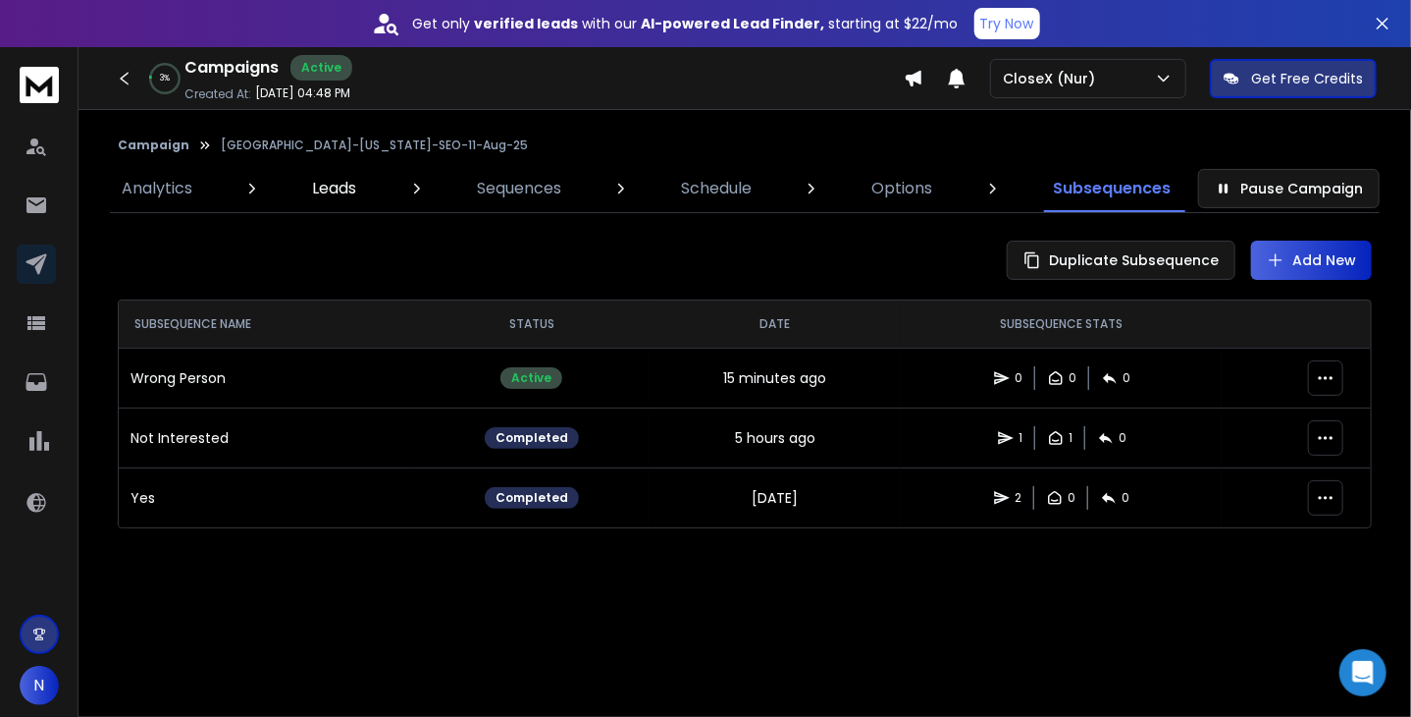
click at [342, 199] on p "Leads" at bounding box center [334, 189] width 44 height 24
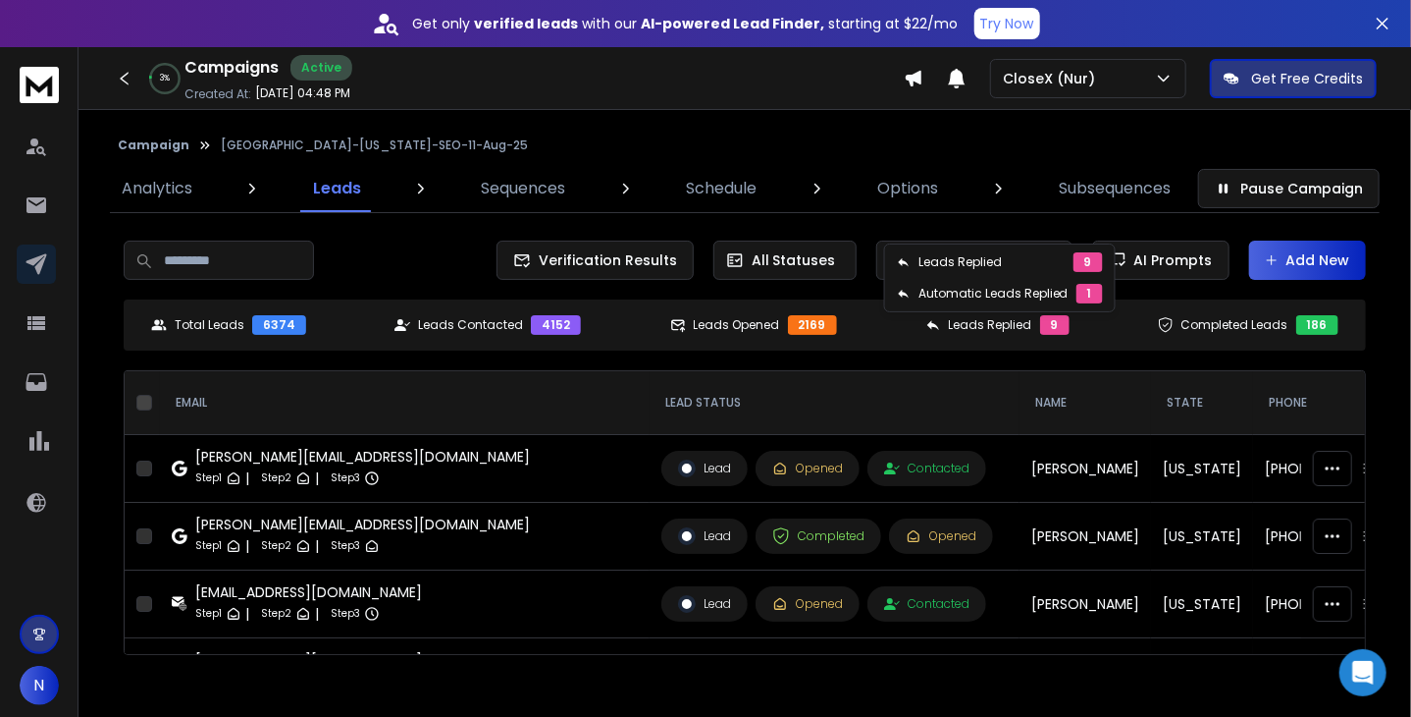
click at [983, 331] on p "Leads Replied" at bounding box center [990, 325] width 83 height 16
click at [1013, 331] on p "Leads Replied" at bounding box center [990, 325] width 83 height 16
click at [1009, 326] on p "Leads Replied" at bounding box center [990, 325] width 83 height 16
click at [1005, 329] on p "Leads Replied" at bounding box center [990, 325] width 83 height 16
click at [1207, 321] on p "Completed Leads" at bounding box center [1235, 325] width 107 height 16
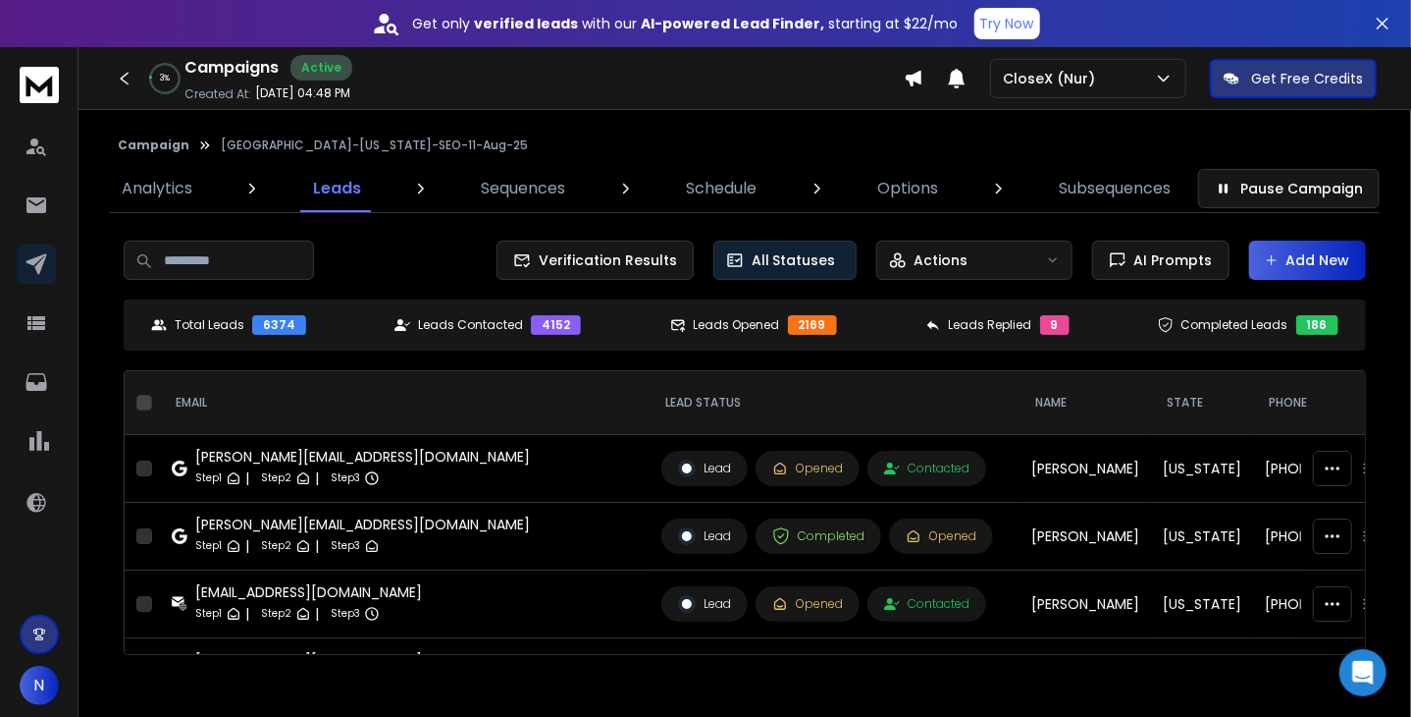
click at [824, 250] on p "All Statuses" at bounding box center [794, 260] width 84 height 20
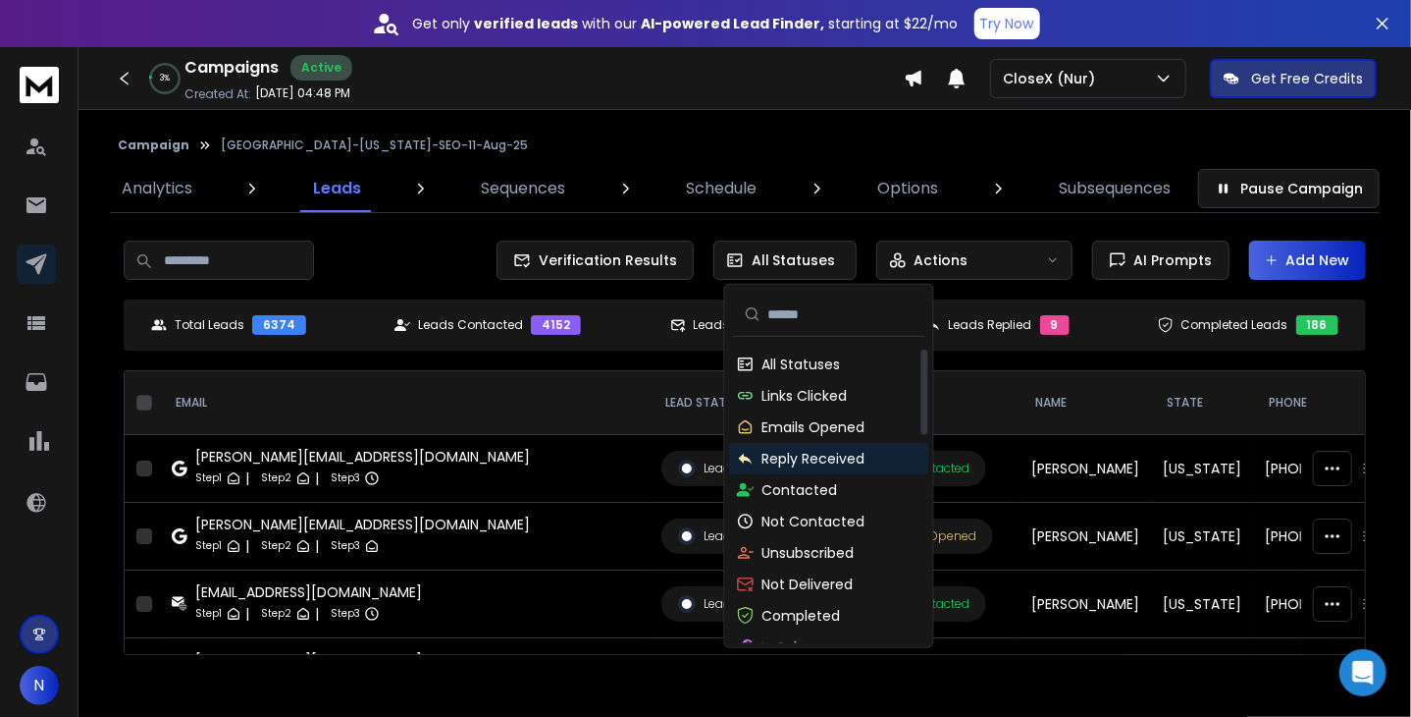
click at [930, 442] on div at bounding box center [925, 495] width 10 height 294
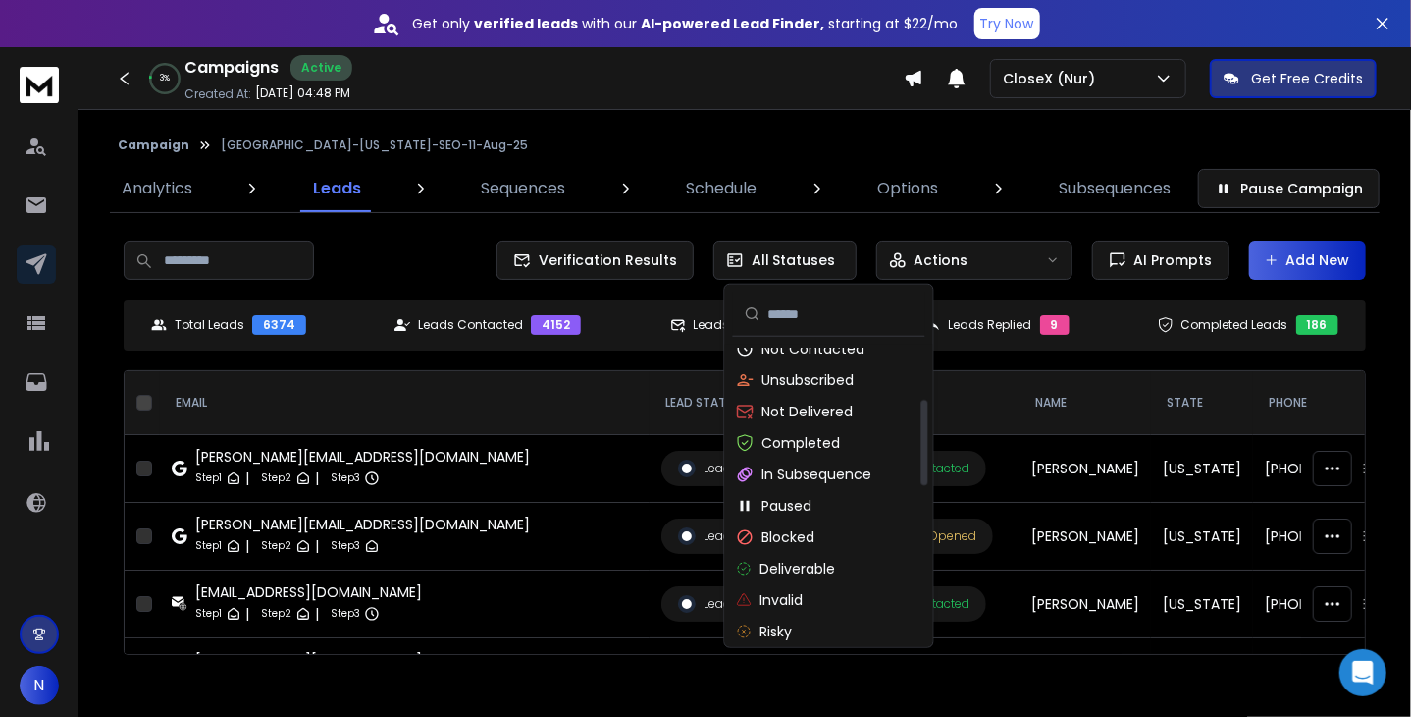
click at [930, 491] on div at bounding box center [925, 495] width 10 height 294
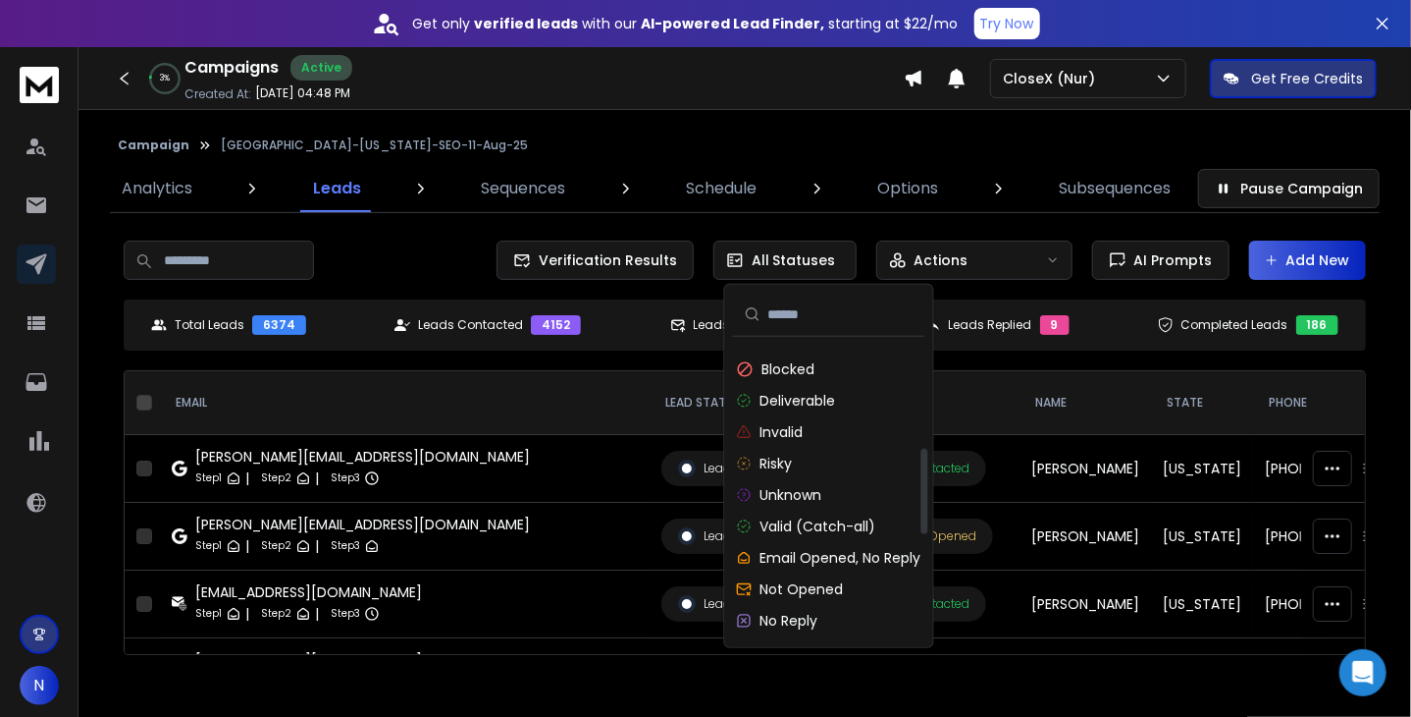
click at [930, 545] on div at bounding box center [925, 495] width 10 height 294
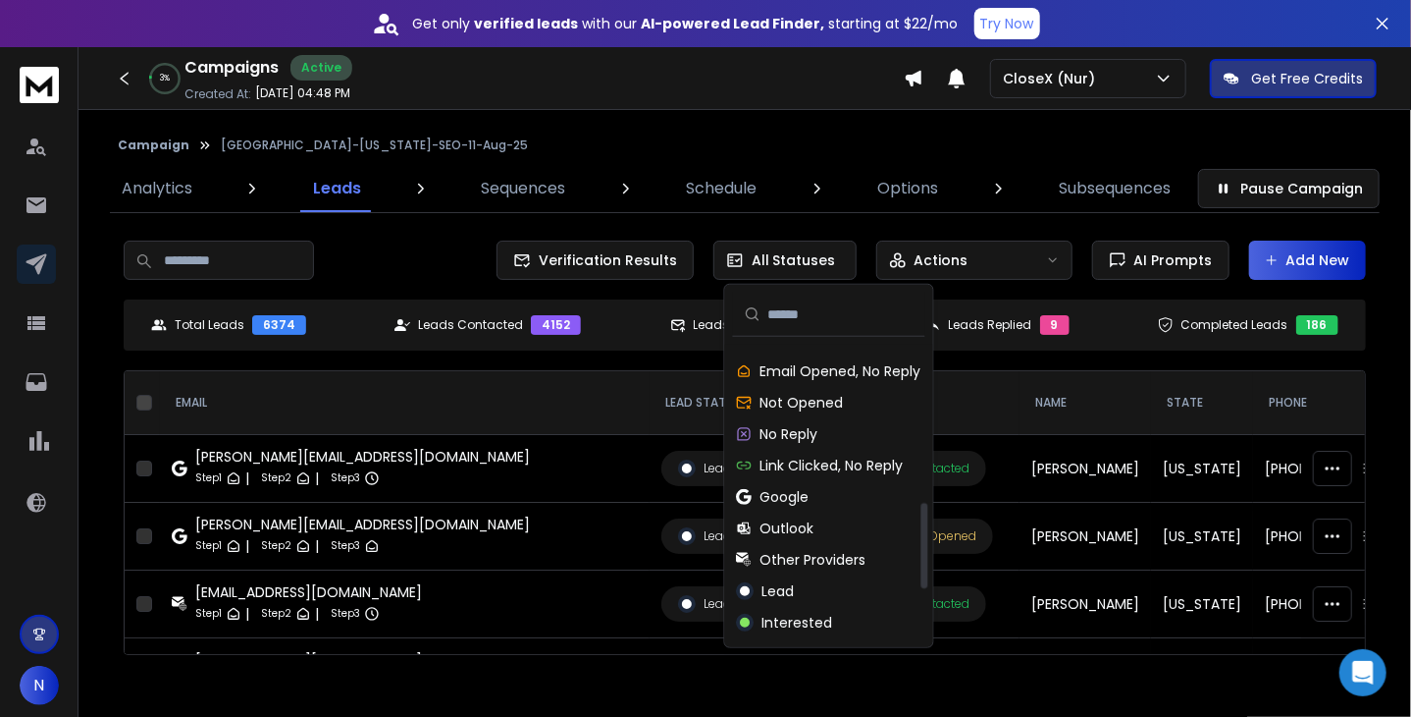
click at [930, 598] on div at bounding box center [925, 495] width 10 height 294
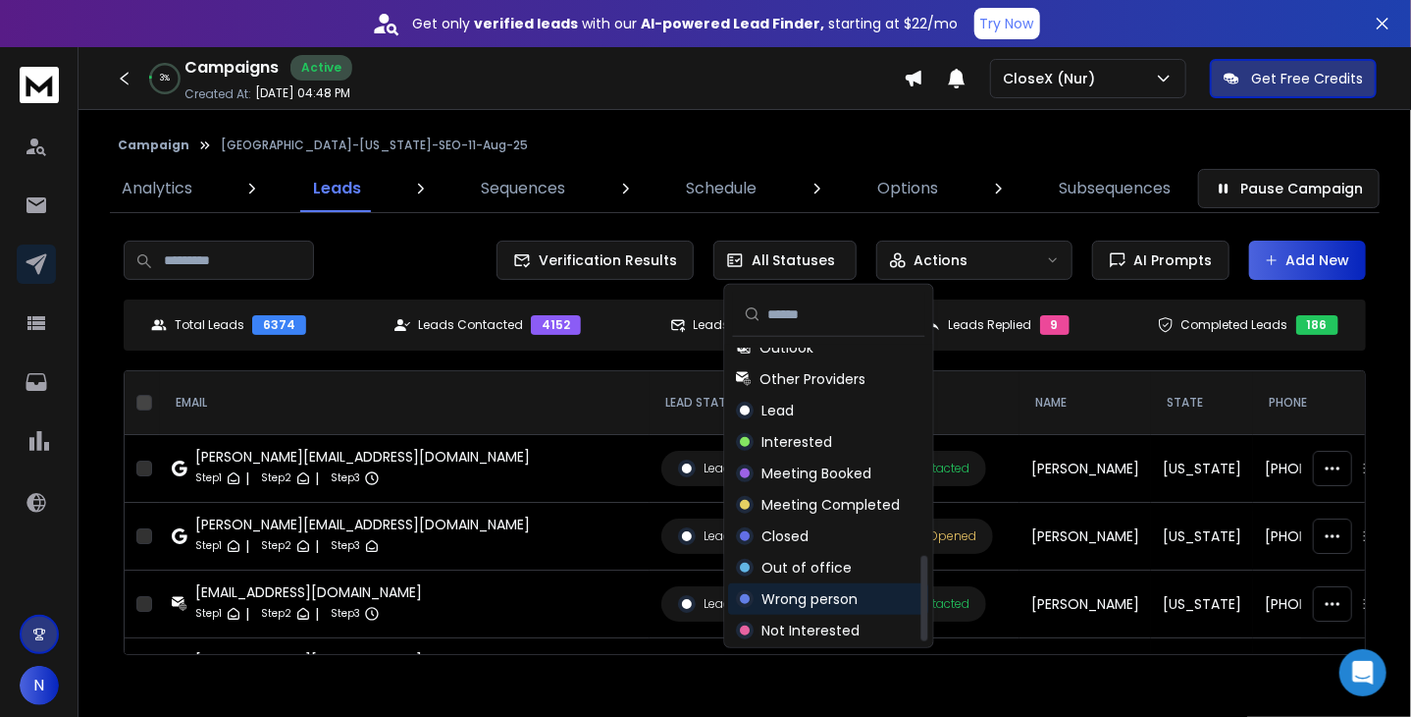
click at [828, 595] on p "Wrong person" at bounding box center [811, 599] width 96 height 20
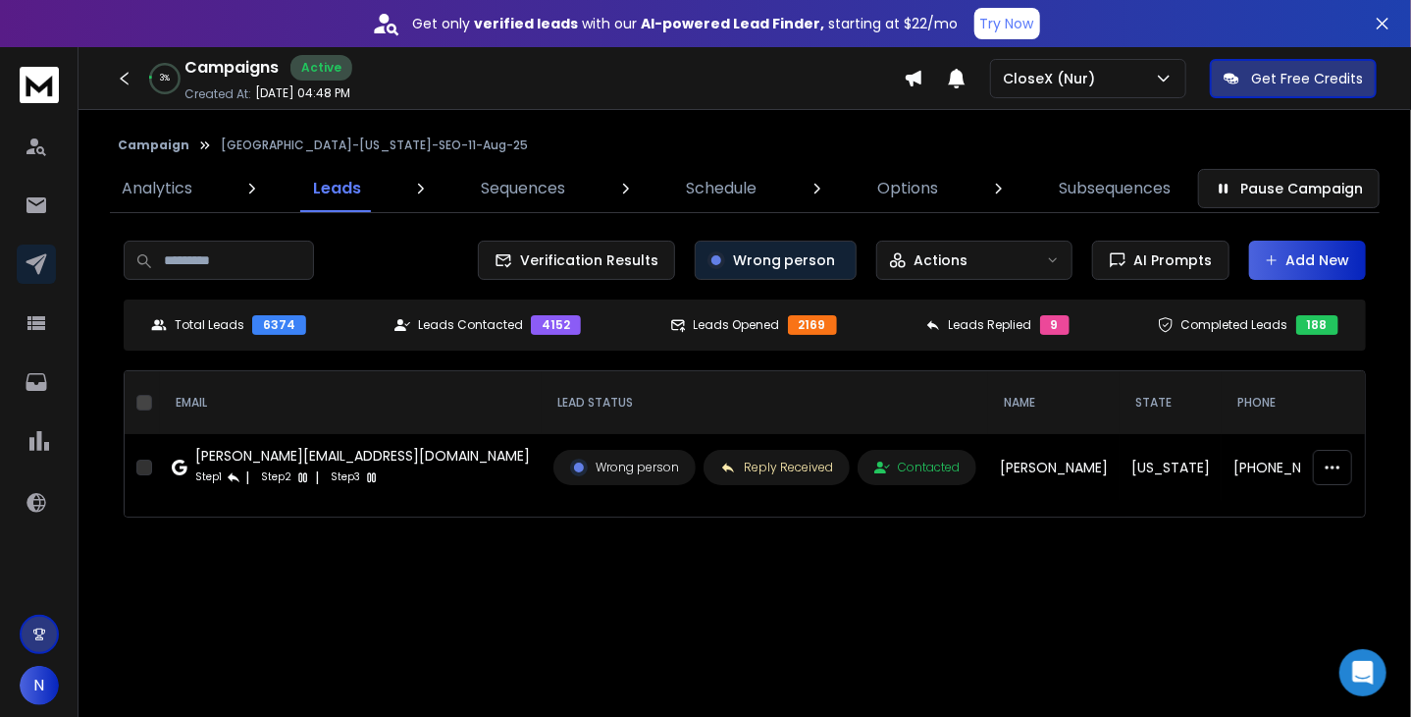
click at [830, 250] on p "Wrong person" at bounding box center [784, 260] width 103 height 20
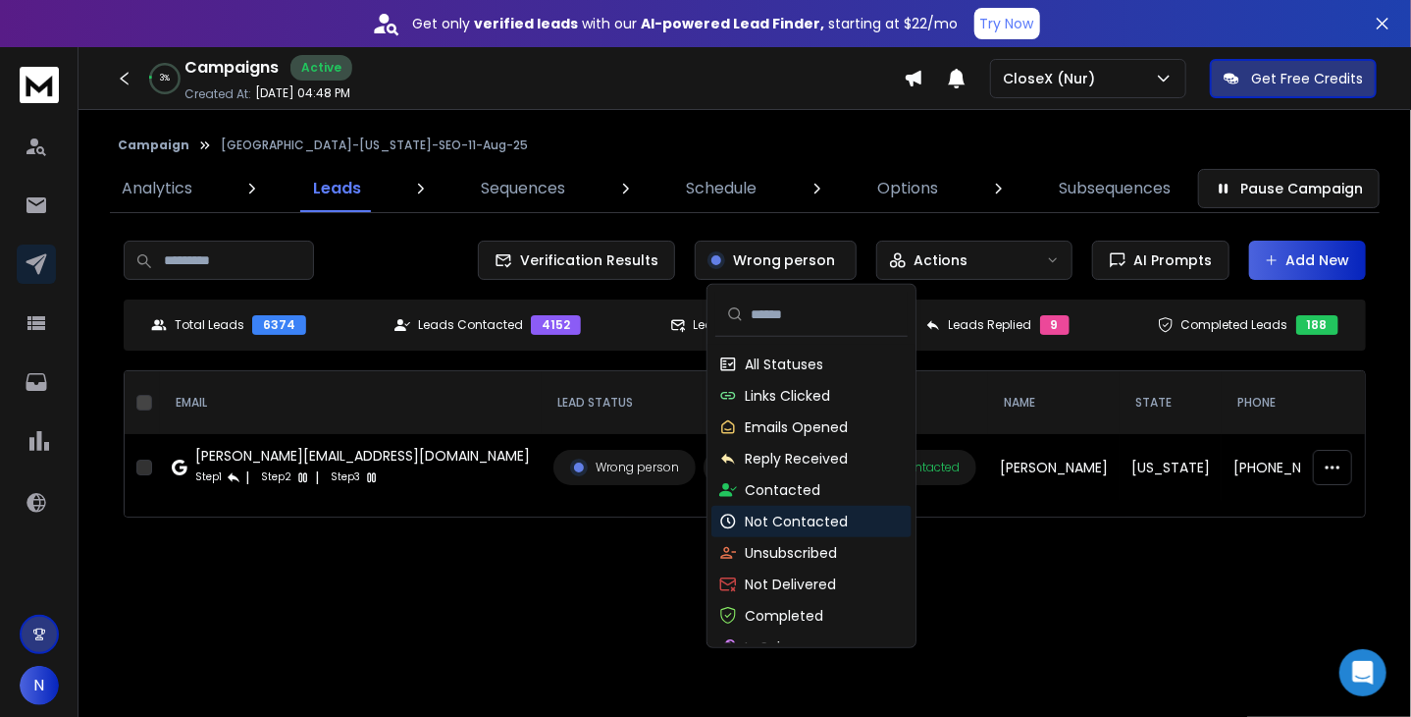
click at [916, 613] on div "All Statuses Links Clicked Emails Opened Reply Received Contacted Not Contacted…" at bounding box center [812, 496] width 208 height 302
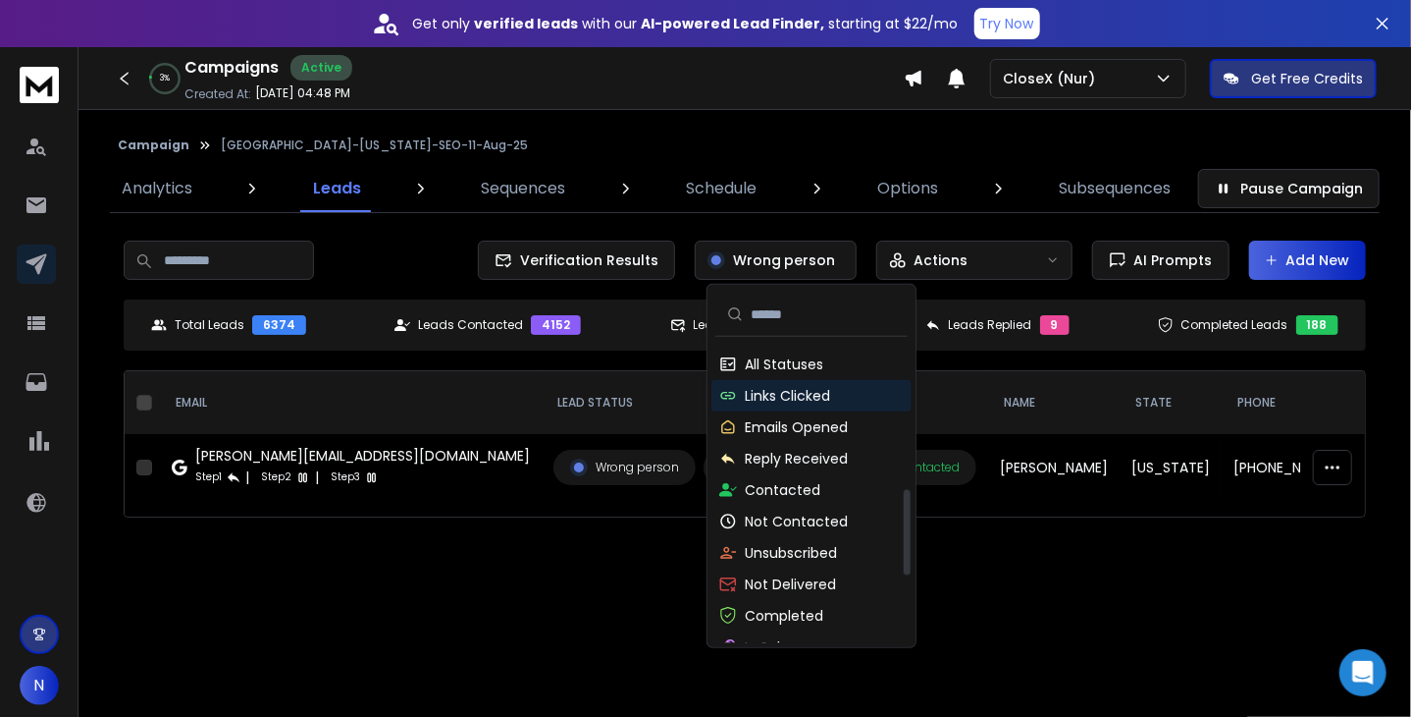
click at [912, 531] on div at bounding box center [907, 495] width 10 height 294
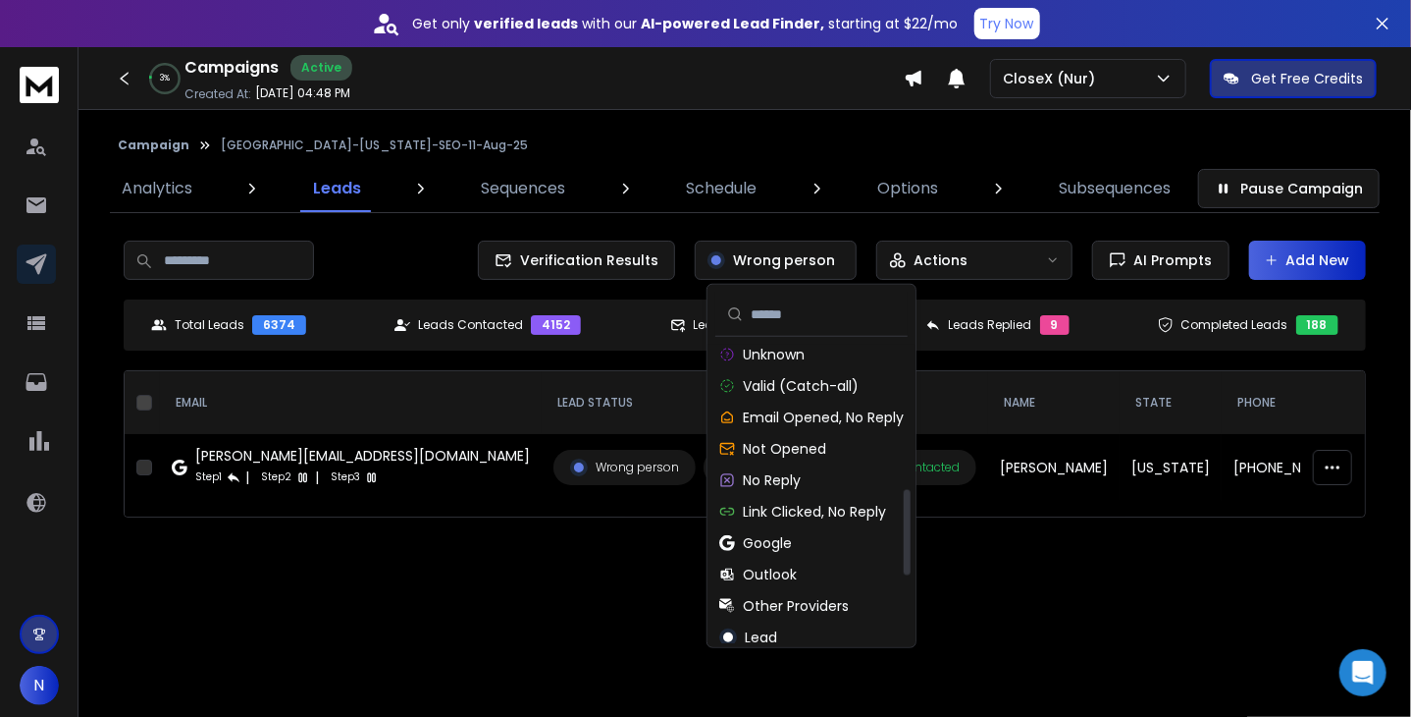
scroll to position [711, 0]
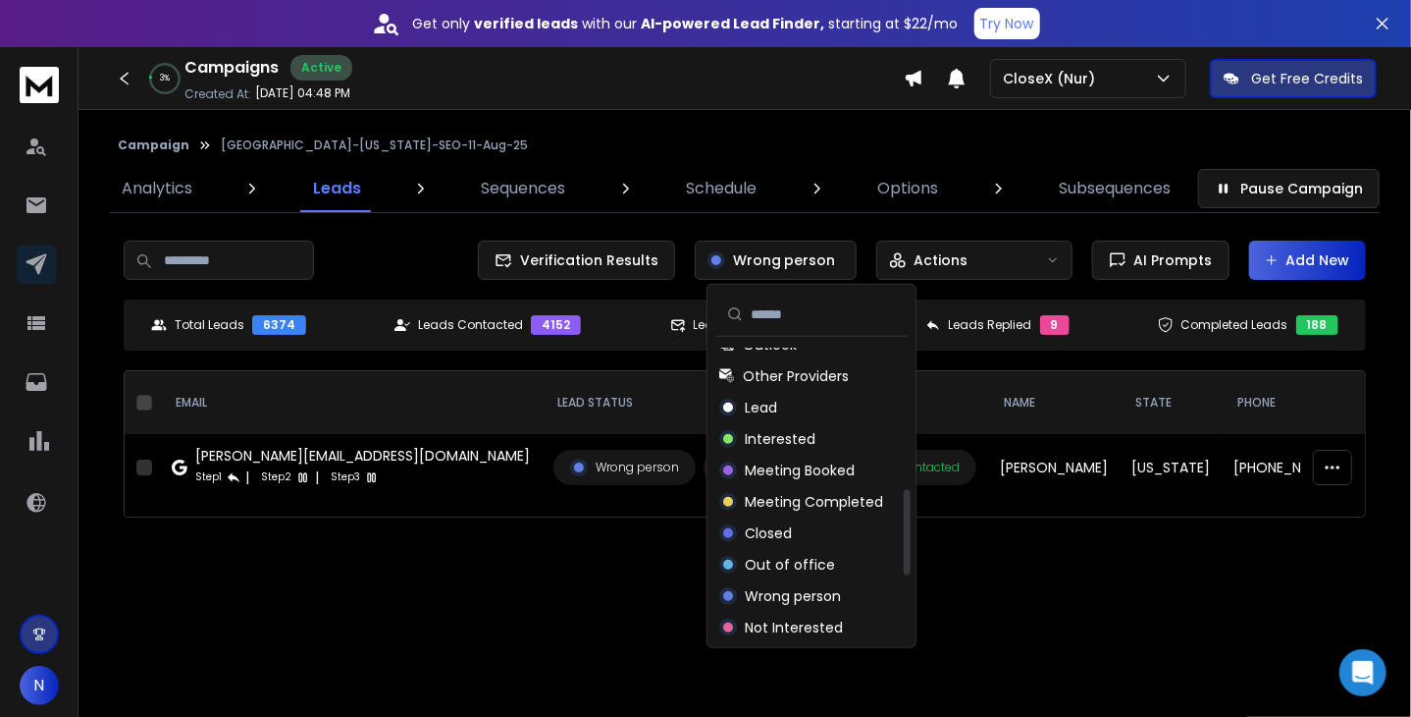
click at [912, 600] on div at bounding box center [907, 495] width 10 height 294
click at [810, 565] on p "Out of office" at bounding box center [790, 565] width 90 height 20
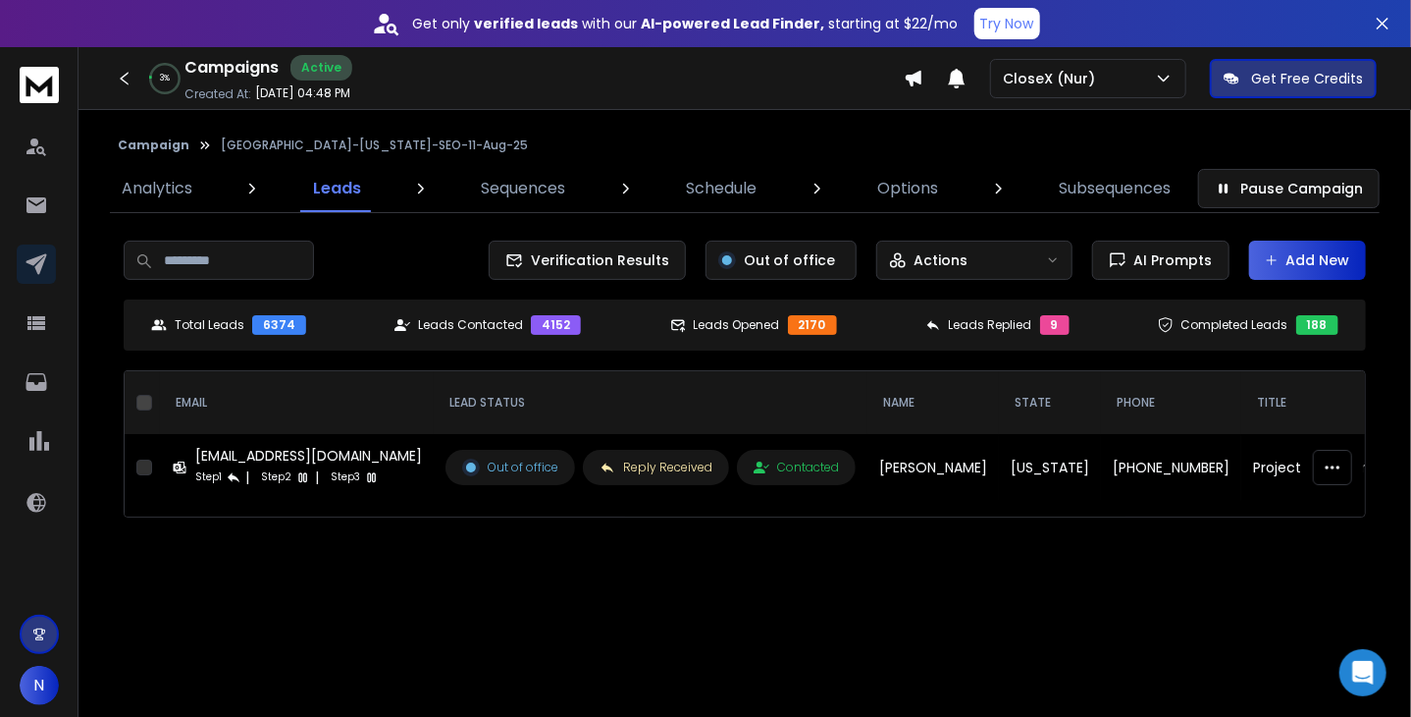
click at [647, 459] on div "Reply Received" at bounding box center [656, 467] width 113 height 16
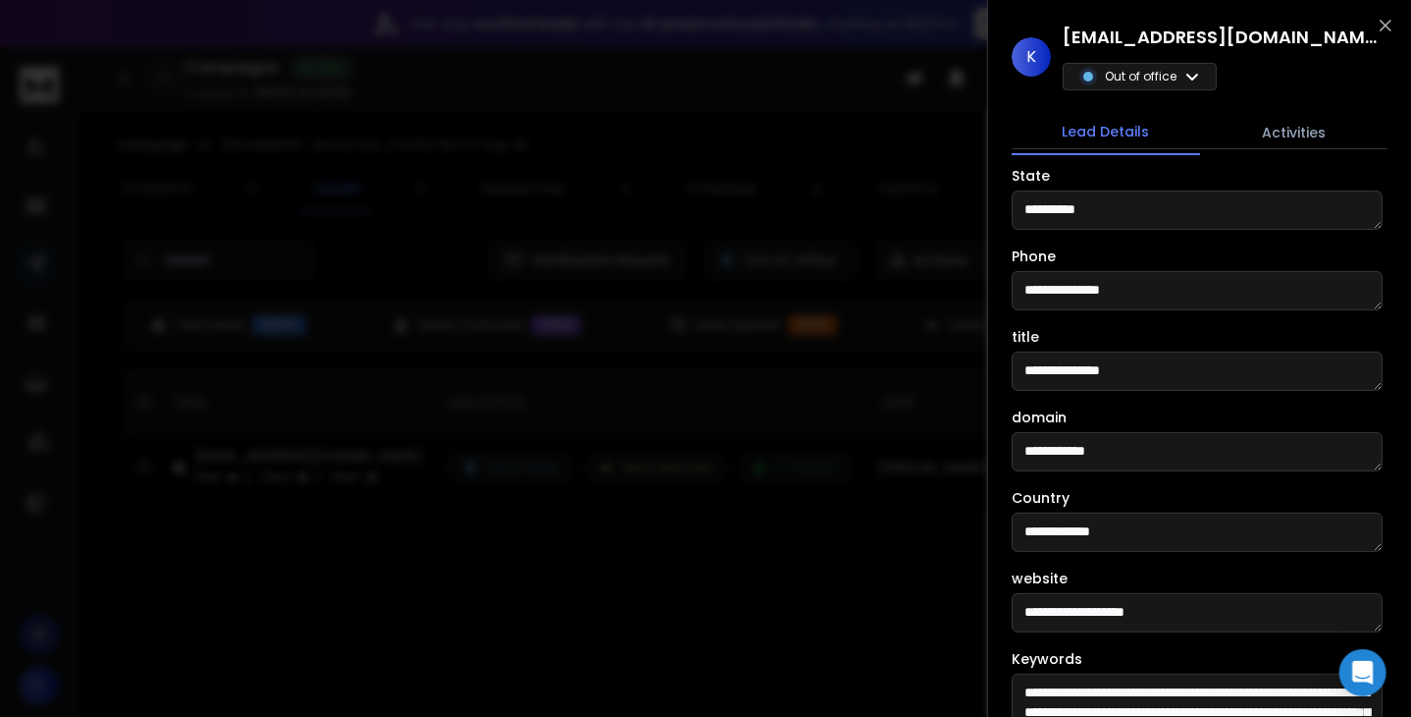
click at [1288, 135] on button "Activities" at bounding box center [1294, 132] width 188 height 43
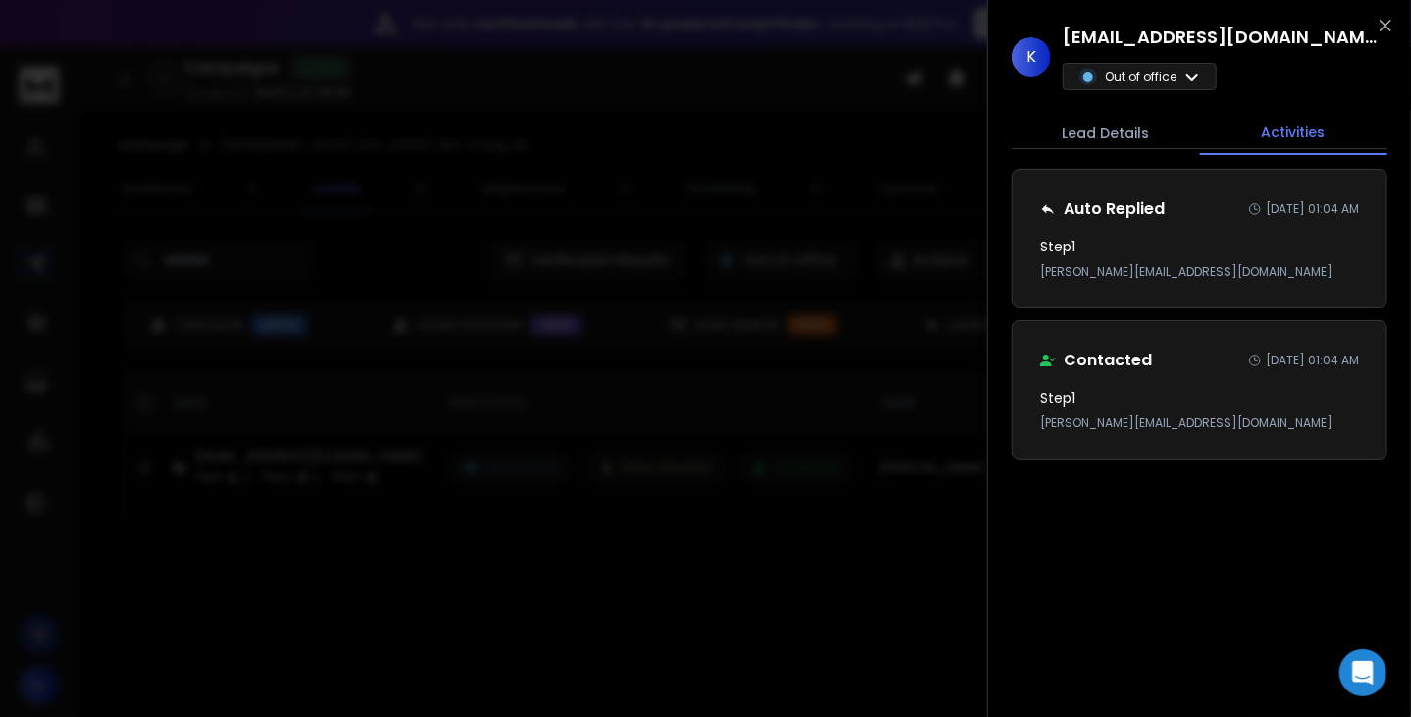
click at [1044, 201] on icon at bounding box center [1048, 209] width 16 height 16
click at [1381, 22] on icon "button" at bounding box center [1386, 26] width 20 height 20
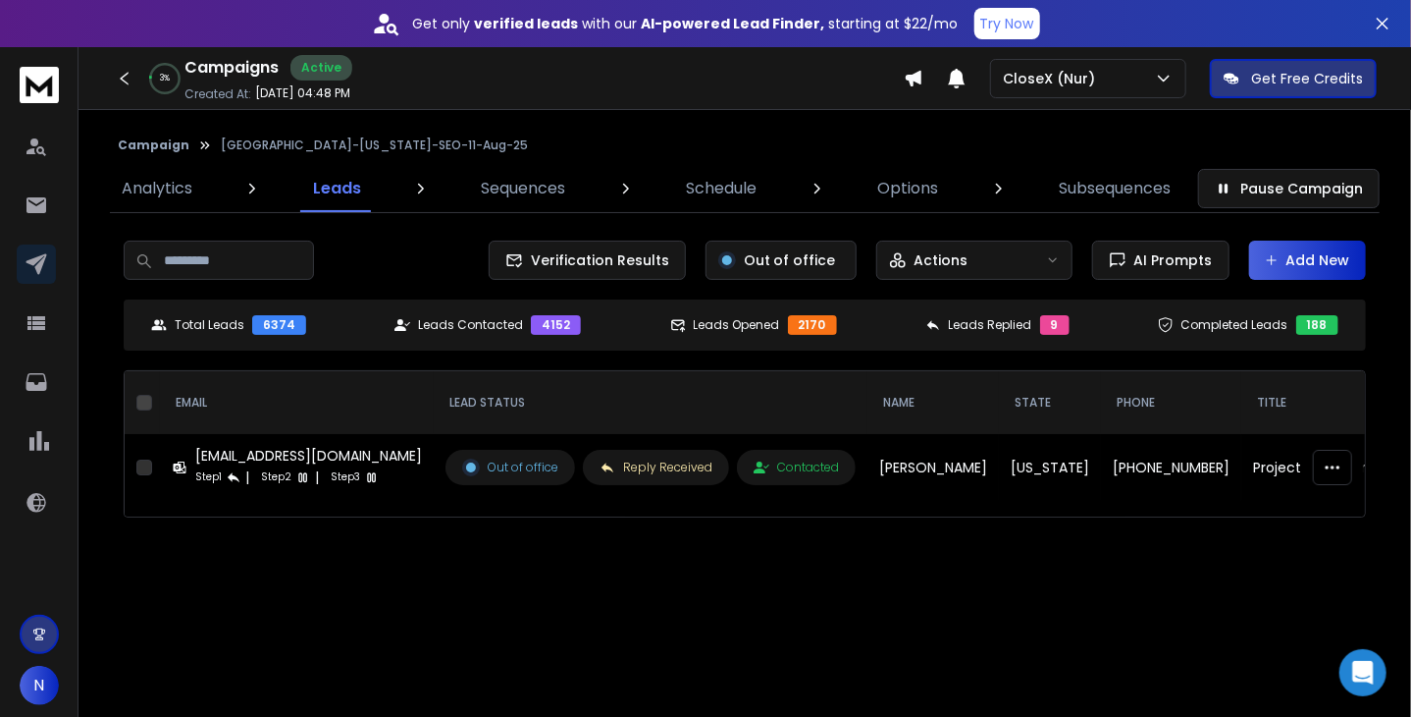
click at [1325, 471] on icon "button" at bounding box center [1334, 467] width 18 height 18
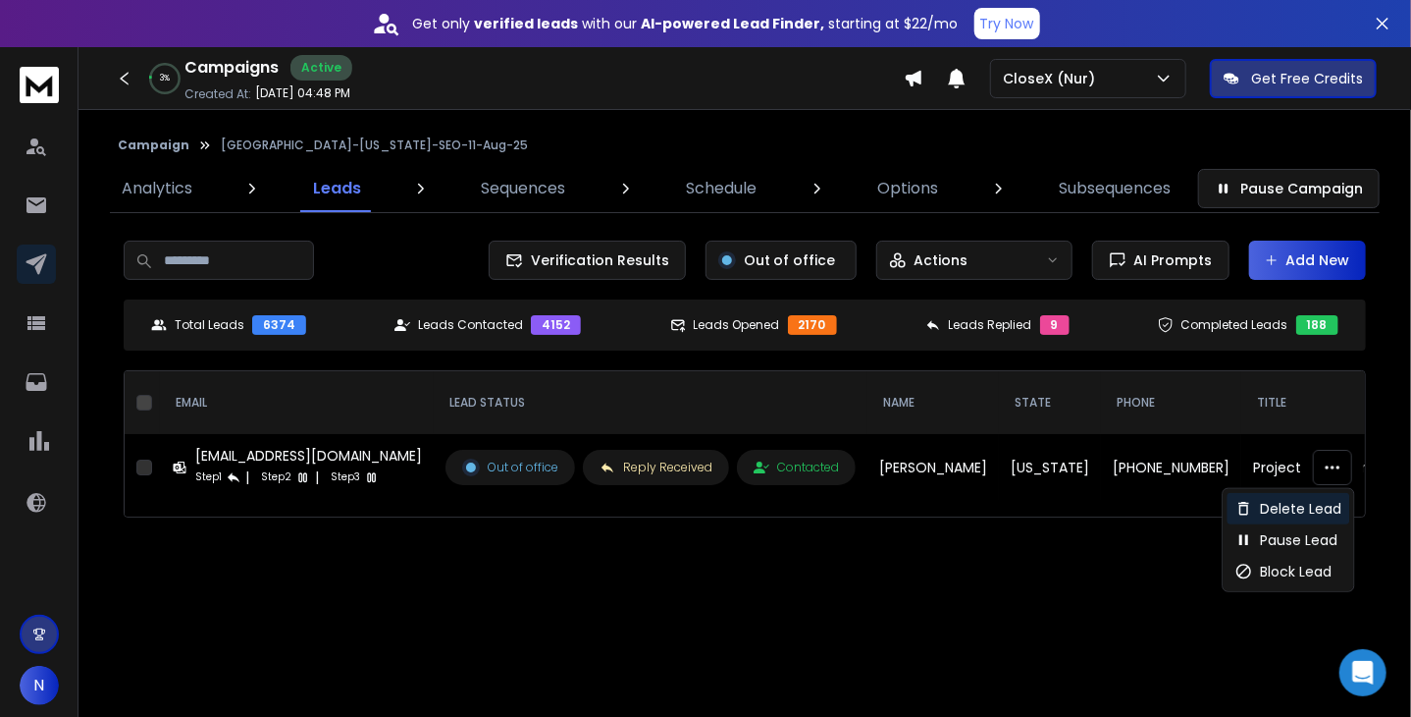
click at [490, 464] on div "Out of office" at bounding box center [510, 467] width 96 height 18
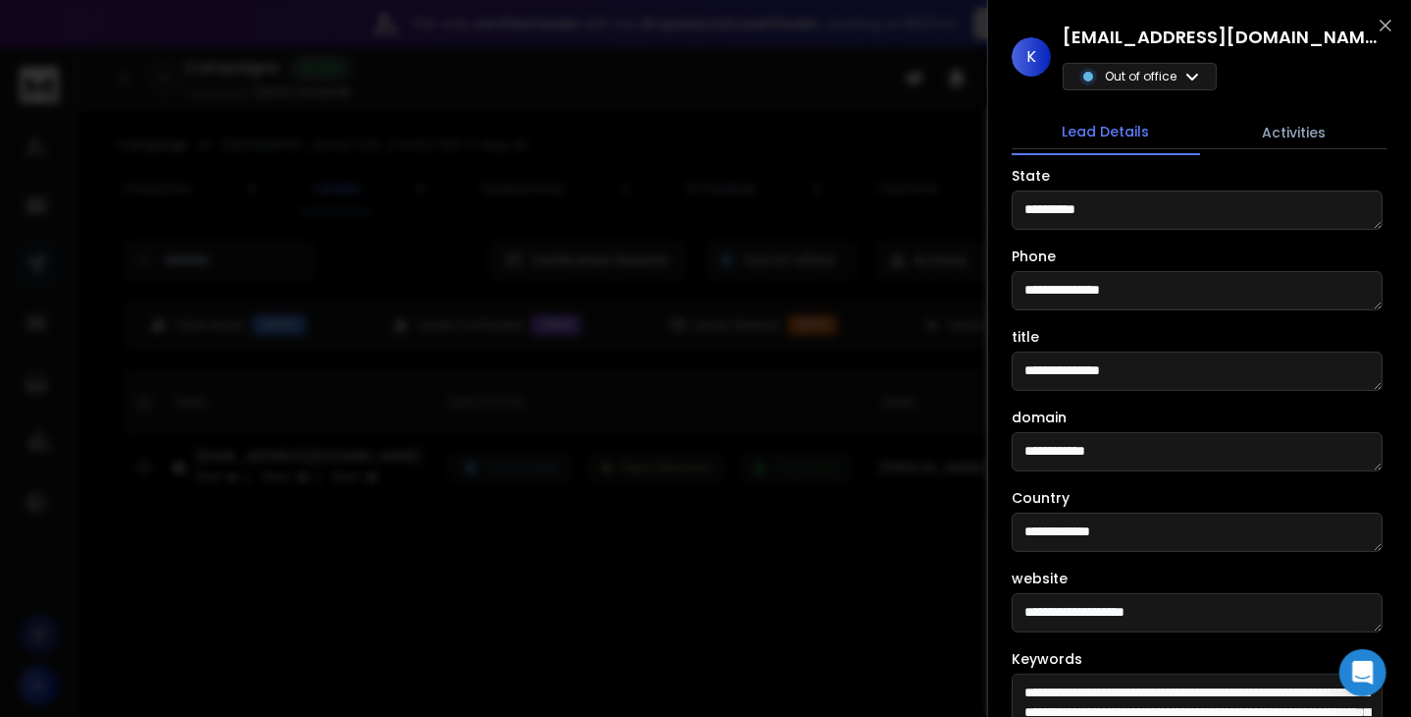
click at [412, 567] on div at bounding box center [705, 358] width 1411 height 717
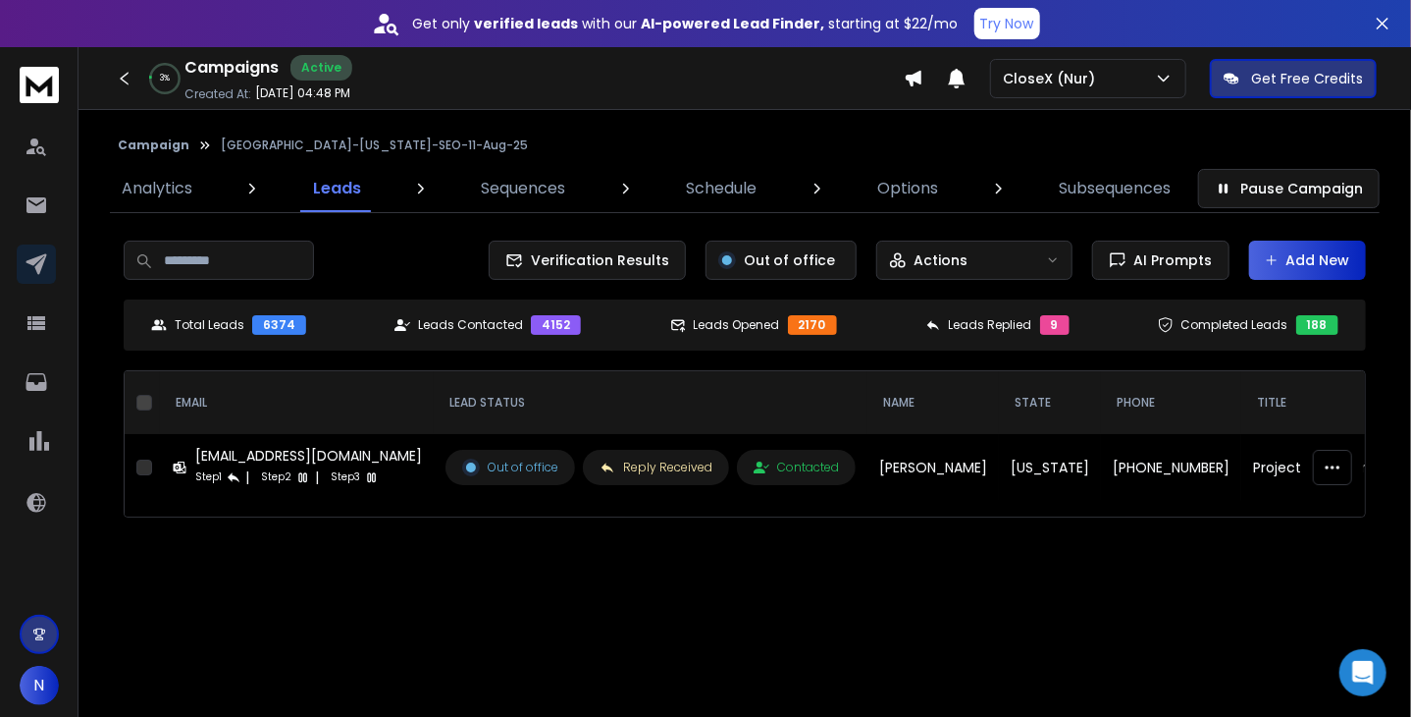
click at [637, 469] on div "Reply Received" at bounding box center [656, 467] width 113 height 16
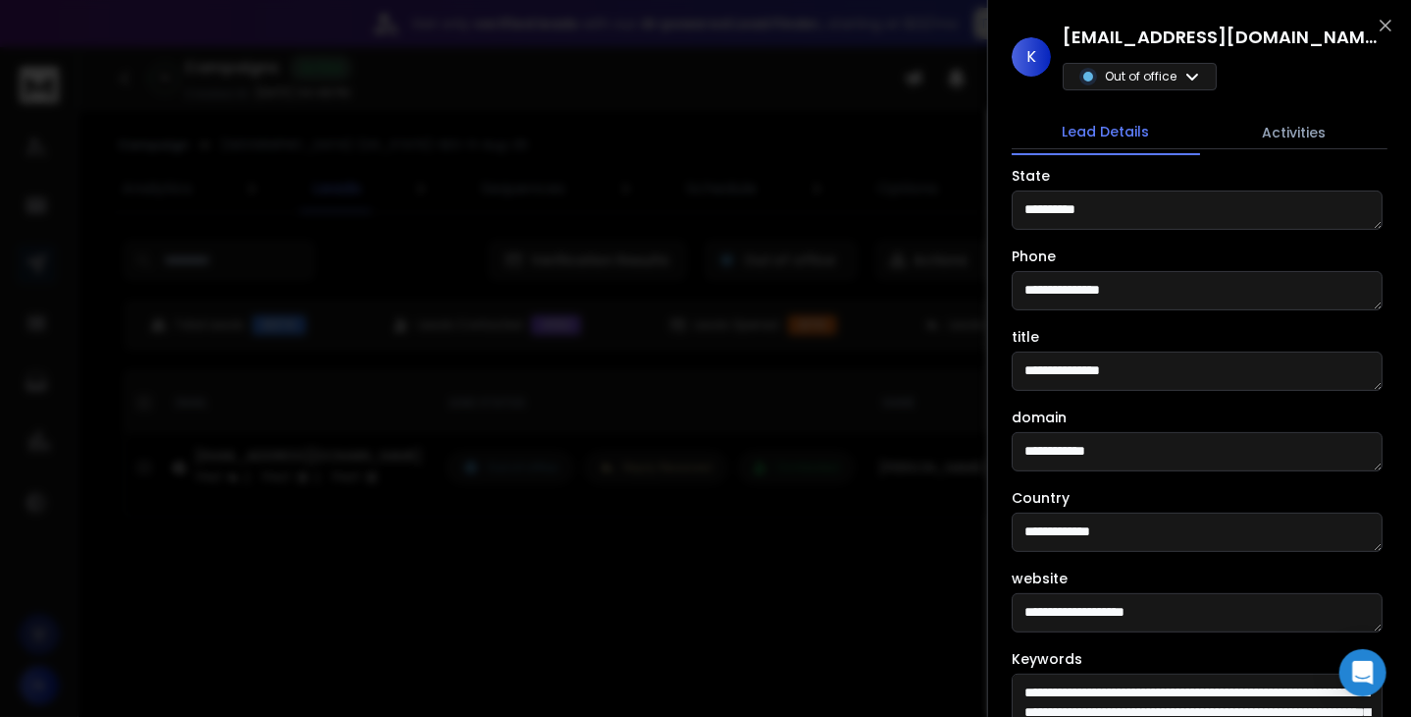
click at [637, 469] on div at bounding box center [705, 358] width 1411 height 717
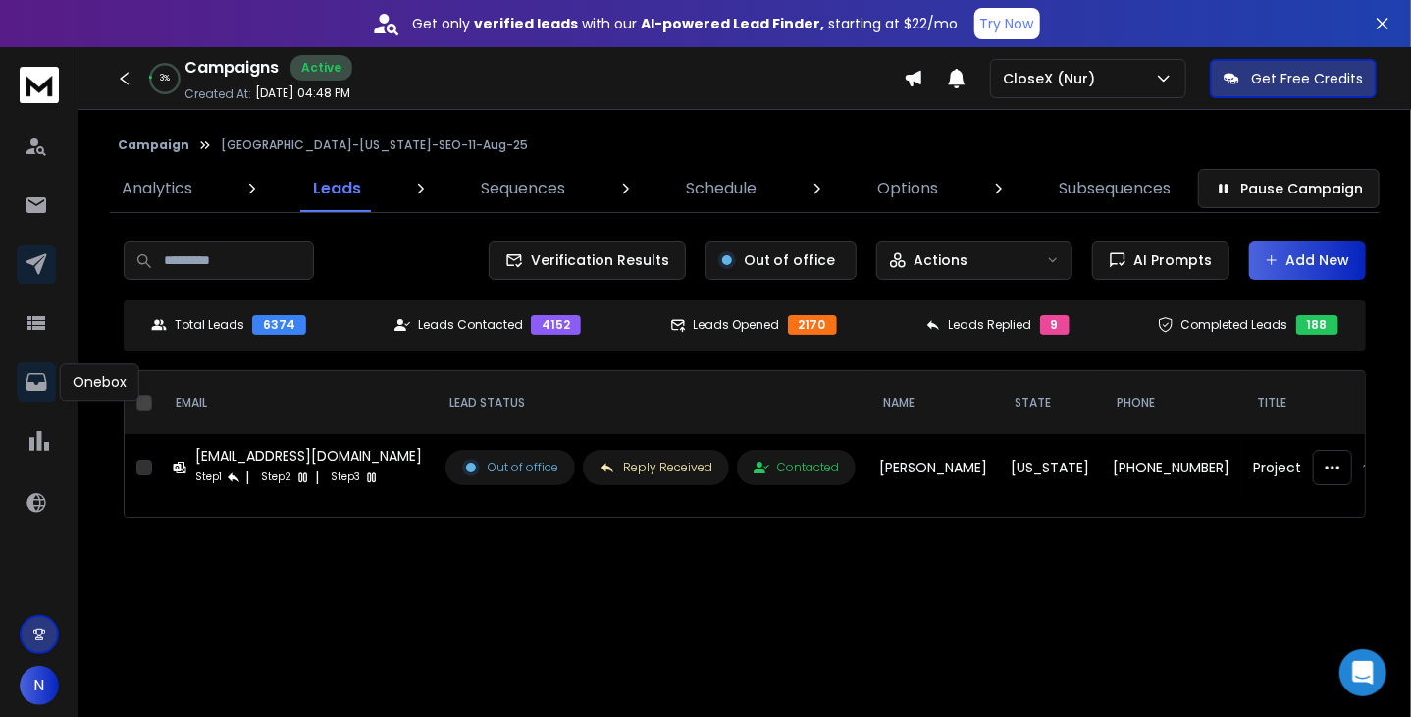
click at [40, 387] on icon at bounding box center [36, 382] width 21 height 18
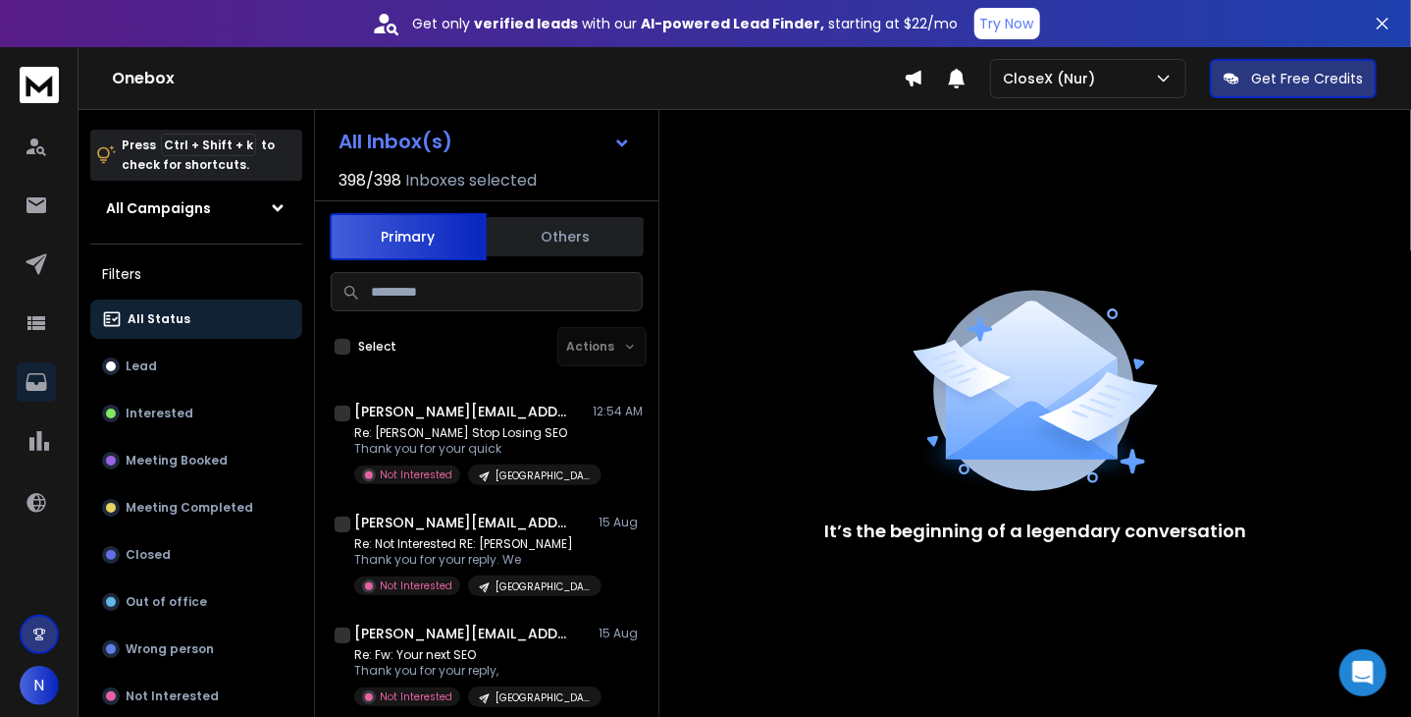
click at [614, 343] on div "Actions" at bounding box center [602, 346] width 89 height 39
click at [628, 344] on div "Actions" at bounding box center [602, 346] width 89 height 39
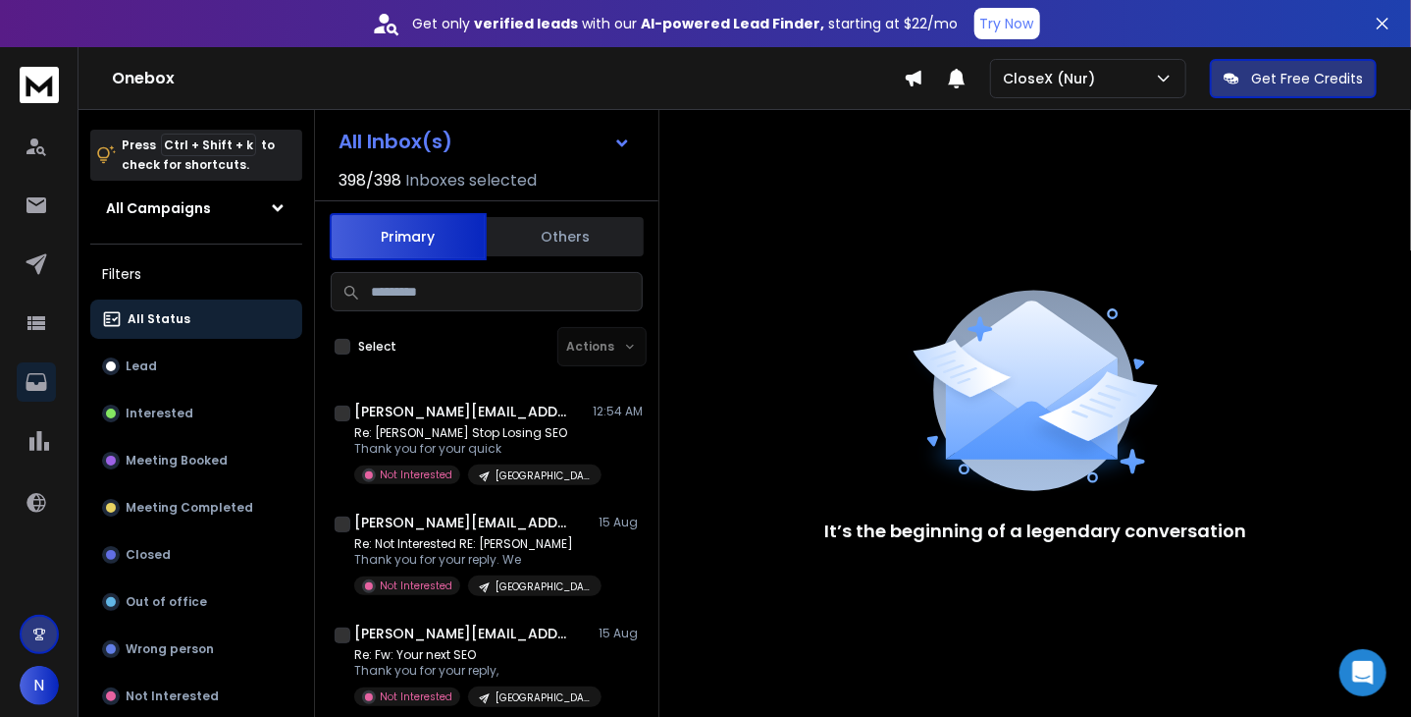
click at [628, 344] on div "Actions" at bounding box center [602, 346] width 89 height 39
click at [620, 142] on icon at bounding box center [621, 142] width 11 height 7
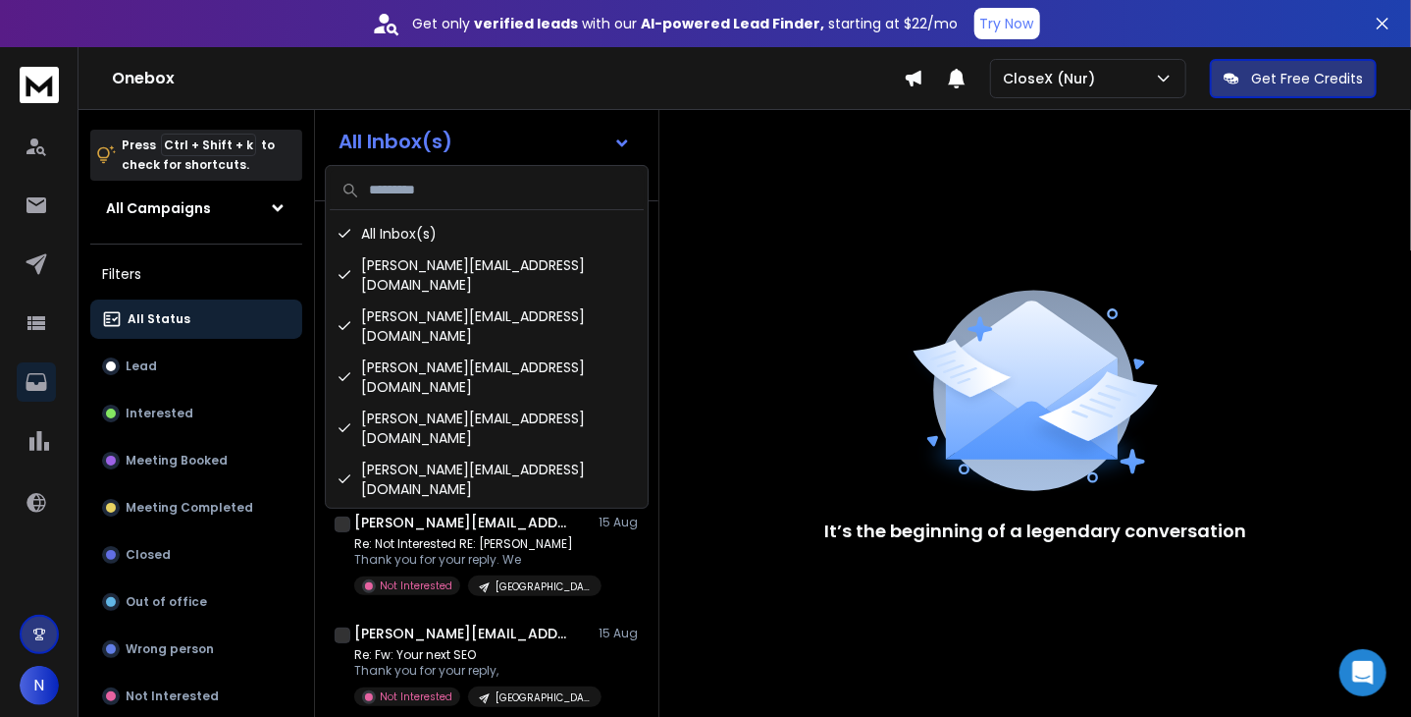
click at [730, 138] on div "It’s the beginning of a legendary conversation" at bounding box center [1036, 415] width 752 height 610
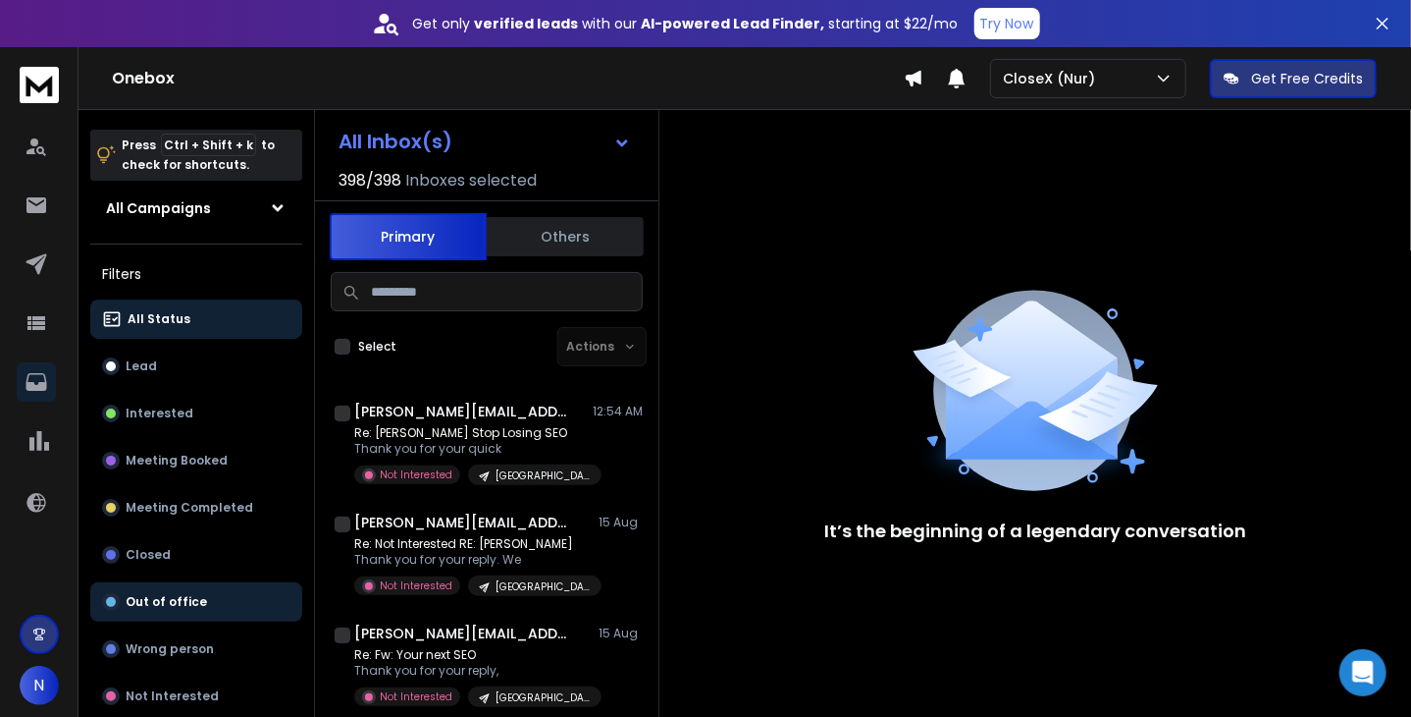
click at [161, 606] on p "Out of office" at bounding box center [166, 602] width 81 height 16
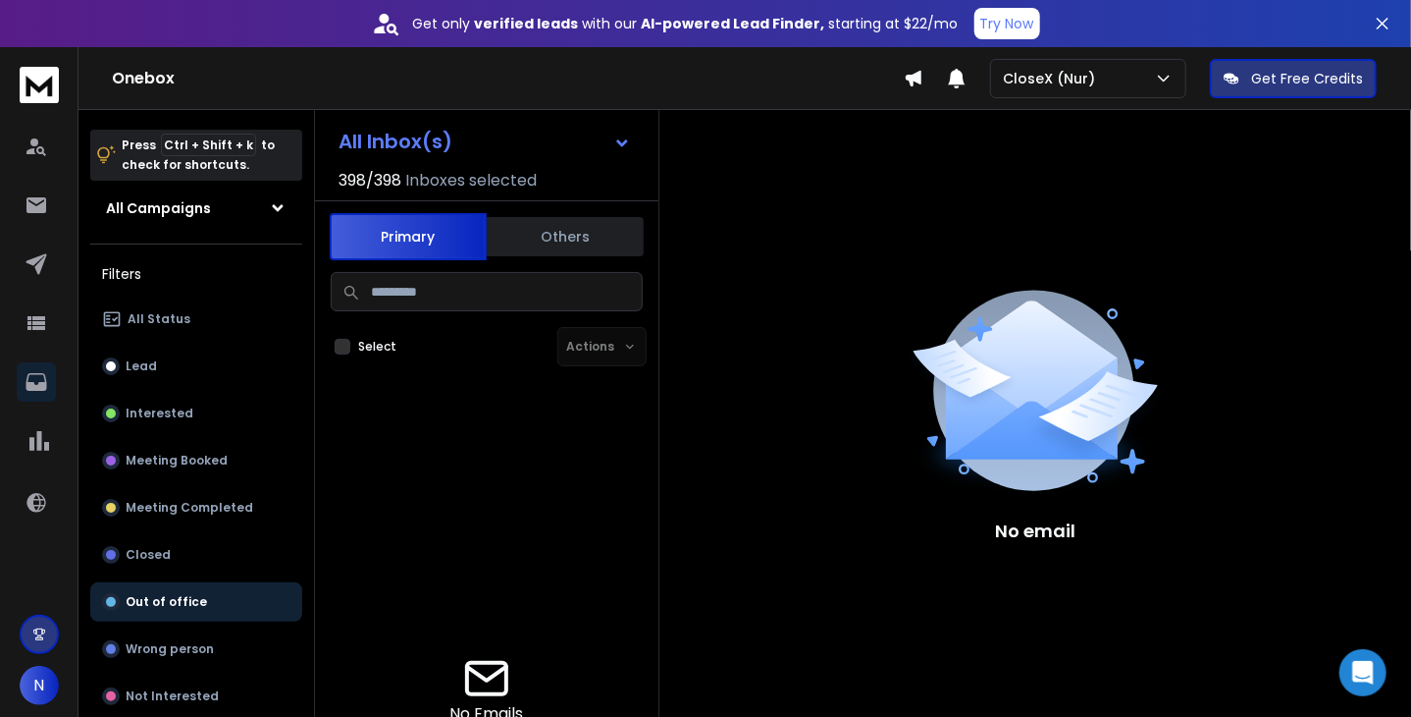
click at [655, 346] on div "Select Actions" at bounding box center [487, 342] width 344 height 47
click at [166, 661] on button "Wrong person" at bounding box center [196, 648] width 212 height 39
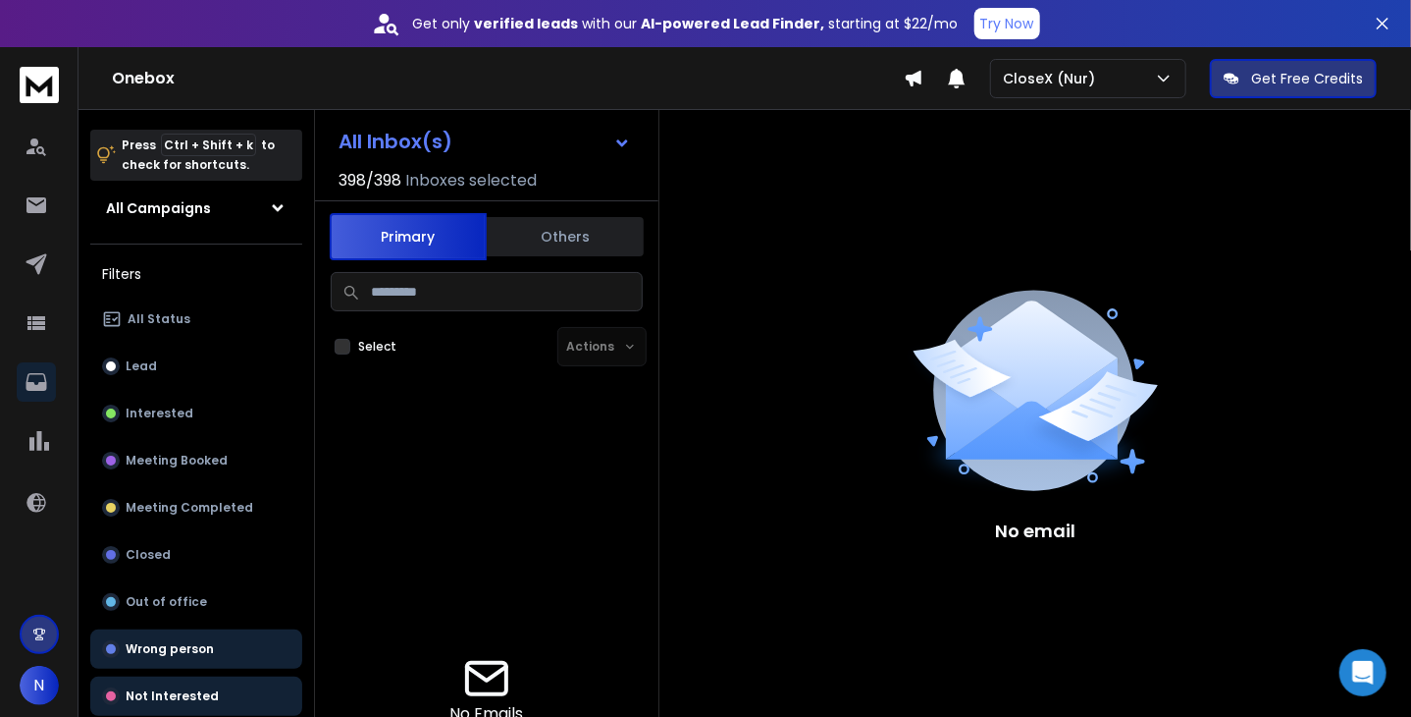
click at [161, 702] on p "Not Interested" at bounding box center [172, 696] width 93 height 16
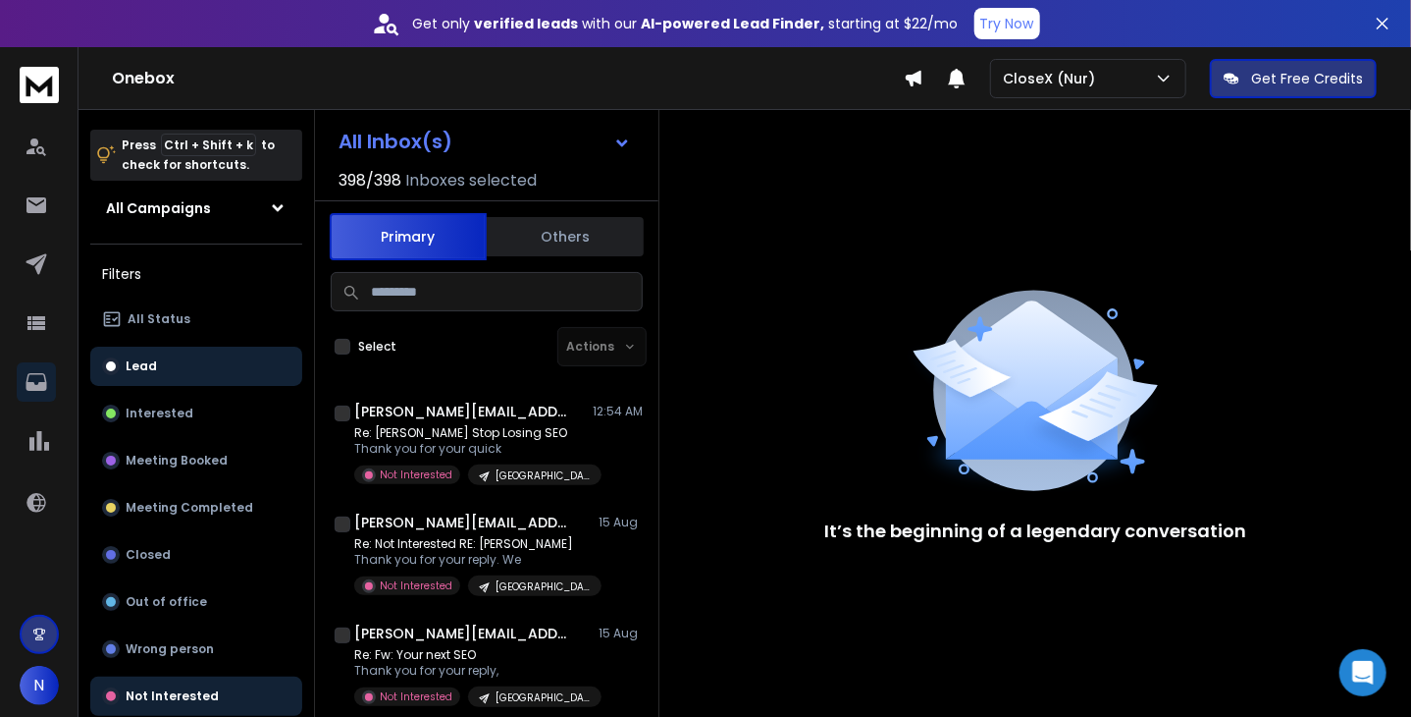
click at [187, 354] on button "Lead" at bounding box center [196, 365] width 212 height 39
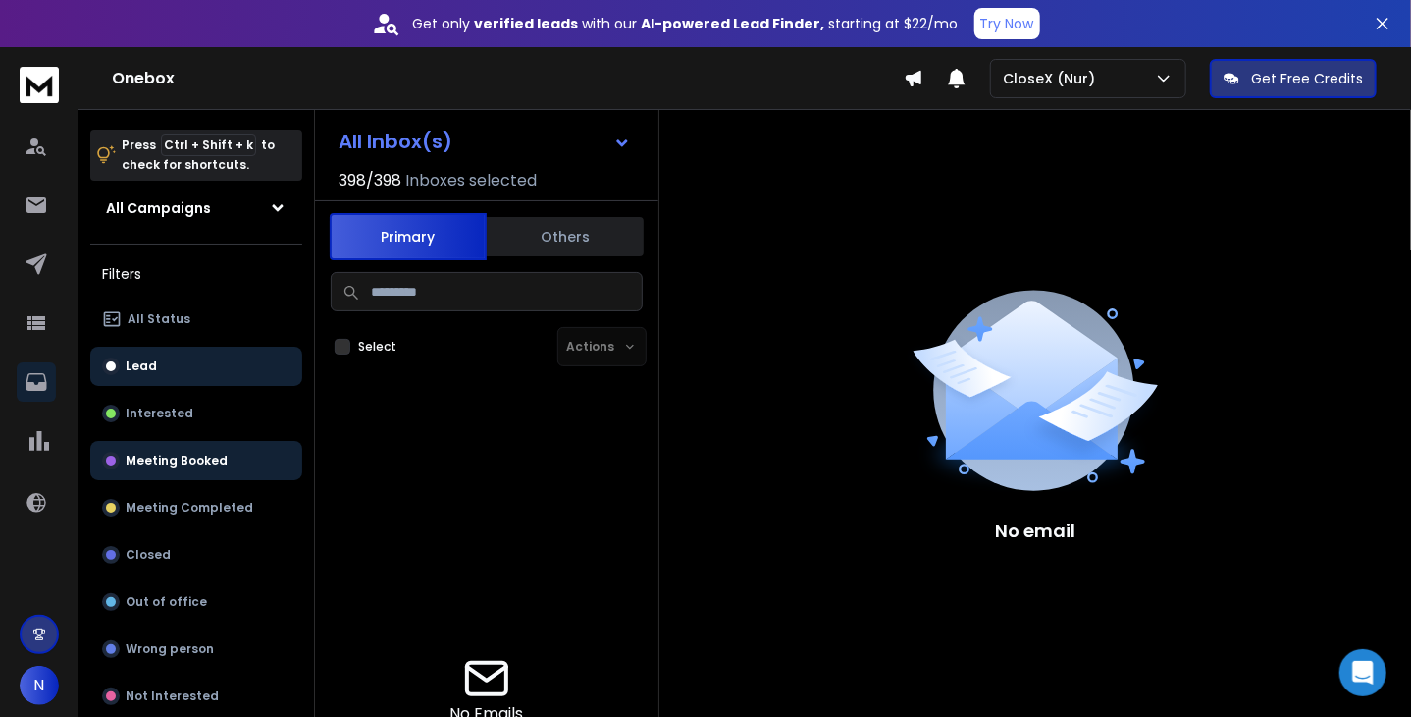
click at [191, 448] on button "Meeting Booked" at bounding box center [196, 460] width 212 height 39
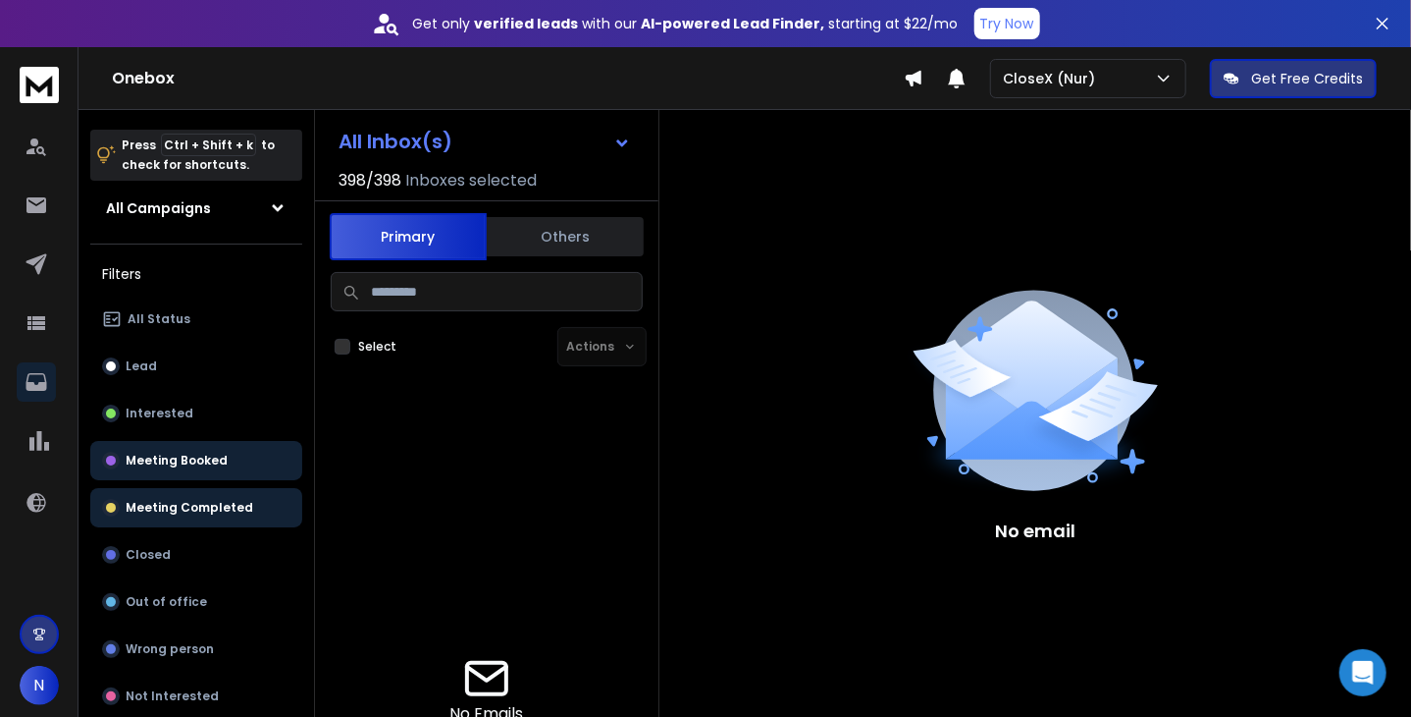
click at [188, 505] on p "Meeting Completed" at bounding box center [190, 508] width 128 height 16
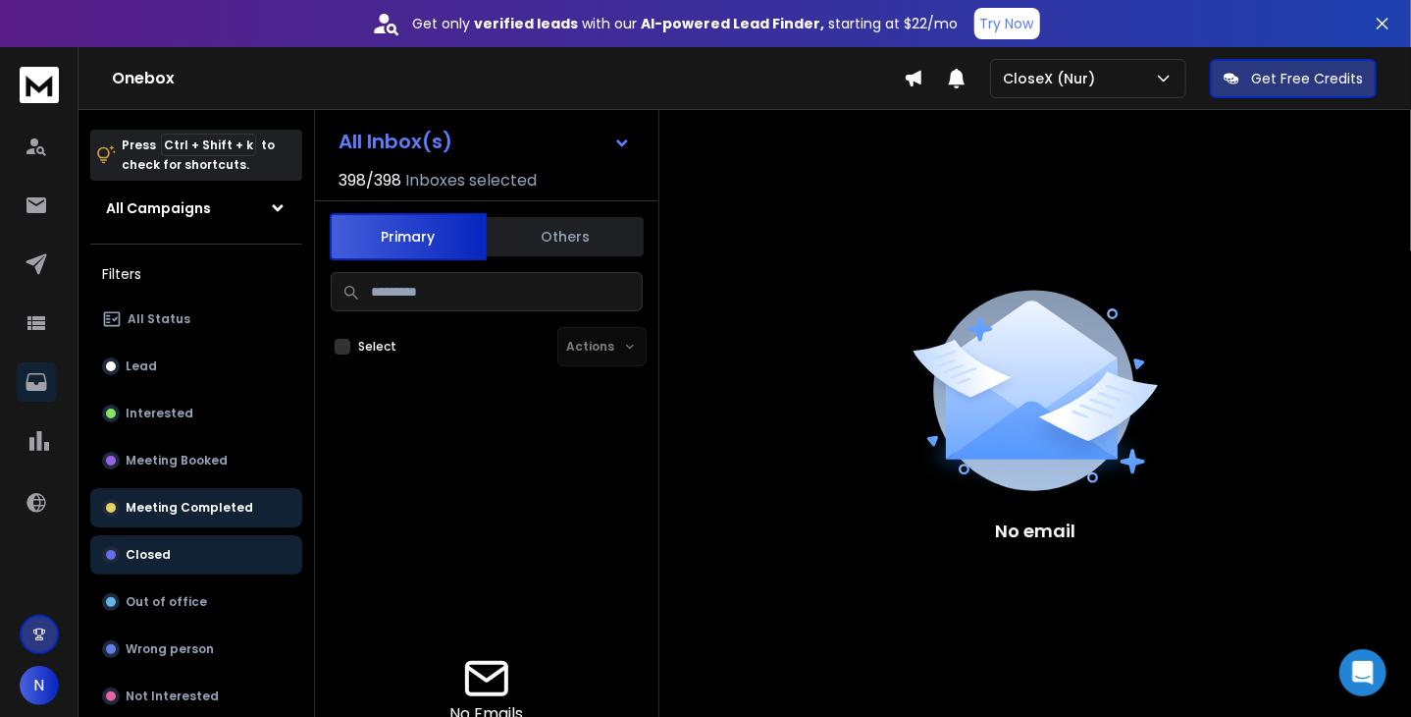
click at [158, 553] on p "Closed" at bounding box center [148, 555] width 45 height 16
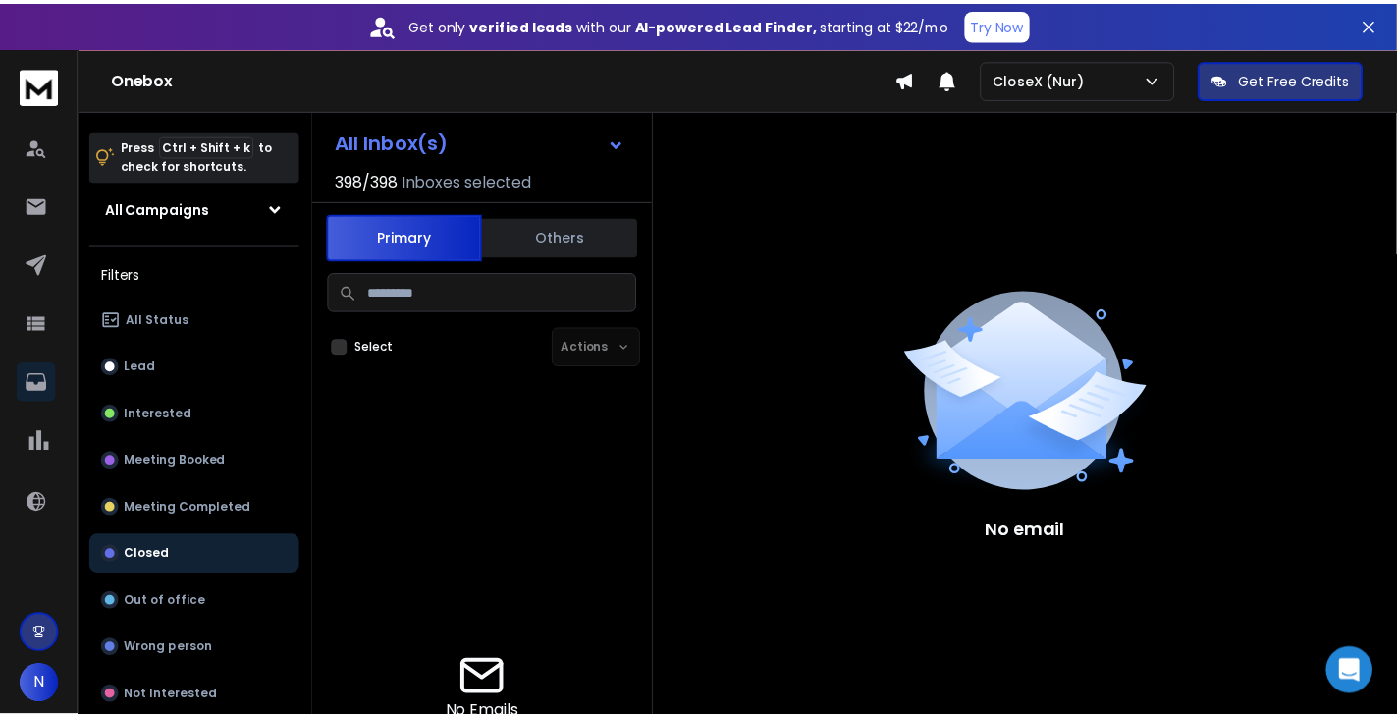
scroll to position [364, 0]
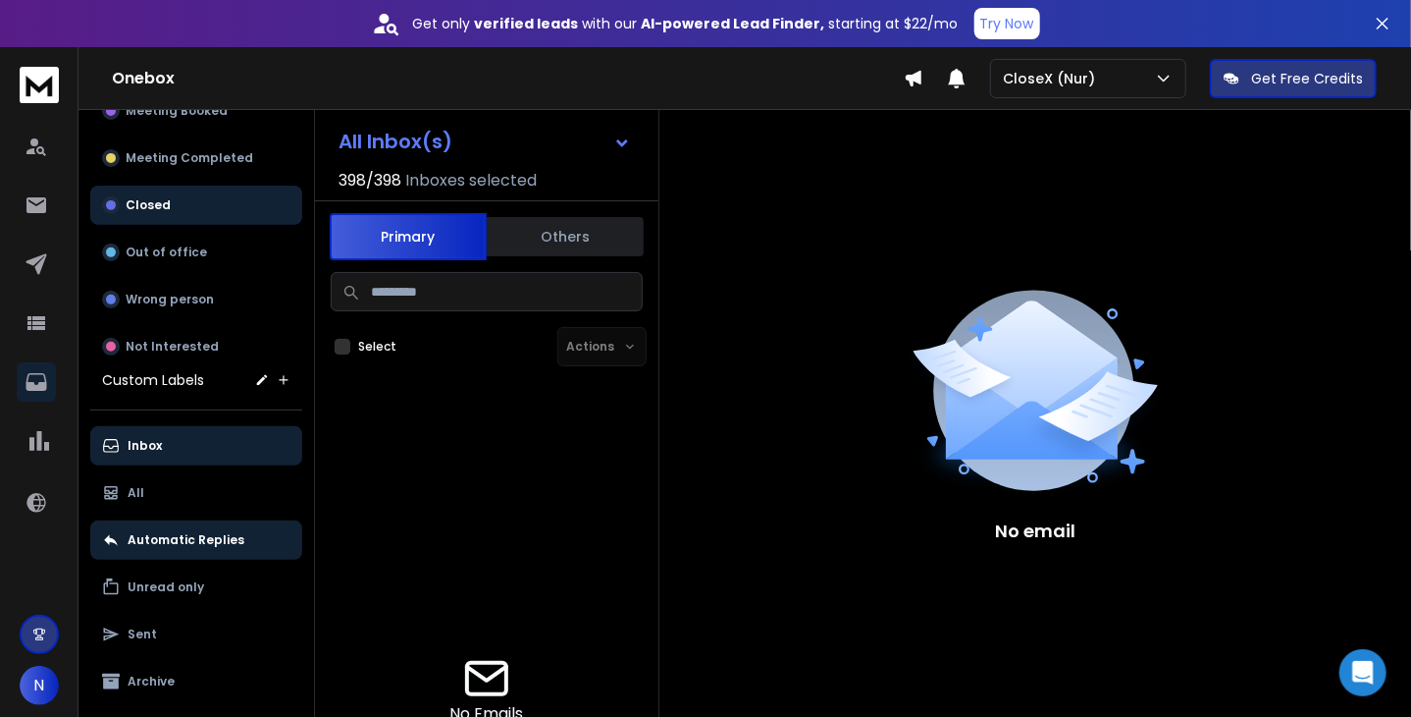
click at [198, 532] on p "Automatic Replies" at bounding box center [186, 540] width 117 height 16
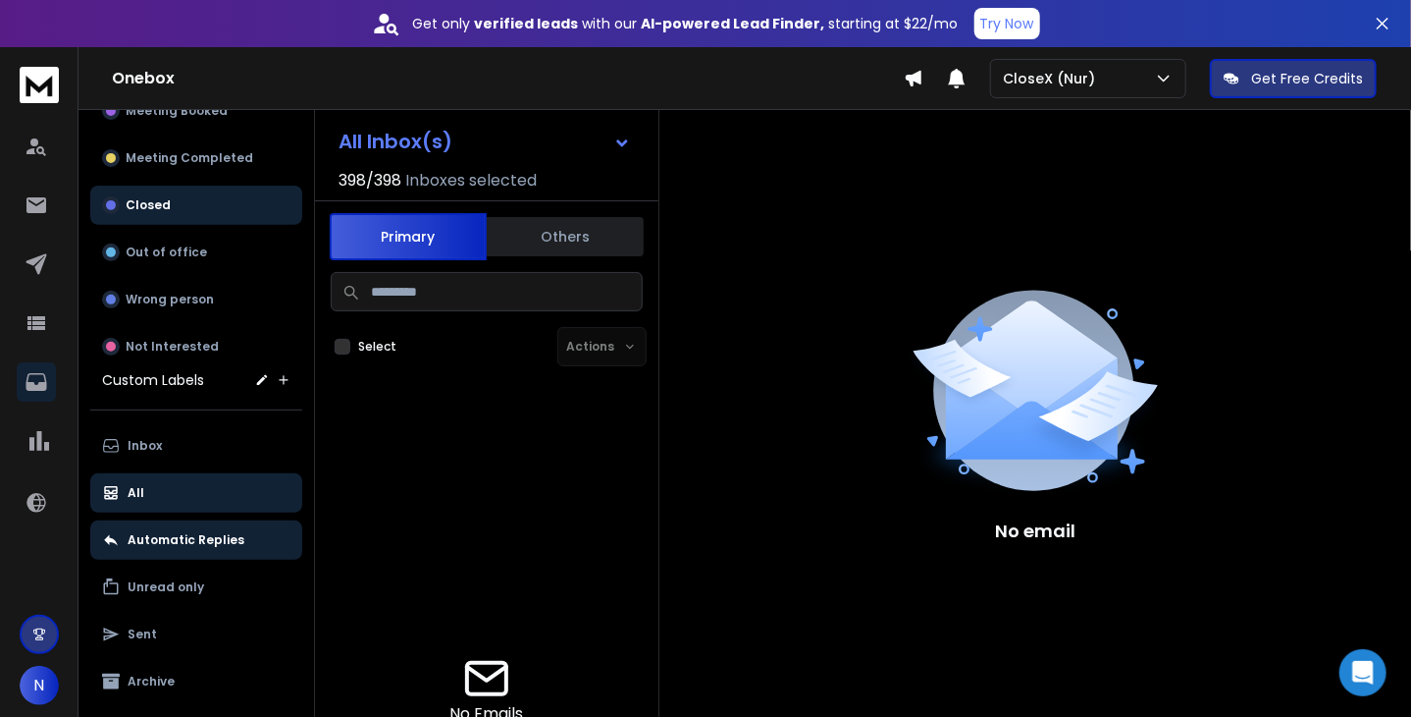
click at [192, 473] on button "All" at bounding box center [196, 492] width 212 height 39
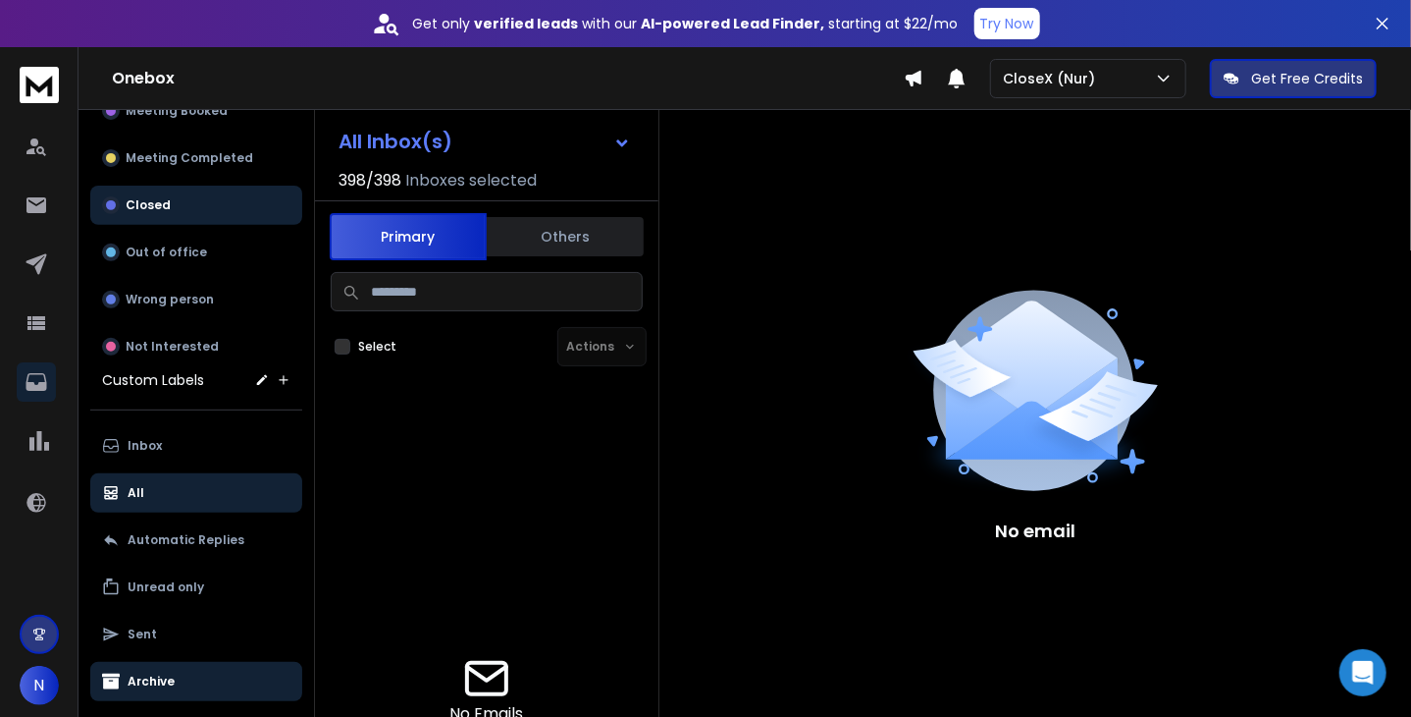
click at [211, 668] on button "Archive" at bounding box center [196, 681] width 212 height 39
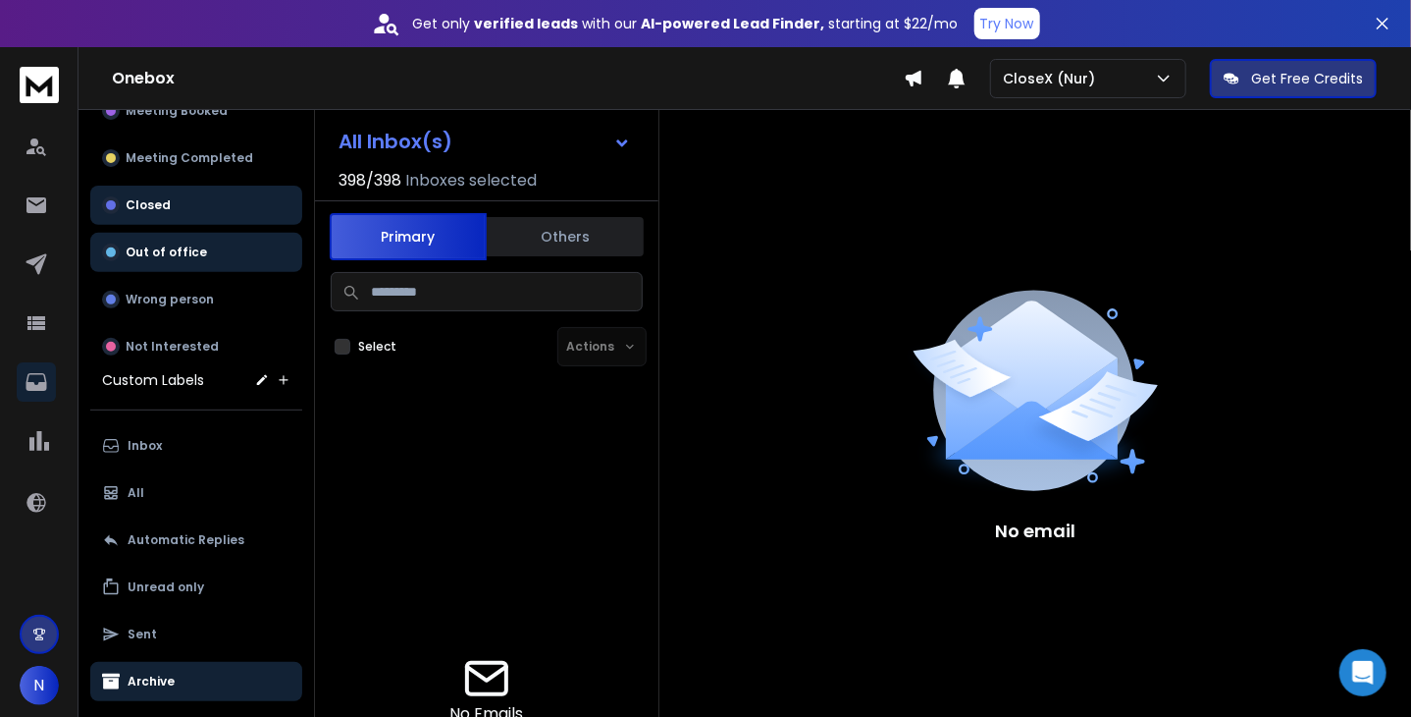
click at [189, 244] on p "Out of office" at bounding box center [166, 252] width 81 height 16
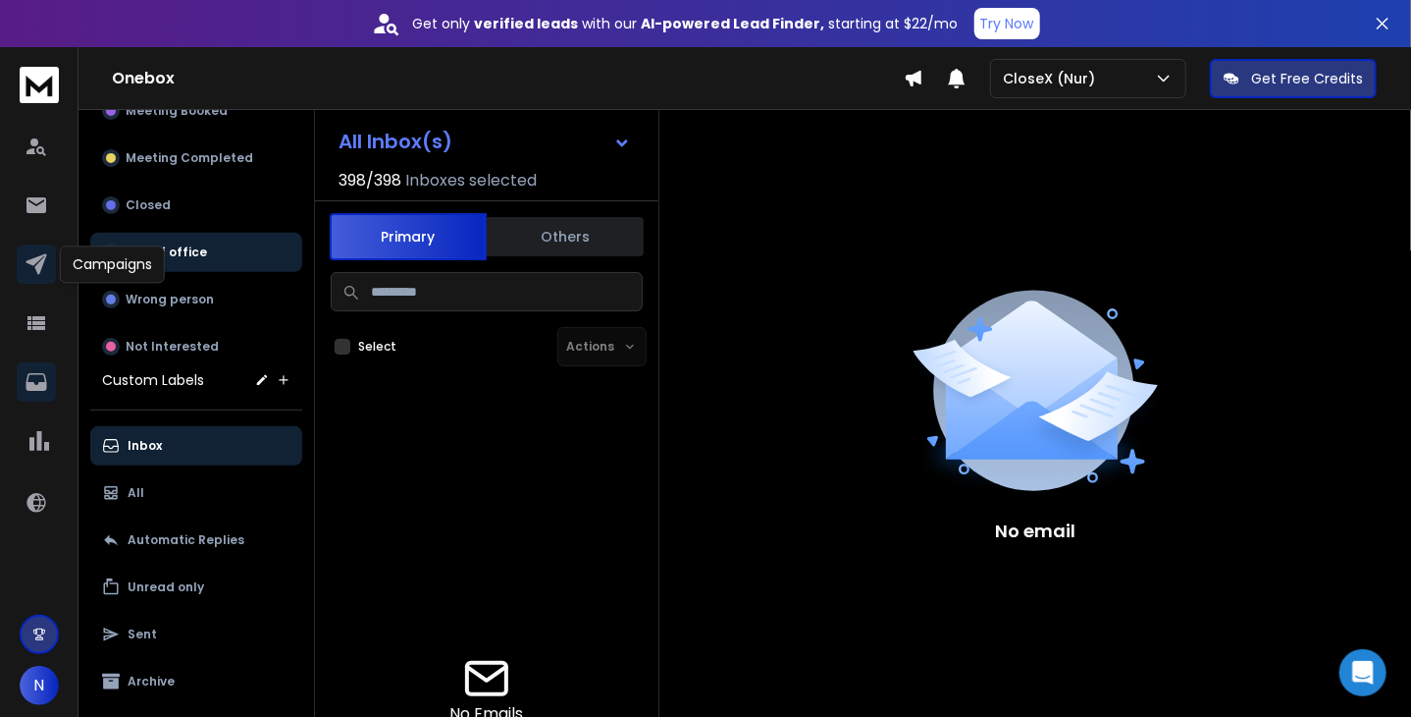
click at [33, 269] on icon at bounding box center [37, 264] width 24 height 24
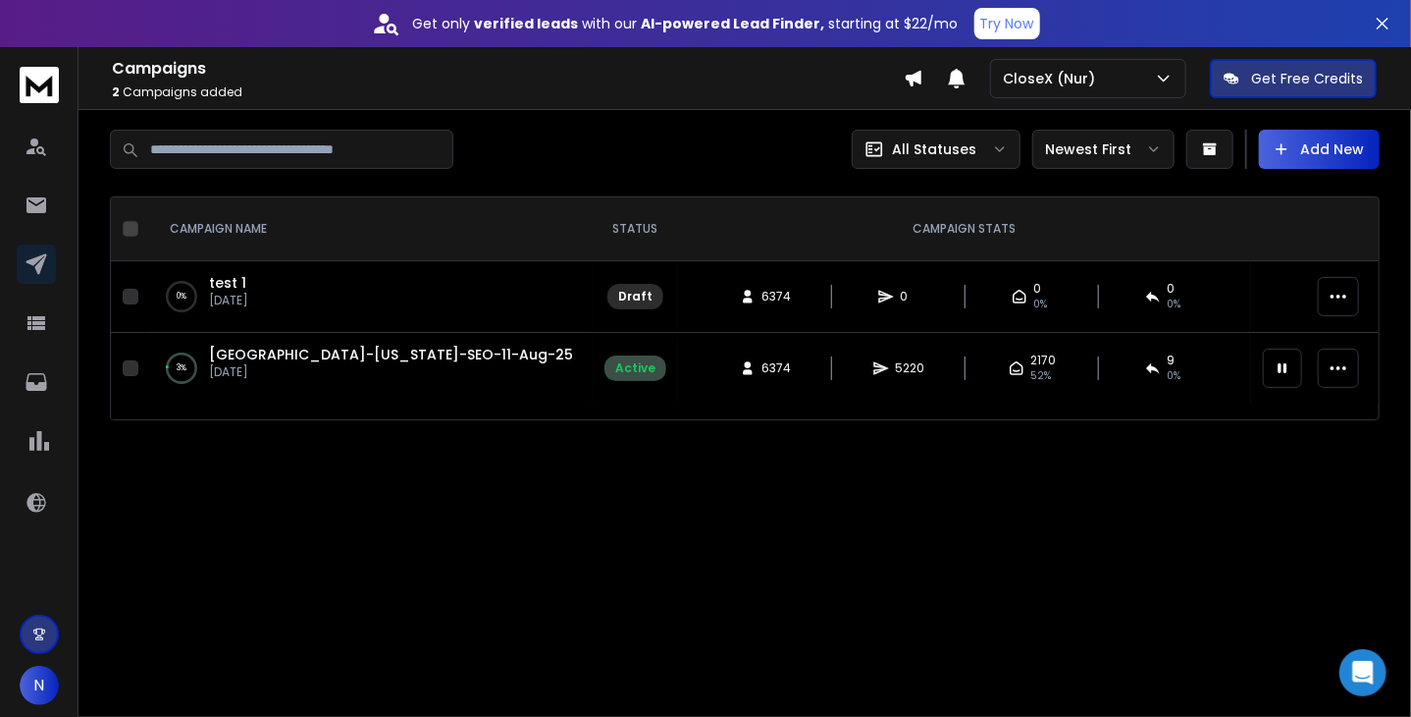
click at [330, 341] on td "3 % USA-California-SEO-11-Aug-25 8 days ago" at bounding box center [369, 369] width 447 height 72
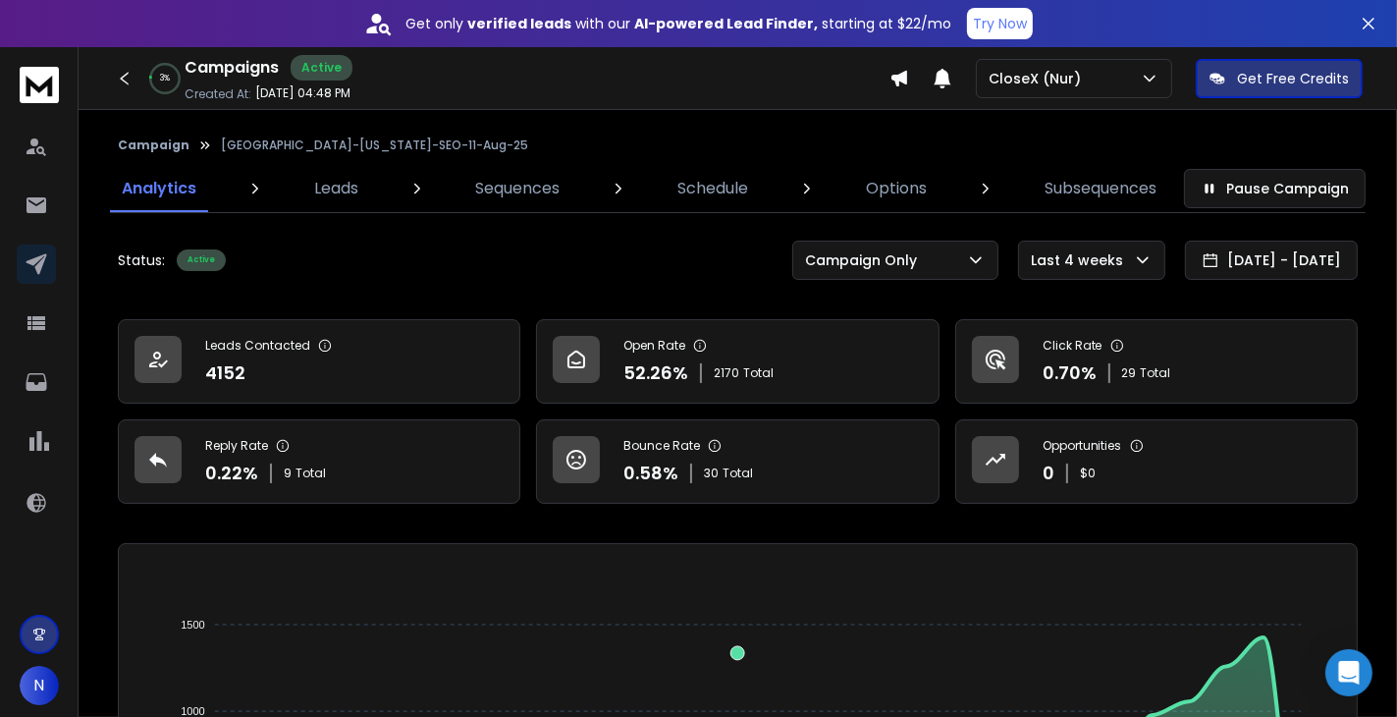
click at [459, 276] on div "Status: Active Pause Campaign Campaign Only Last 4 weeks [DATE] - [DATE]" at bounding box center [738, 259] width 1240 height 39
click at [1115, 187] on p "Subsequences" at bounding box center [1100, 189] width 112 height 24
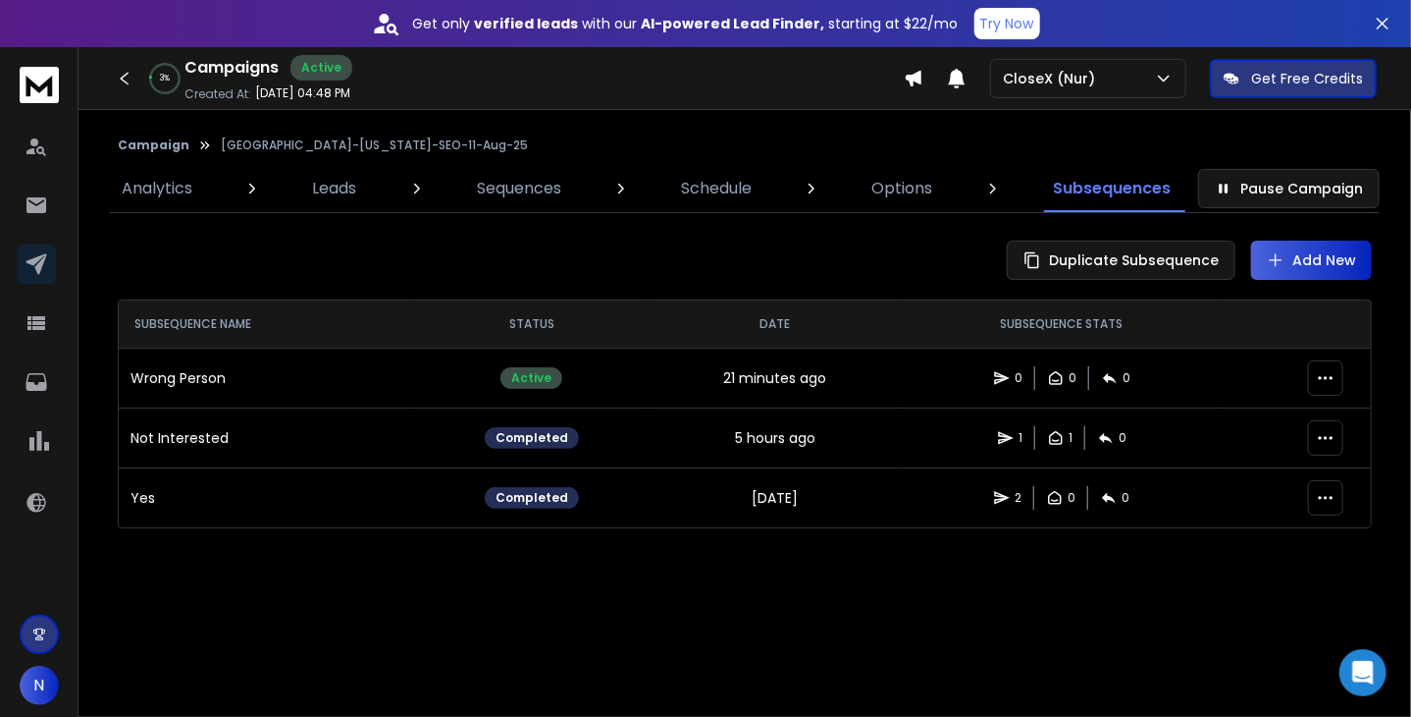
click at [1323, 253] on button "Add New" at bounding box center [1311, 259] width 121 height 39
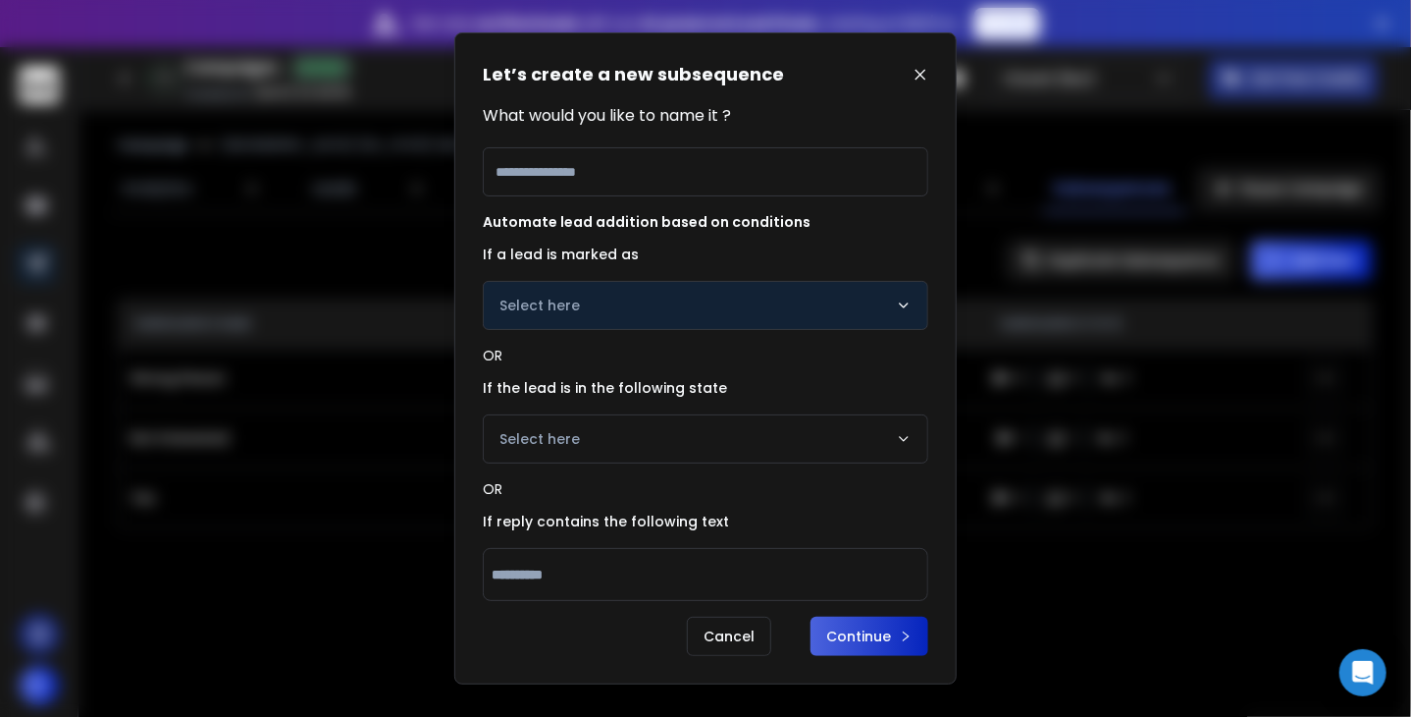
click at [663, 309] on button "Select here" at bounding box center [706, 305] width 446 height 49
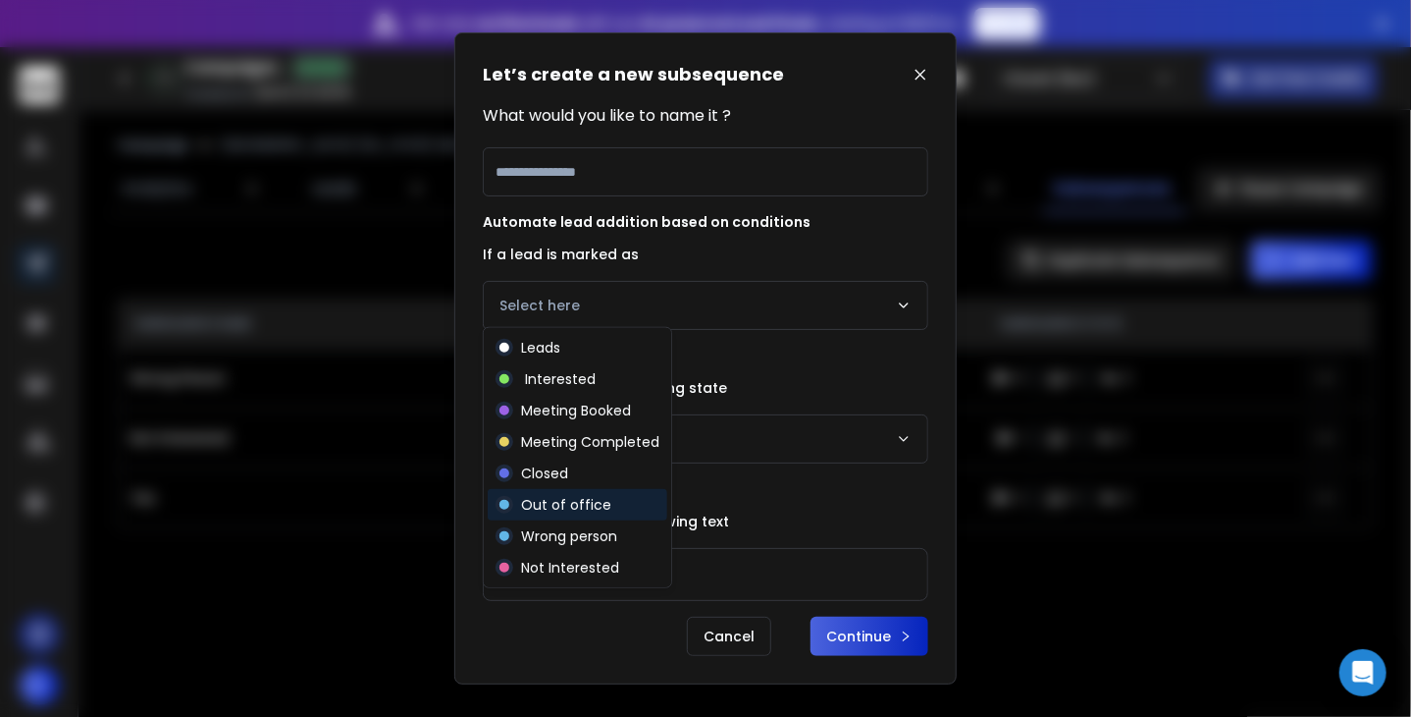
click at [589, 503] on p "Out of office" at bounding box center [566, 505] width 90 height 20
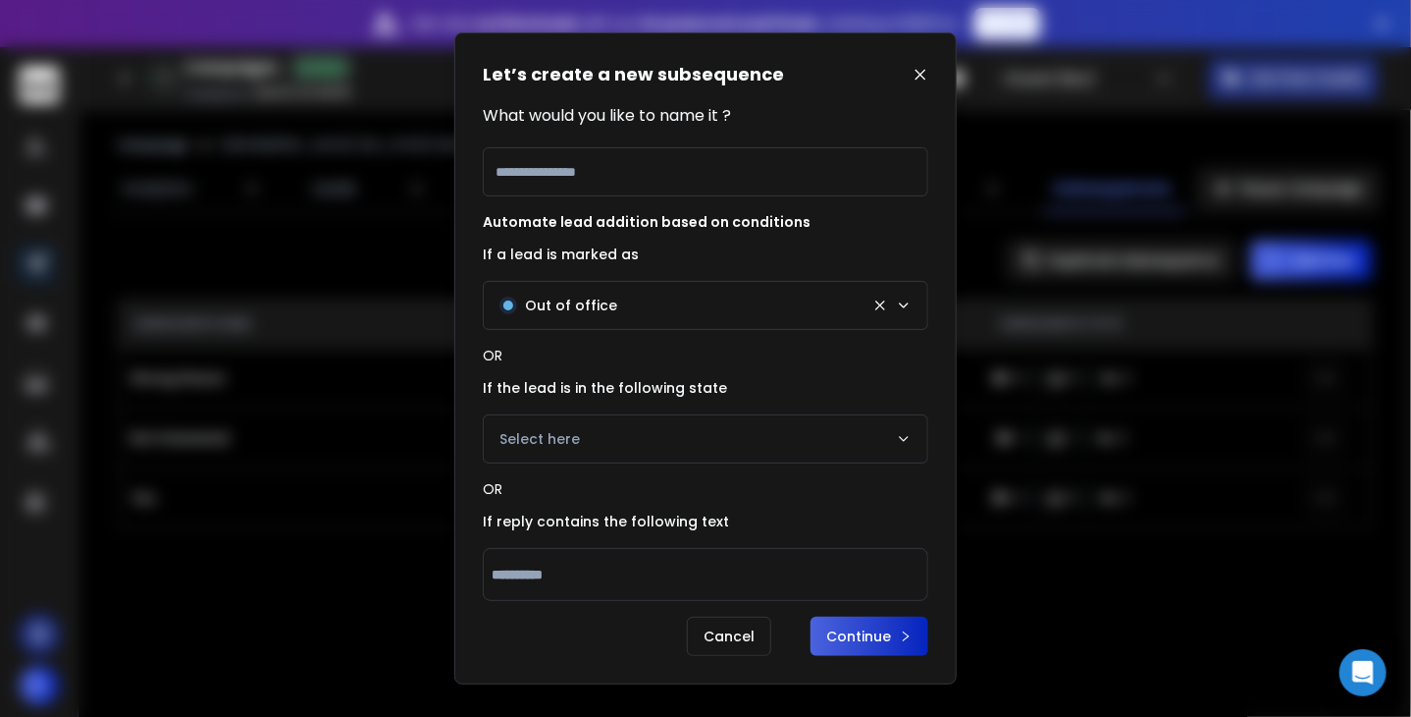
click at [594, 147] on input at bounding box center [706, 171] width 446 height 49
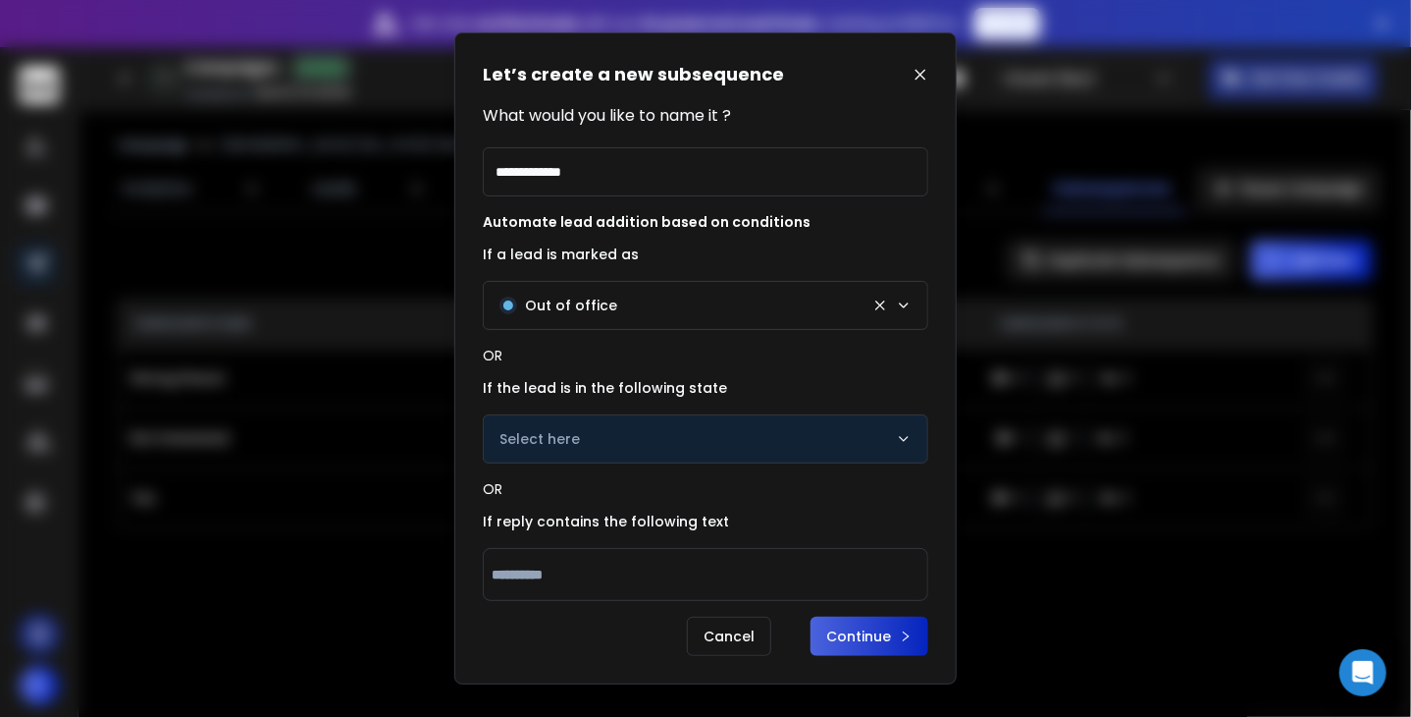
type input "**********"
click at [543, 435] on p "Select here" at bounding box center [540, 439] width 80 height 20
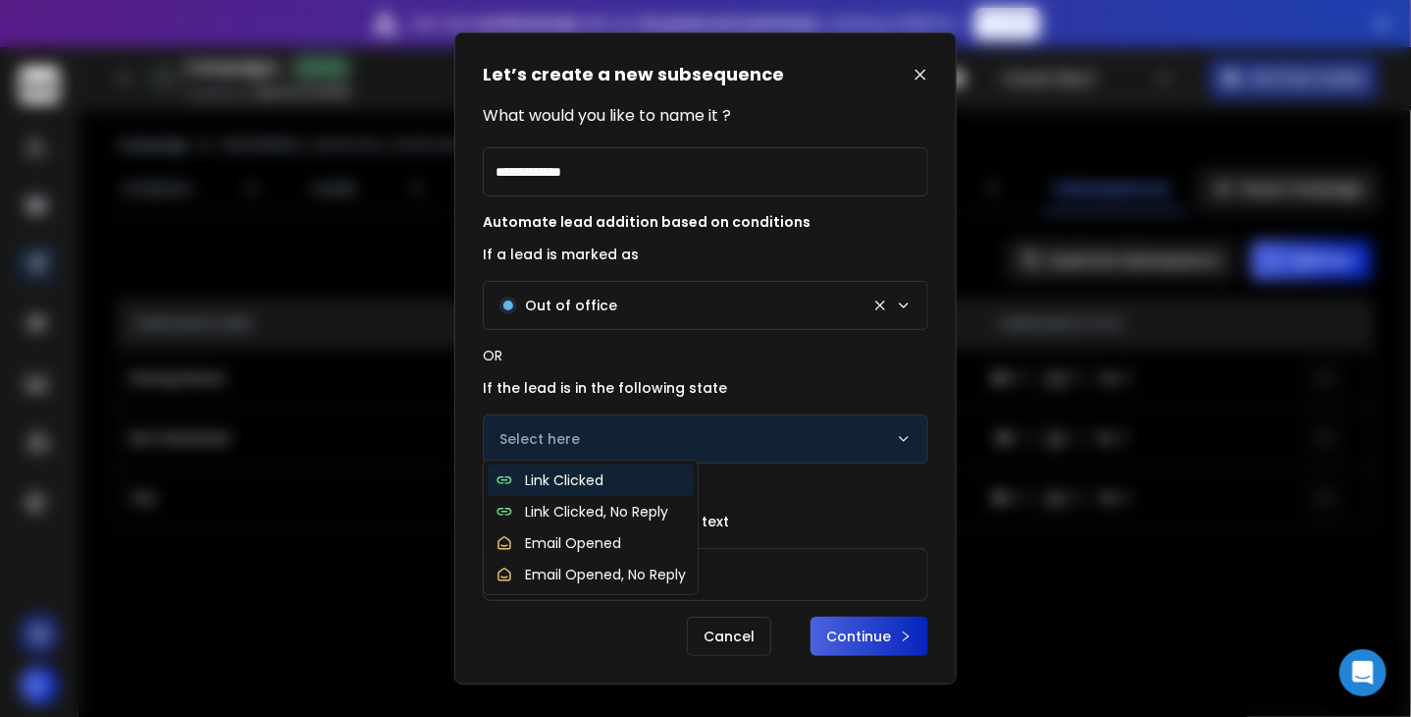
click at [543, 435] on p "Select here" at bounding box center [540, 439] width 80 height 20
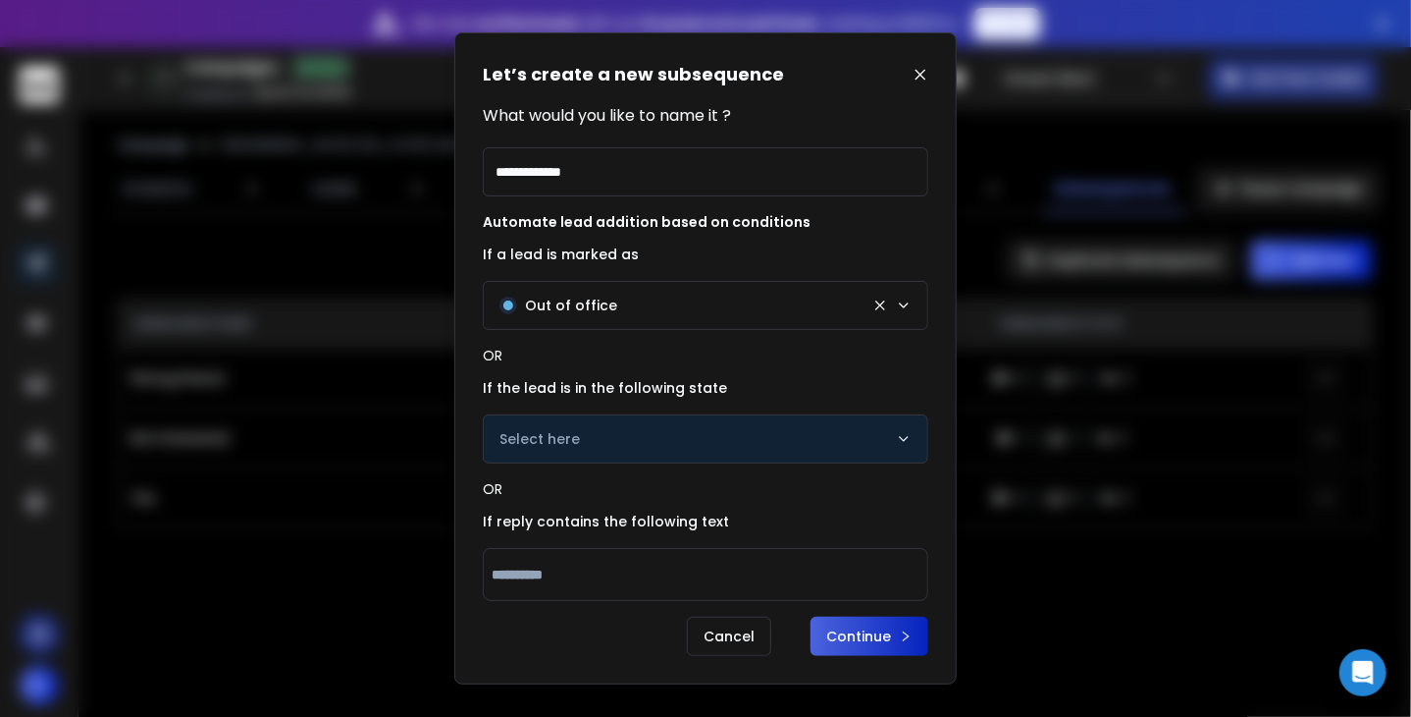
click at [543, 435] on p "Select here" at bounding box center [540, 439] width 80 height 20
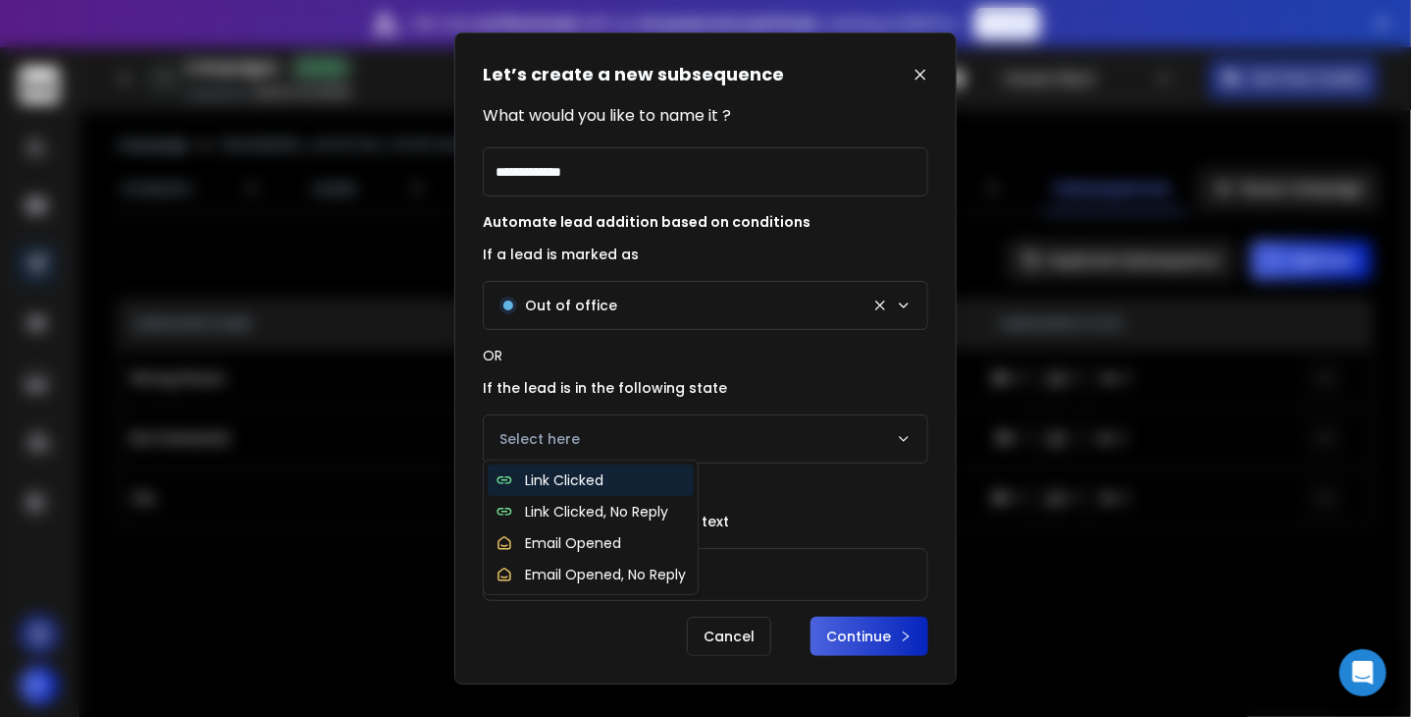
click at [471, 559] on div "**********" at bounding box center [705, 358] width 503 height 652
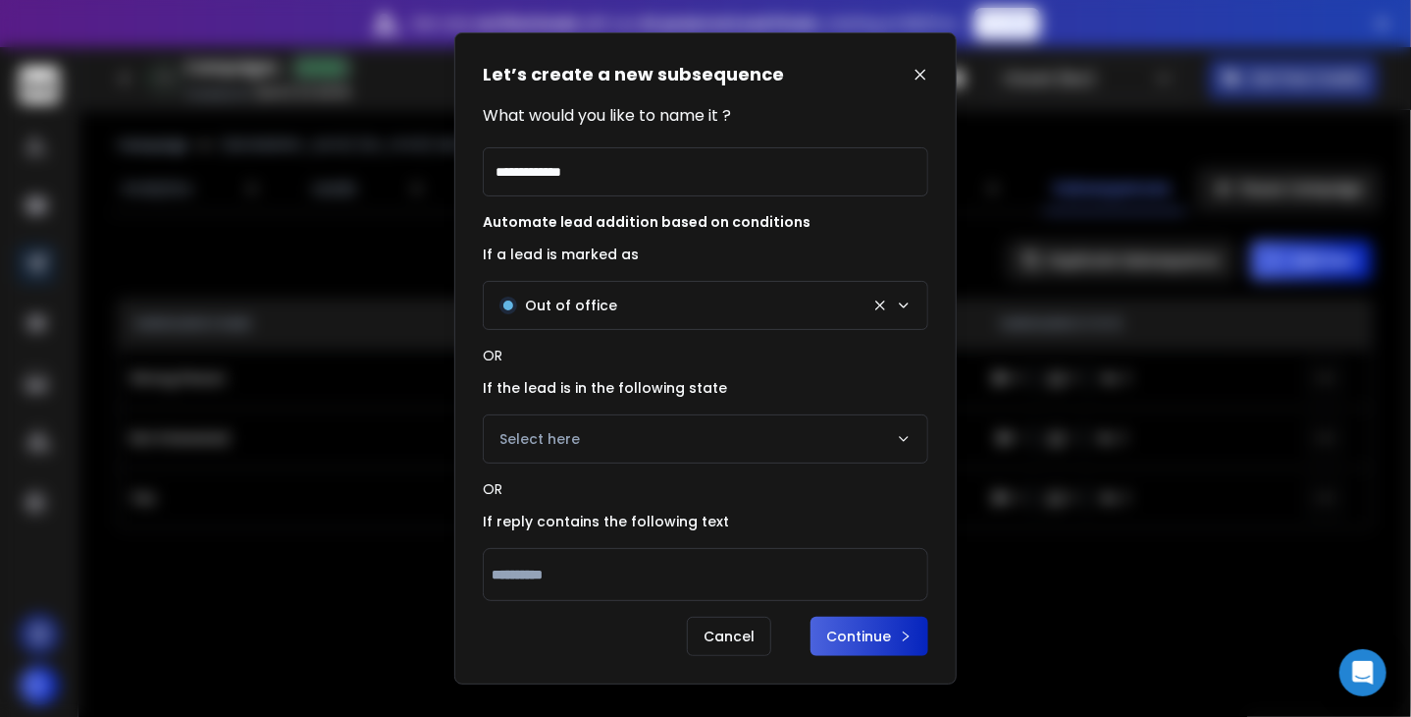
click at [570, 562] on input at bounding box center [706, 574] width 428 height 35
type input "**********"
click at [855, 649] on button "Continue" at bounding box center [870, 635] width 118 height 39
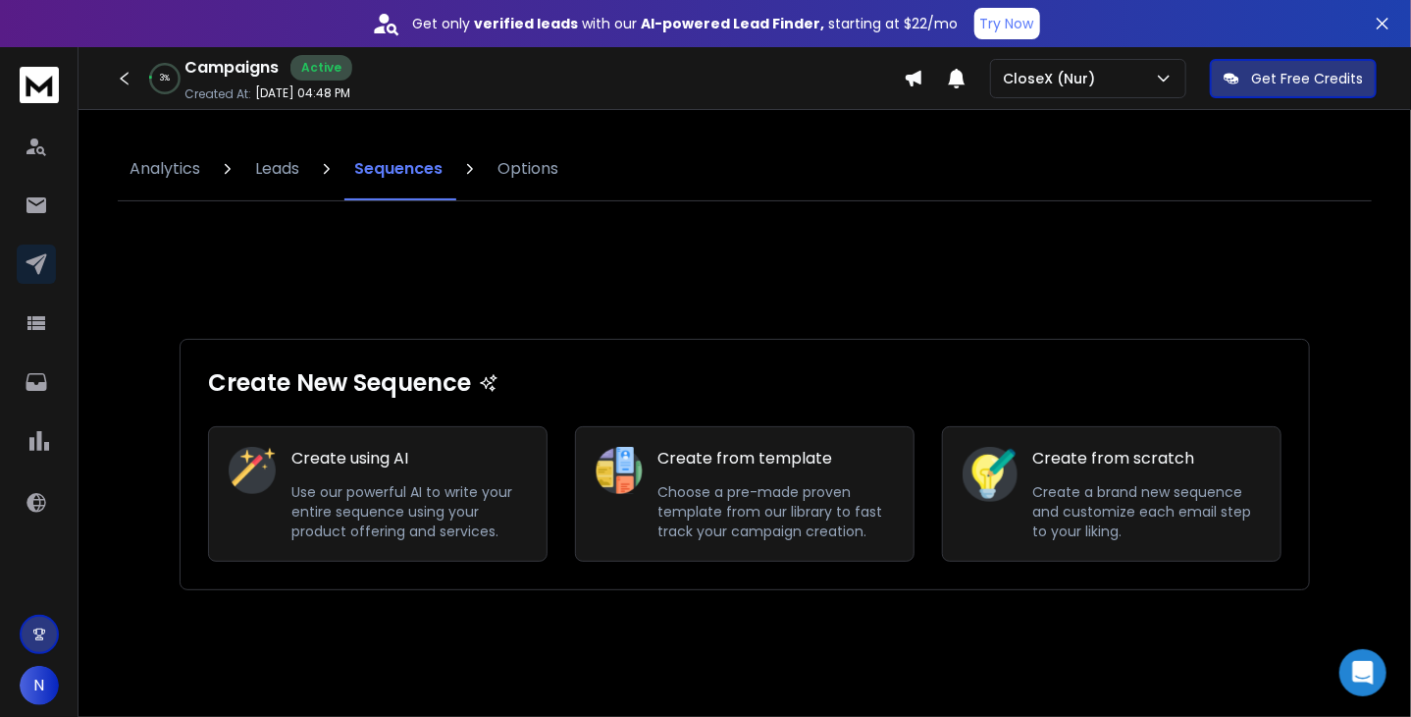
click at [1143, 522] on p "Create a brand new sequence and customize each email step to your liking." at bounding box center [1148, 511] width 228 height 59
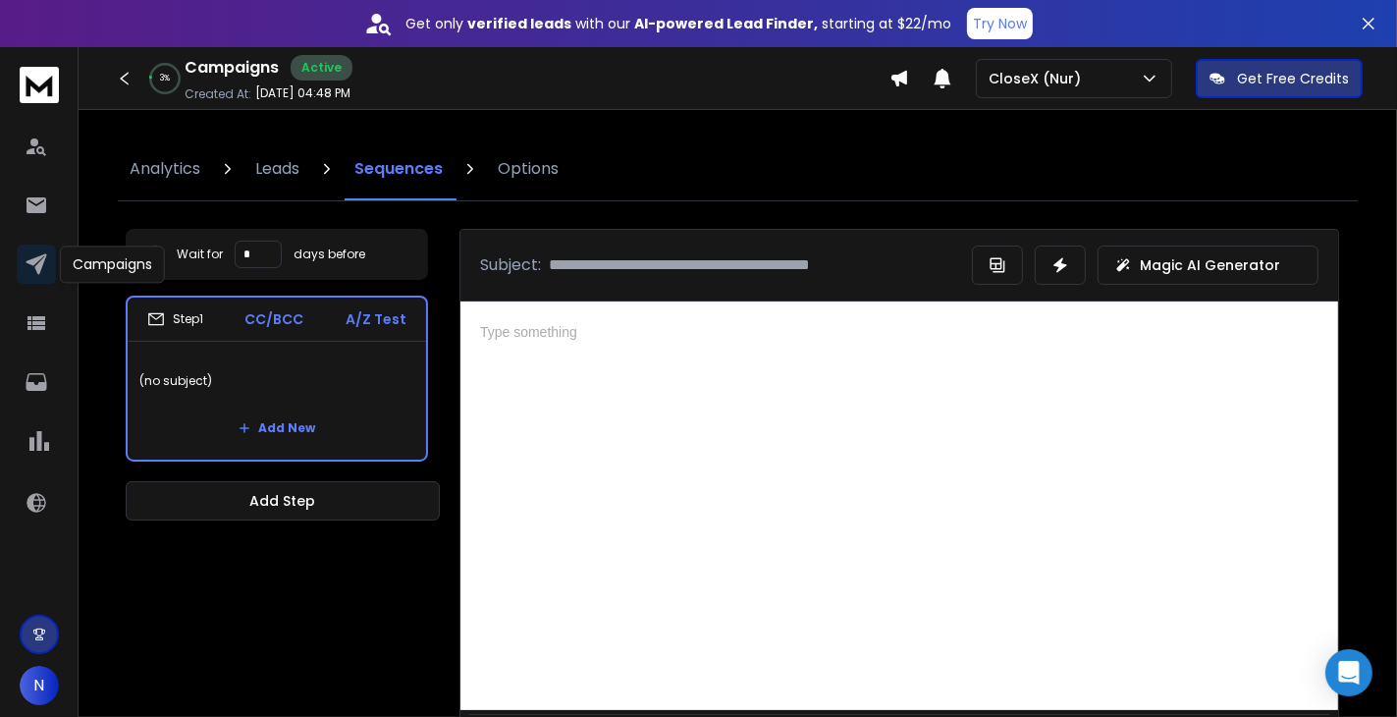
click at [31, 265] on icon at bounding box center [37, 264] width 24 height 24
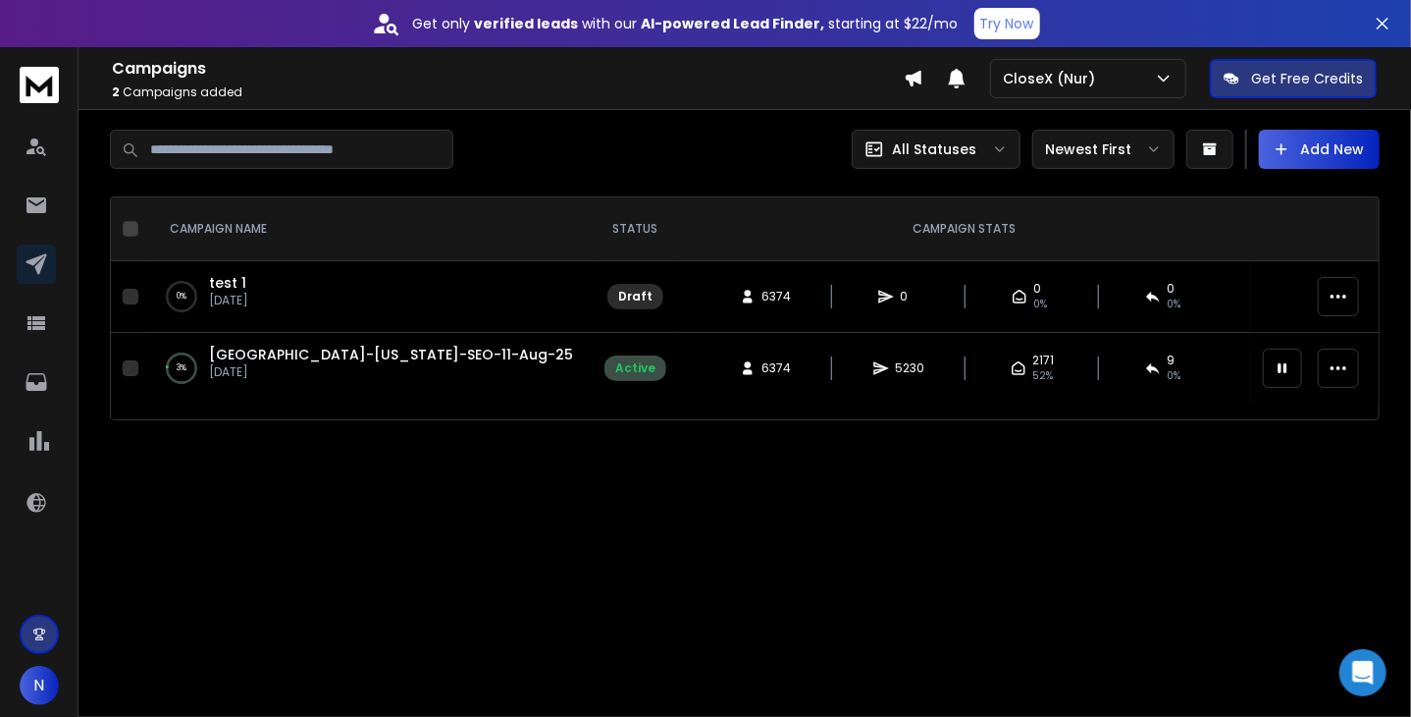
click at [289, 347] on span "[GEOGRAPHIC_DATA]-[US_STATE]-SEO-11-Aug-25" at bounding box center [391, 355] width 364 height 20
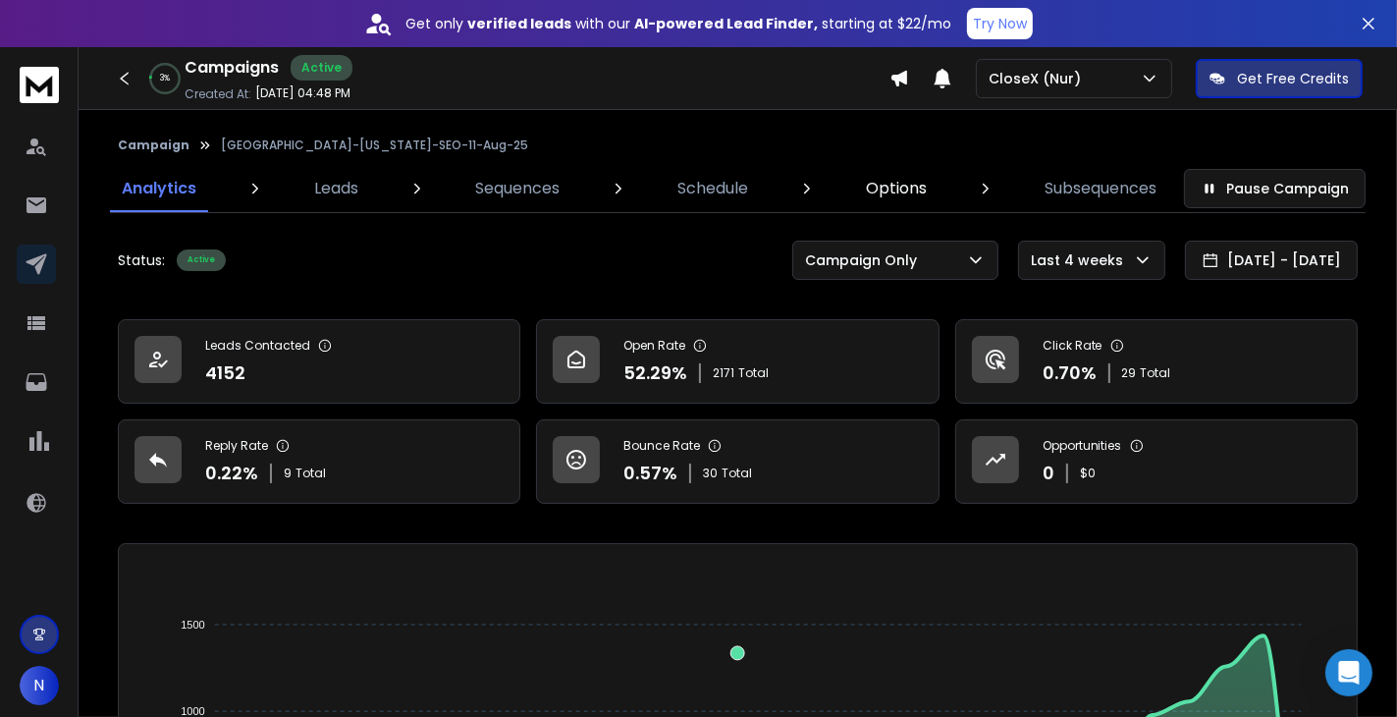
click at [882, 174] on link "Options" at bounding box center [896, 188] width 84 height 47
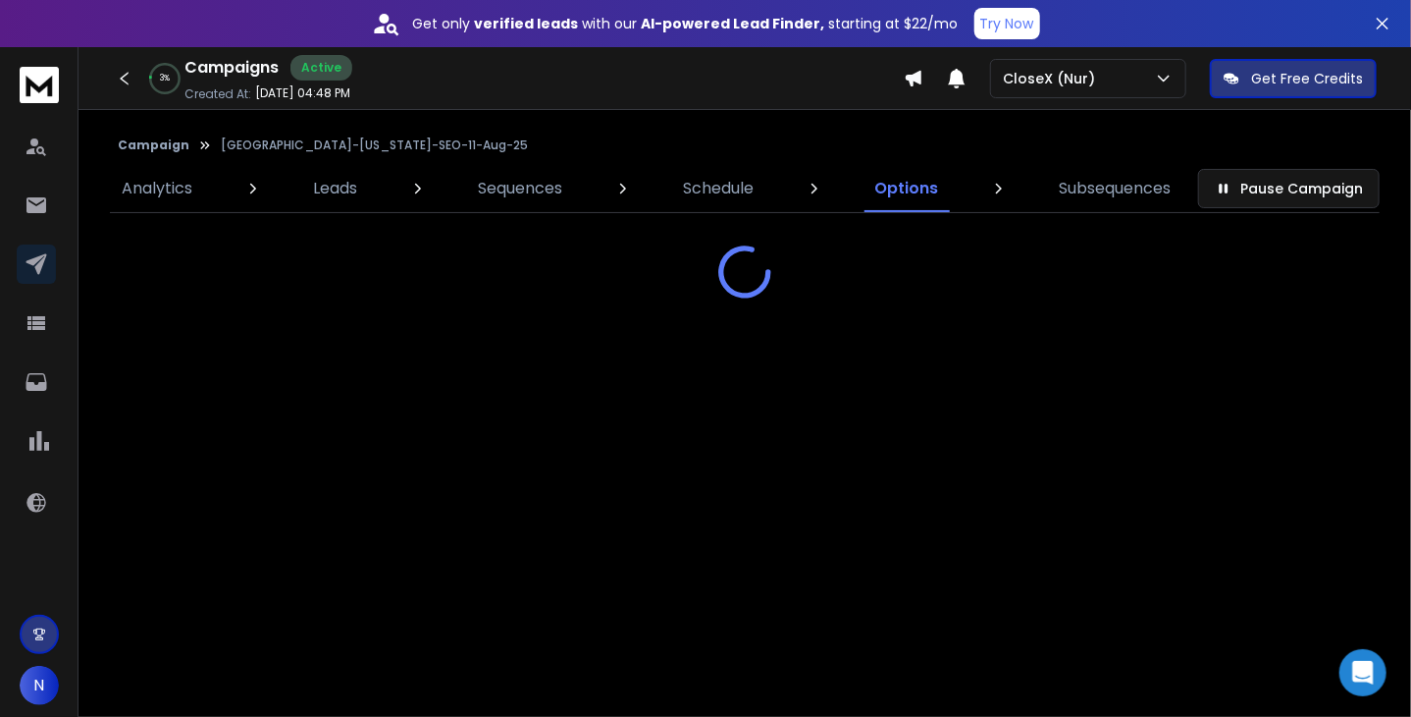
select select "*********"
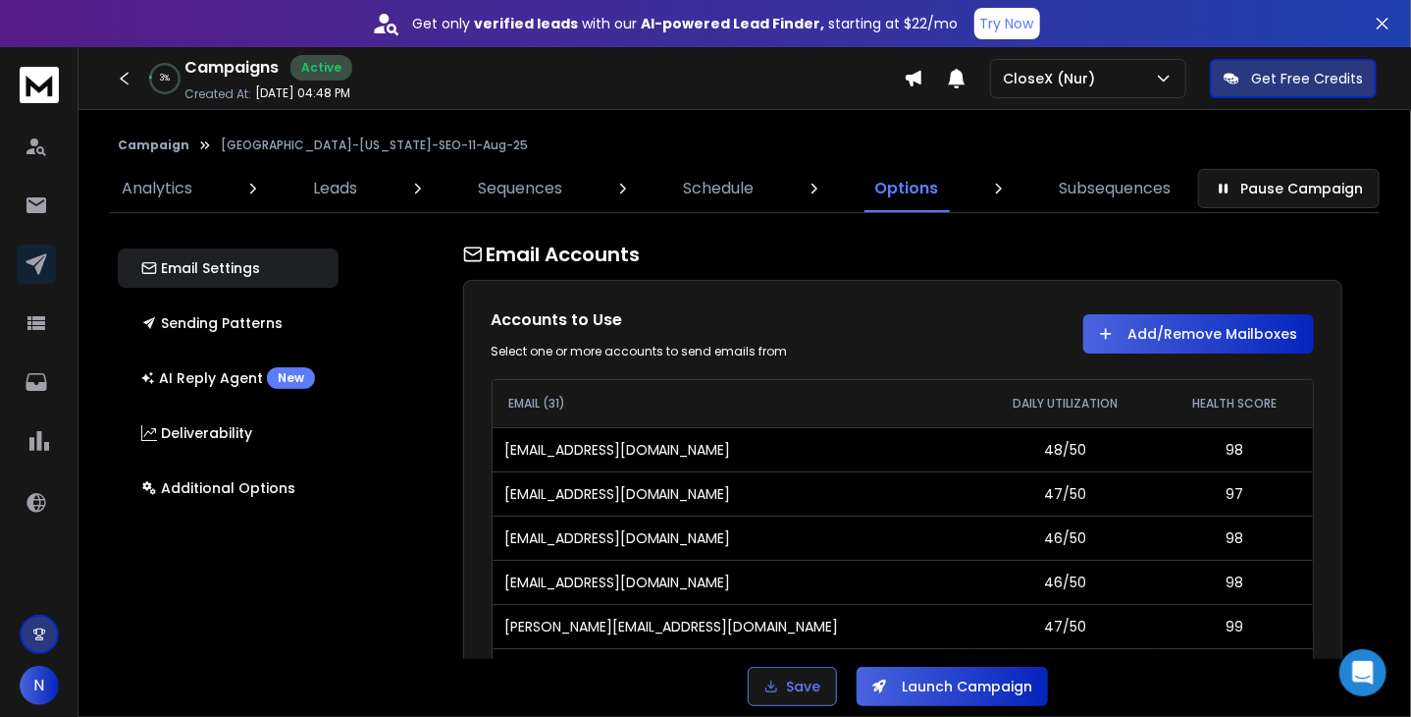
click at [370, 566] on div "Email Accounts Accounts to Use Select one or more accounts to send emails from …" at bounding box center [914, 449] width 1089 height 418
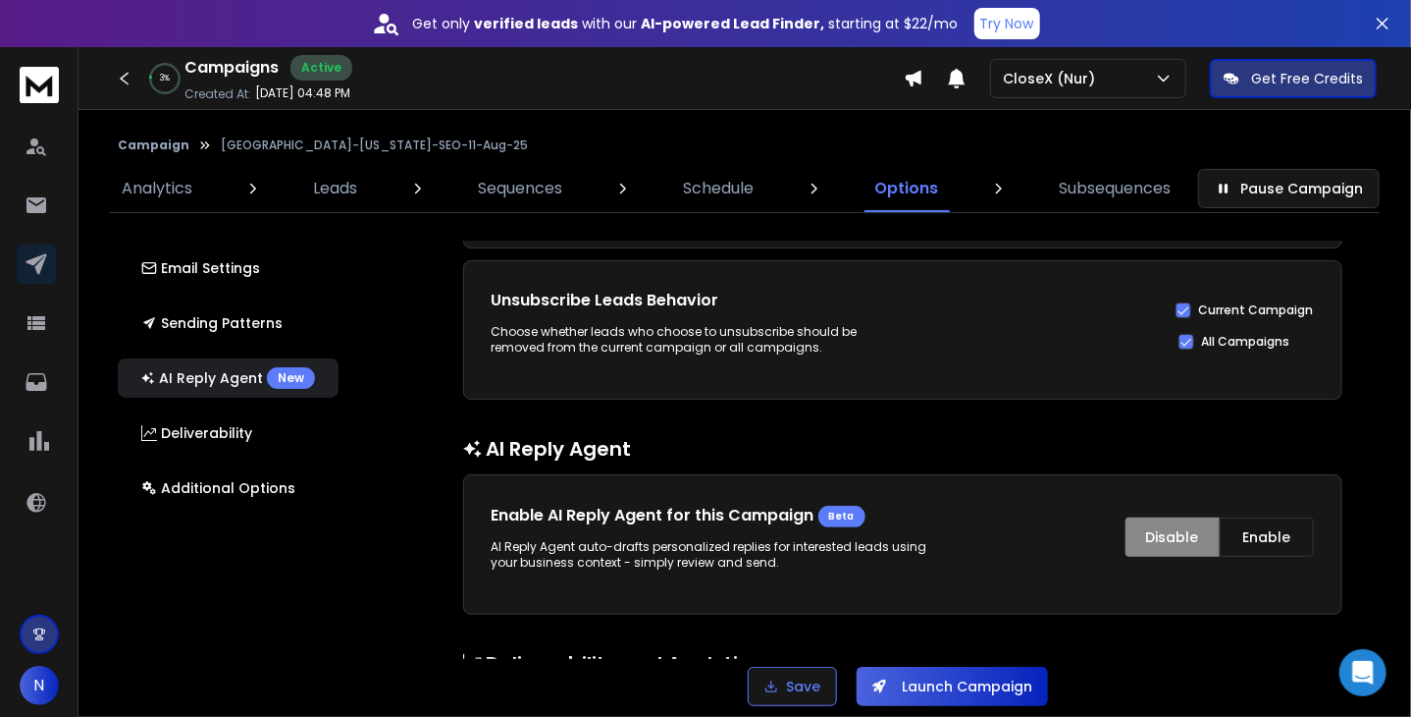
scroll to position [1849, 0]
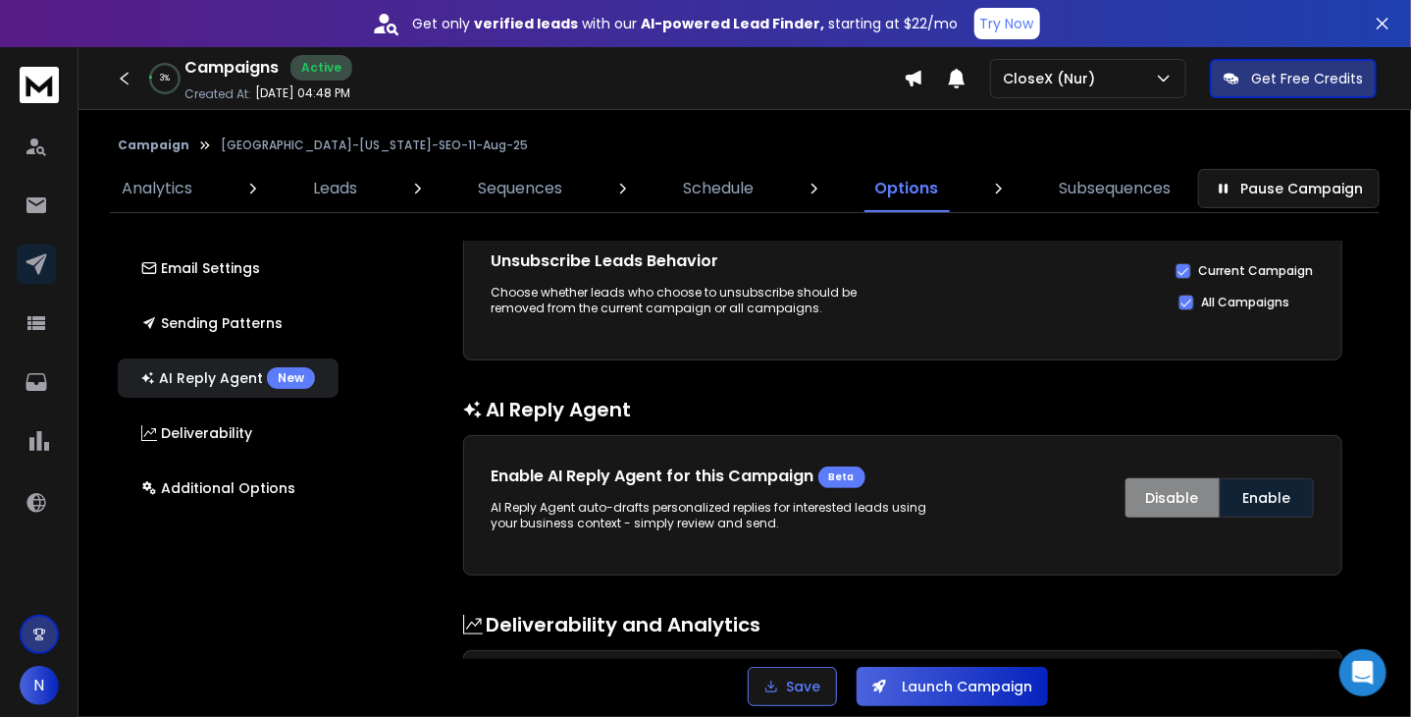
click at [1247, 478] on button "Enable" at bounding box center [1267, 497] width 94 height 39
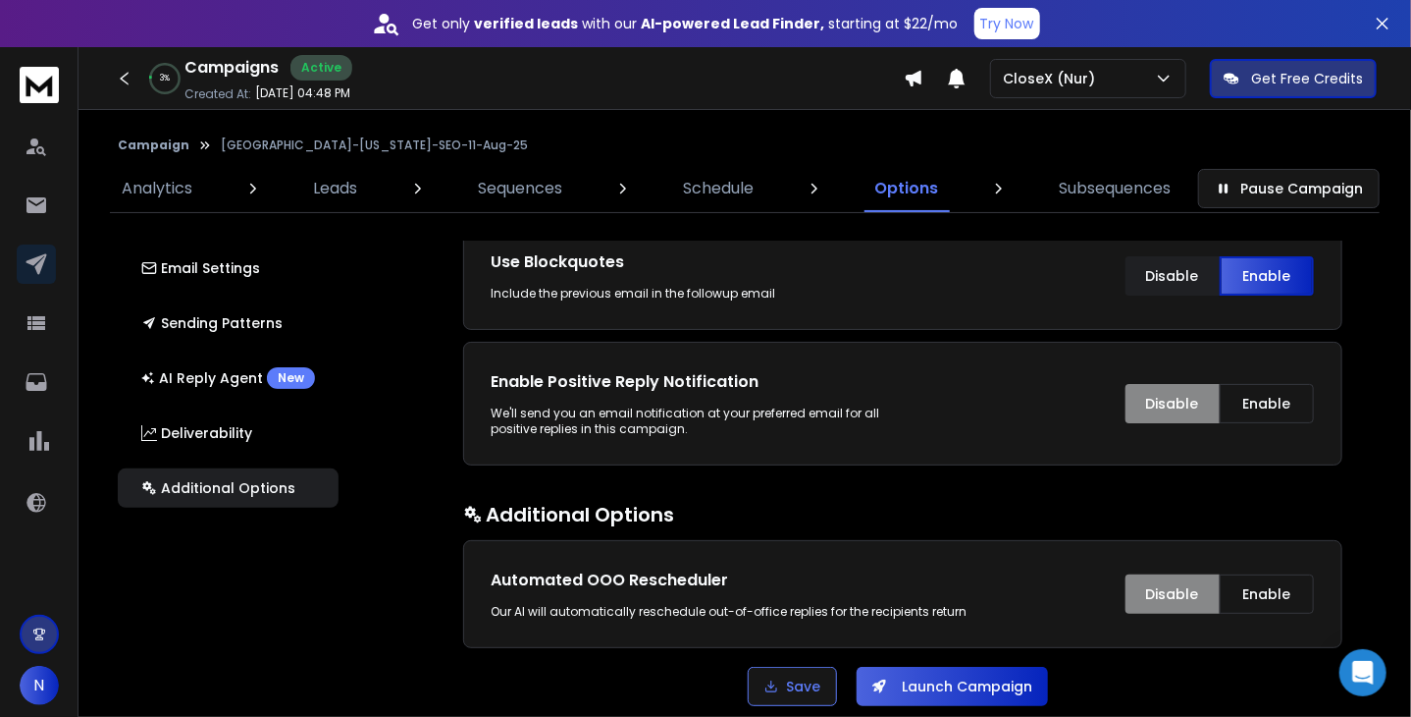
scroll to position [4009, 0]
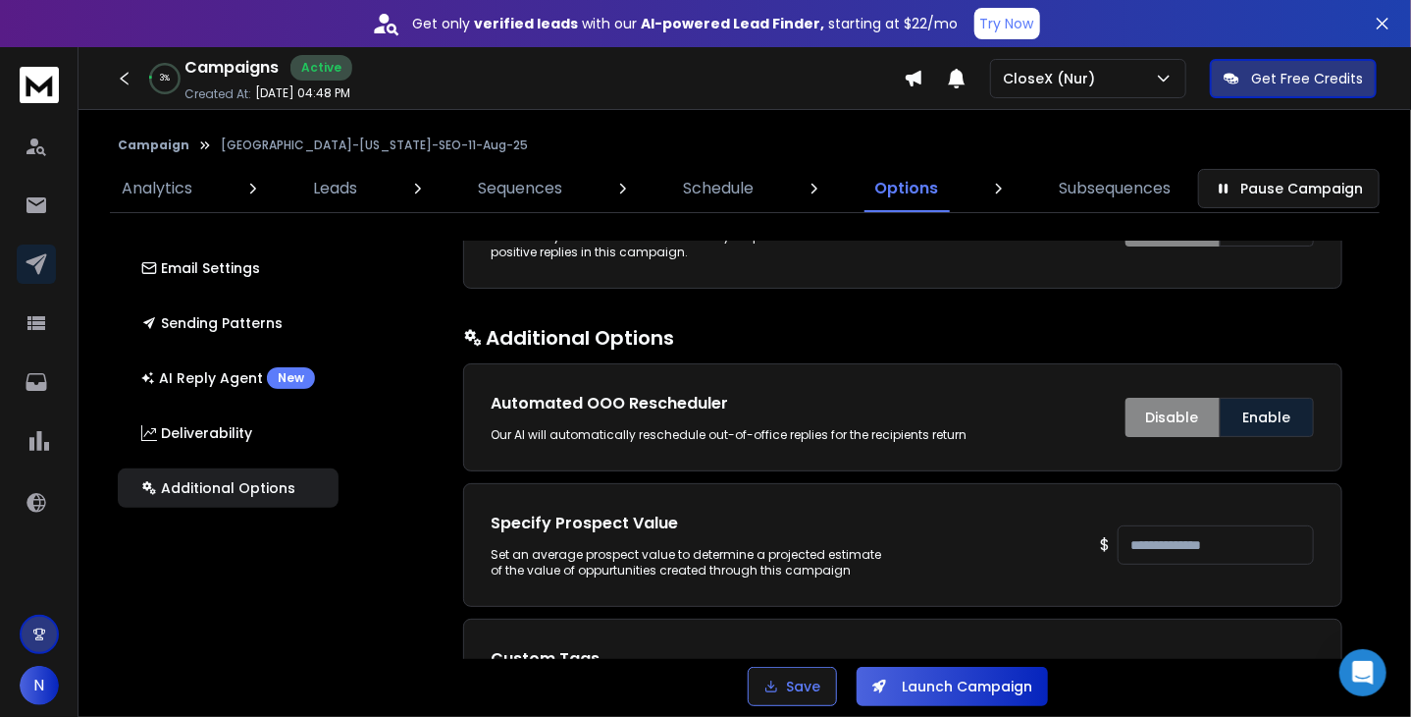
click at [1265, 398] on button "Enable" at bounding box center [1267, 417] width 94 height 39
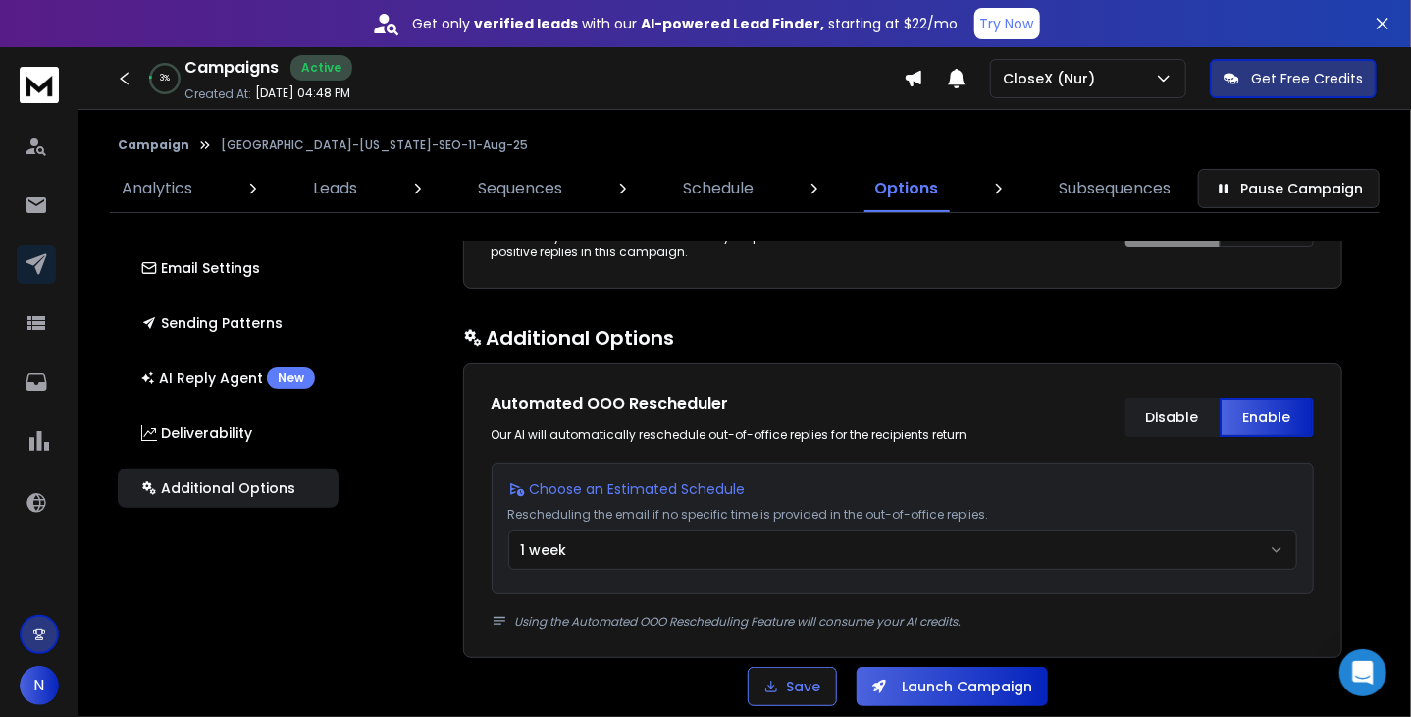
click at [471, 581] on div "Automated OOO Rescheduler Our AI will automatically reschedule out-of-office re…" at bounding box center [902, 510] width 879 height 294
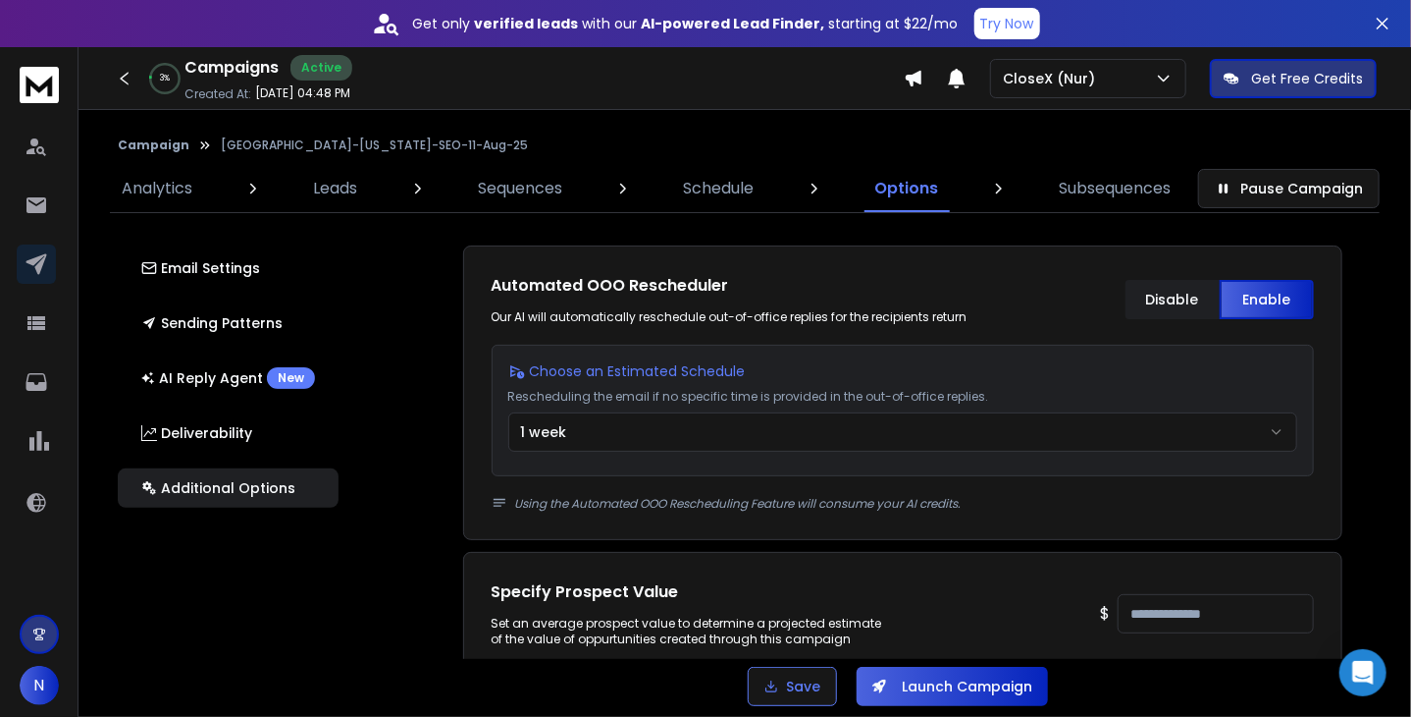
scroll to position [4126, 0]
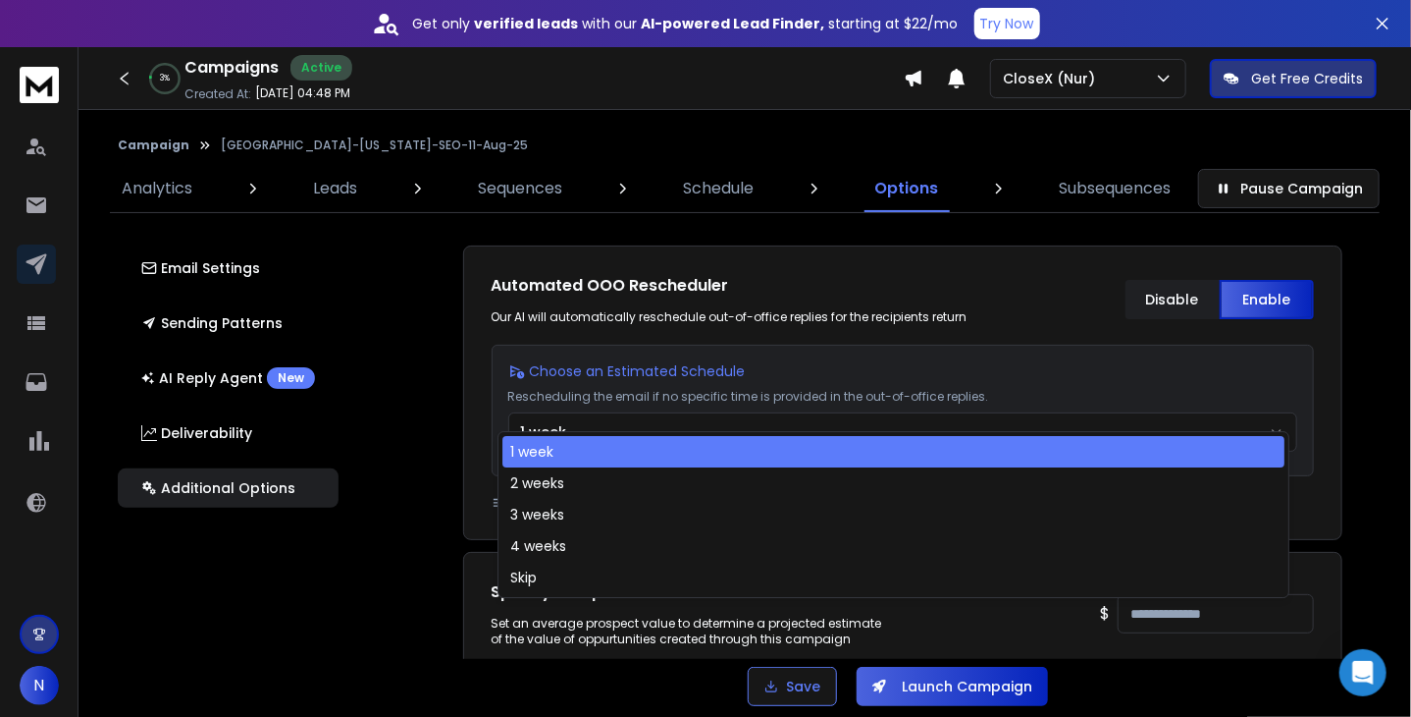
click at [1269, 424] on icon "button" at bounding box center [1277, 432] width 16 height 16
click at [1240, 413] on button "1 week" at bounding box center [902, 431] width 789 height 39
select select "**"
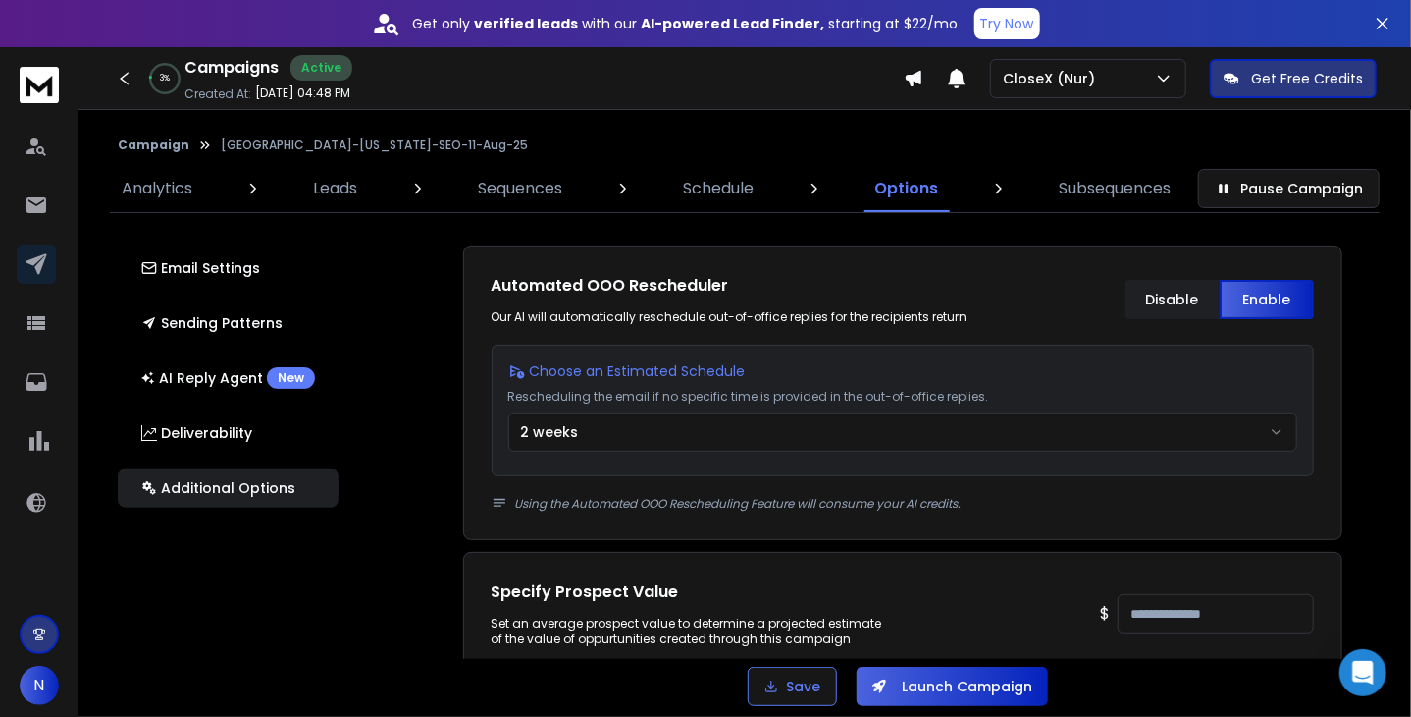
click at [1345, 484] on div "Email Accounts Accounts to Use Select one or more accounts to send emails from …" at bounding box center [914, 449] width 1089 height 418
click at [985, 672] on button "Launch Campaign" at bounding box center [952, 685] width 191 height 39
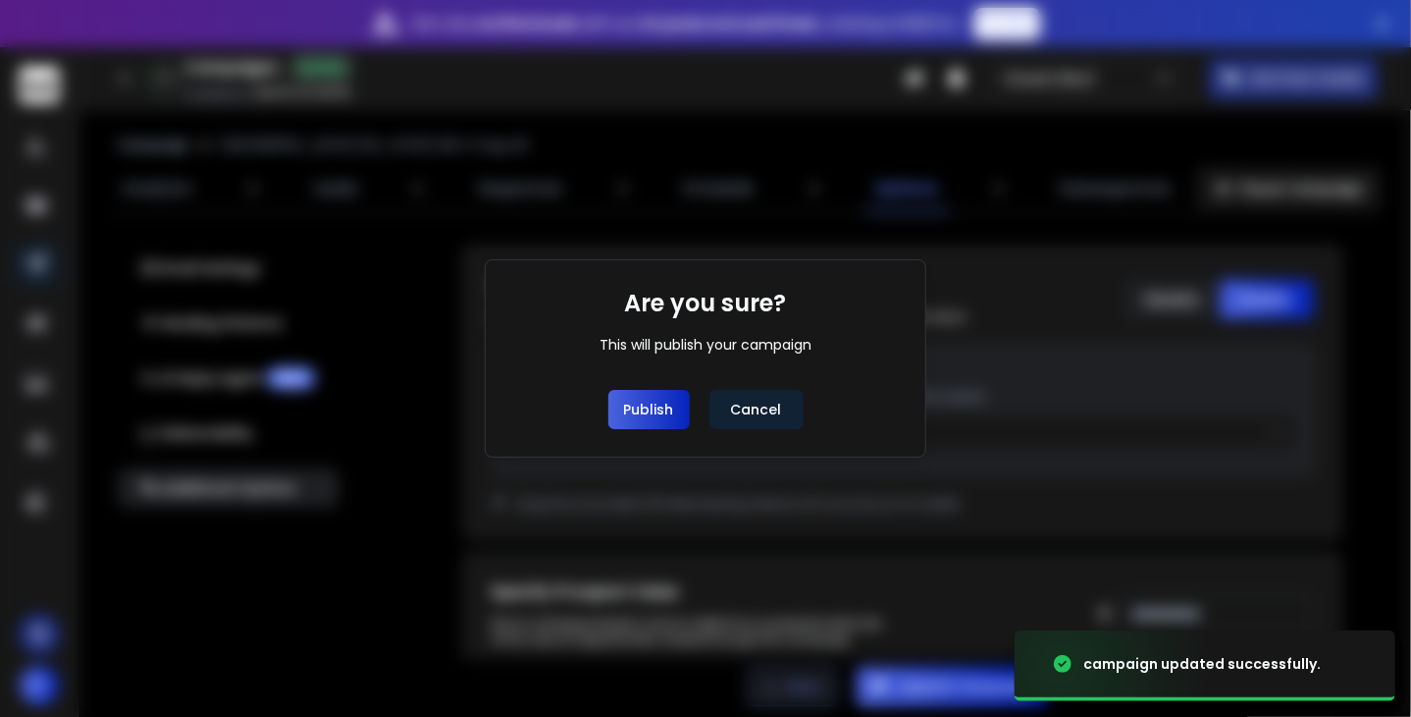
click at [647, 422] on button "Publish" at bounding box center [649, 409] width 81 height 39
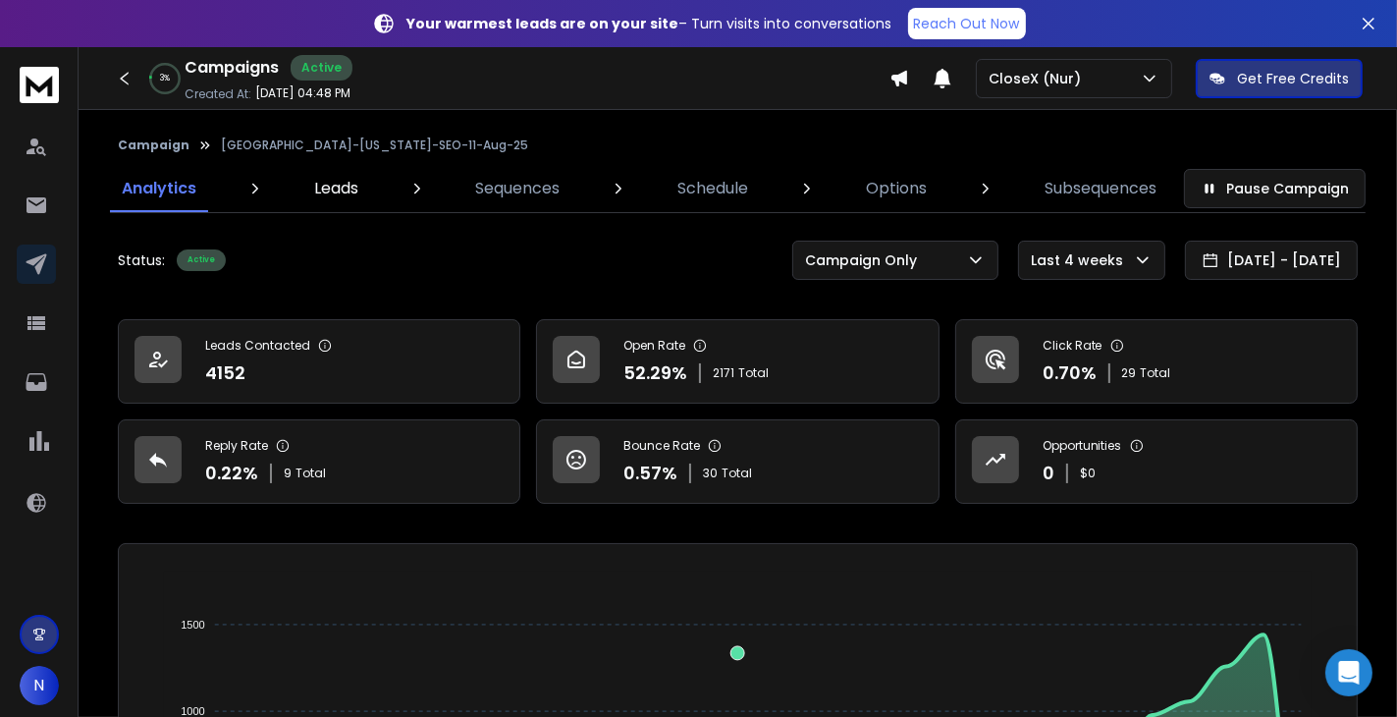
click at [345, 186] on p "Leads" at bounding box center [336, 189] width 44 height 24
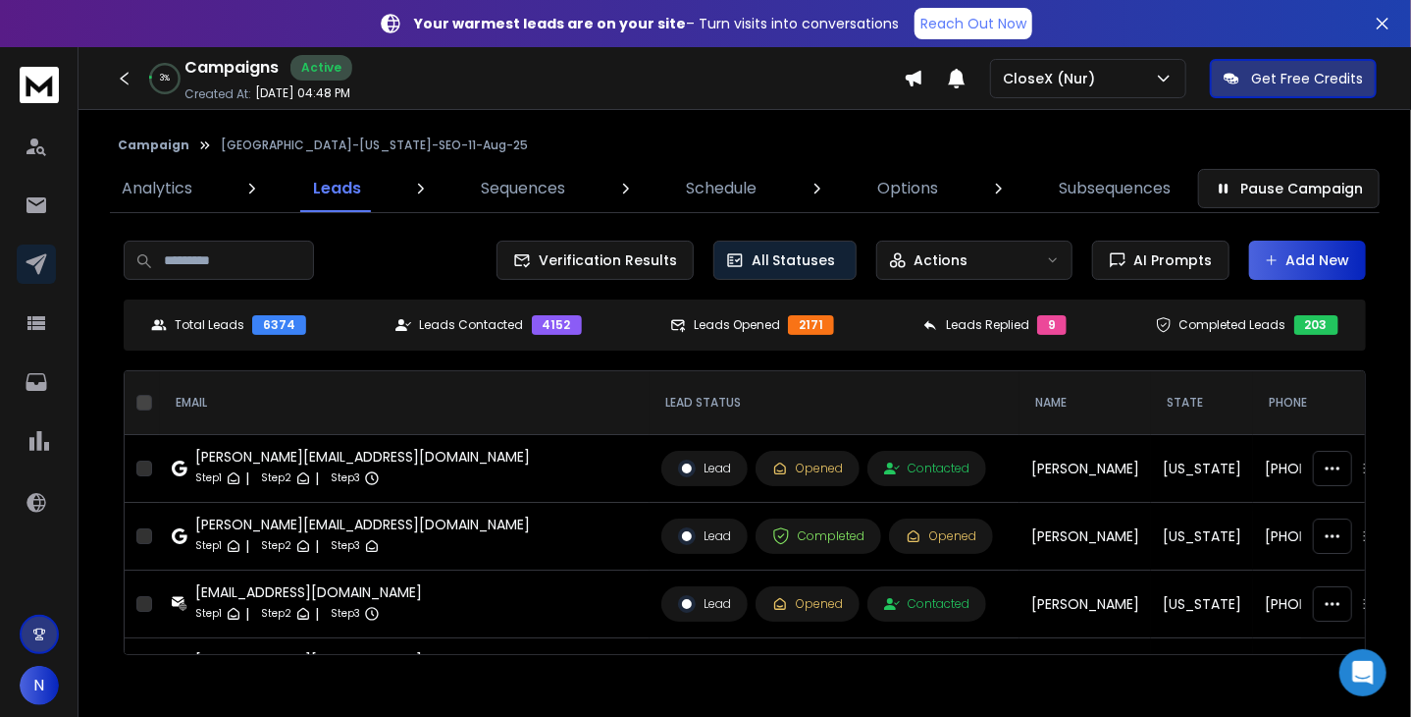
click at [816, 250] on p "All Statuses" at bounding box center [794, 260] width 84 height 20
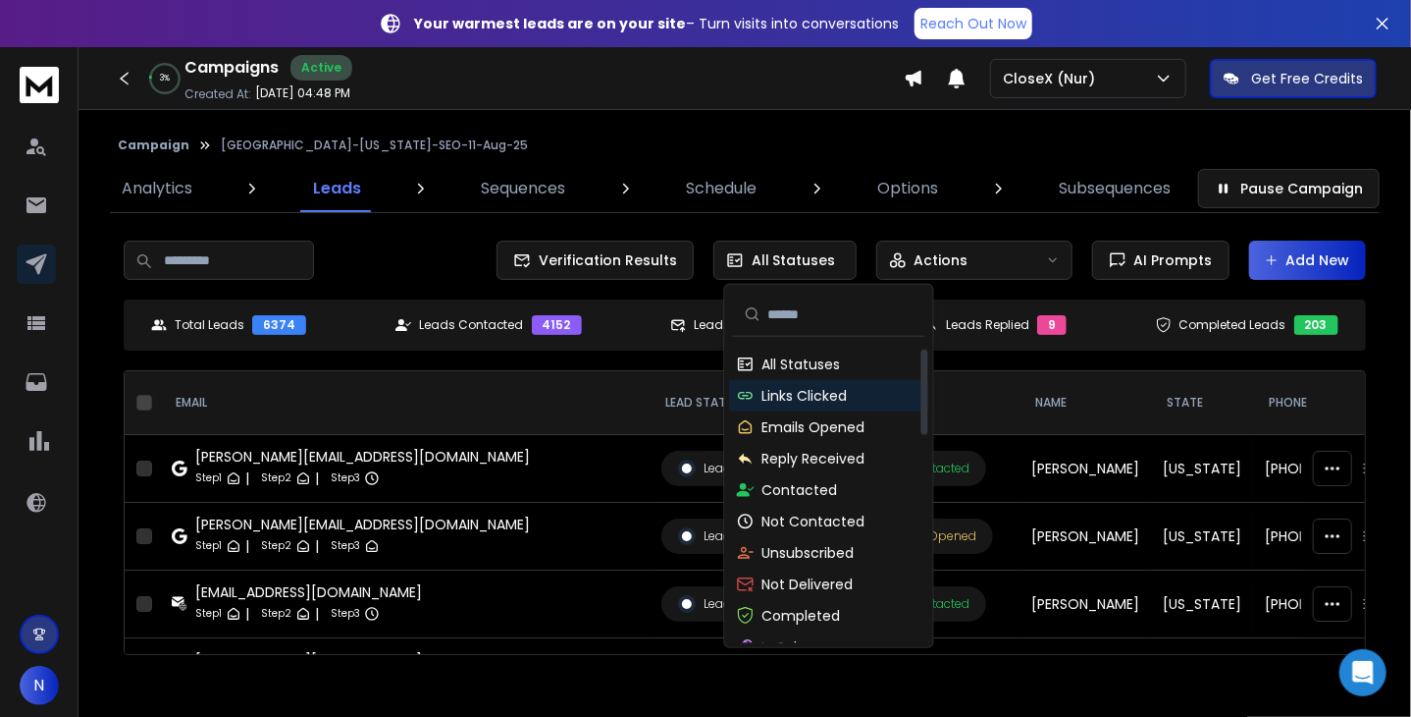
click at [811, 392] on p "Links Clicked" at bounding box center [805, 396] width 85 height 20
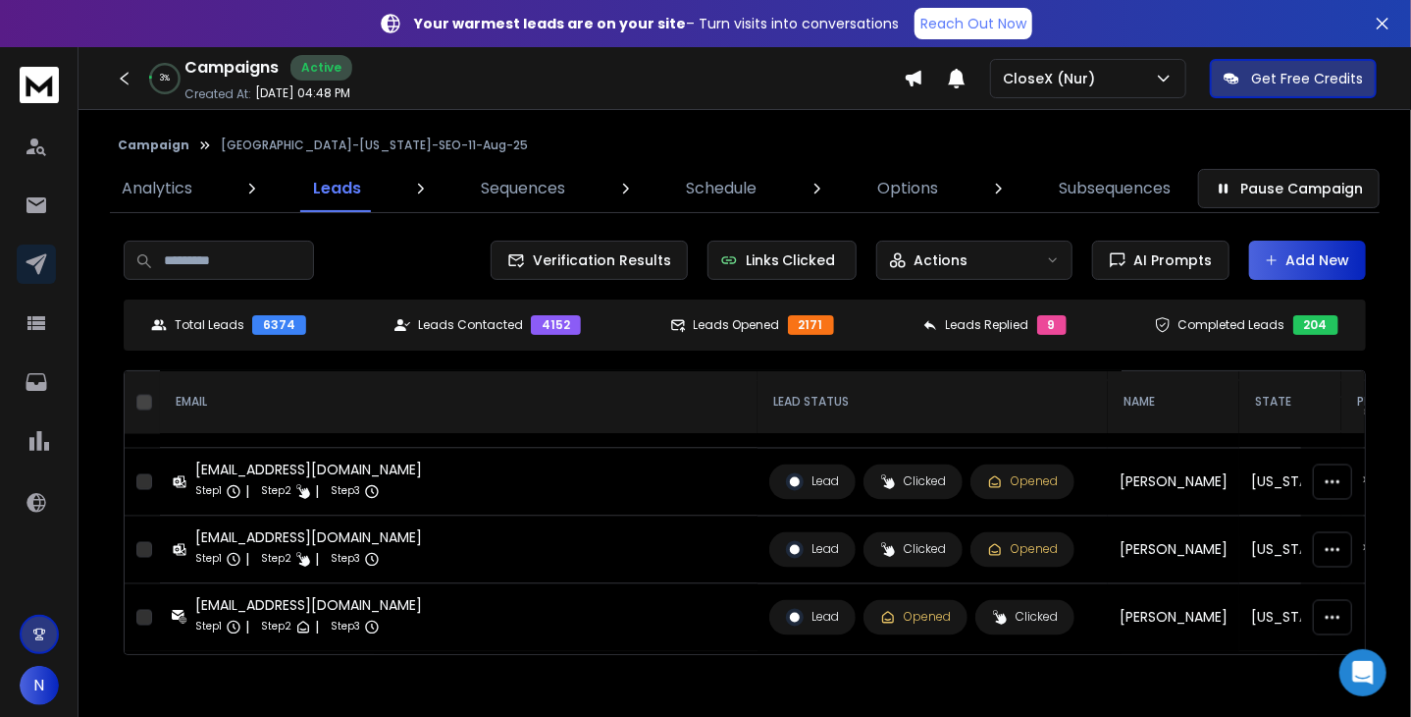
scroll to position [1768, 0]
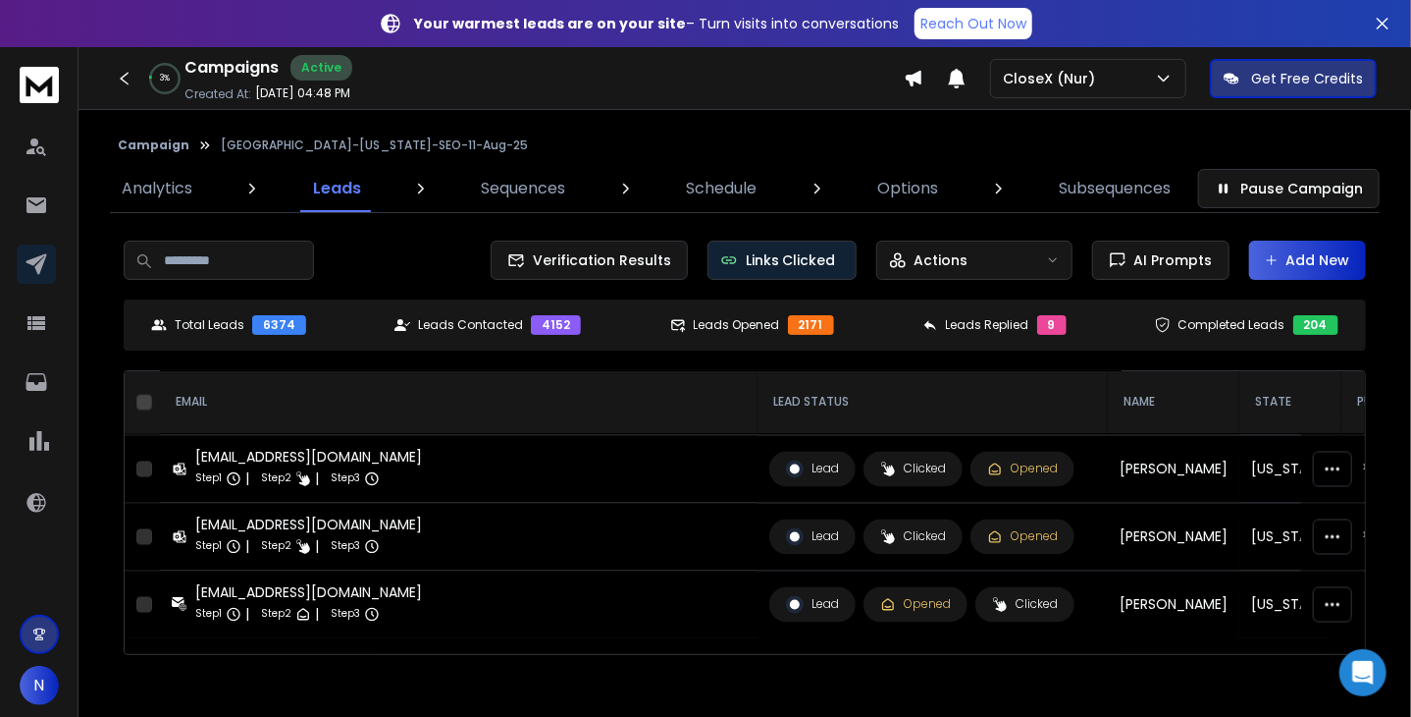
click at [836, 265] on p "Links Clicked" at bounding box center [791, 260] width 90 height 20
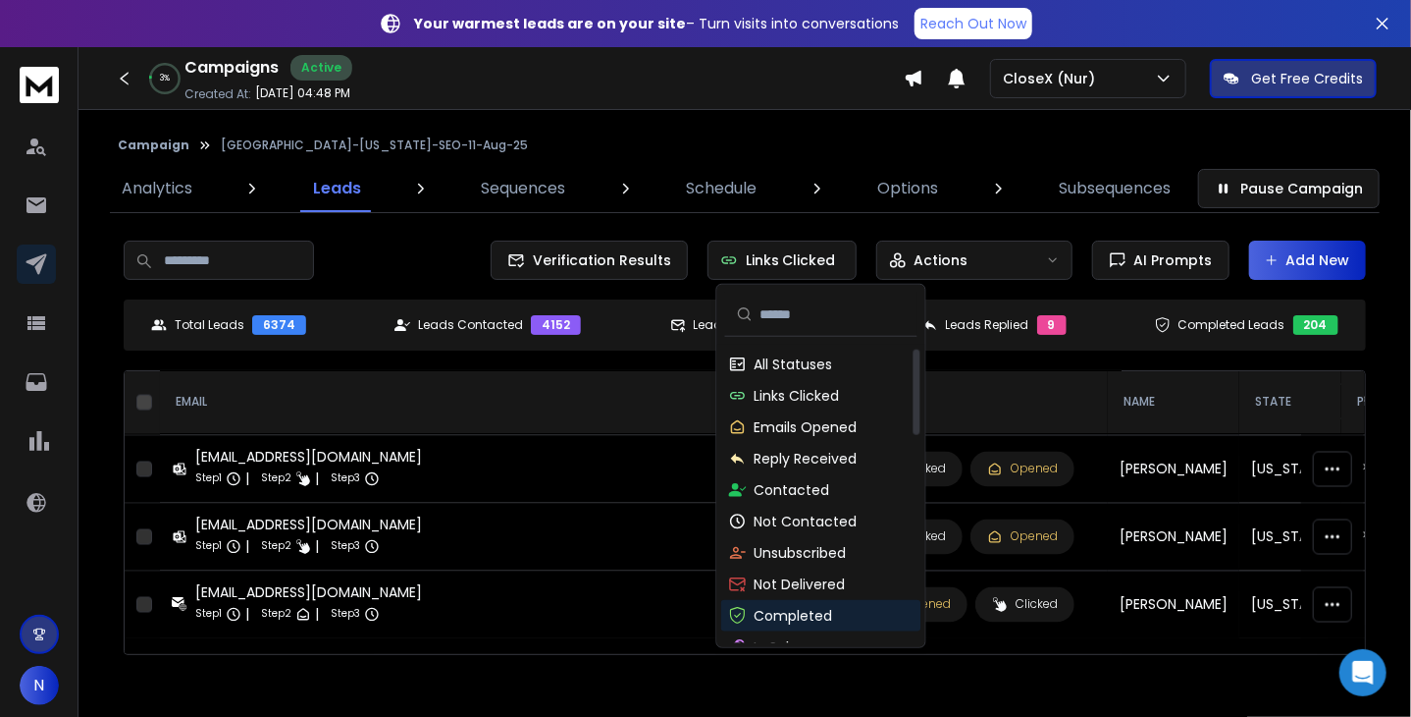
click at [877, 620] on div "Completed" at bounding box center [821, 615] width 200 height 31
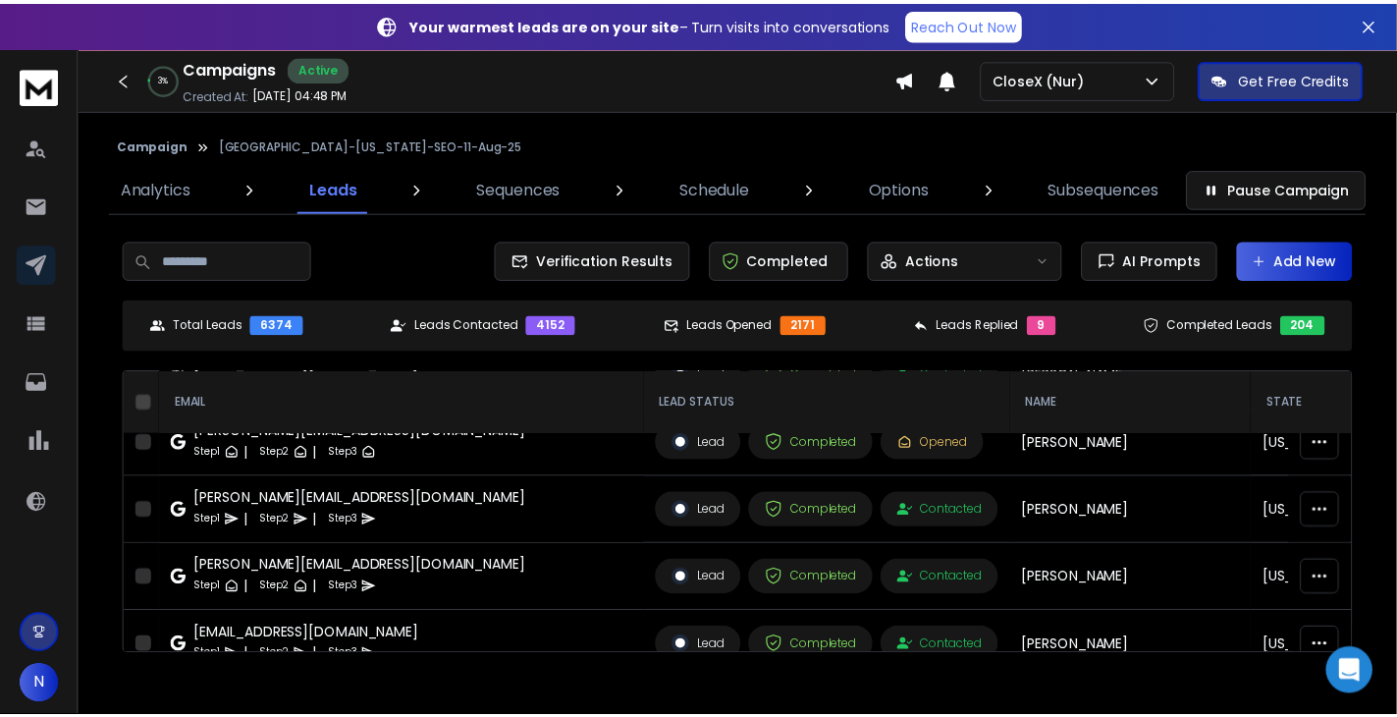
scroll to position [785, 0]
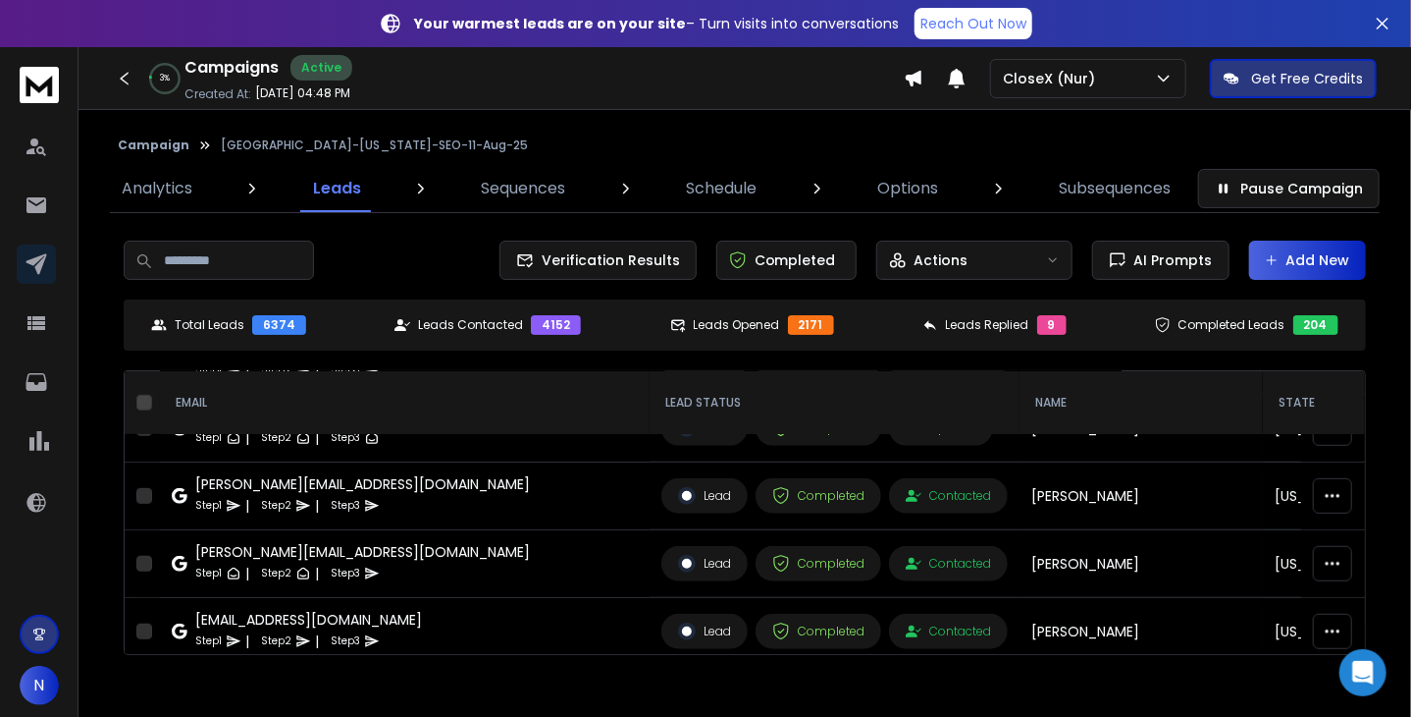
click at [730, 321] on p "Leads Opened" at bounding box center [737, 325] width 86 height 16
click at [444, 317] on p "Leads Contacted" at bounding box center [470, 325] width 105 height 16
click at [207, 330] on p "Total Leads" at bounding box center [210, 325] width 70 height 16
click at [156, 204] on link "Analytics" at bounding box center [157, 188] width 94 height 47
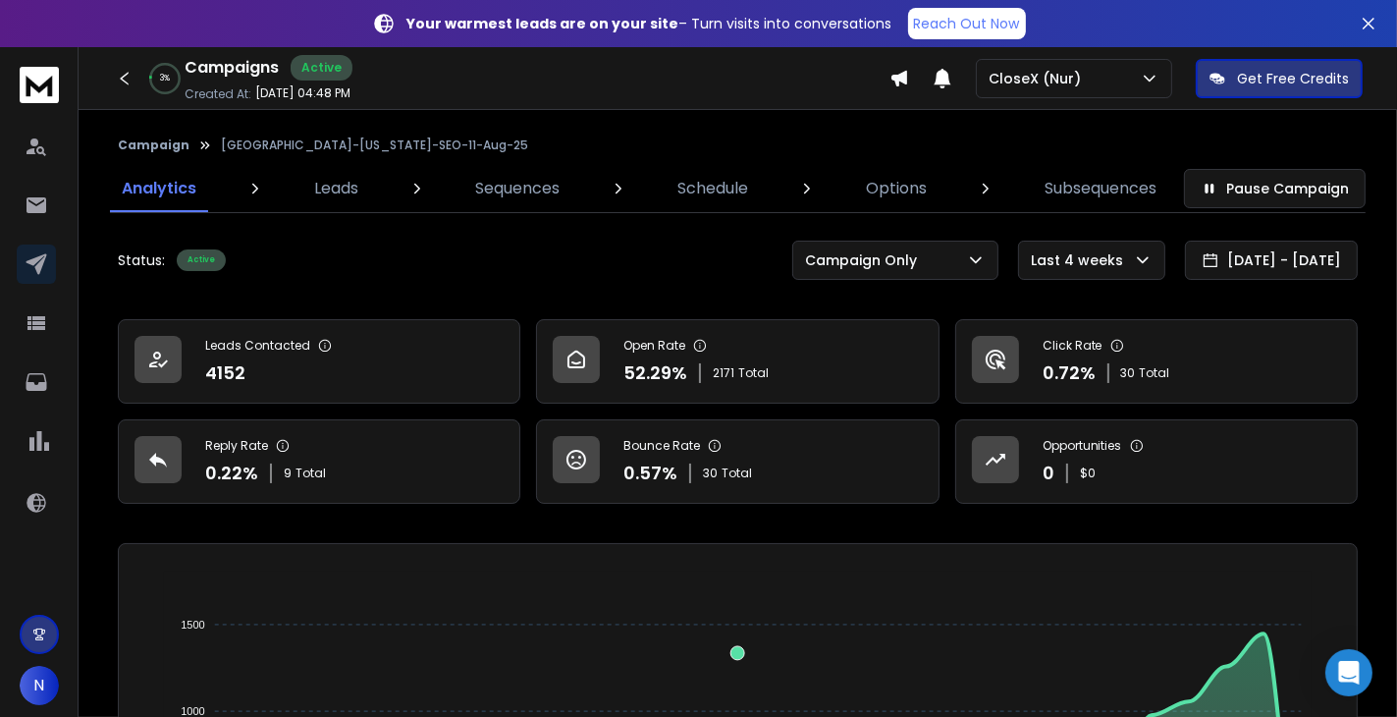
click at [322, 254] on div "Status: Active Pause Campaign Campaign Only Last 4 weeks [DATE] - [DATE]" at bounding box center [738, 259] width 1240 height 39
click at [1044, 181] on p "Subsequences" at bounding box center [1100, 189] width 112 height 24
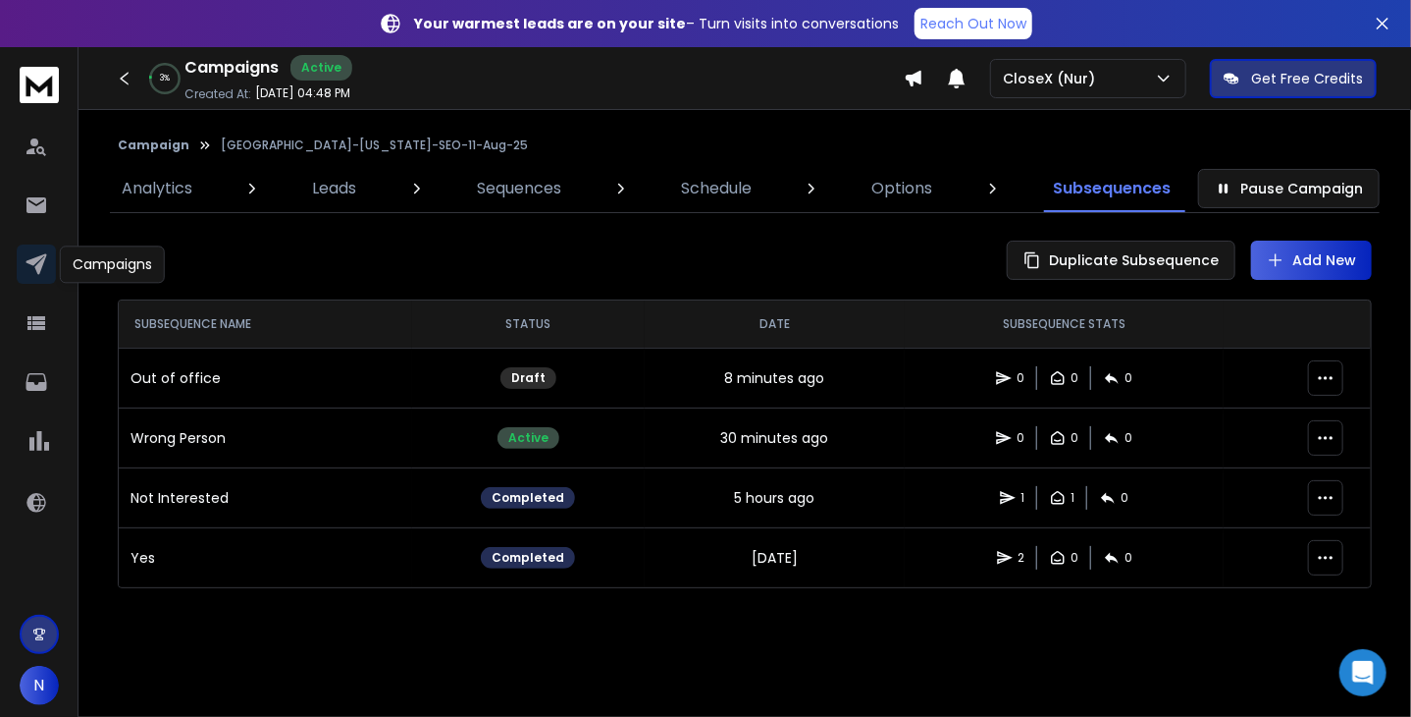
click at [35, 268] on icon at bounding box center [36, 263] width 21 height 21
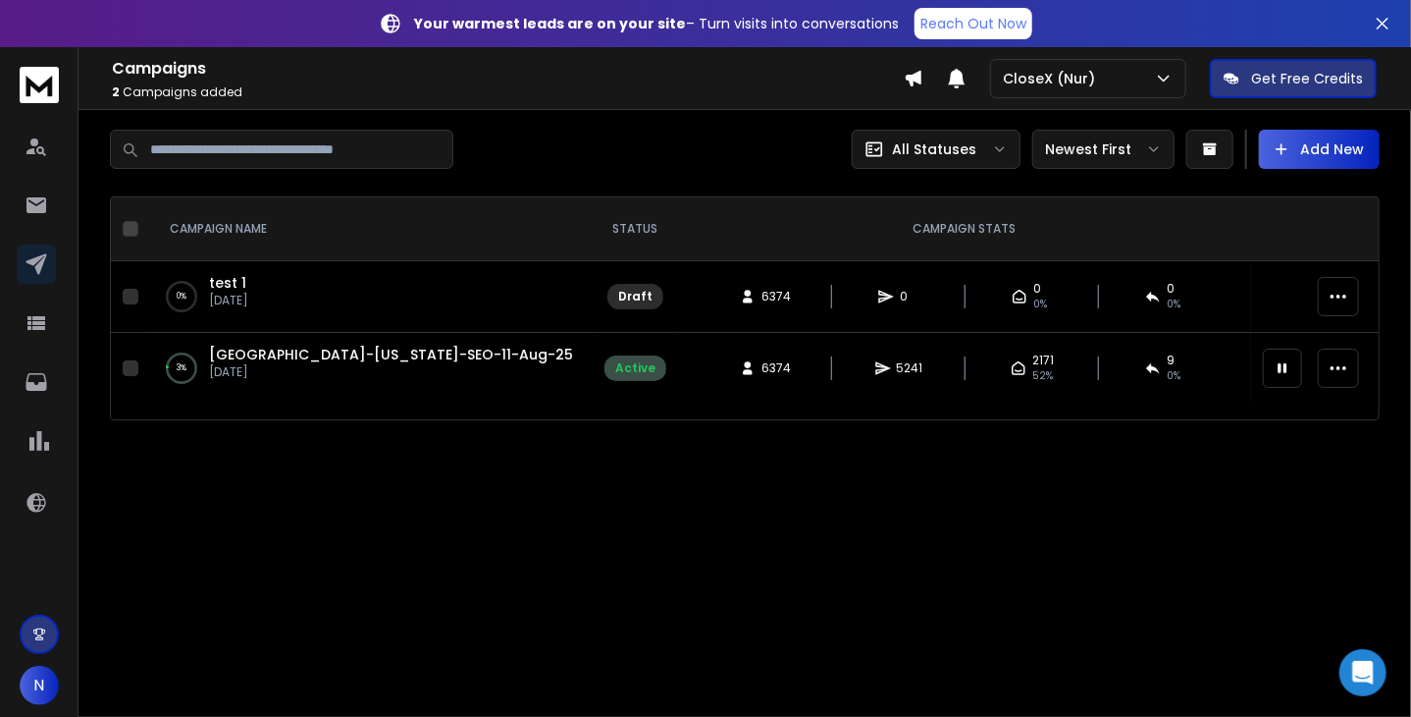
click at [282, 350] on span "[GEOGRAPHIC_DATA]-[US_STATE]-SEO-11-Aug-25" at bounding box center [391, 355] width 364 height 20
